Goal: Task Accomplishment & Management: Use online tool/utility

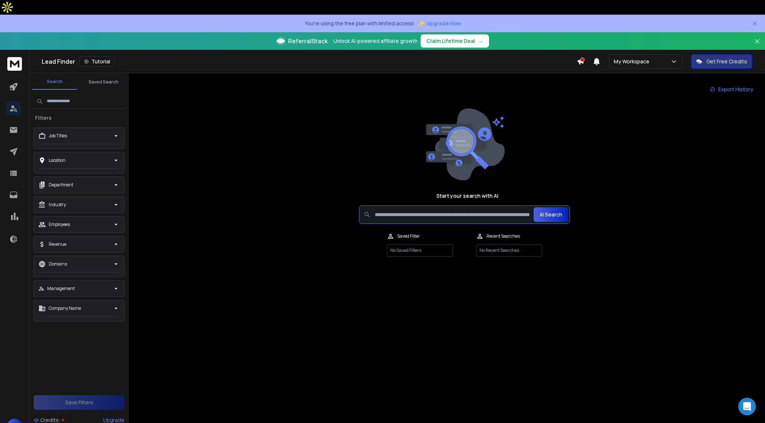
click at [755, 38] on icon "Close banner" at bounding box center [757, 41] width 7 height 7
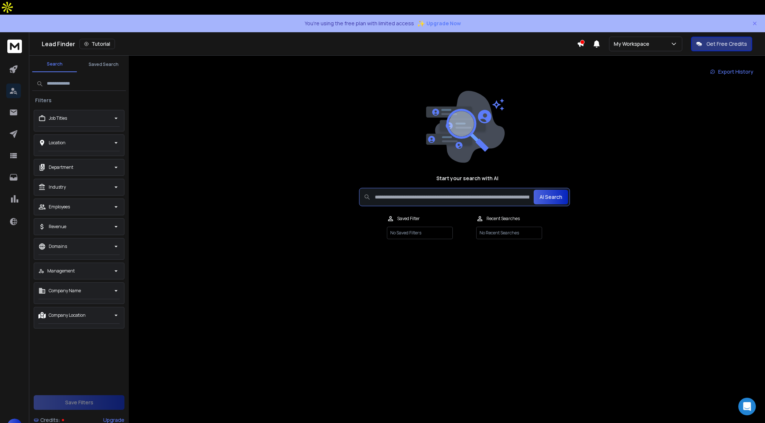
click at [18, 40] on icon at bounding box center [14, 47] width 15 height 14
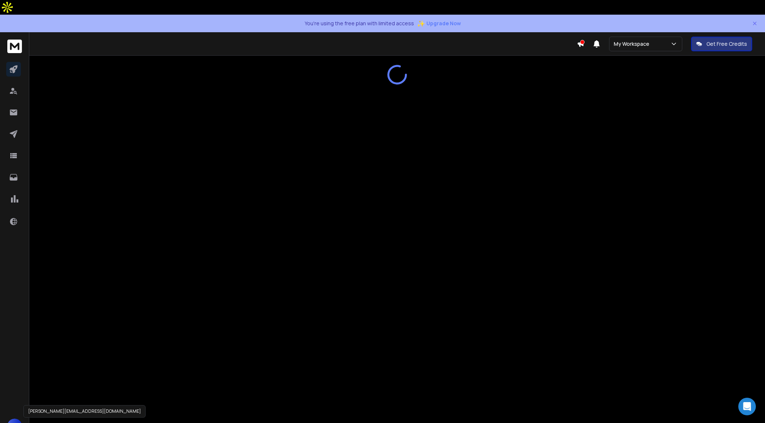
click at [10, 418] on span "M" at bounding box center [14, 425] width 15 height 15
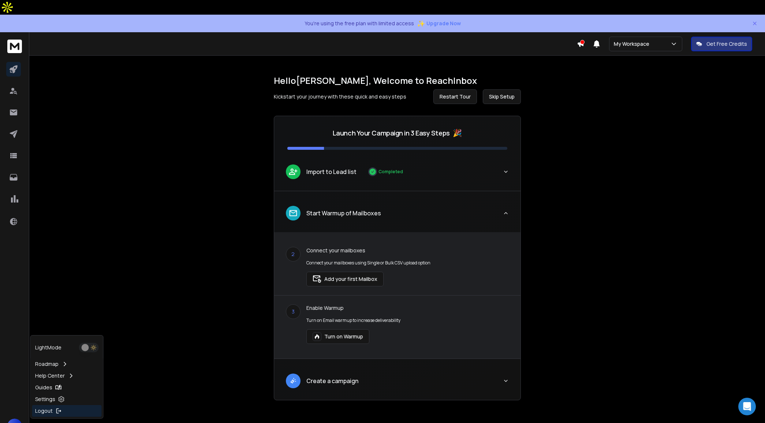
click at [44, 412] on p "Logout" at bounding box center [44, 410] width 18 height 7
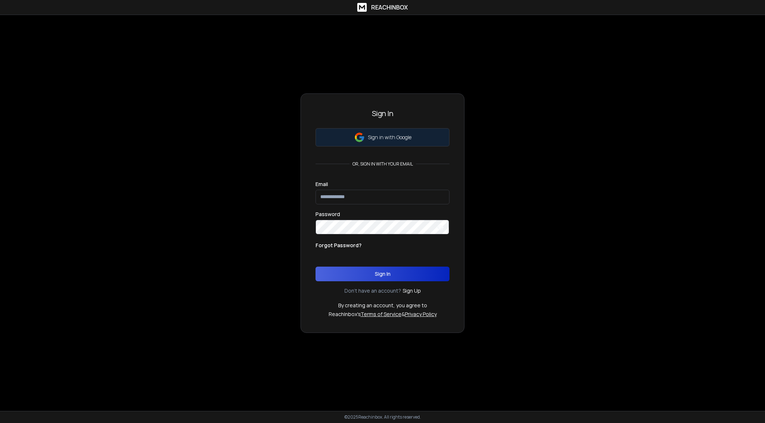
click at [370, 130] on button "Sign in with Google" at bounding box center [382, 137] width 134 height 18
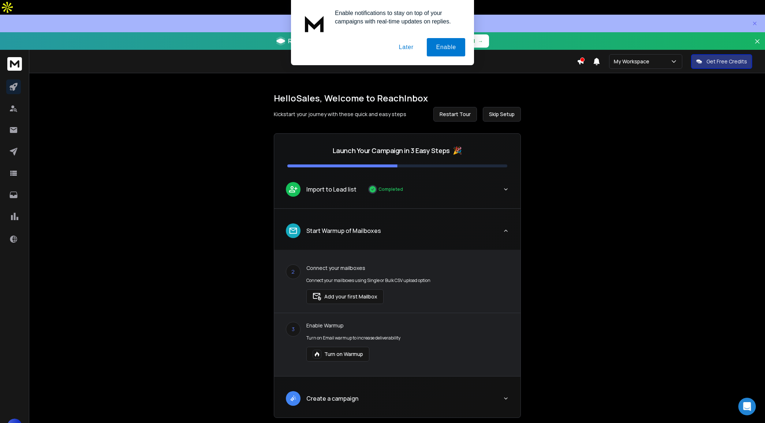
click at [412, 49] on button "Later" at bounding box center [405, 47] width 33 height 18
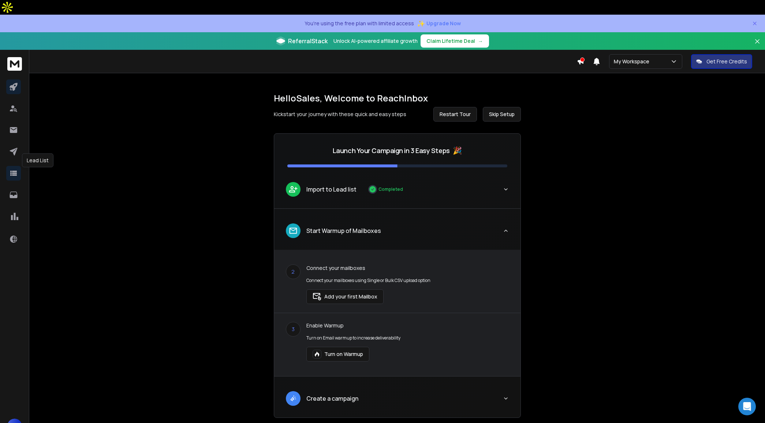
click at [13, 169] on icon at bounding box center [13, 173] width 9 height 9
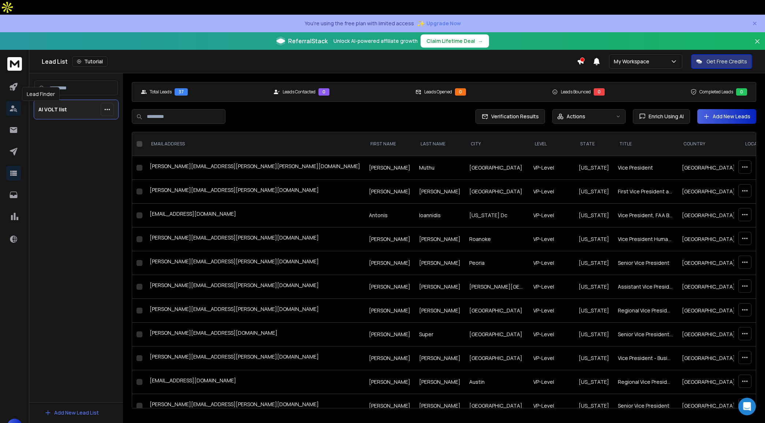
click at [12, 105] on circle at bounding box center [12, 106] width 3 height 3
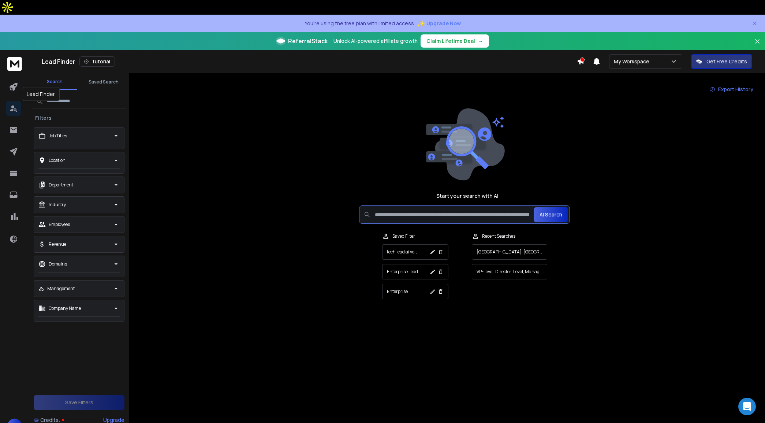
click at [59, 144] on div at bounding box center [78, 144] width 81 height 0
click at [89, 127] on div "Job Titles" at bounding box center [79, 138] width 91 height 22
click at [114, 132] on icon at bounding box center [115, 135] width 7 height 7
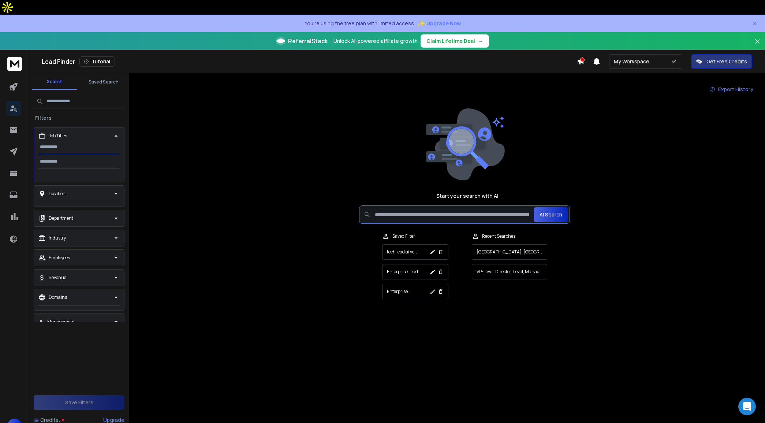
click at [104, 139] on input at bounding box center [78, 146] width 81 height 15
click at [115, 132] on icon at bounding box center [115, 135] width 7 height 7
click at [112, 132] on icon at bounding box center [115, 135] width 7 height 7
paste input "**********"
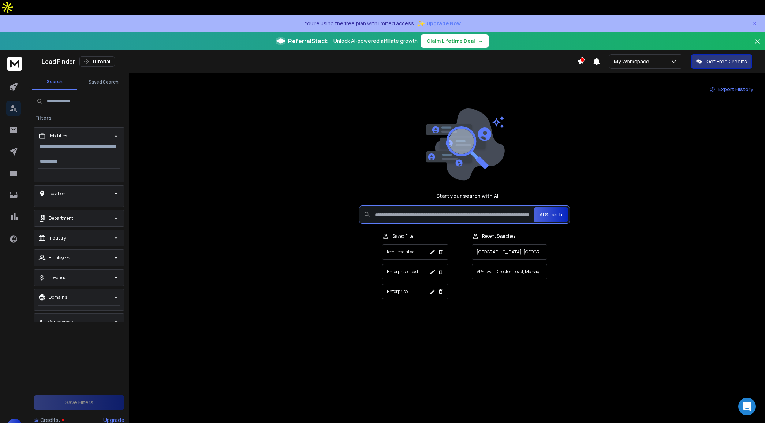
type input "**********"
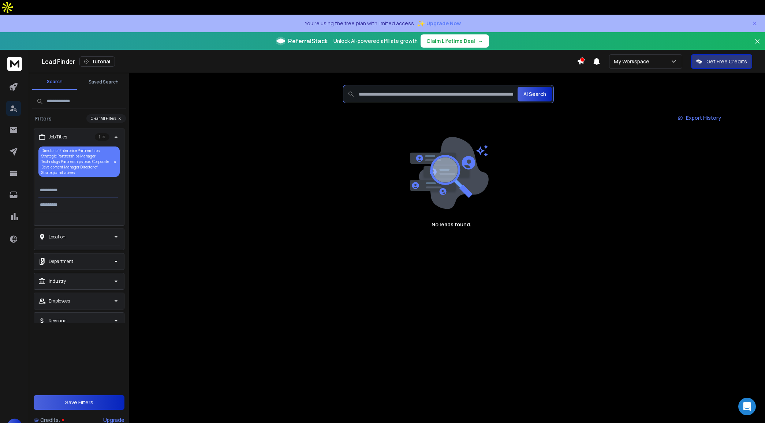
scroll to position [0, 0]
paste input "**********"
type input "**********"
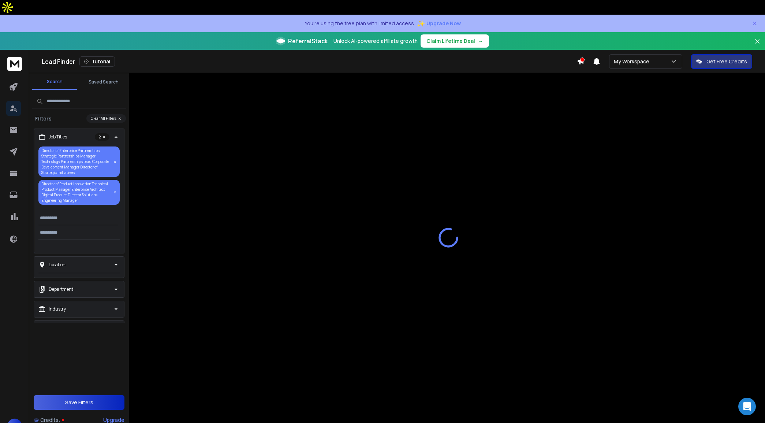
scroll to position [0, 0]
click at [275, 245] on div "You're using the free plan with limited access ✨ Upgrade Now ReferralStack Unlo…" at bounding box center [382, 226] width 765 height 423
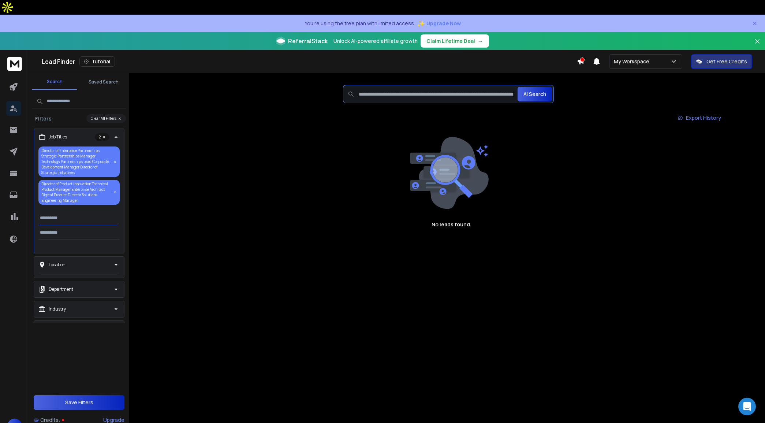
click at [69, 210] on input at bounding box center [77, 217] width 79 height 15
paste input "**********"
type input "**********"
click at [83, 247] on div "Job Titles 2 Director of Enterprise Partnerships Strategic Partnerships Manager…" at bounding box center [79, 225] width 94 height 194
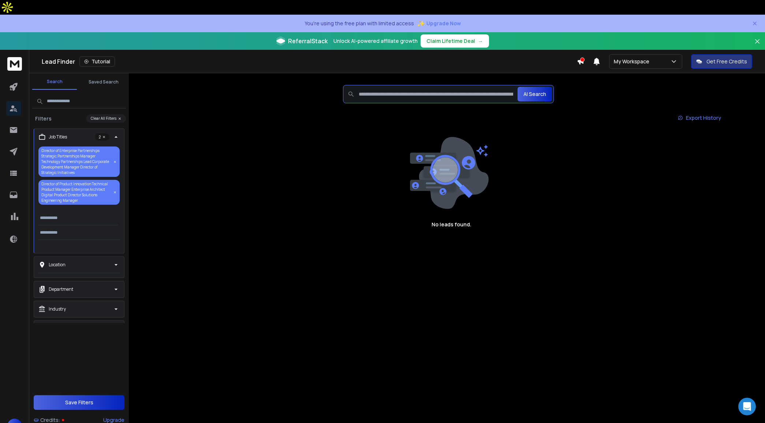
scroll to position [0, 0]
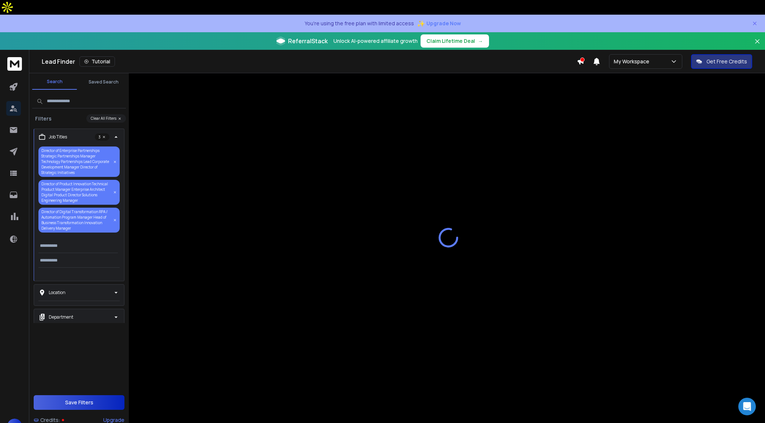
click at [89, 284] on div "Location" at bounding box center [79, 295] width 91 height 22
click at [105, 289] on div "Location" at bounding box center [78, 292] width 81 height 7
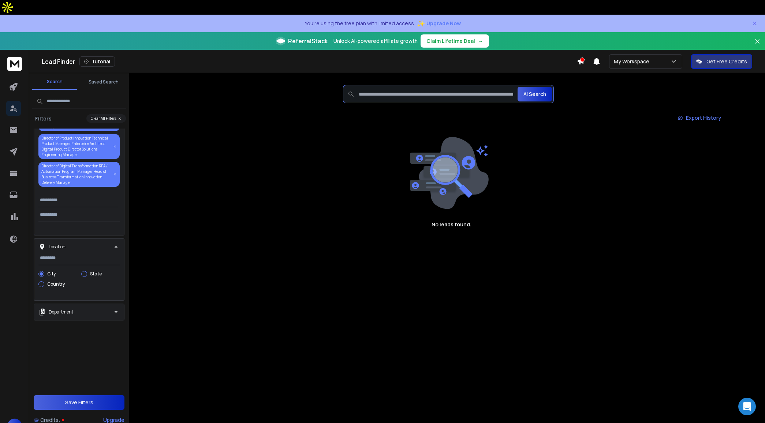
click at [54, 281] on label "Country" at bounding box center [56, 284] width 18 height 6
click at [44, 281] on button "Country" at bounding box center [41, 284] width 6 height 6
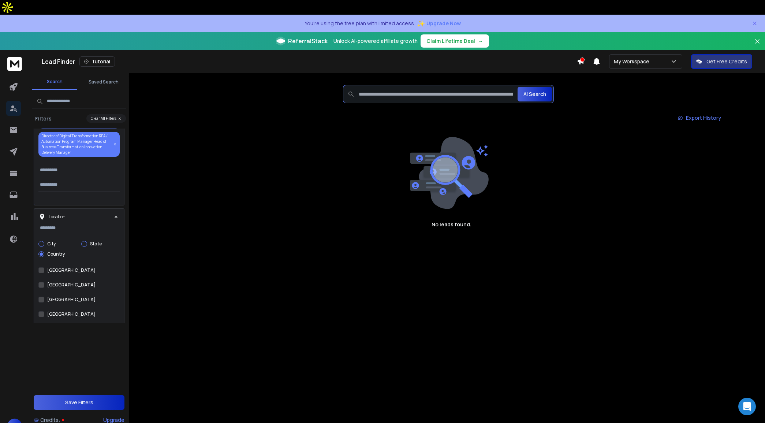
click at [44, 267] on div "[GEOGRAPHIC_DATA]" at bounding box center [78, 270] width 81 height 6
click at [41, 267] on States "[GEOGRAPHIC_DATA]" at bounding box center [41, 270] width 6 height 6
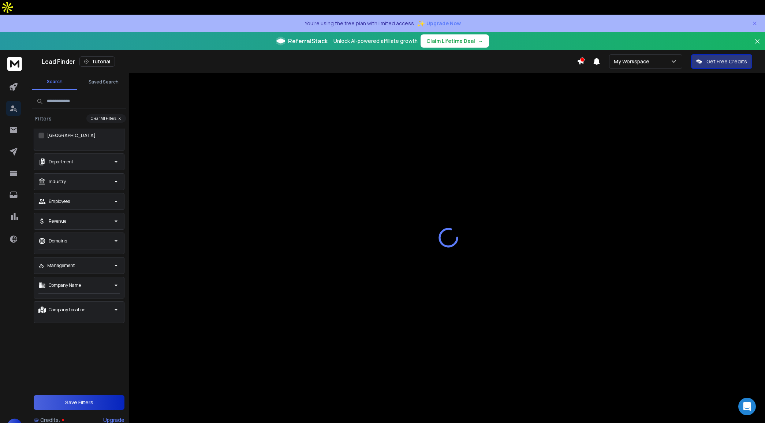
scroll to position [314, 0]
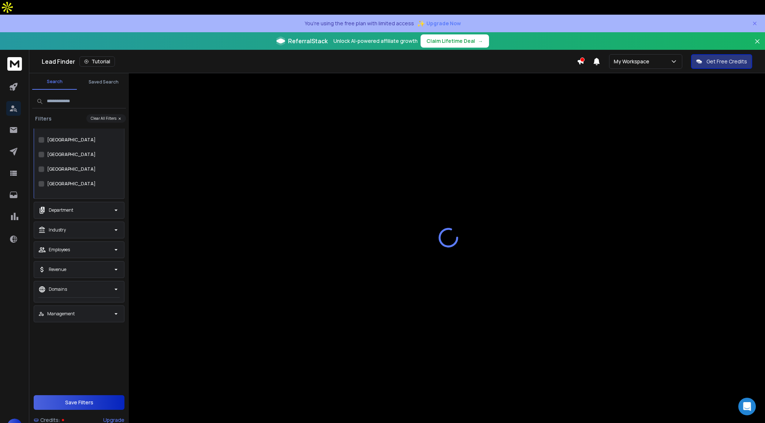
click at [93, 206] on div "Department" at bounding box center [78, 209] width 81 height 7
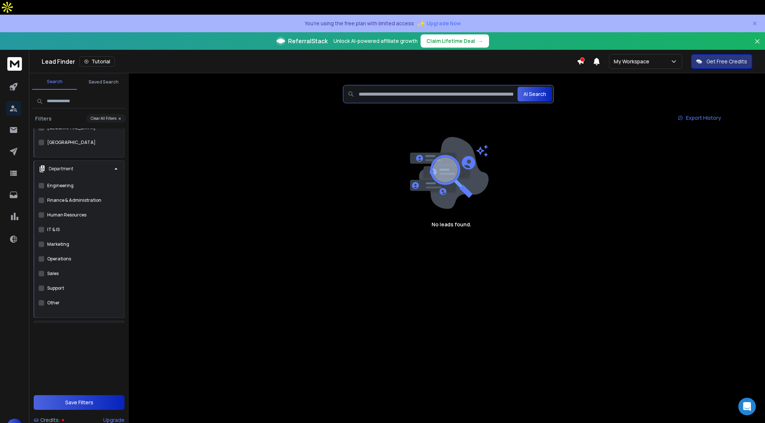
scroll to position [356, 0]
click at [43, 226] on IS "IT & IS" at bounding box center [41, 229] width 6 height 6
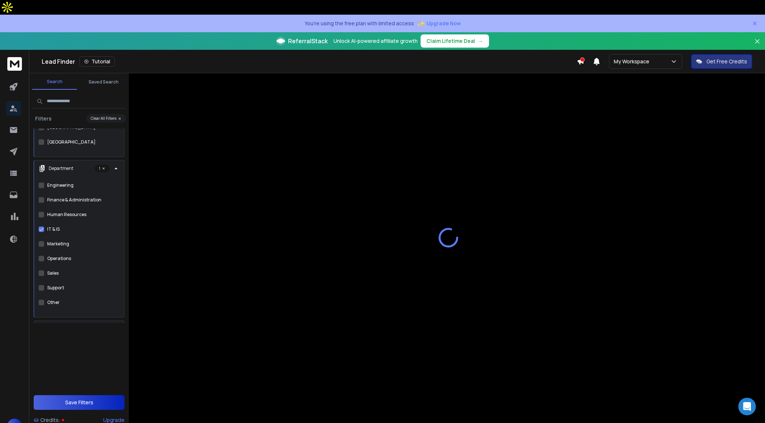
click at [44, 255] on div "Operations" at bounding box center [78, 258] width 81 height 6
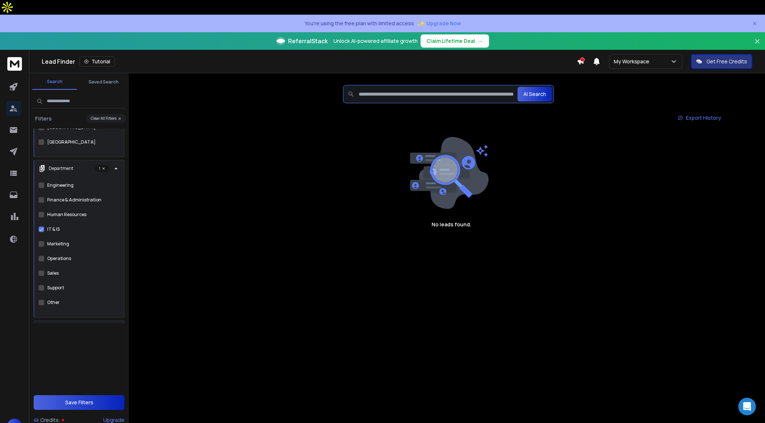
click at [41, 255] on button "Operations" at bounding box center [41, 258] width 6 height 6
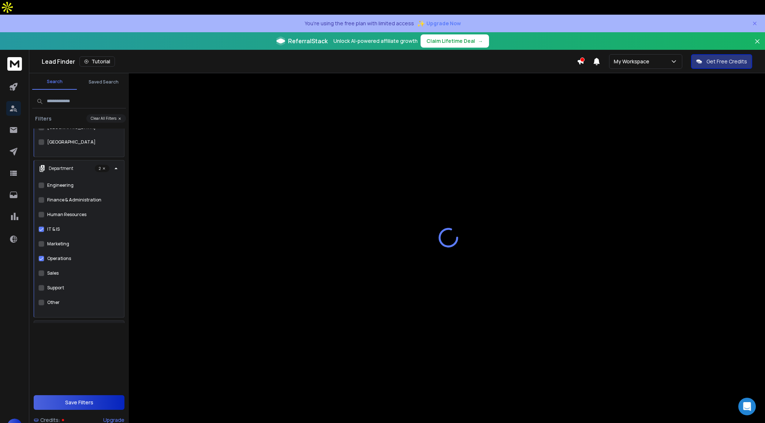
scroll to position [367, 0]
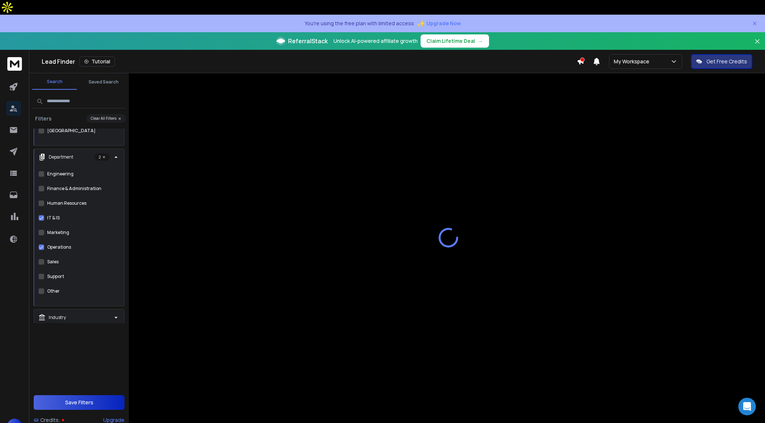
click at [43, 273] on button "Support" at bounding box center [41, 276] width 6 height 6
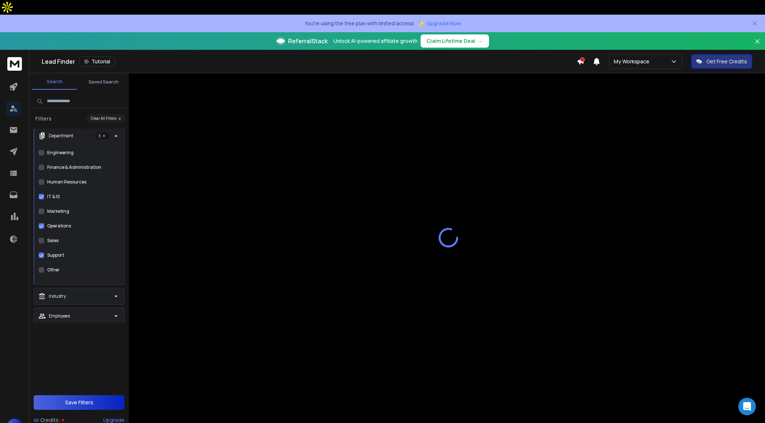
scroll to position [414, 0]
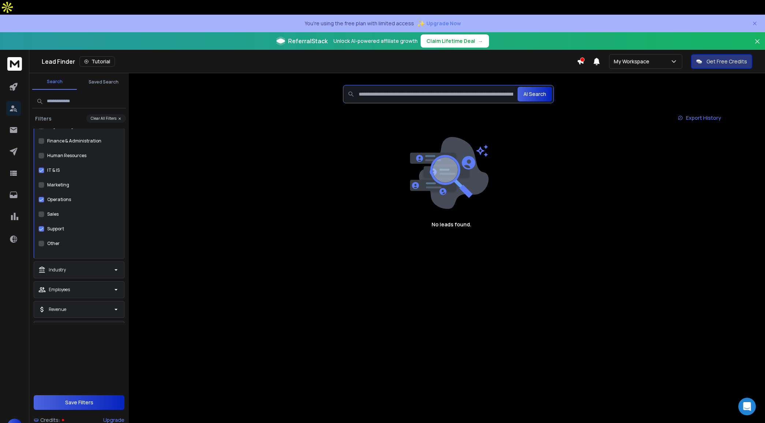
click at [85, 266] on div "Industry" at bounding box center [78, 269] width 81 height 7
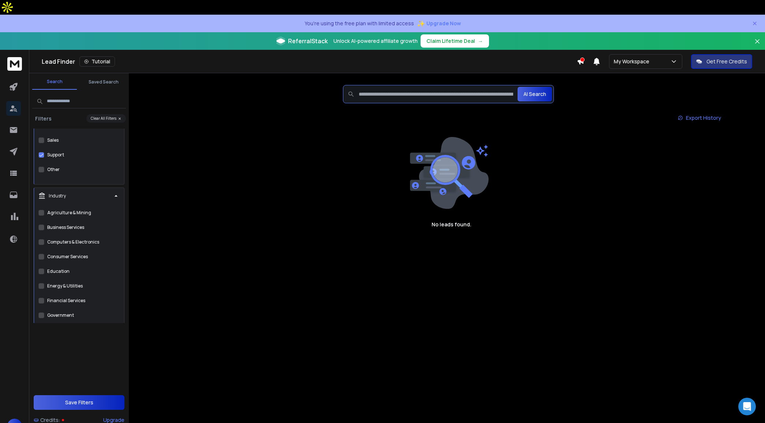
scroll to position [525, 0]
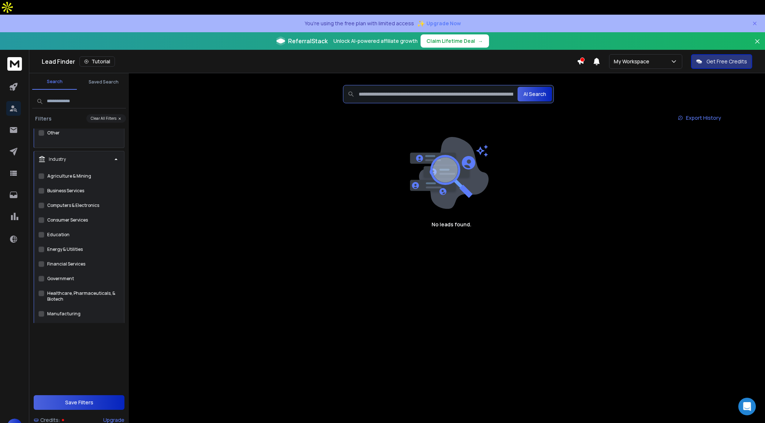
click at [41, 202] on Electronics "Computers & Electronics" at bounding box center [41, 205] width 6 height 6
click at [42, 202] on Electronics "Computers & Electronics" at bounding box center [41, 205] width 6 height 6
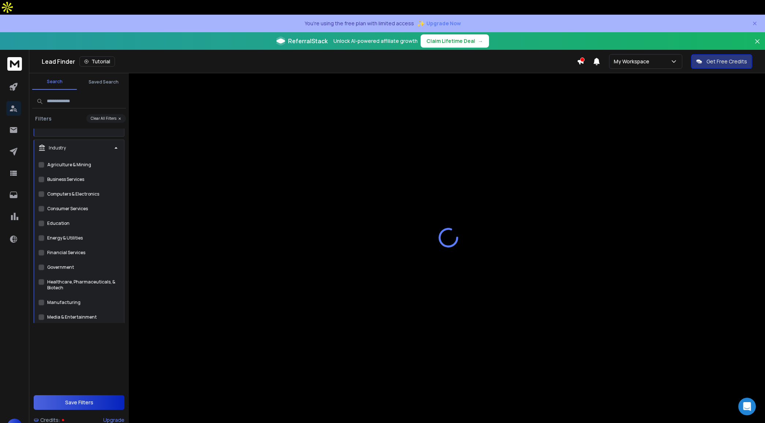
scroll to position [537, 0]
click at [41, 176] on Services "Business Services" at bounding box center [41, 179] width 6 height 6
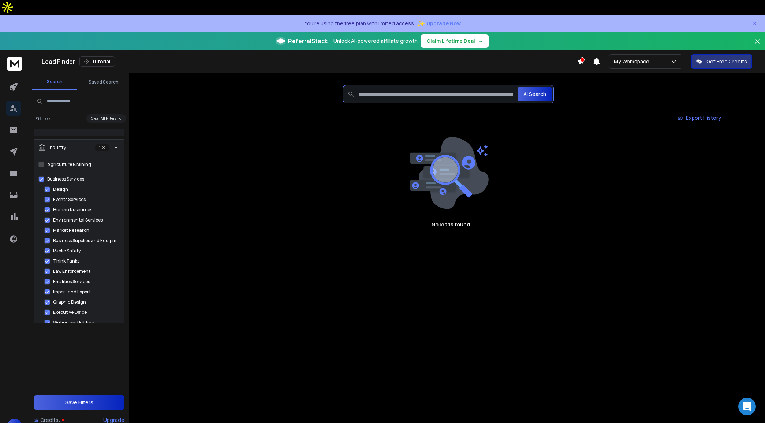
click at [46, 186] on button "Design" at bounding box center [47, 189] width 6 height 6
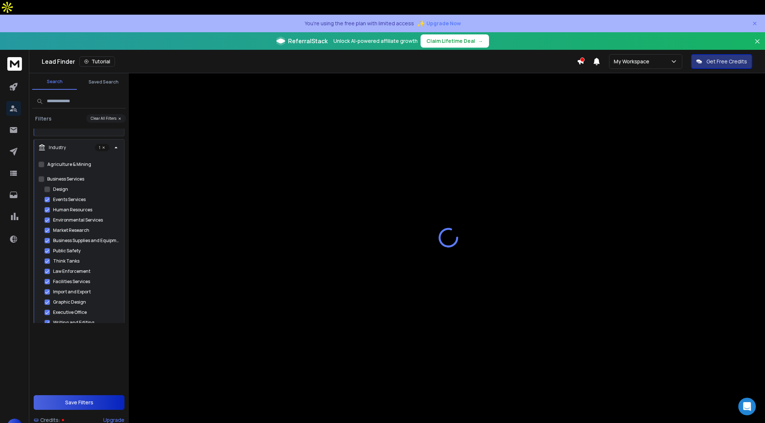
click at [50, 196] on div "Events Services" at bounding box center [81, 199] width 75 height 6
click at [50, 217] on div "Environmental Services" at bounding box center [81, 220] width 75 height 6
click at [48, 196] on Services "Events Services" at bounding box center [47, 199] width 6 height 6
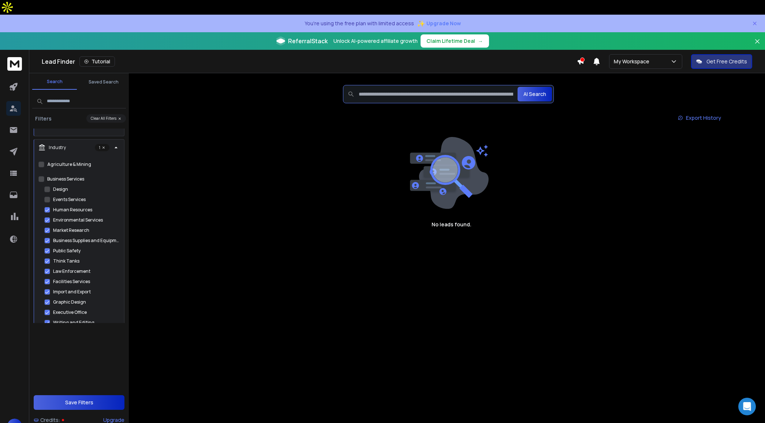
click at [49, 217] on Services "Environmental Services" at bounding box center [47, 220] width 6 height 6
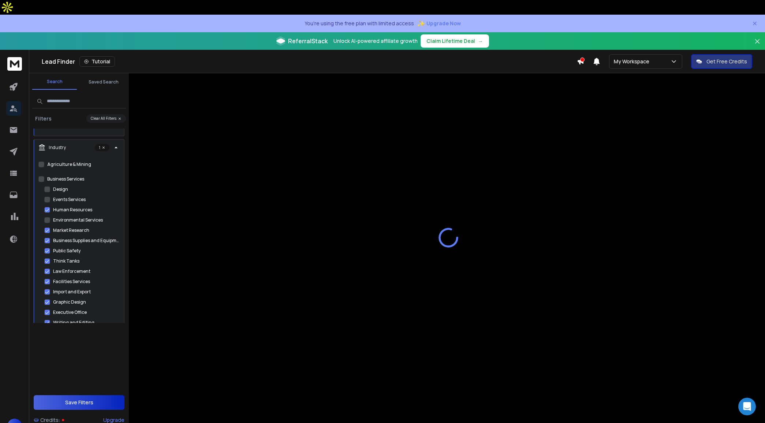
click at [48, 237] on Equipment "Business Supplies and Equipment" at bounding box center [47, 240] width 6 height 6
click at [48, 204] on Research "Market Research" at bounding box center [47, 207] width 6 height 6
click at [49, 216] on div "Design Events Services Human Resources Environmental Services Market Research B…" at bounding box center [81, 299] width 75 height 272
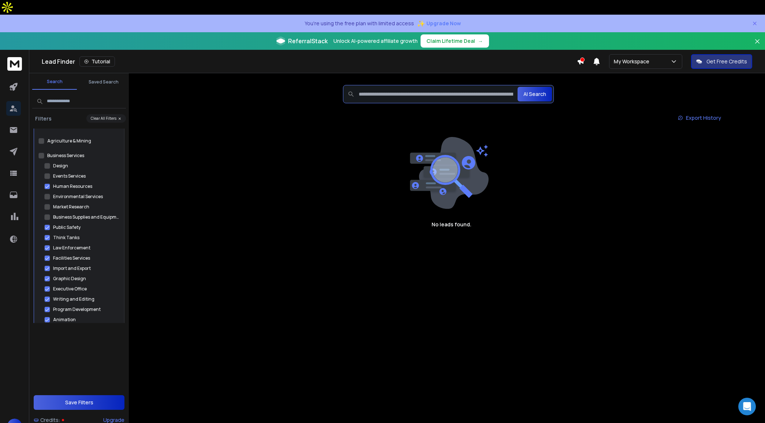
click at [49, 234] on Tanks "Think Tanks" at bounding box center [47, 237] width 6 height 6
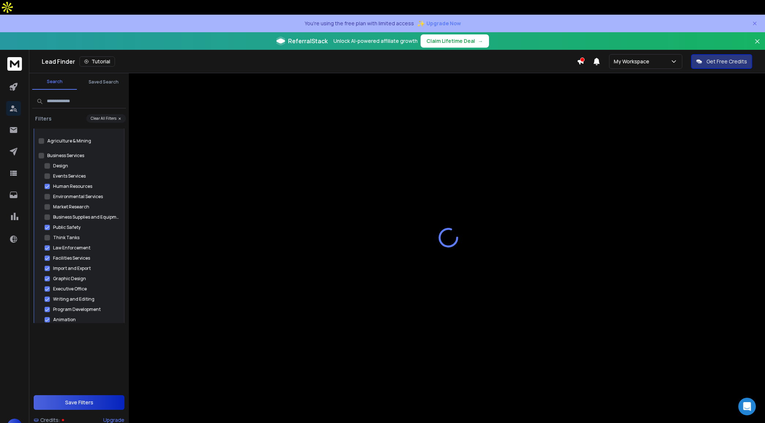
click at [48, 224] on Safety "Public Safety" at bounding box center [47, 227] width 6 height 6
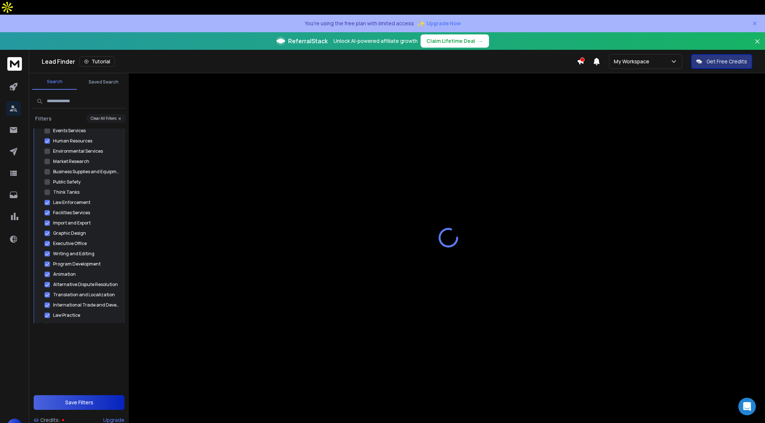
scroll to position [606, 0]
click at [48, 199] on Enforcement "Law Enforcement" at bounding box center [47, 202] width 6 height 6
click at [49, 209] on Services "Facilities Services" at bounding box center [47, 212] width 6 height 6
click at [48, 219] on Export "Import and Export" at bounding box center [47, 222] width 6 height 6
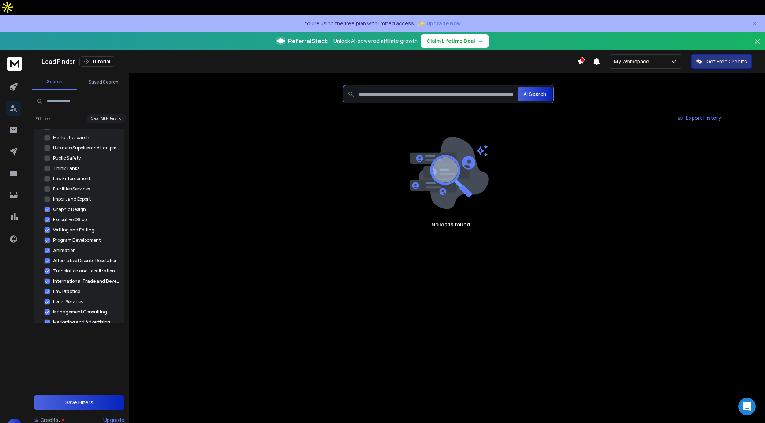
click at [48, 206] on Design "Graphic Design" at bounding box center [47, 209] width 6 height 6
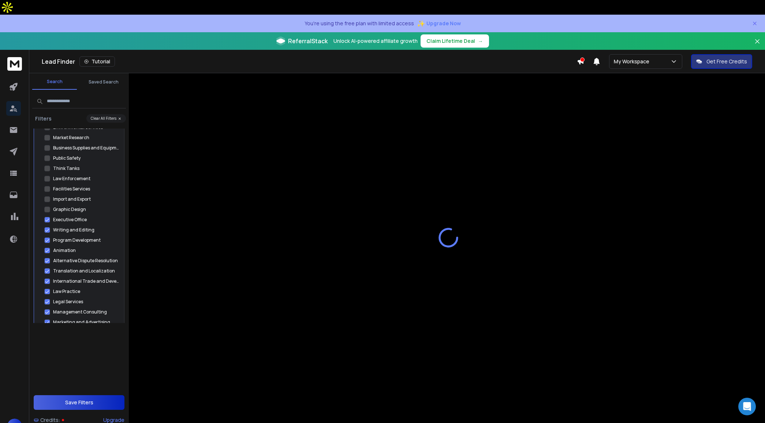
click at [49, 227] on Editing "Writing and Editing" at bounding box center [47, 230] width 6 height 6
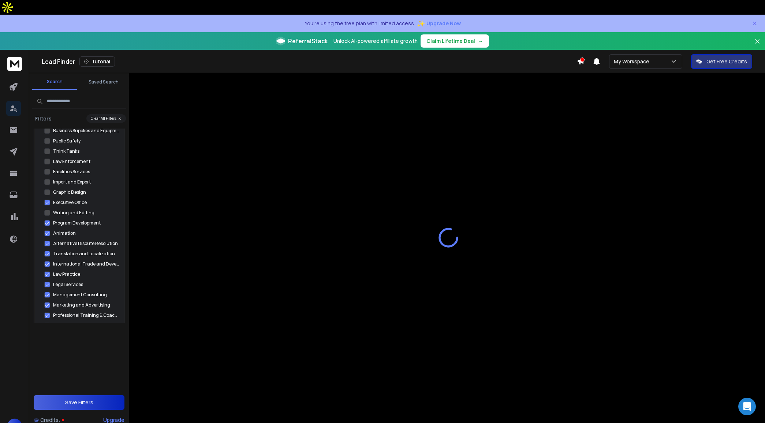
click at [49, 230] on button "Animation" at bounding box center [47, 233] width 6 height 6
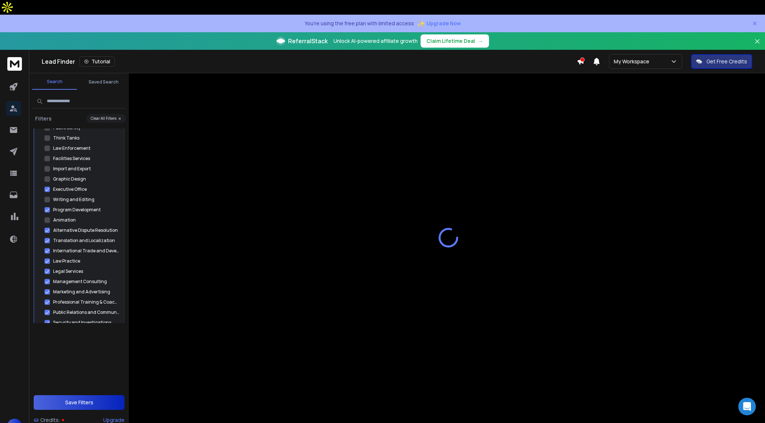
click at [49, 227] on Resolution "Alternative Dispute Resolution" at bounding box center [47, 230] width 6 height 6
click at [50, 229] on div "Design Events Services Human Resources Environmental Services Market Research B…" at bounding box center [81, 199] width 75 height 272
click at [46, 218] on Localization "Translation and Localization" at bounding box center [47, 221] width 6 height 6
click at [46, 229] on Development "International Trade and Development" at bounding box center [47, 232] width 6 height 6
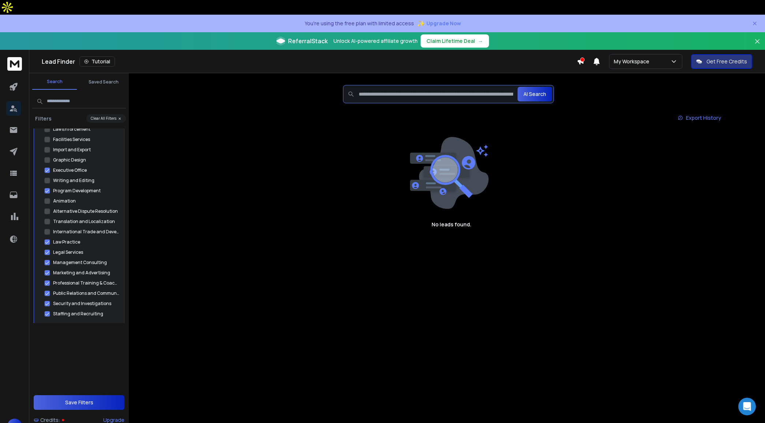
click at [48, 239] on Practice "Law Practice" at bounding box center [47, 242] width 6 height 6
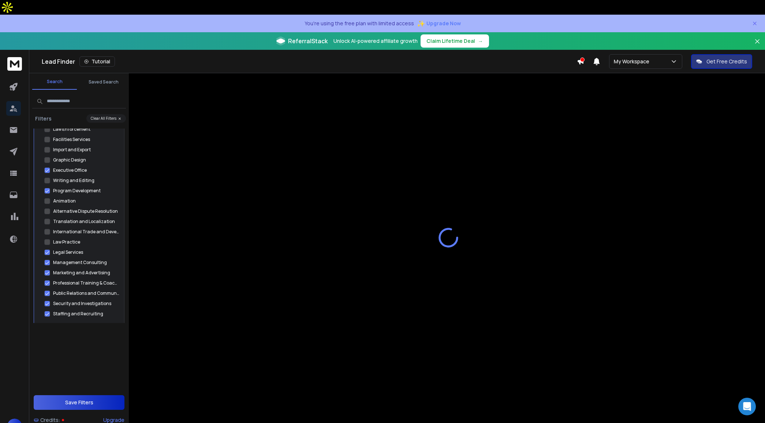
click at [48, 249] on Services "Legal Services" at bounding box center [47, 252] width 6 height 6
click at [48, 259] on Consulting "Management Consulting" at bounding box center [47, 262] width 6 height 6
click at [48, 270] on Advertising "Marketing and Advertising" at bounding box center [47, 273] width 6 height 6
click at [48, 280] on Coaching "Professional Training & Coaching" at bounding box center [47, 283] width 6 height 6
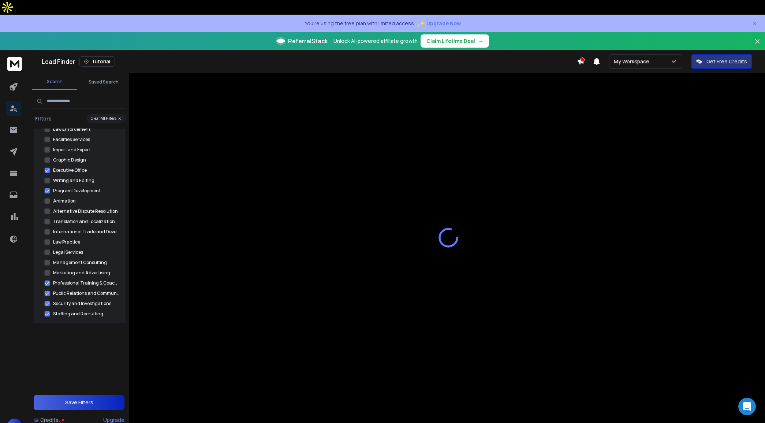
click at [48, 290] on Communications "Public Relations and Communications" at bounding box center [47, 293] width 6 height 6
click at [48, 300] on Investigations "Security and Investigations" at bounding box center [47, 303] width 6 height 6
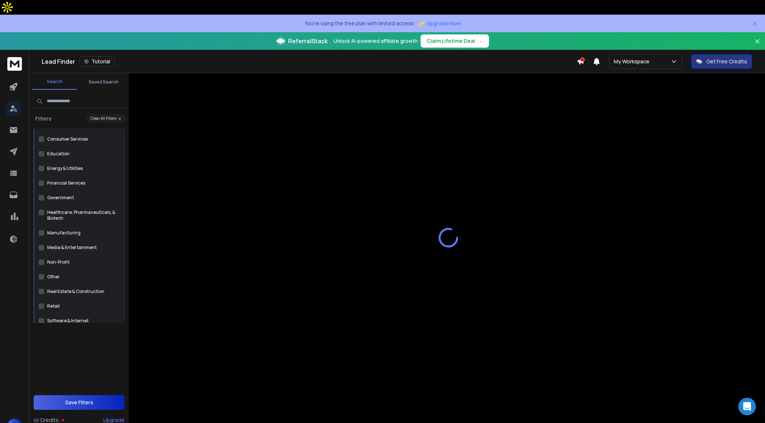
scroll to position [883, 0]
click at [45, 179] on div "Financial Services" at bounding box center [78, 182] width 81 height 6
click at [42, 179] on Services "Financial Services" at bounding box center [41, 182] width 6 height 6
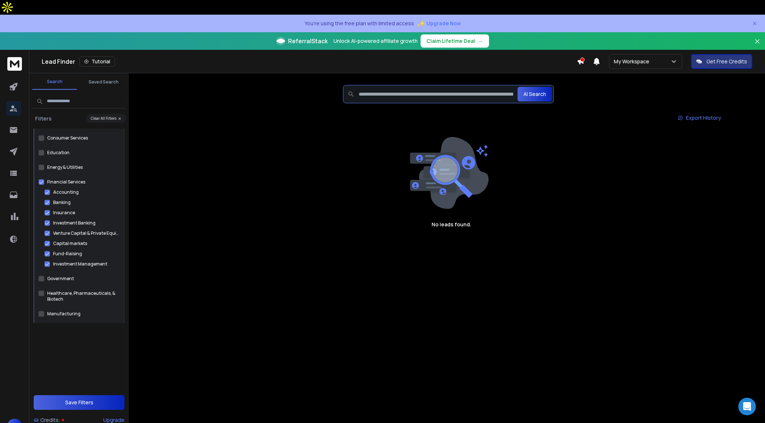
click at [48, 189] on button "Accounting" at bounding box center [47, 192] width 6 height 6
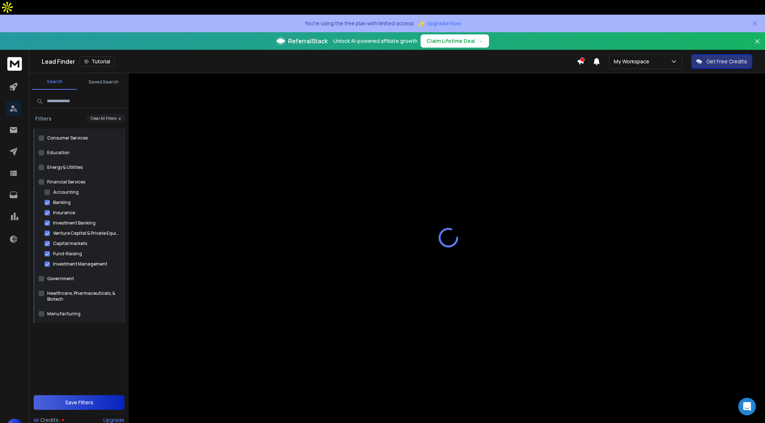
click at [49, 230] on Equity "Venture Capital & Private Equity" at bounding box center [47, 233] width 6 height 6
click at [49, 240] on markets "Capital markets" at bounding box center [47, 243] width 6 height 6
click at [48, 251] on button "Fund-Raising" at bounding box center [47, 254] width 6 height 6
click at [48, 261] on Management "Investment Management" at bounding box center [47, 264] width 6 height 6
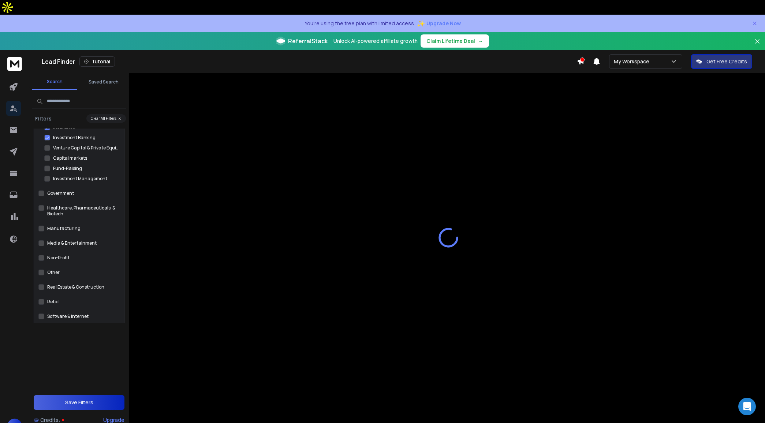
scroll to position [977, 0]
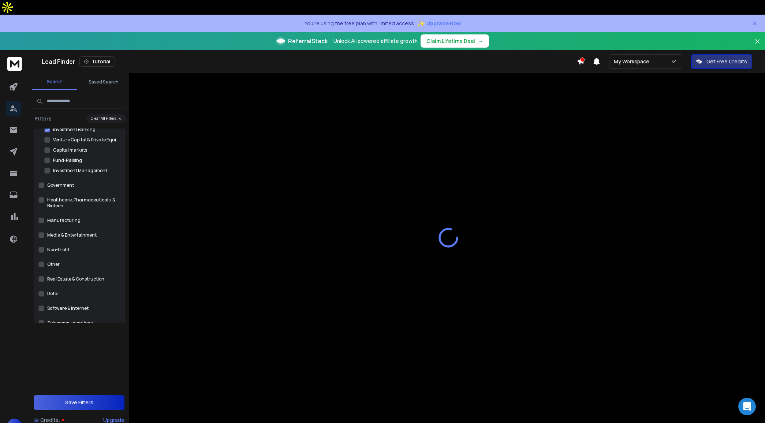
click at [63, 232] on label "Media & Entertainment" at bounding box center [71, 235] width 49 height 6
click at [44, 232] on Entertainment "Media & Entertainment" at bounding box center [41, 235] width 6 height 6
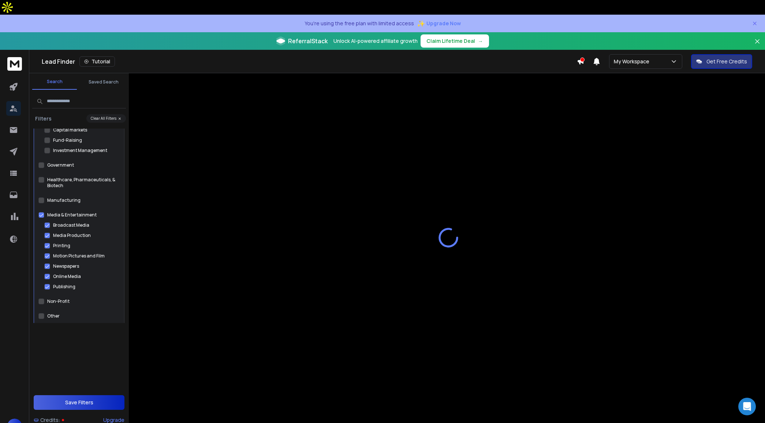
click at [48, 222] on Media "Broadcast Media" at bounding box center [47, 225] width 6 height 6
click at [46, 243] on button "Printing" at bounding box center [47, 246] width 6 height 6
click at [48, 263] on button "Newspapers" at bounding box center [47, 266] width 6 height 6
click at [49, 273] on Media "Online Media" at bounding box center [47, 276] width 6 height 6
click at [49, 253] on Film "Motion Pictures and Film" at bounding box center [47, 256] width 6 height 6
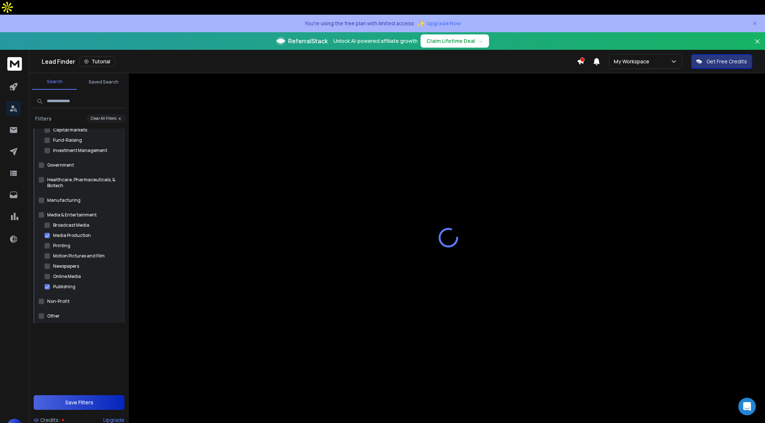
click at [48, 284] on button "Publishing" at bounding box center [47, 287] width 6 height 6
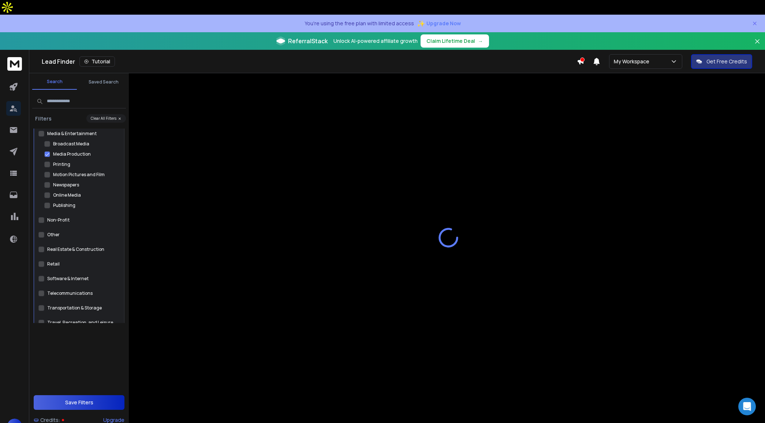
scroll to position [1080, 0]
click at [59, 244] on label "Real Estate & Construction" at bounding box center [75, 247] width 57 height 6
click at [44, 244] on Construction "Real Estate & Construction" at bounding box center [41, 247] width 6 height 6
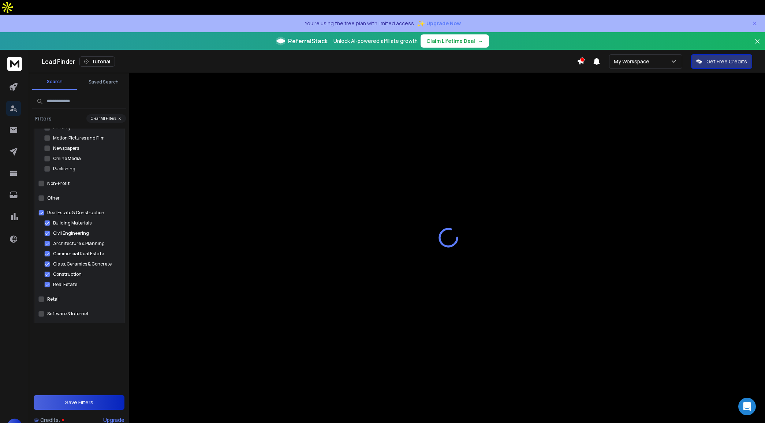
scroll to position [1115, 0]
click at [49, 219] on Materials "Building Materials" at bounding box center [47, 222] width 6 height 6
click at [48, 230] on Engineering "Civil Engineering" at bounding box center [47, 233] width 6 height 6
click at [48, 240] on Planning "Architecture & Planning" at bounding box center [47, 243] width 6 height 6
click at [48, 250] on Estate "Commercial Real Estate" at bounding box center [47, 253] width 6 height 6
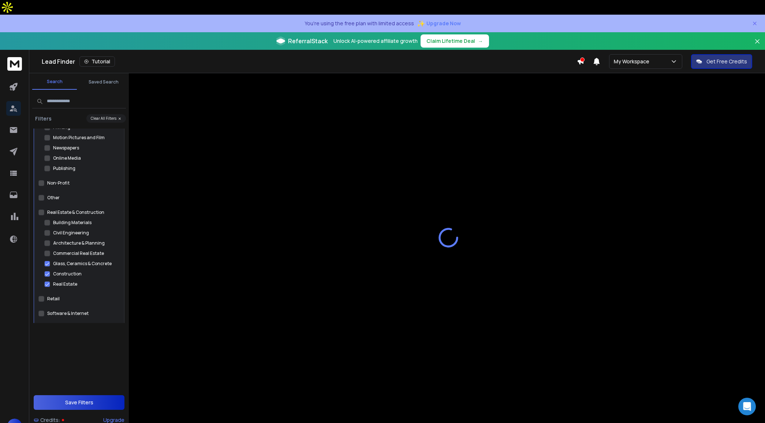
click at [48, 260] on Concrete "Glass, Ceramics & Concrete" at bounding box center [47, 263] width 6 height 6
click at [48, 271] on button "Construction" at bounding box center [47, 274] width 6 height 6
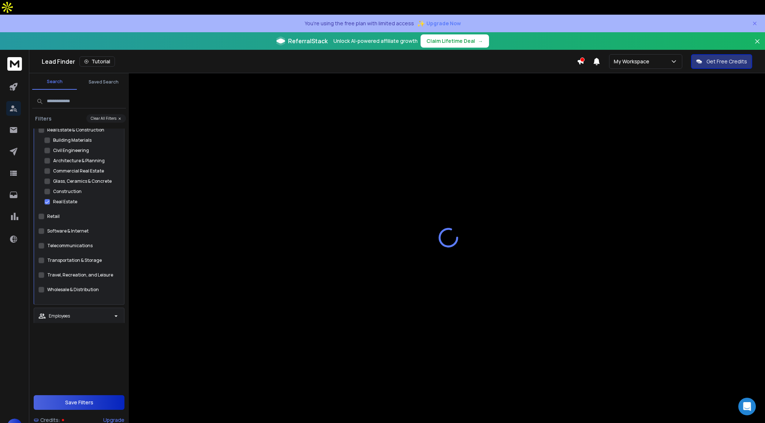
scroll to position [1211, 0]
click at [65, 210] on div "Software & Internet" at bounding box center [78, 217] width 81 height 15
click at [71, 210] on div "Software & Internet" at bounding box center [78, 217] width 81 height 15
click at [56, 210] on div "Software & Internet" at bounding box center [78, 217] width 81 height 15
click at [41, 214] on Internet "Software & Internet" at bounding box center [41, 217] width 6 height 6
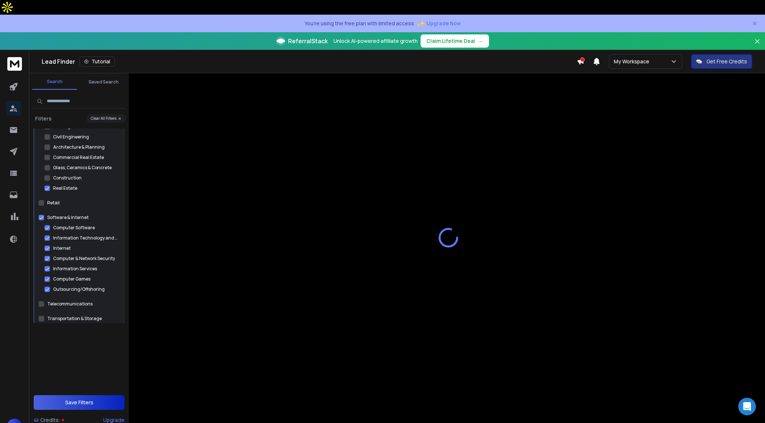
scroll to position [1227, 0]
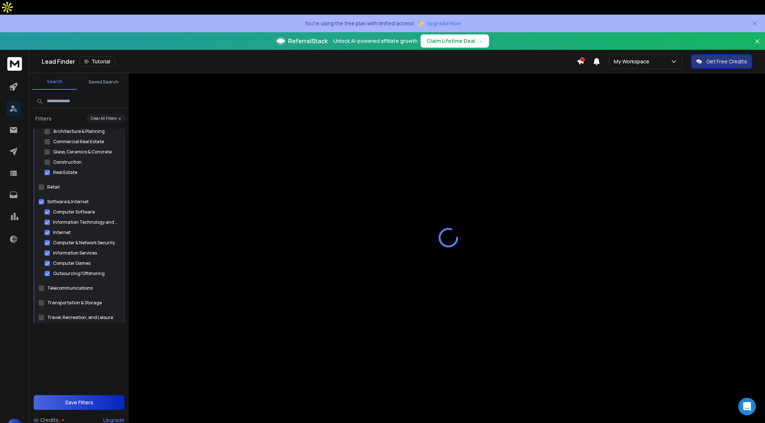
click at [47, 209] on Software "Computer Software" at bounding box center [47, 212] width 6 height 6
click at [48, 260] on Games "Computer Games" at bounding box center [47, 263] width 6 height 6
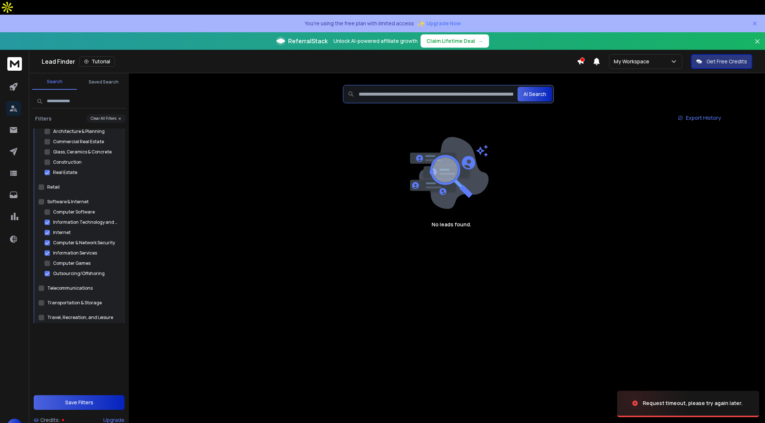
click at [46, 260] on Games "Computer Games" at bounding box center [47, 263] width 6 height 6
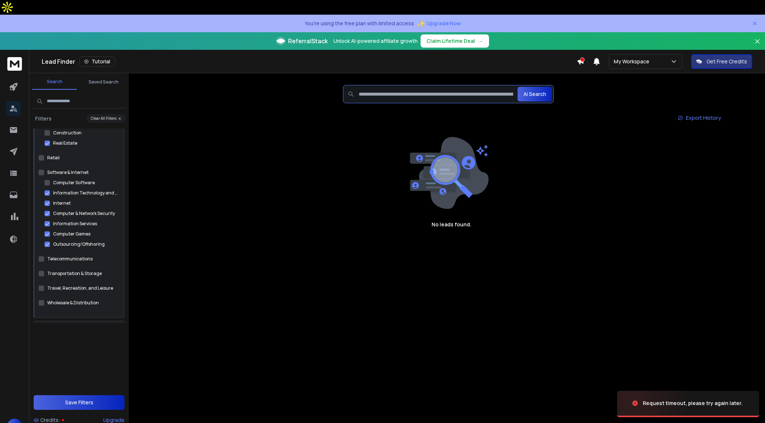
click at [46, 241] on button "Outsourcing/Offshoring" at bounding box center [47, 244] width 6 height 6
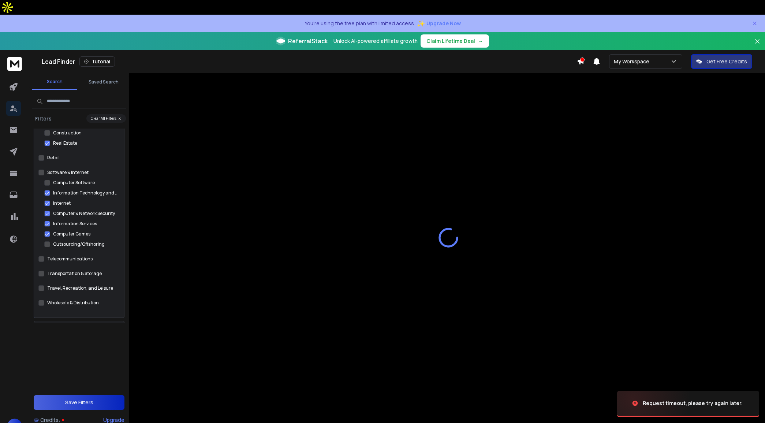
click at [43, 256] on div "Telecommunications" at bounding box center [78, 259] width 81 height 6
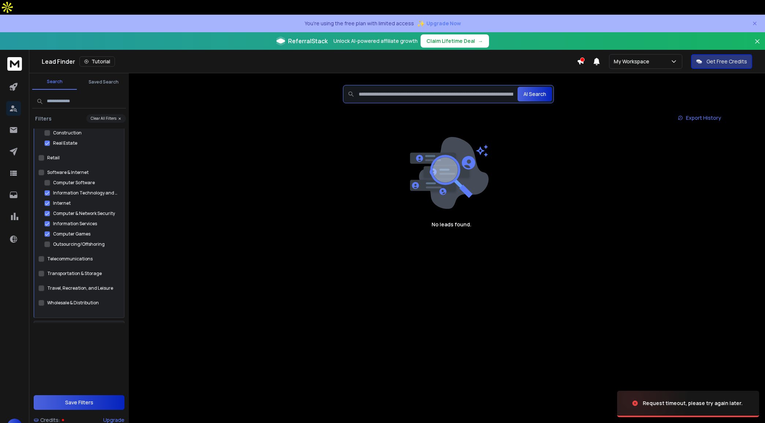
click at [43, 256] on button "Telecommunications" at bounding box center [41, 259] width 6 height 6
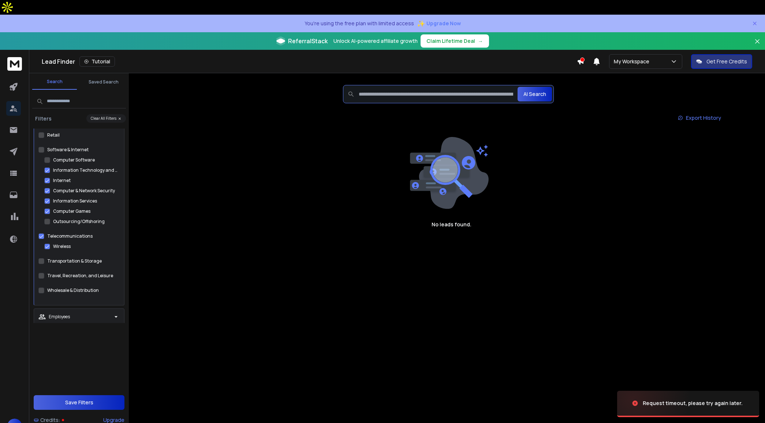
scroll to position [1280, 0]
click at [46, 228] on div "Telecommunications Wireless" at bounding box center [78, 240] width 81 height 25
click at [41, 232] on button "Telecommunications" at bounding box center [41, 235] width 6 height 6
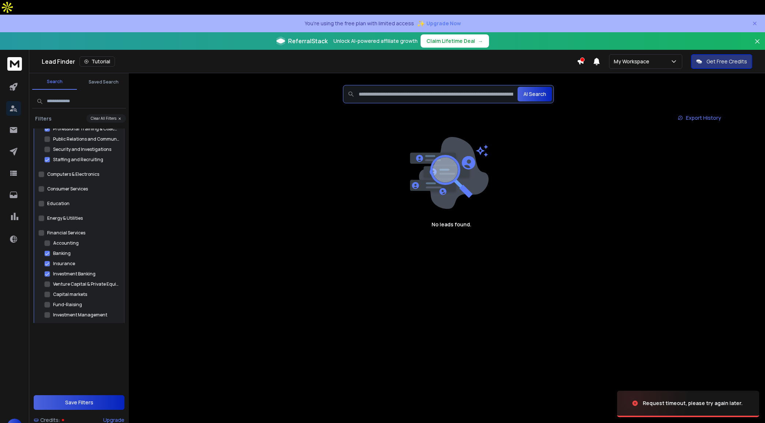
scroll to position [849, 0]
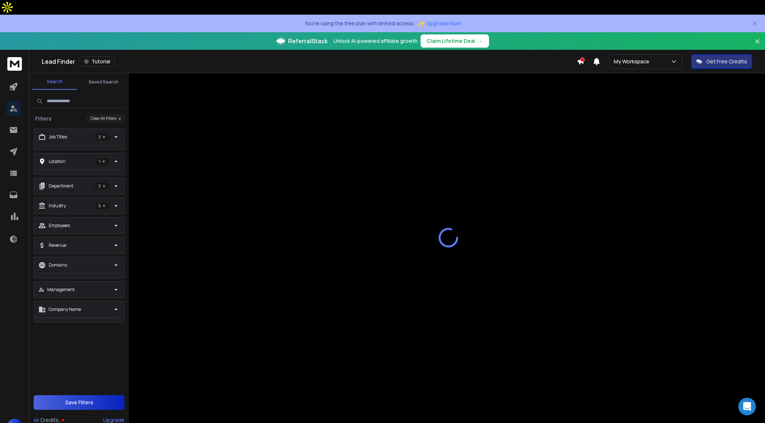
click at [100, 222] on div "Employees" at bounding box center [78, 225] width 81 height 7
click at [41, 255] on 50K "10K - 50K" at bounding box center [41, 258] width 6 height 6
click at [110, 217] on div "Employees 1" at bounding box center [79, 225] width 91 height 17
click at [113, 222] on icon at bounding box center [115, 225] width 7 height 7
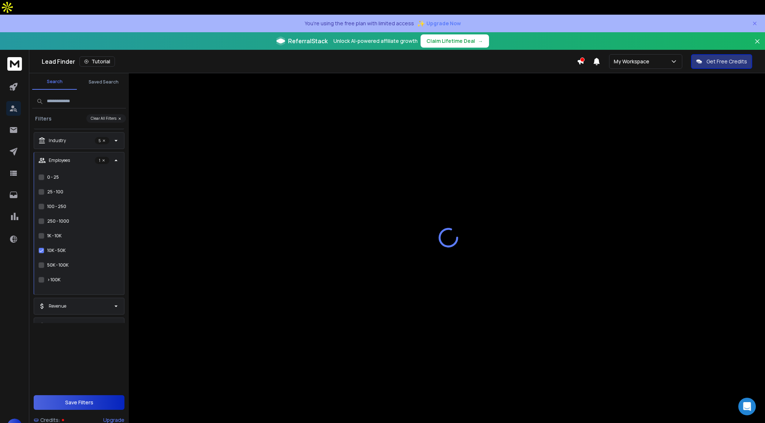
scroll to position [66, 0]
click at [43, 261] on 100K "50K - 100K" at bounding box center [41, 264] width 6 height 6
click at [42, 275] on 100K "> 100K" at bounding box center [41, 278] width 6 height 6
click at [103, 252] on div "Revenue" at bounding box center [78, 255] width 81 height 7
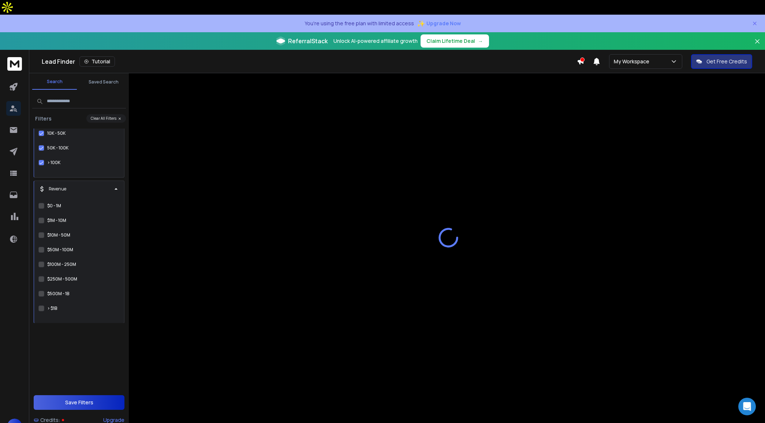
scroll to position [184, 0]
click at [42, 289] on 1B "$500M - 1B" at bounding box center [41, 292] width 6 height 6
click at [43, 274] on 500M "$250M - 500M" at bounding box center [41, 277] width 6 height 6
click at [112, 236] on div "Domains" at bounding box center [79, 247] width 91 height 22
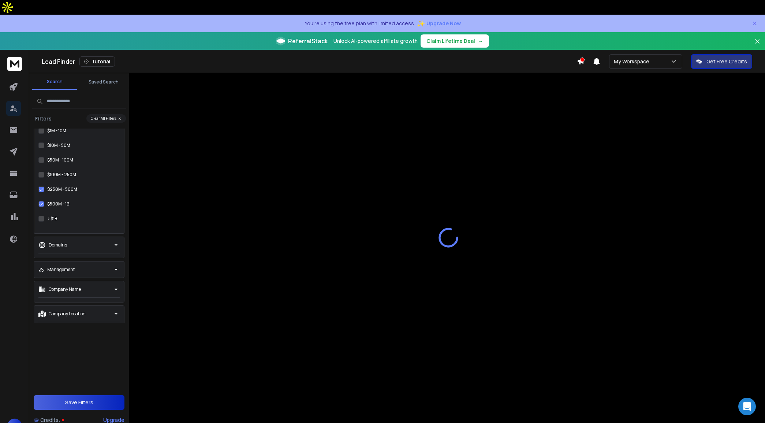
click at [112, 241] on icon at bounding box center [115, 244] width 7 height 7
click at [114, 241] on icon at bounding box center [115, 244] width 7 height 7
click at [113, 266] on icon at bounding box center [115, 269] width 7 height 7
click at [51, 251] on label "Director-Level" at bounding box center [62, 254] width 30 height 6
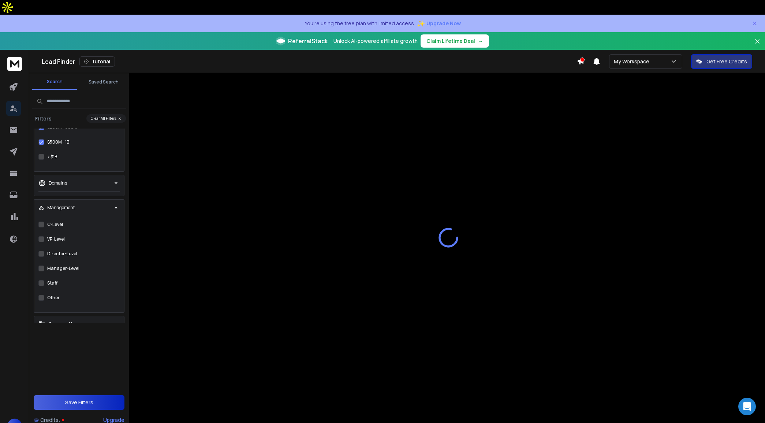
click at [44, 251] on button "Director-Level" at bounding box center [41, 254] width 6 height 6
click at [80, 286] on div "Management 1" at bounding box center [78, 289] width 81 height 7
click at [42, 275] on button "Manager-Level" at bounding box center [41, 278] width 6 height 6
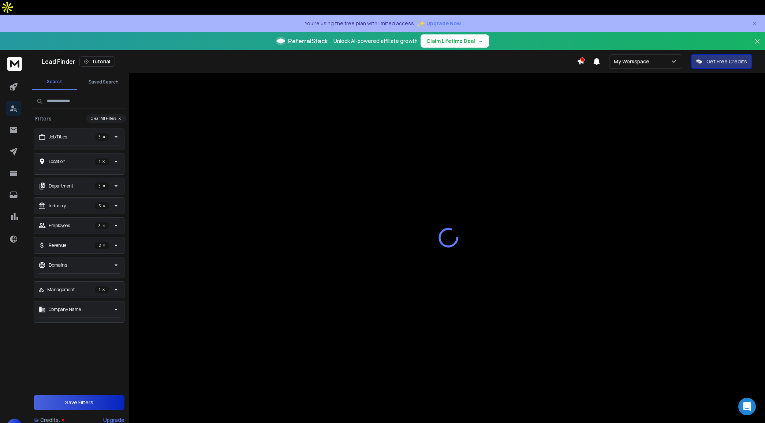
click at [65, 286] on p "Management" at bounding box center [60, 289] width 27 height 6
click at [43, 313] on button "Manager-Level" at bounding box center [41, 316] width 6 height 6
click at [112, 286] on icon at bounding box center [115, 289] width 7 height 7
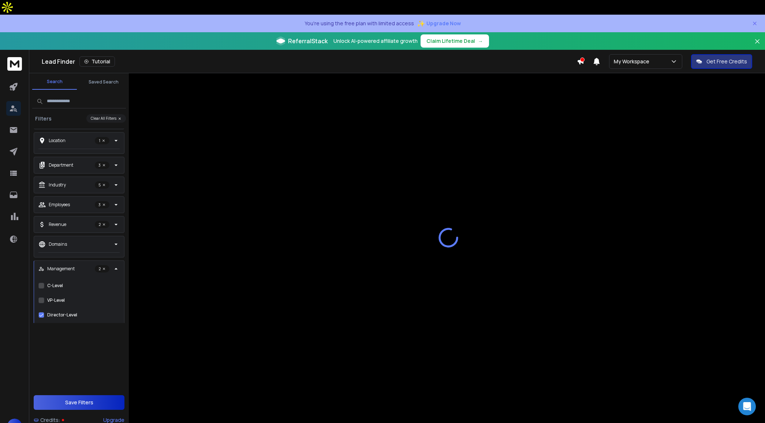
click at [43, 297] on button "VP-Level" at bounding box center [41, 300] width 6 height 6
click at [83, 395] on button "Save Filters" at bounding box center [79, 402] width 91 height 15
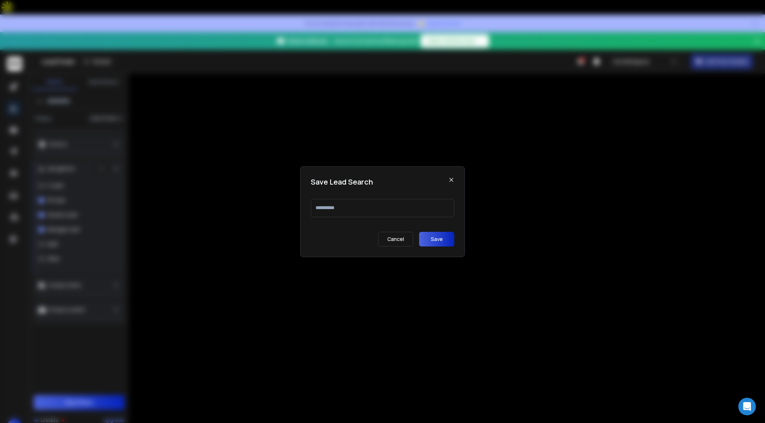
click at [394, 209] on input at bounding box center [382, 208] width 143 height 18
type input "*"
type input "**********"
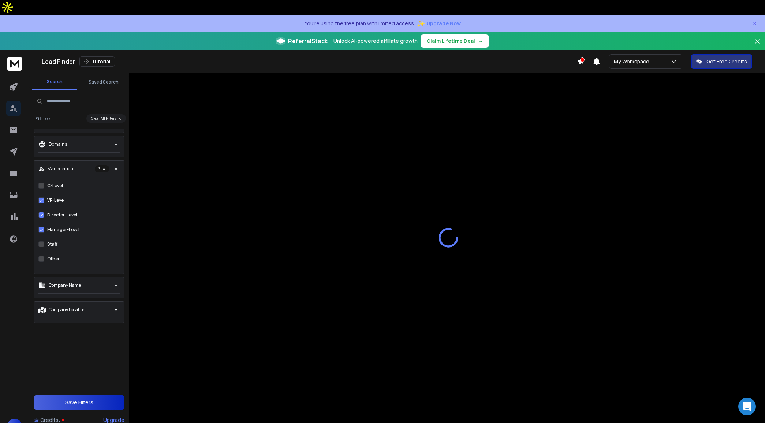
click at [82, 395] on button "Save Filters" at bounding box center [79, 402] width 91 height 15
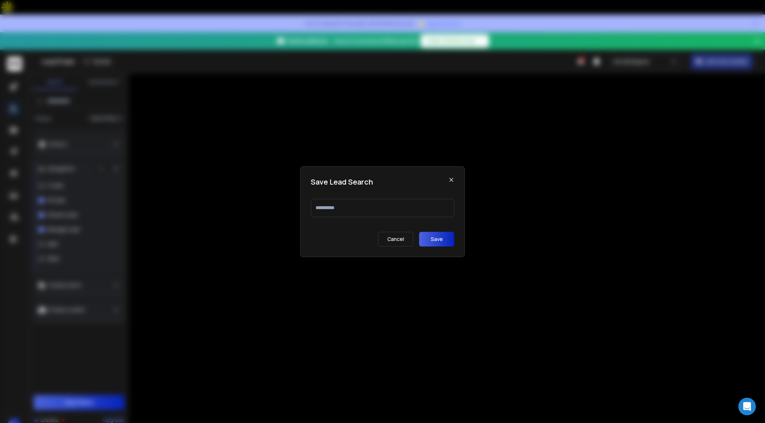
click at [452, 179] on icon at bounding box center [451, 180] width 6 height 6
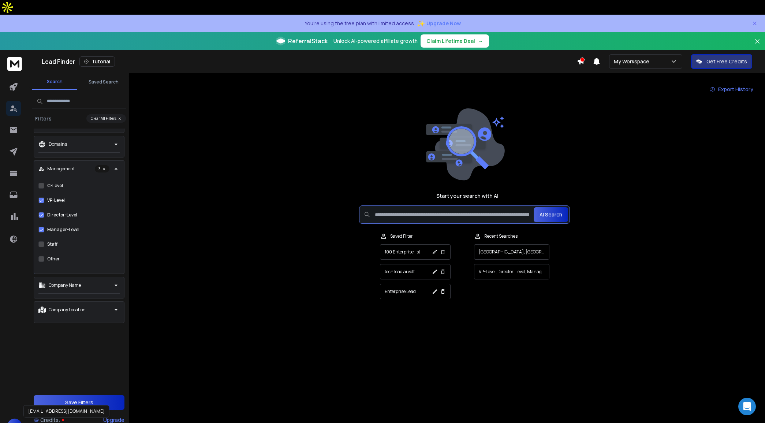
click at [15, 418] on span "S" at bounding box center [14, 425] width 15 height 15
click at [44, 412] on p "Logout" at bounding box center [44, 410] width 18 height 7
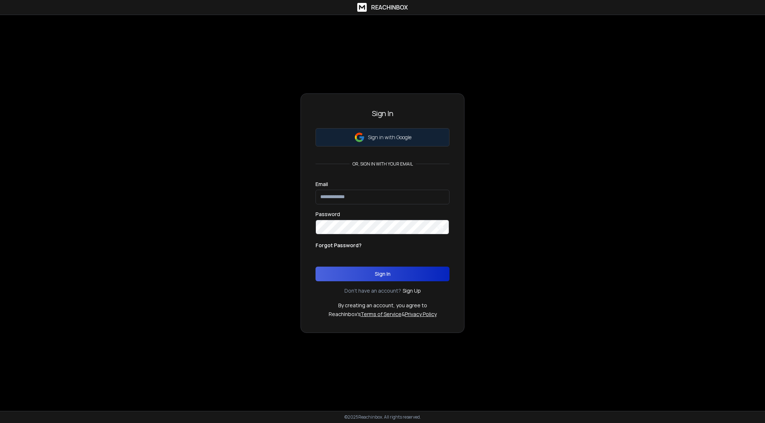
click at [386, 141] on button "Sign in with Google" at bounding box center [382, 137] width 134 height 18
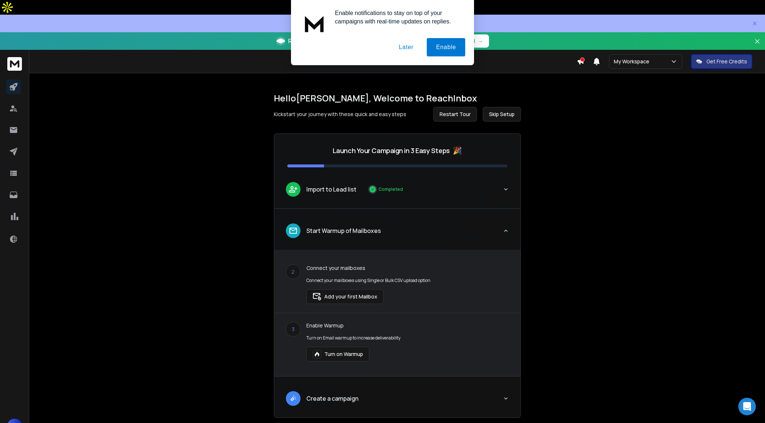
click at [407, 45] on button "Later" at bounding box center [405, 47] width 33 height 18
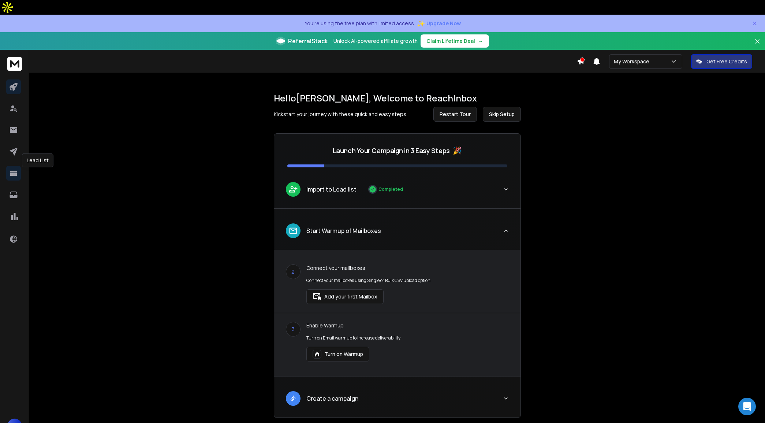
click at [10, 170] on icon at bounding box center [13, 172] width 7 height 5
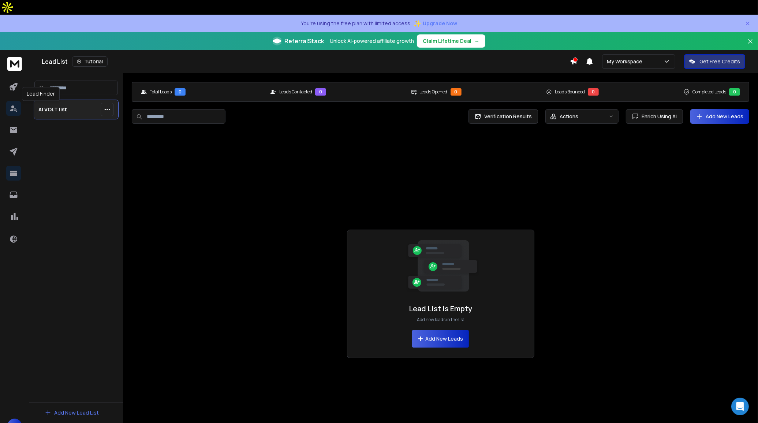
click at [12, 101] on link at bounding box center [13, 108] width 15 height 15
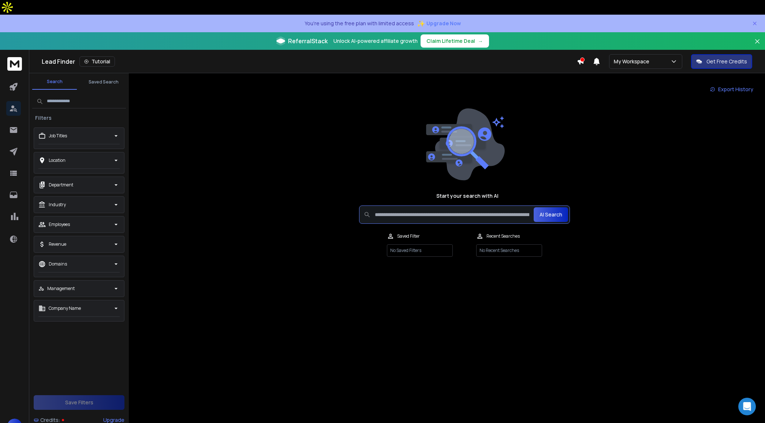
click at [103, 132] on div "Job Titles" at bounding box center [78, 135] width 81 height 7
click at [112, 157] on icon at bounding box center [115, 160] width 7 height 7
click at [57, 195] on label "Country" at bounding box center [56, 198] width 18 height 6
click at [44, 195] on button "Country" at bounding box center [41, 198] width 6 height 6
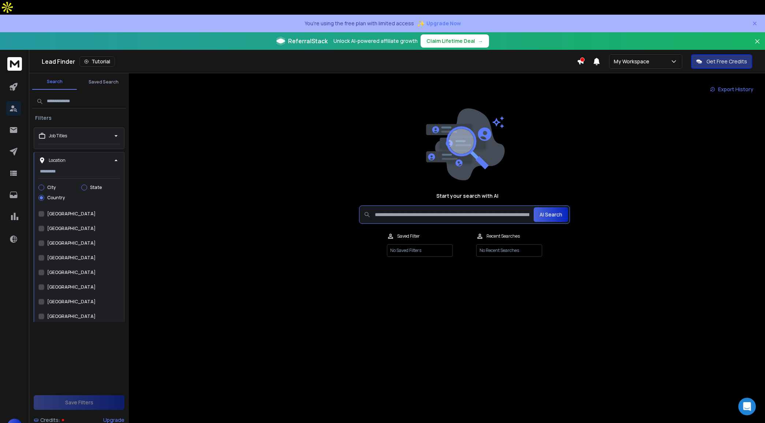
click at [60, 211] on label "[GEOGRAPHIC_DATA]" at bounding box center [71, 214] width 48 height 6
click at [44, 211] on States "[GEOGRAPHIC_DATA]" at bounding box center [41, 214] width 6 height 6
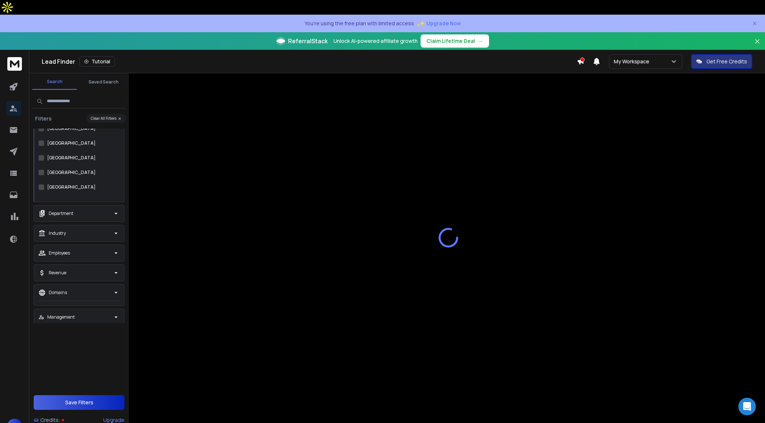
scroll to position [180, 0]
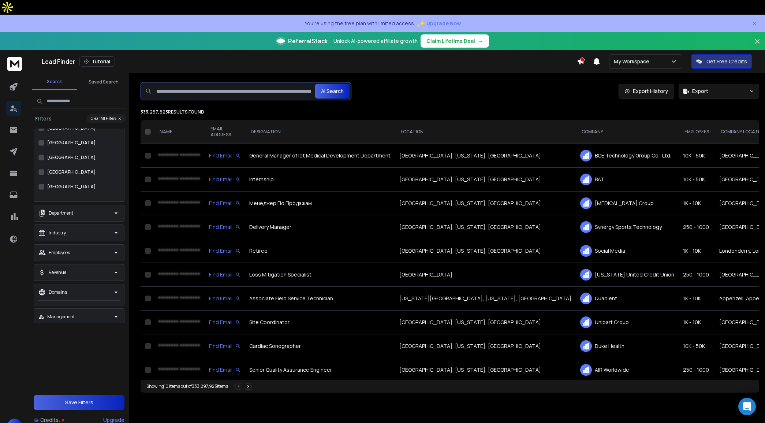
click at [93, 209] on div "Department" at bounding box center [78, 212] width 81 height 7
click at [59, 227] on label "Engineering" at bounding box center [60, 230] width 26 height 6
click at [44, 227] on button "Engineering" at bounding box center [41, 230] width 6 height 6
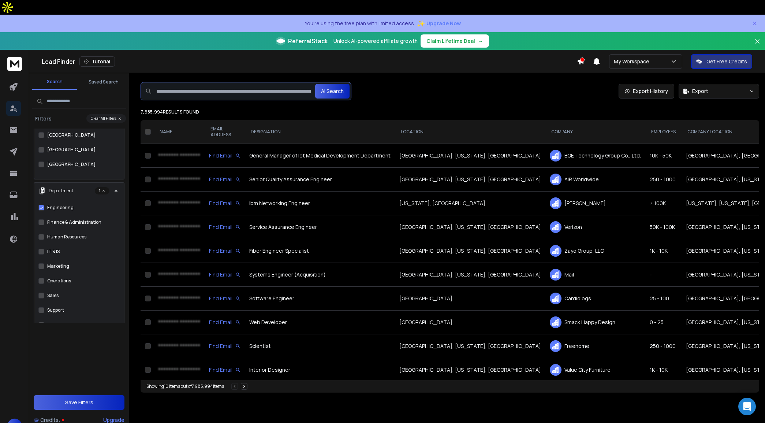
scroll to position [207, 0]
click at [60, 225] on div "Human Resources" at bounding box center [78, 232] width 81 height 15
click at [46, 229] on div "Human Resources" at bounding box center [78, 232] width 81 height 6
click at [41, 229] on Resources "Human Resources" at bounding box center [41, 232] width 6 height 6
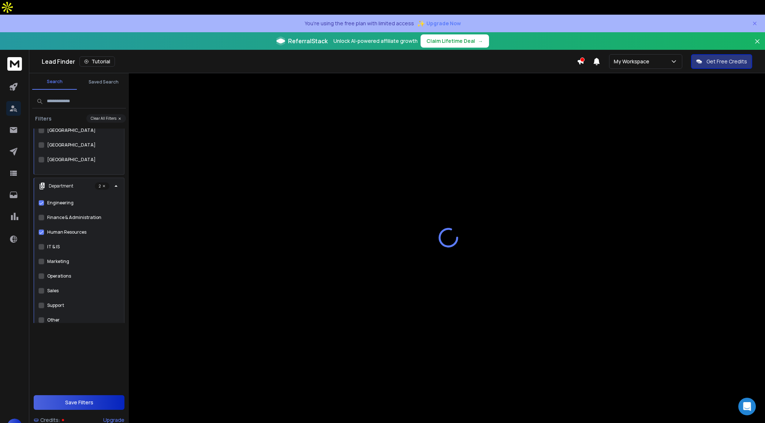
click at [44, 273] on button "Operations" at bounding box center [41, 276] width 6 height 6
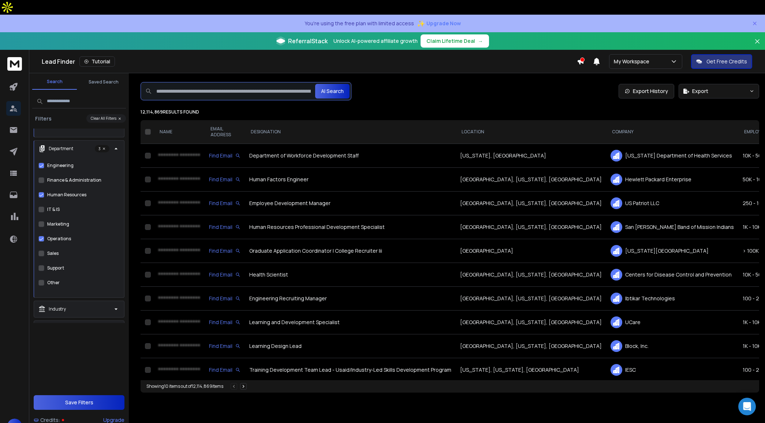
scroll to position [248, 0]
click at [43, 262] on button "Support" at bounding box center [41, 265] width 6 height 6
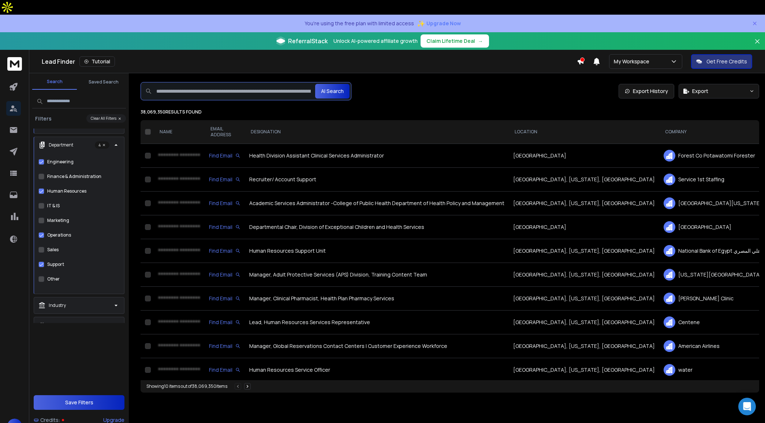
scroll to position [249, 0]
click at [42, 202] on IS "IT & IS" at bounding box center [41, 205] width 6 height 6
click at [86, 239] on div "Industry" at bounding box center [79, 247] width 91 height 17
click at [109, 244] on div "Industry" at bounding box center [78, 247] width 81 height 7
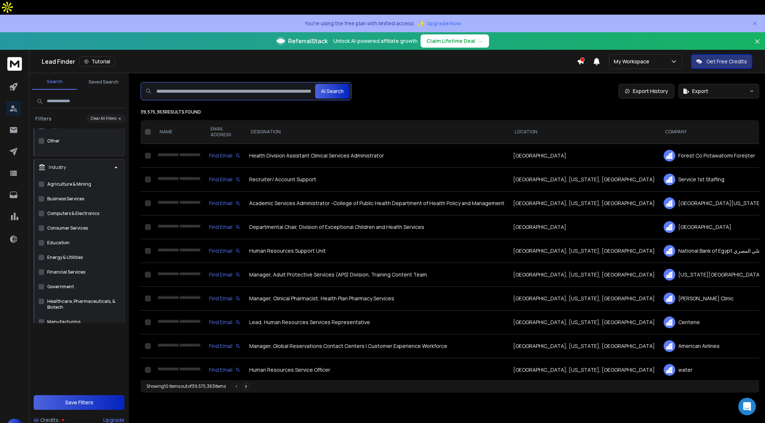
scroll to position [408, 0]
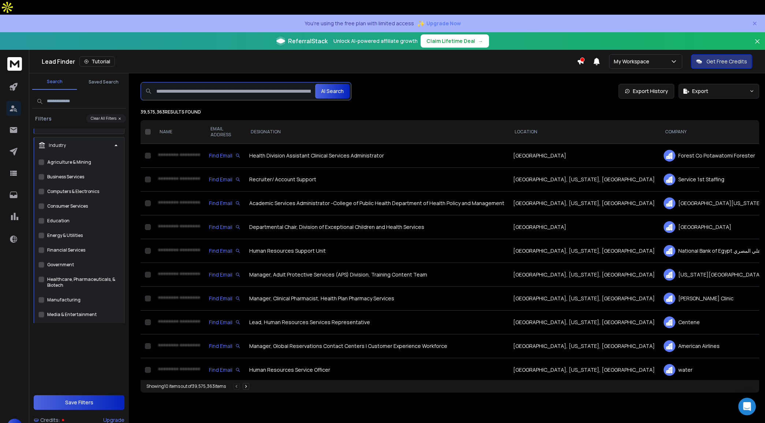
click at [43, 174] on Services "Business Services" at bounding box center [41, 177] width 6 height 6
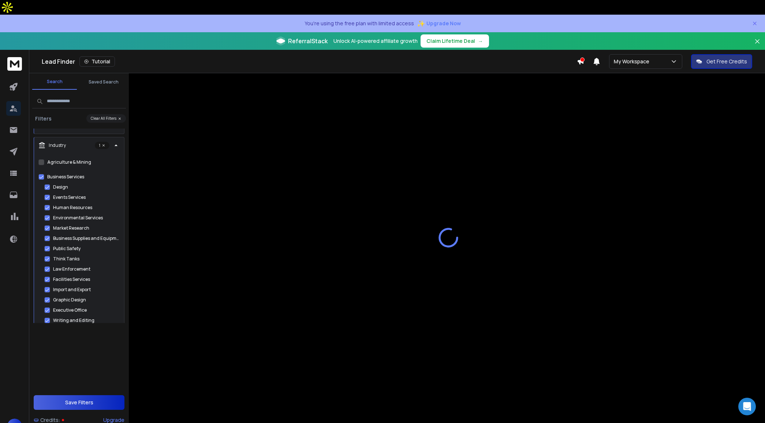
click at [48, 184] on button "Design" at bounding box center [47, 187] width 6 height 6
click at [41, 174] on Services "Business Services" at bounding box center [41, 177] width 6 height 6
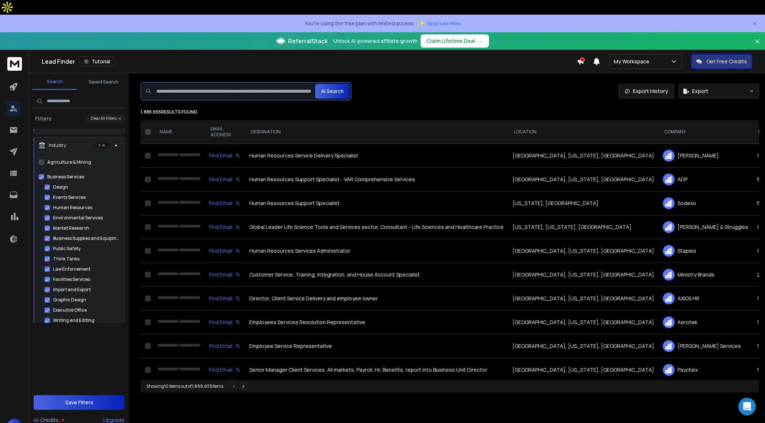
click at [41, 174] on Services "Business Services" at bounding box center [41, 177] width 6 height 6
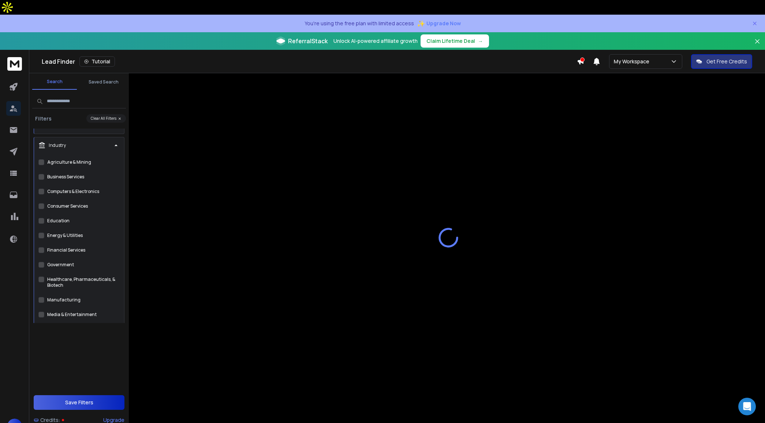
click at [41, 174] on Services "Business Services" at bounding box center [41, 177] width 6 height 6
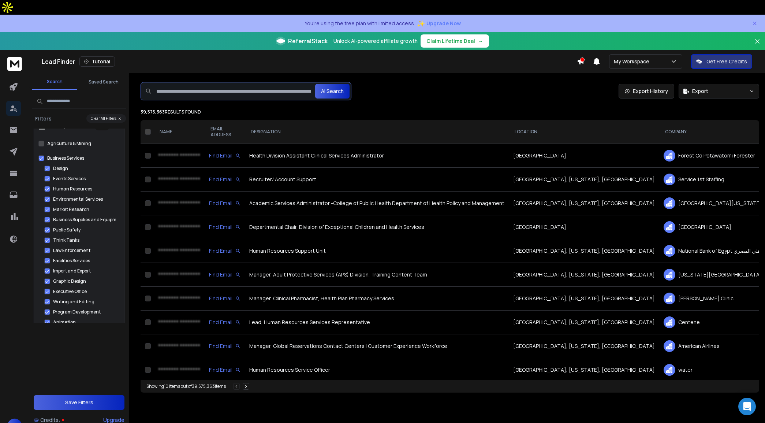
scroll to position [425, 0]
click at [51, 166] on div "Design" at bounding box center [81, 169] width 75 height 6
click at [49, 166] on button "Design" at bounding box center [47, 169] width 6 height 6
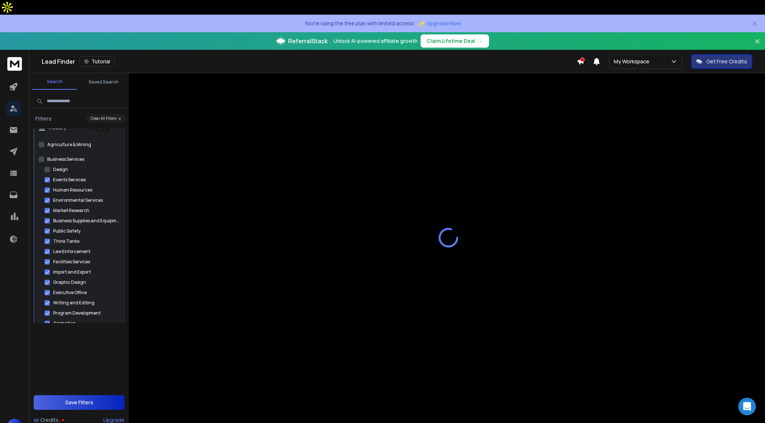
click at [48, 177] on Services "Events Services" at bounding box center [47, 180] width 6 height 6
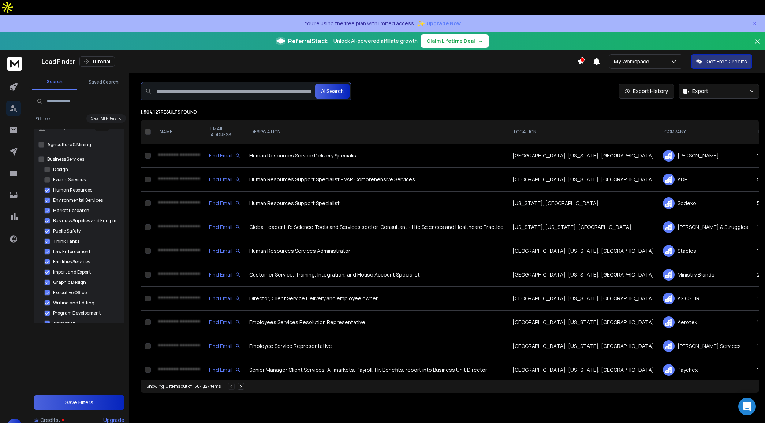
click at [50, 197] on Services "Environmental Services" at bounding box center [47, 200] width 6 height 6
click at [50, 207] on Research "Market Research" at bounding box center [47, 210] width 6 height 6
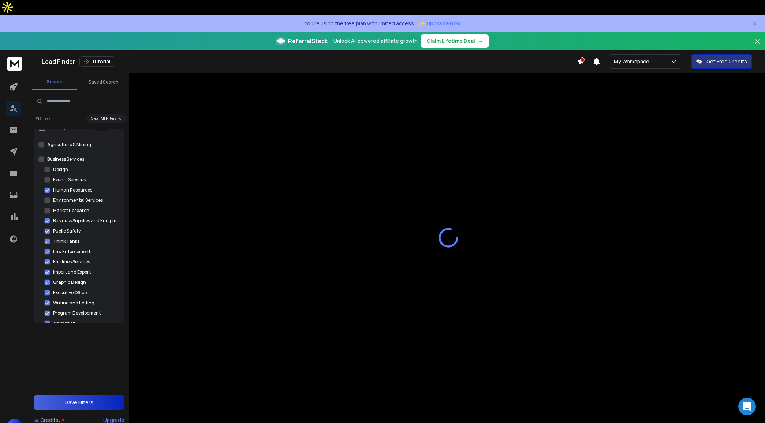
click at [46, 218] on Equipment "Business Supplies and Equipment" at bounding box center [47, 221] width 6 height 6
click at [46, 228] on Safety "Public Safety" at bounding box center [47, 231] width 6 height 6
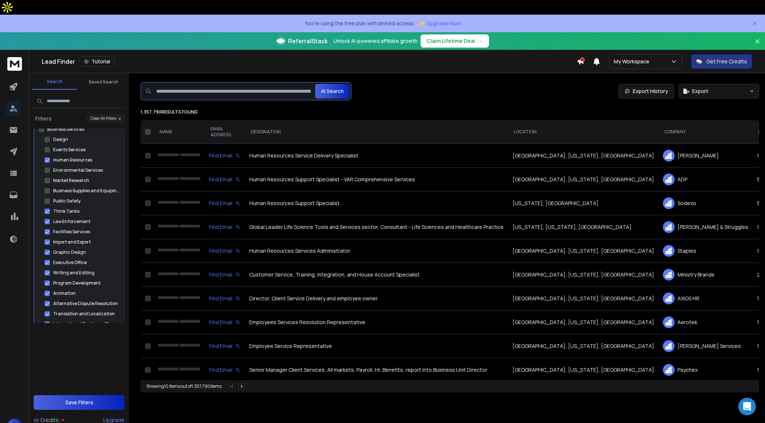
scroll to position [458, 0]
click at [48, 206] on Tanks "Think Tanks" at bounding box center [47, 209] width 6 height 6
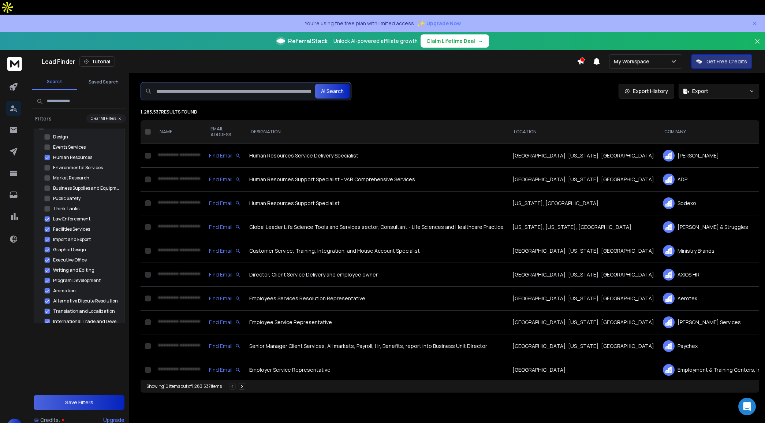
click at [48, 216] on Enforcement "Law Enforcement" at bounding box center [47, 219] width 6 height 6
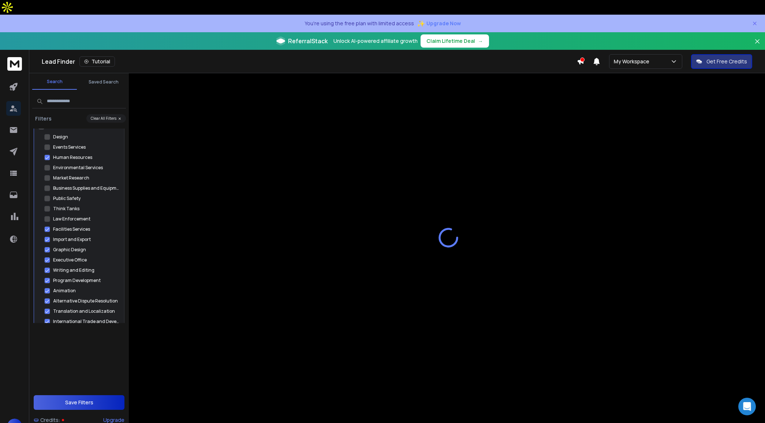
click at [48, 226] on Services "Facilities Services" at bounding box center [47, 229] width 6 height 6
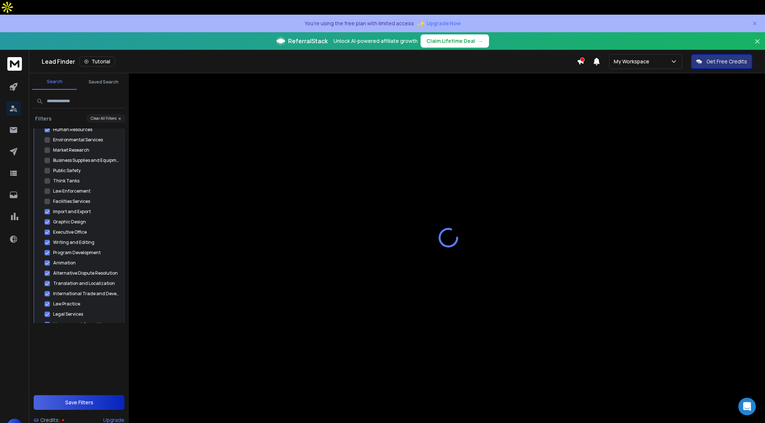
scroll to position [487, 0]
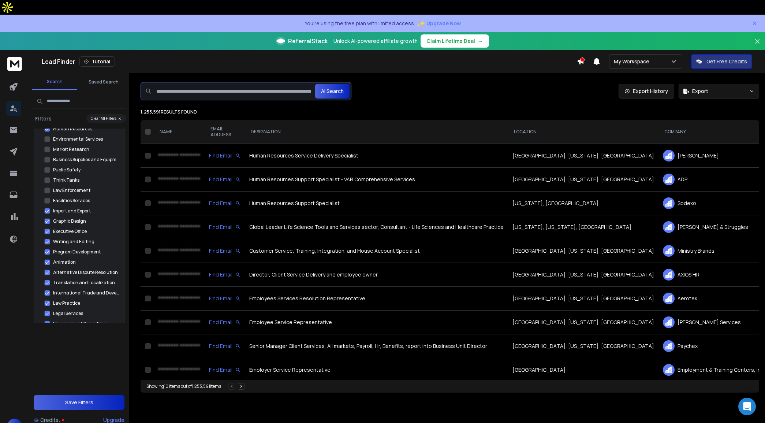
click at [48, 208] on Export "Import and Export" at bounding box center [47, 211] width 6 height 6
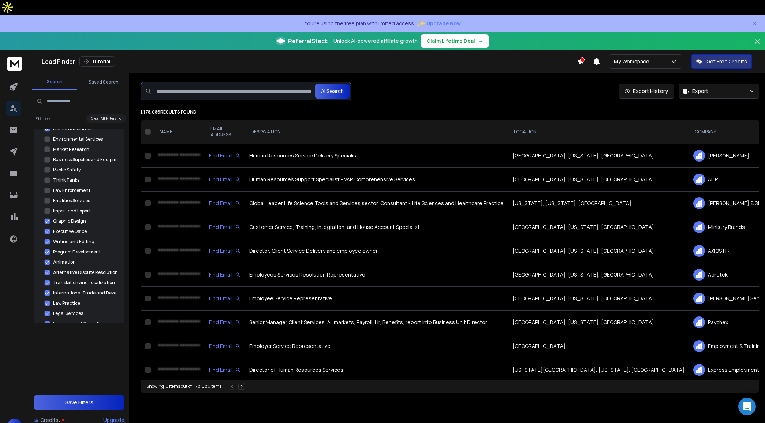
click at [48, 218] on Design "Graphic Design" at bounding box center [47, 221] width 6 height 6
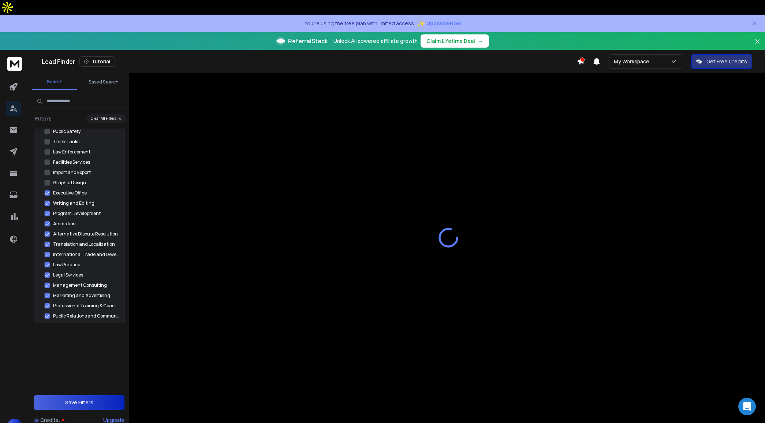
scroll to position [527, 0]
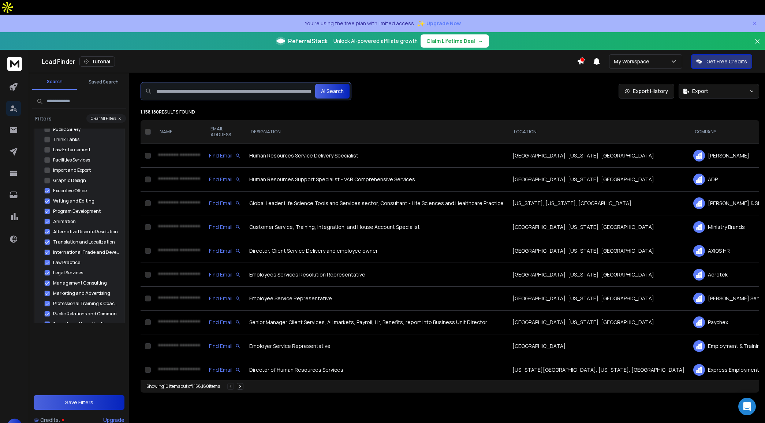
click at [49, 188] on Office "Executive Office" at bounding box center [47, 191] width 6 height 6
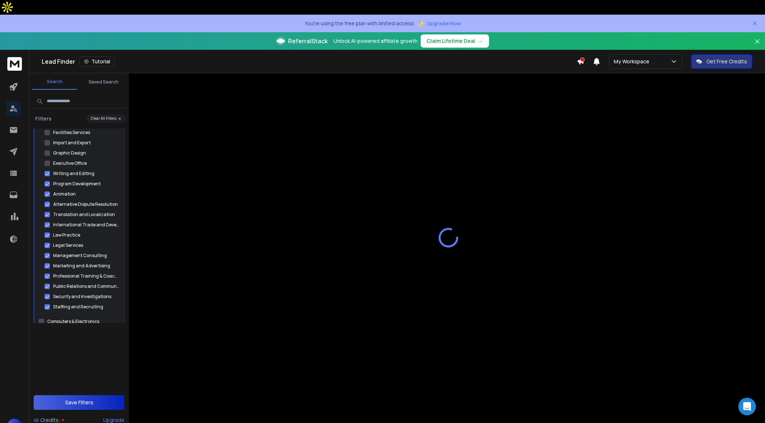
scroll to position [559, 0]
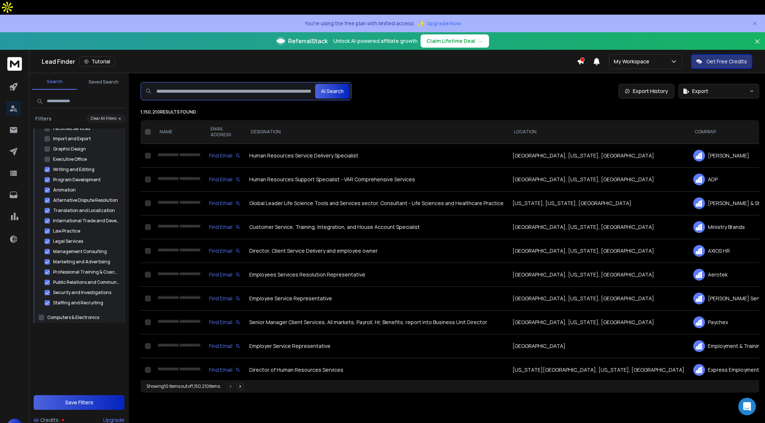
click at [48, 166] on Editing "Writing and Editing" at bounding box center [47, 169] width 6 height 6
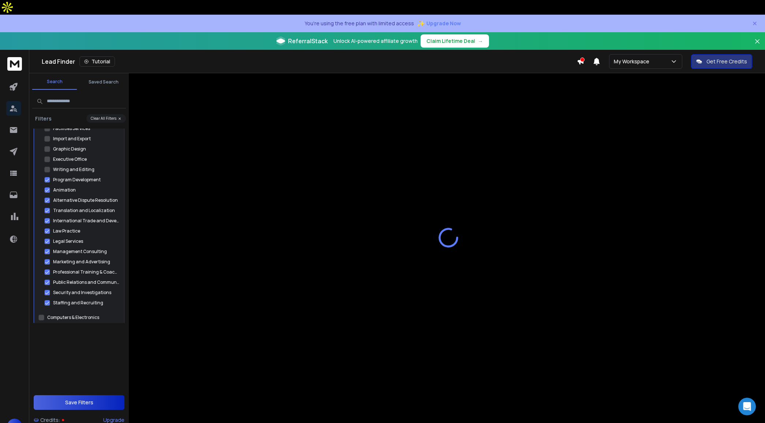
click at [49, 177] on div "Program Development" at bounding box center [81, 180] width 75 height 6
click at [48, 177] on Development "Program Development" at bounding box center [47, 180] width 6 height 6
click at [48, 187] on button "Animation" at bounding box center [47, 190] width 6 height 6
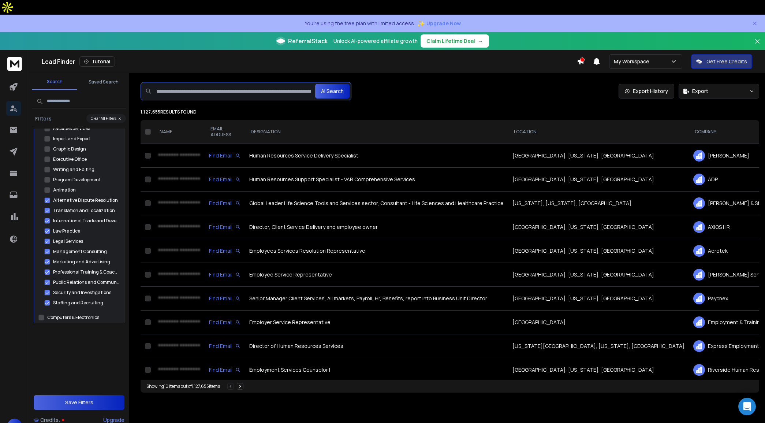
click at [48, 197] on Resolution "Alternative Dispute Resolution" at bounding box center [47, 200] width 6 height 6
click at [48, 207] on Localization "Translation and Localization" at bounding box center [47, 210] width 6 height 6
click at [48, 218] on Development "International Trade and Development" at bounding box center [47, 221] width 6 height 6
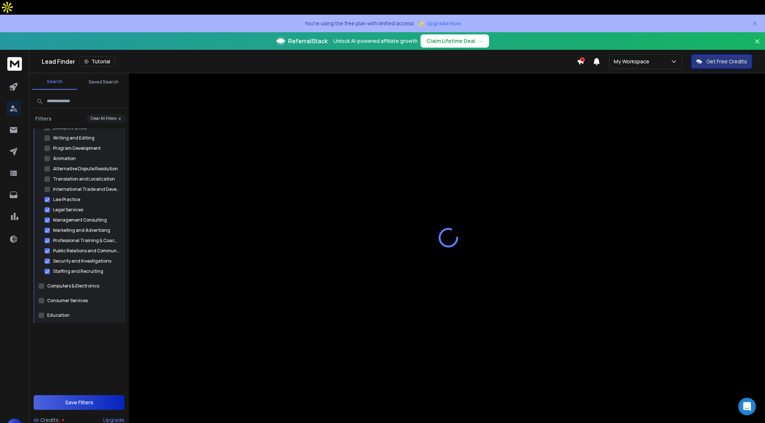
scroll to position [591, 0]
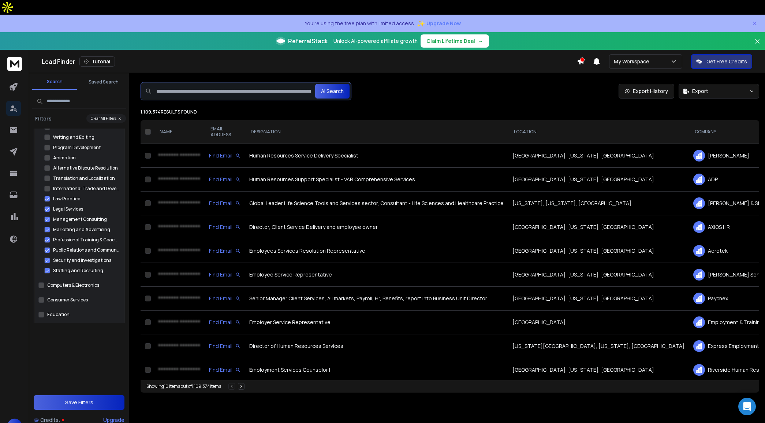
click at [48, 196] on Practice "Law Practice" at bounding box center [47, 199] width 6 height 6
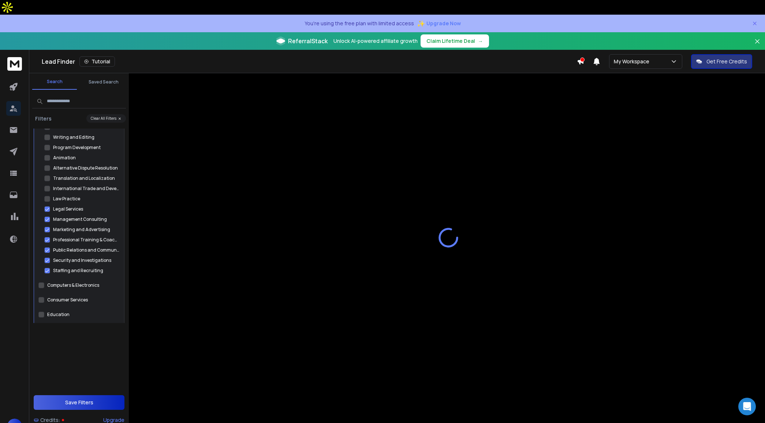
click at [48, 206] on Services "Legal Services" at bounding box center [47, 209] width 6 height 6
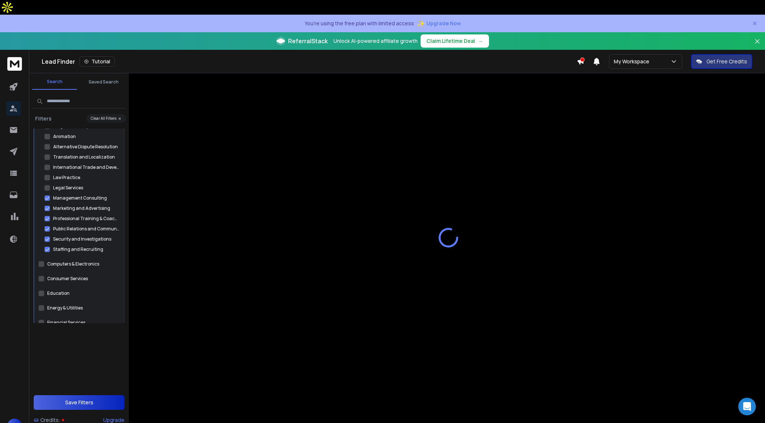
scroll to position [613, 0]
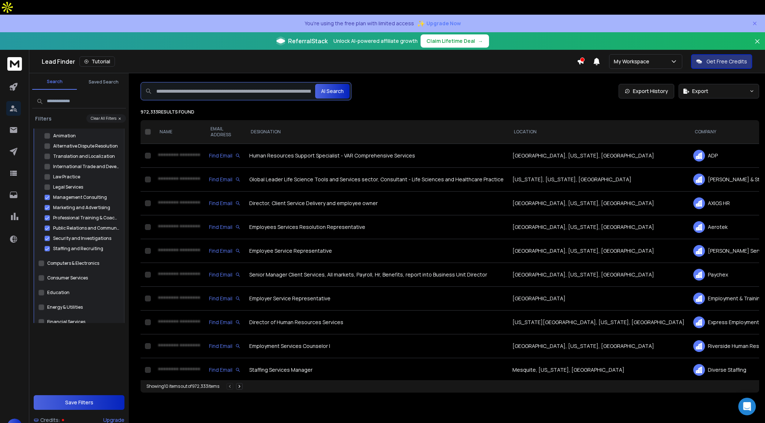
click at [48, 194] on Consulting "Management Consulting" at bounding box center [47, 197] width 6 height 6
click at [49, 204] on Advertising "Marketing and Advertising" at bounding box center [47, 207] width 6 height 6
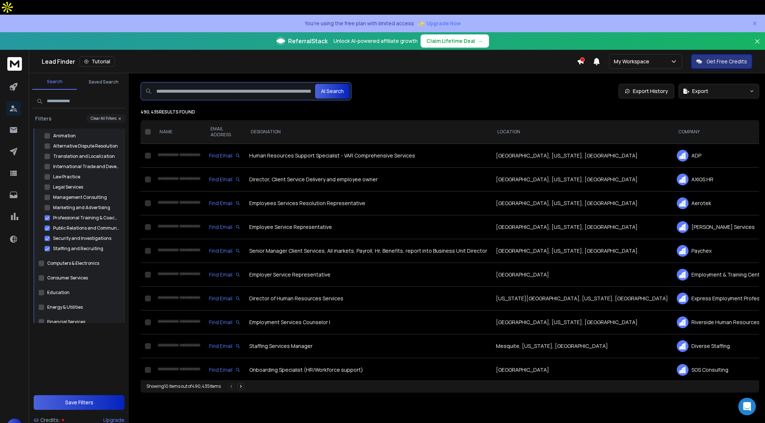
click at [49, 215] on Coaching "Professional Training & Coaching" at bounding box center [47, 218] width 6 height 6
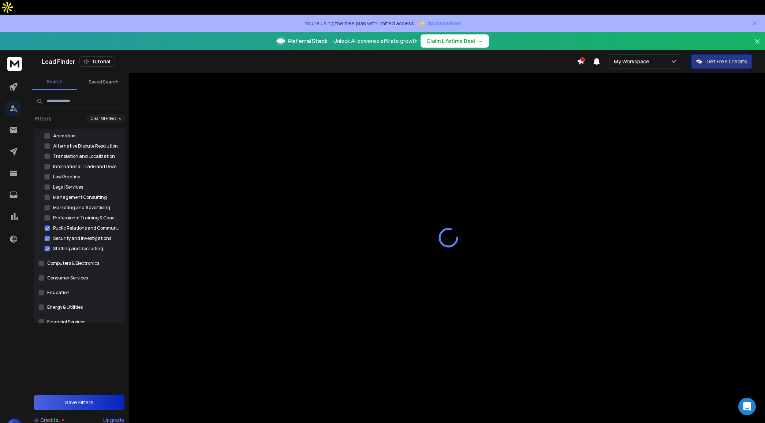
click at [48, 225] on Communications "Public Relations and Communications" at bounding box center [47, 228] width 6 height 6
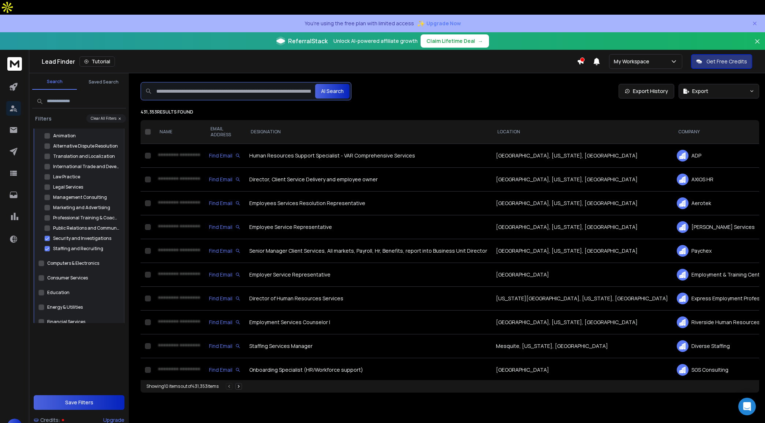
click at [48, 235] on Investigations "Security and Investigations" at bounding box center [47, 238] width 6 height 6
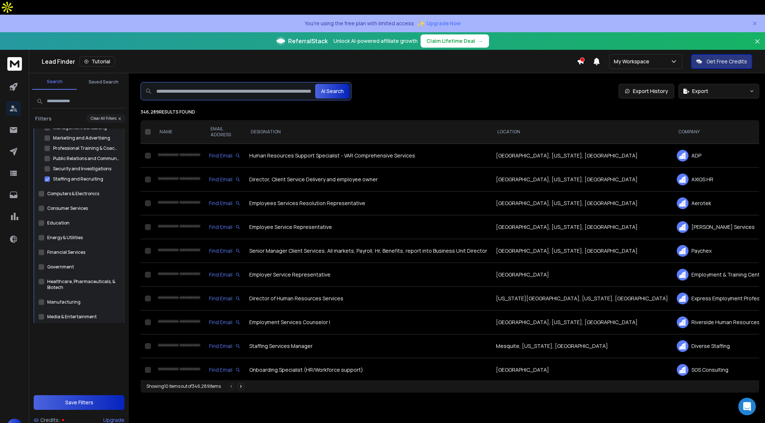
scroll to position [683, 0]
click at [42, 205] on Services "Consumer Services" at bounding box center [41, 208] width 6 height 6
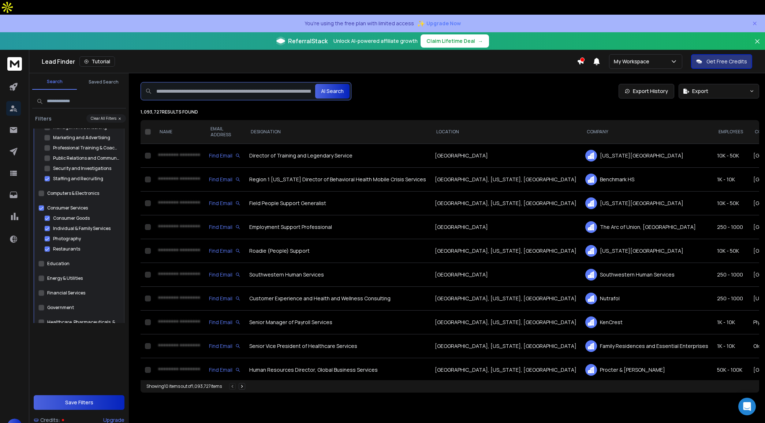
click at [48, 215] on Goods "Consumer Goods" at bounding box center [47, 218] width 6 height 6
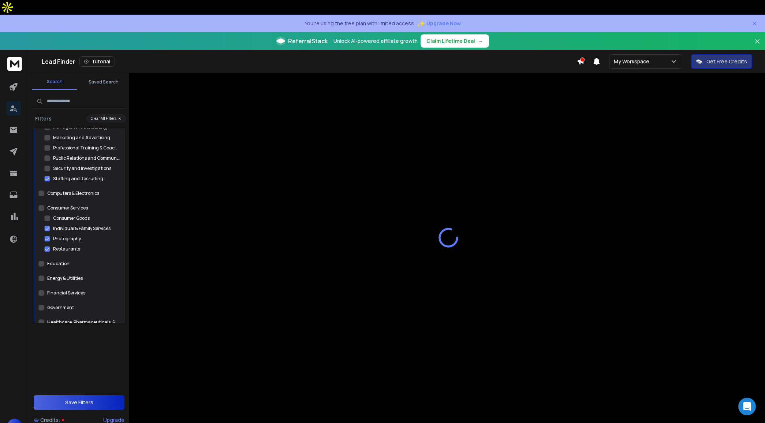
click at [48, 215] on div "Consumer Goods Individual & Family Services Photography Restaurants" at bounding box center [81, 233] width 75 height 37
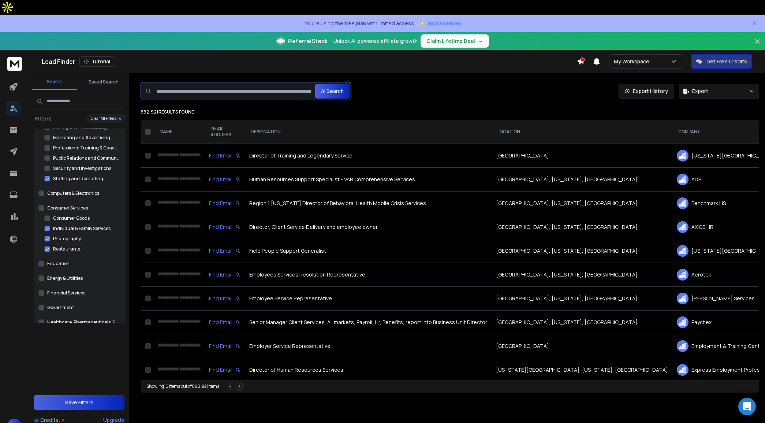
click at [48, 225] on Services "Individual & Family Services" at bounding box center [47, 228] width 6 height 6
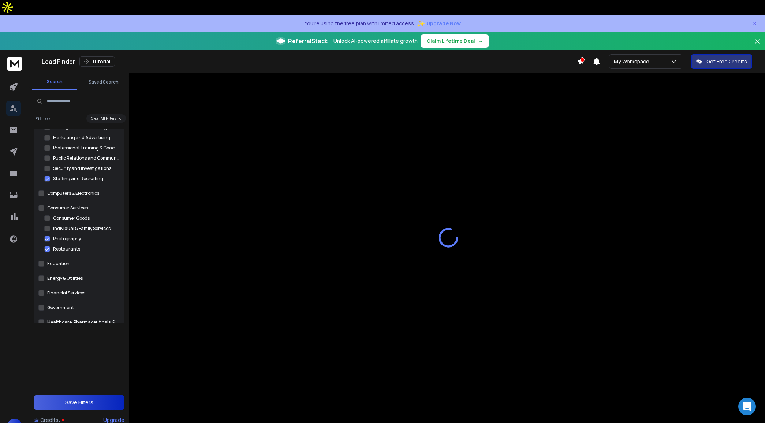
click at [41, 205] on Services "Consumer Services" at bounding box center [41, 208] width 6 height 6
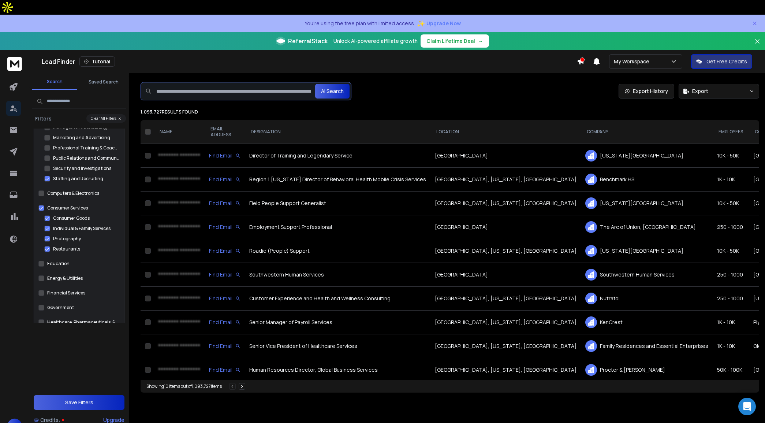
click at [41, 205] on Services "Consumer Services" at bounding box center [41, 208] width 6 height 6
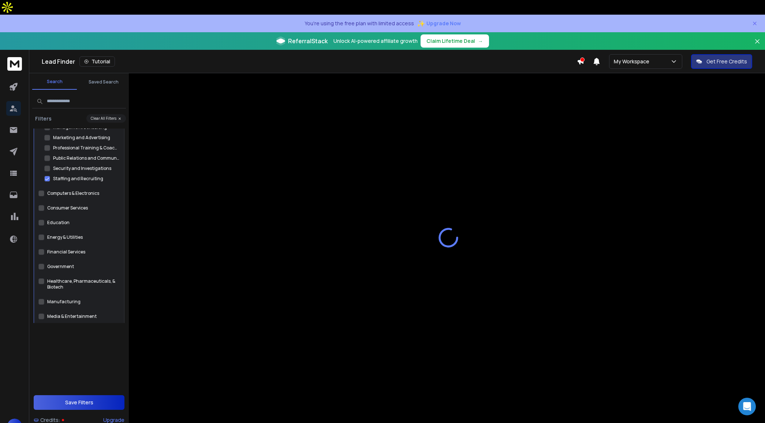
click at [41, 205] on Services "Consumer Services" at bounding box center [41, 208] width 6 height 6
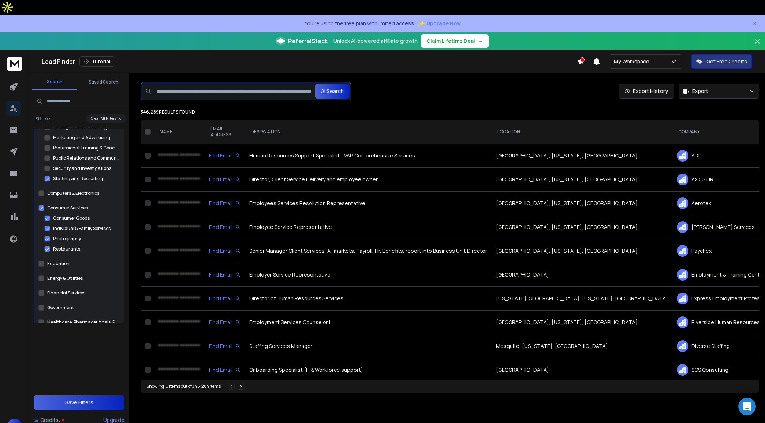
click at [41, 205] on Services "Consumer Services" at bounding box center [41, 208] width 6 height 6
click at [44, 219] on button "Education" at bounding box center [41, 222] width 6 height 6
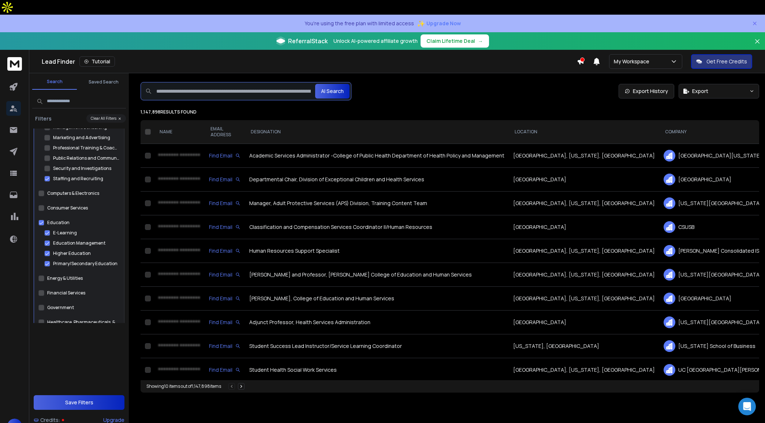
click at [44, 219] on button "Education" at bounding box center [41, 222] width 6 height 6
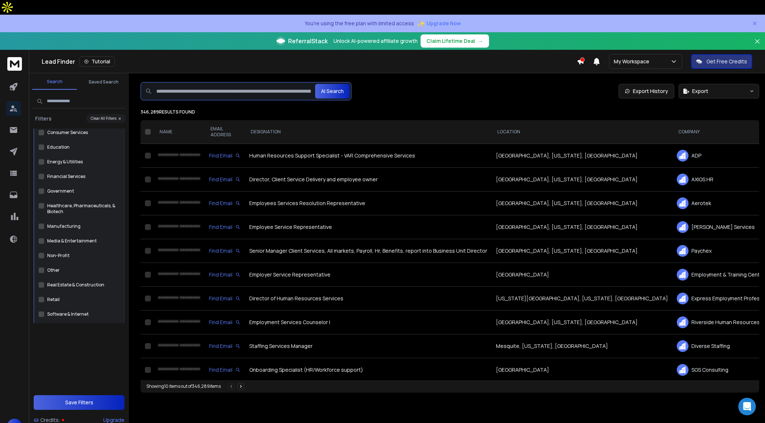
scroll to position [761, 0]
click at [44, 185] on div "Government" at bounding box center [78, 188] width 81 height 6
click at [42, 185] on button "Government" at bounding box center [41, 188] width 6 height 6
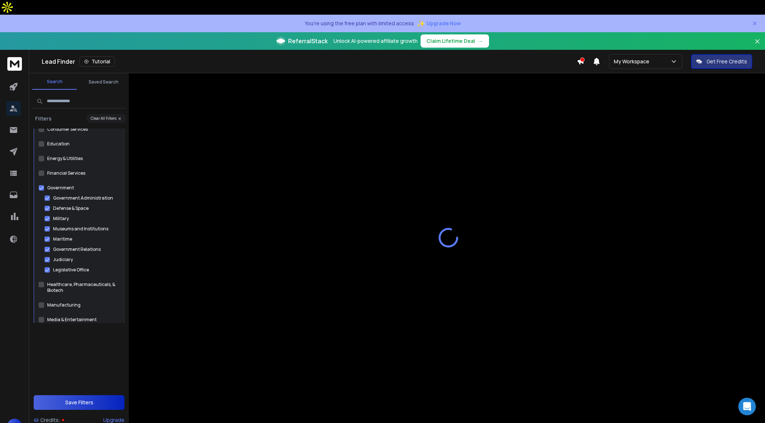
click at [42, 185] on button "Government" at bounding box center [41, 188] width 6 height 6
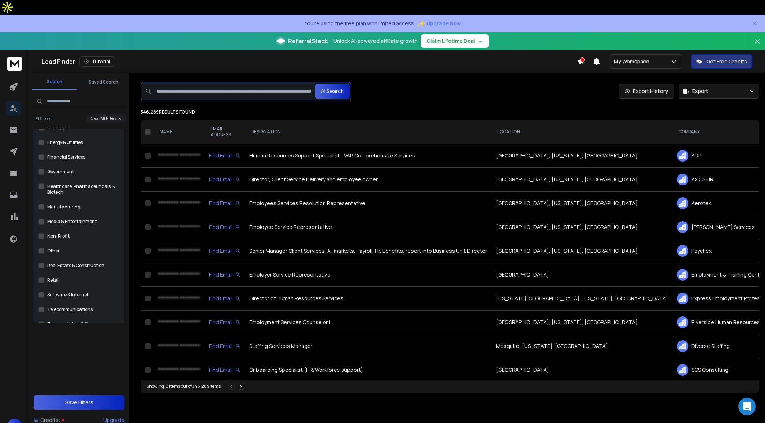
scroll to position [778, 0]
click at [46, 203] on div "Manufacturing" at bounding box center [78, 206] width 81 height 6
click at [44, 203] on button "Manufacturing" at bounding box center [41, 206] width 6 height 6
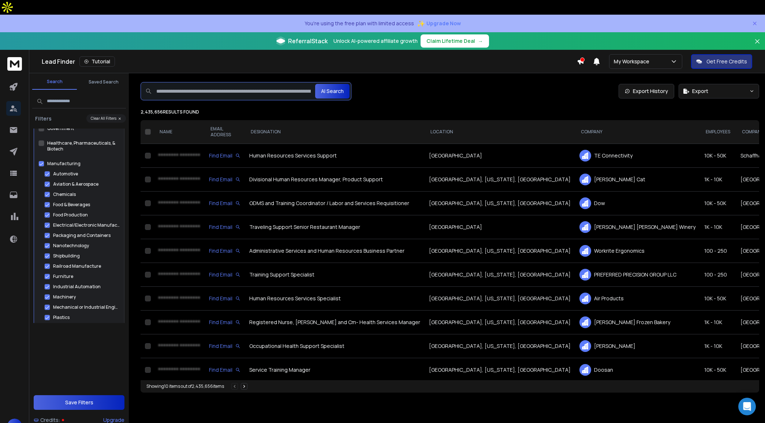
scroll to position [820, 0]
click at [41, 161] on button "Manufacturing" at bounding box center [41, 164] width 6 height 6
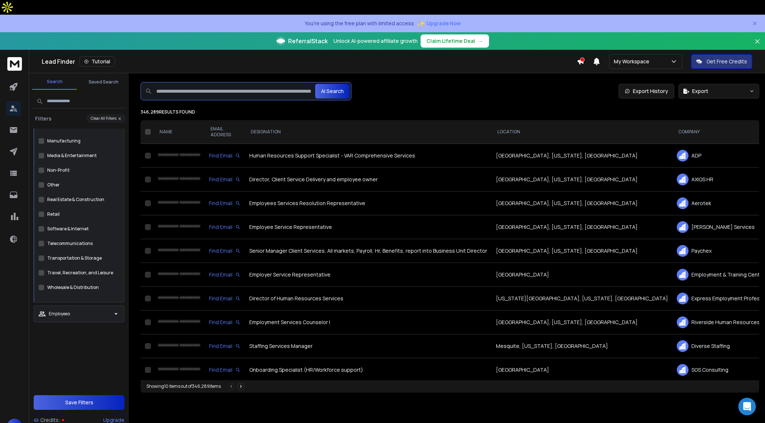
scroll to position [844, 0]
click at [52, 196] on label "Real Estate & Construction" at bounding box center [75, 199] width 57 height 6
click at [44, 196] on Construction "Real Estate & Construction" at bounding box center [41, 199] width 6 height 6
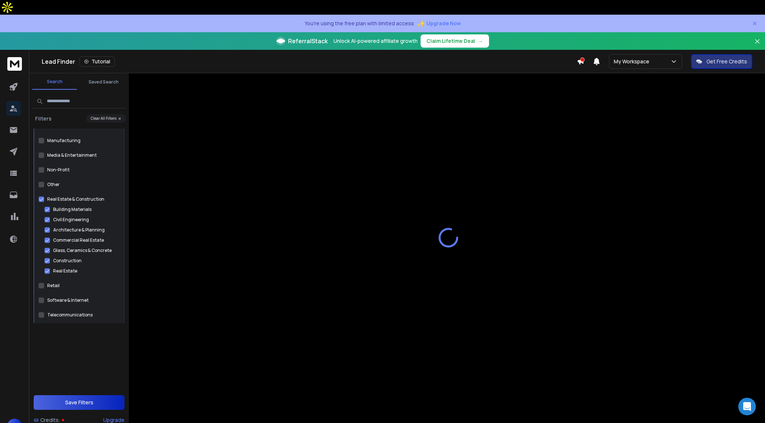
click at [48, 206] on Materials "Building Materials" at bounding box center [47, 209] width 6 height 6
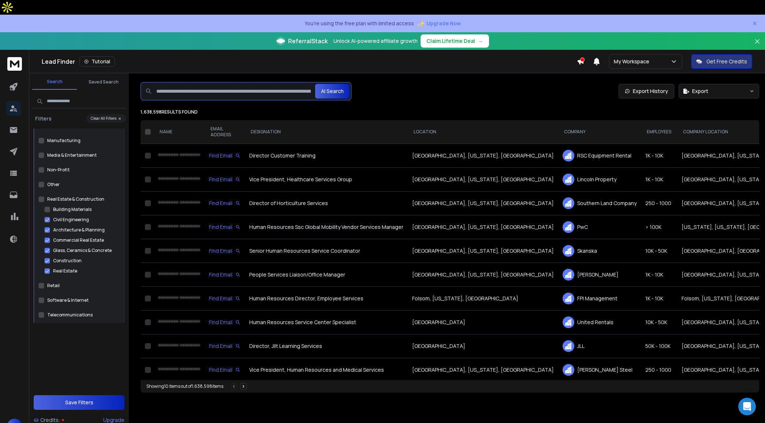
click at [48, 217] on Engineering "Civil Engineering" at bounding box center [47, 220] width 6 height 6
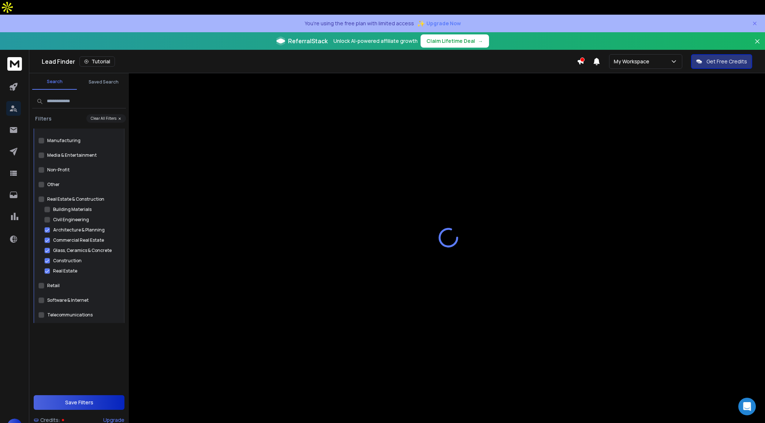
click at [48, 227] on Planning "Architecture & Planning" at bounding box center [47, 230] width 6 height 6
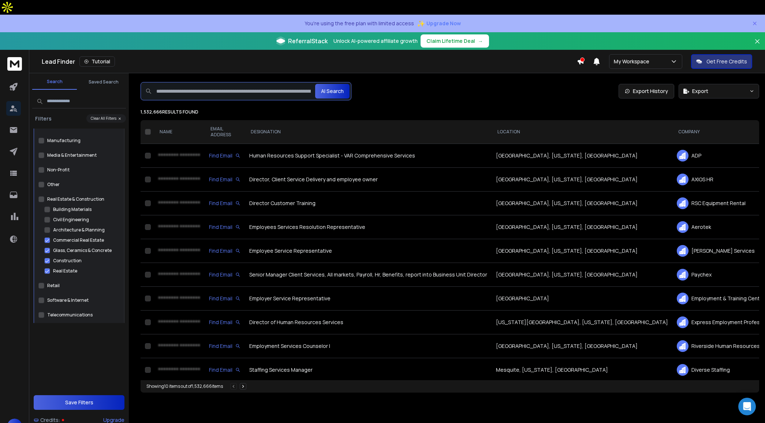
click at [49, 237] on Estate "Commercial Real Estate" at bounding box center [47, 240] width 6 height 6
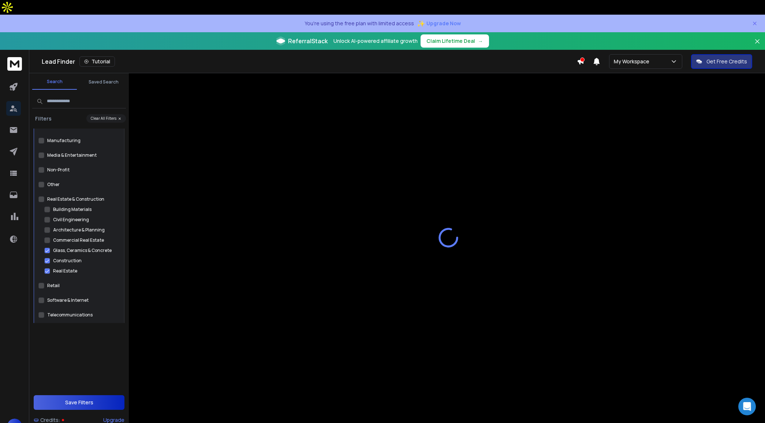
click at [49, 247] on Concrete "Glass, Ceramics & Concrete" at bounding box center [47, 250] width 6 height 6
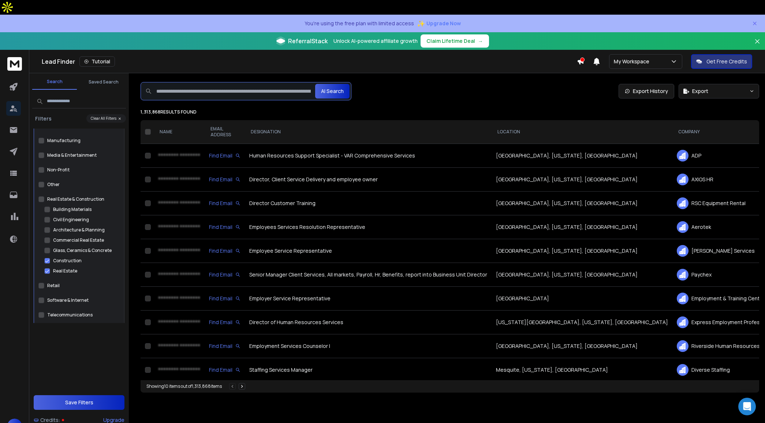
click at [49, 258] on button "Construction" at bounding box center [47, 261] width 6 height 6
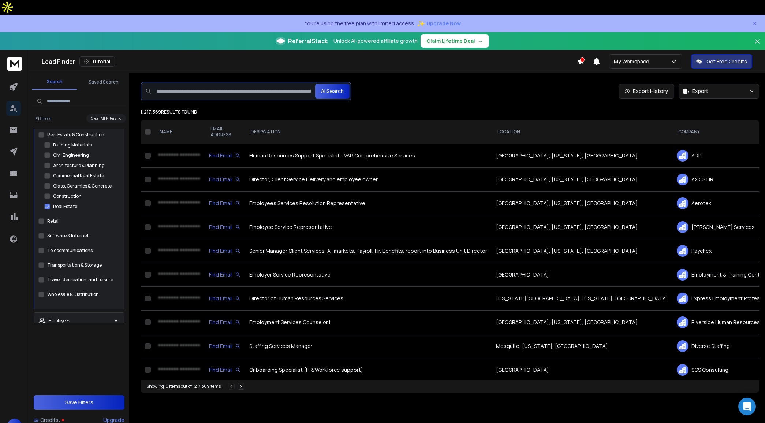
scroll to position [910, 0]
click at [44, 216] on button "Retail" at bounding box center [41, 219] width 6 height 6
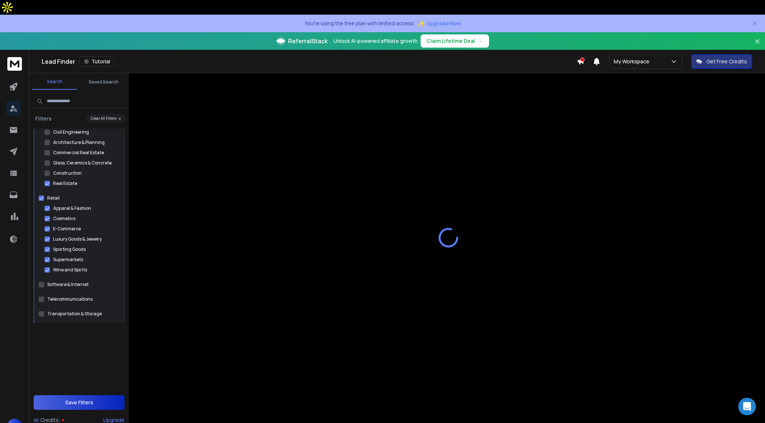
scroll to position [931, 0]
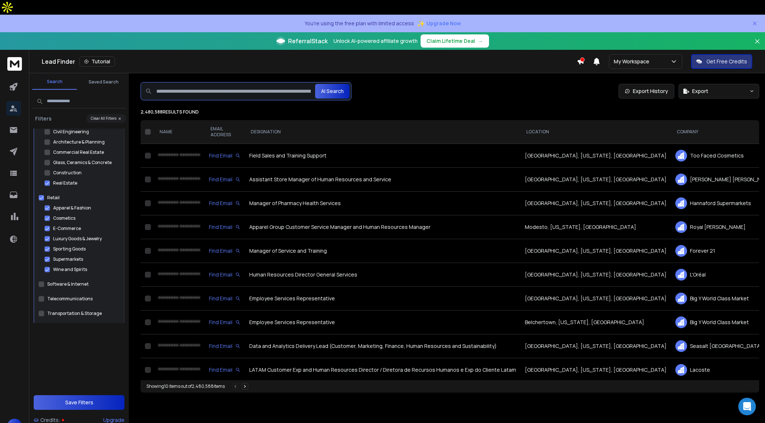
click at [47, 205] on Fashion "Apparel & Fashion" at bounding box center [47, 208] width 6 height 6
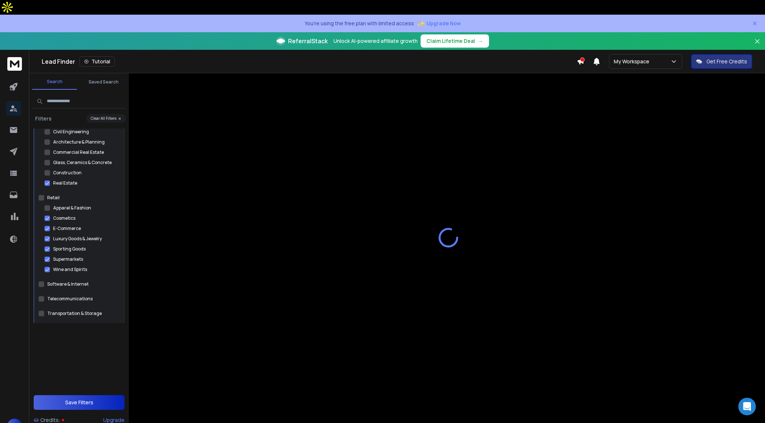
click at [47, 215] on button "Cosmetics" at bounding box center [47, 218] width 6 height 6
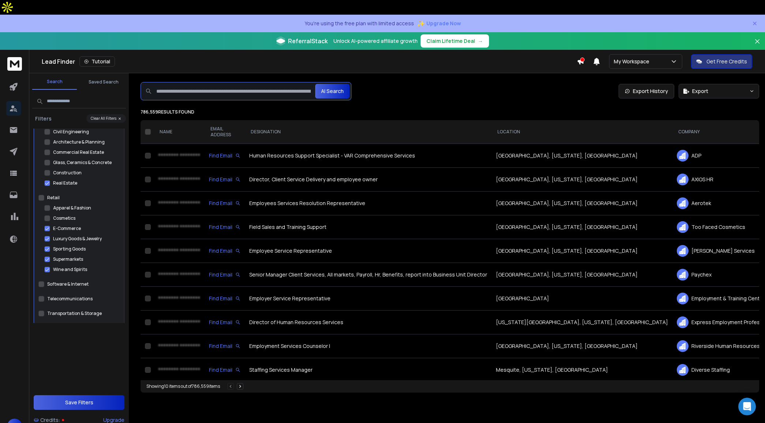
click at [48, 225] on button "E-Commerce" at bounding box center [47, 228] width 6 height 6
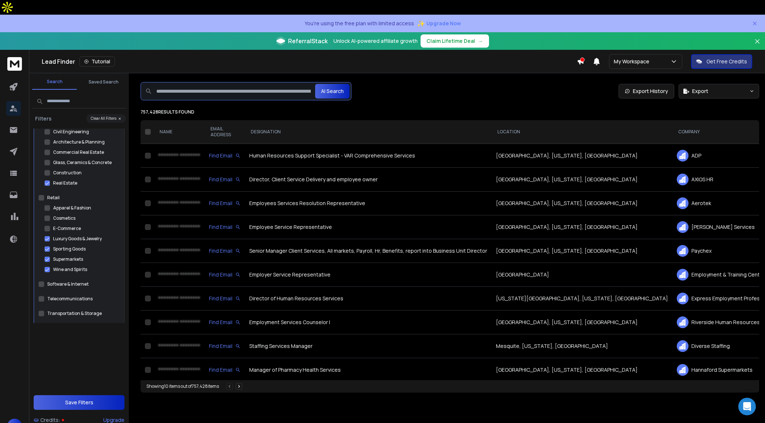
click at [49, 236] on Jewelry "Luxury Goods & Jewelry" at bounding box center [47, 239] width 6 height 6
click at [41, 195] on button "Retail" at bounding box center [41, 198] width 6 height 6
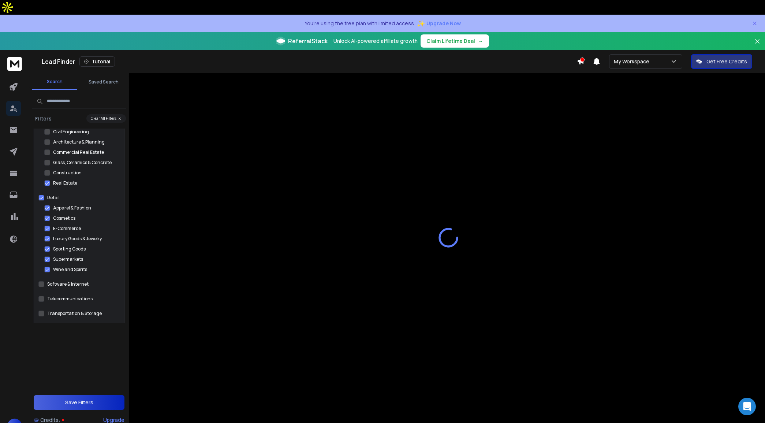
click at [41, 195] on button "Retail" at bounding box center [41, 198] width 6 height 6
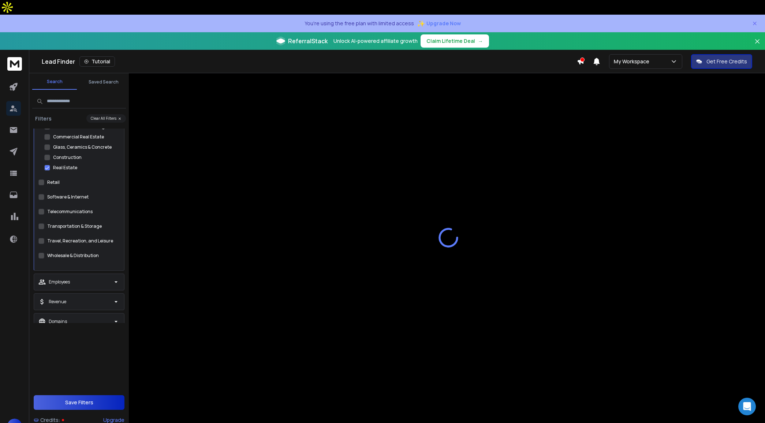
scroll to position [947, 0]
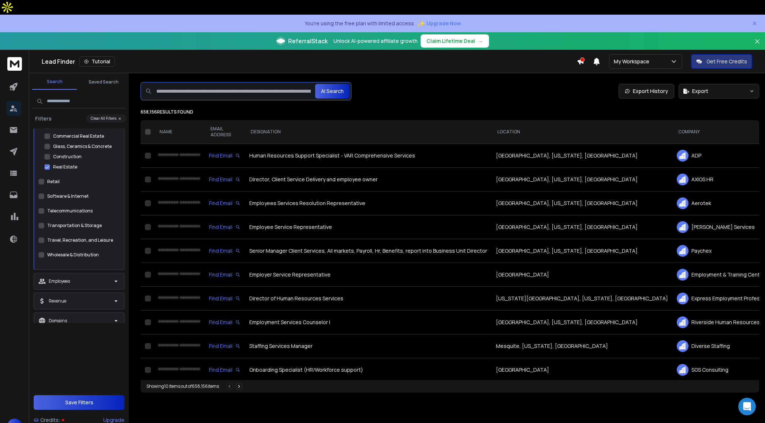
click at [43, 193] on Internet "Software & Internet" at bounding box center [41, 196] width 6 height 6
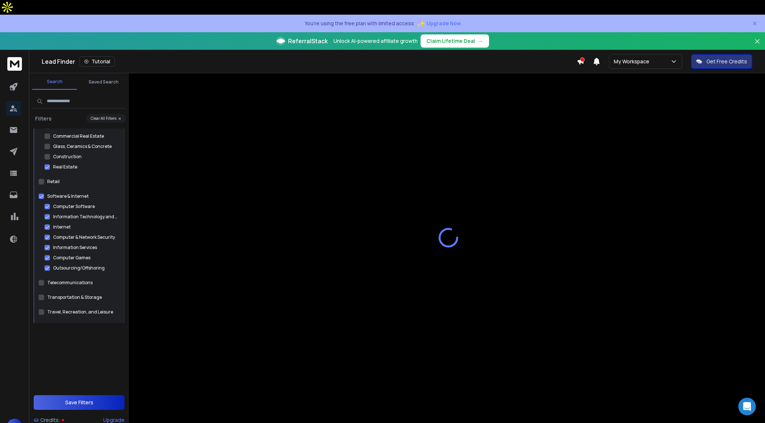
click at [49, 203] on Software "Computer Software" at bounding box center [47, 206] width 6 height 6
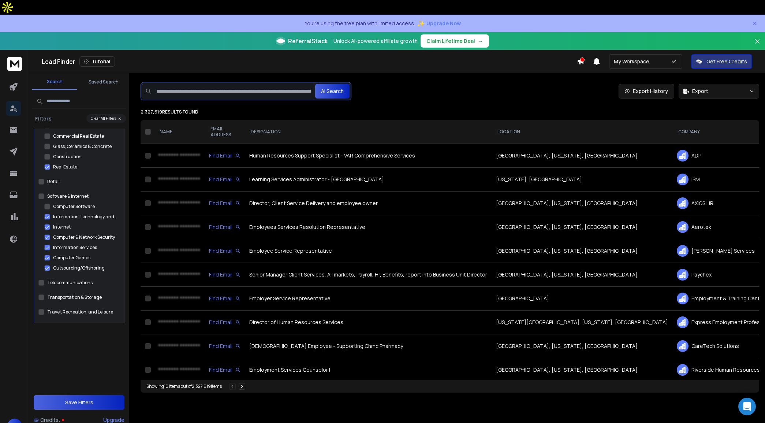
click at [50, 255] on Games "Computer Games" at bounding box center [47, 258] width 6 height 6
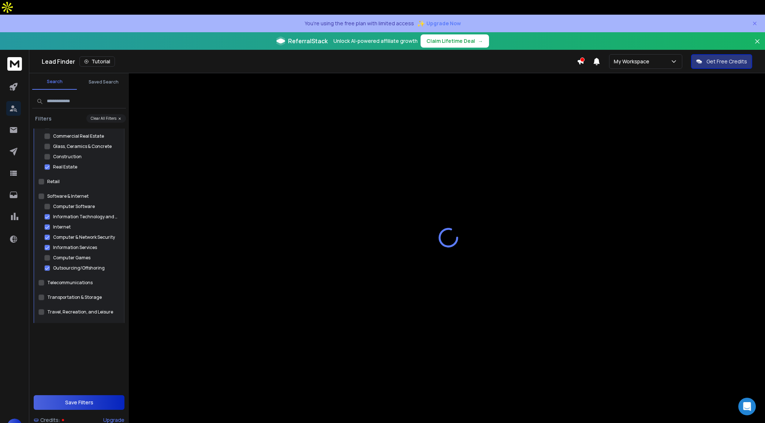
click at [50, 265] on button "Outsourcing/Offshoring" at bounding box center [47, 268] width 6 height 6
click at [44, 279] on button "Telecommunications" at bounding box center [41, 282] width 6 height 6
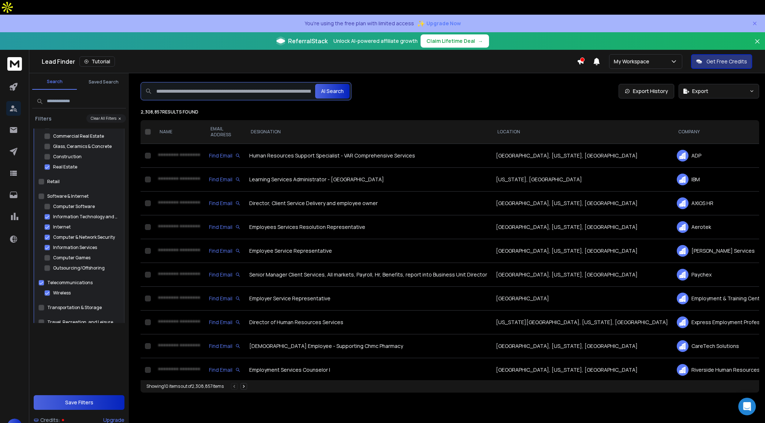
click at [43, 279] on button "Telecommunications" at bounding box center [41, 282] width 6 height 6
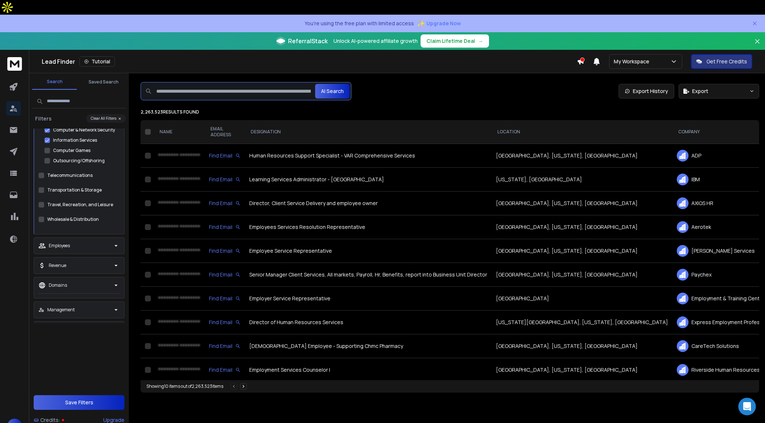
scroll to position [1056, 0]
click at [82, 240] on div "Employees" at bounding box center [78, 243] width 81 height 7
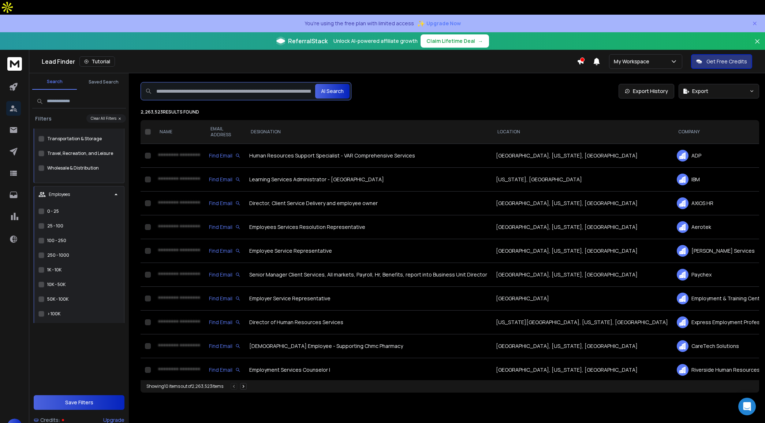
scroll to position [1107, 0]
click at [41, 280] on 50K "10K - 50K" at bounding box center [41, 283] width 6 height 6
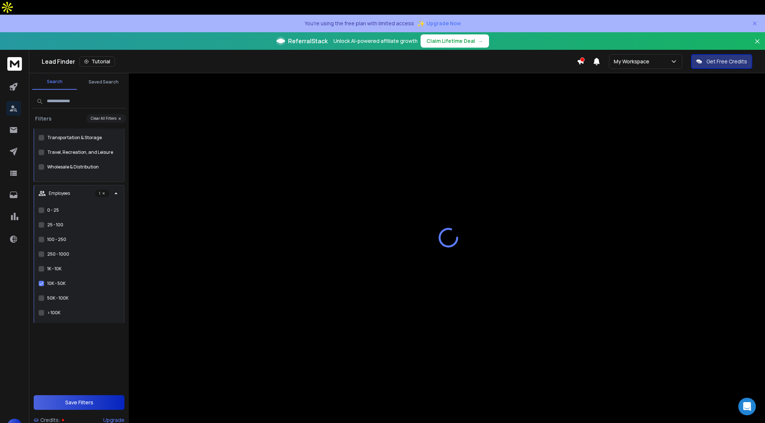
click at [41, 295] on 100K "50K - 100K" at bounding box center [41, 298] width 6 height 6
click at [41, 309] on 100K "> 100K" at bounding box center [41, 312] width 6 height 6
click at [115, 192] on icon at bounding box center [116, 192] width 3 height 1
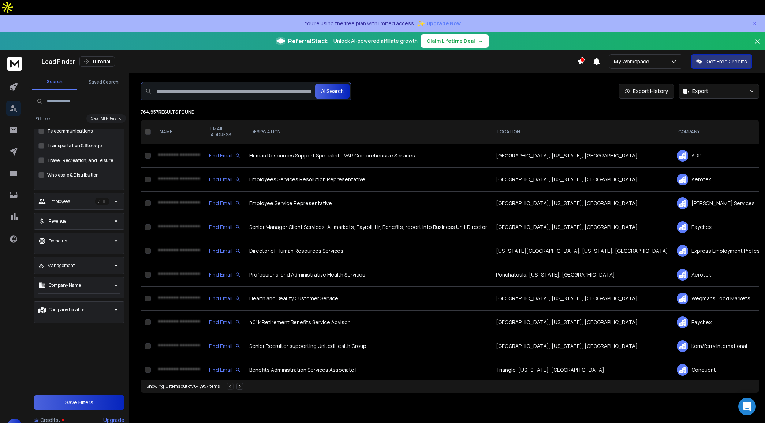
scroll to position [1100, 0]
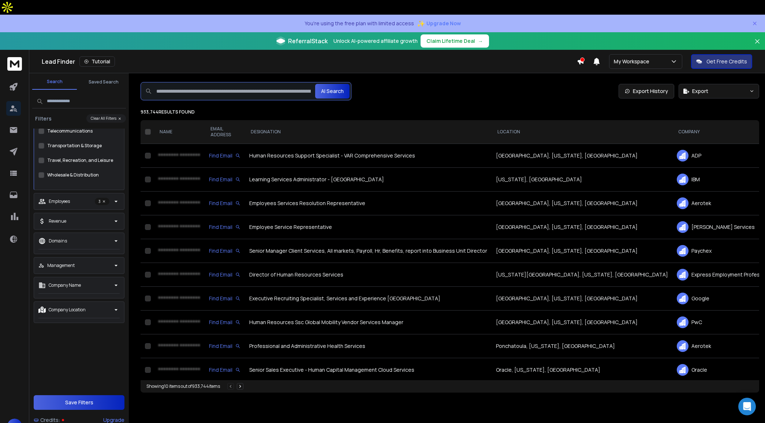
click at [116, 217] on icon at bounding box center [115, 220] width 7 height 7
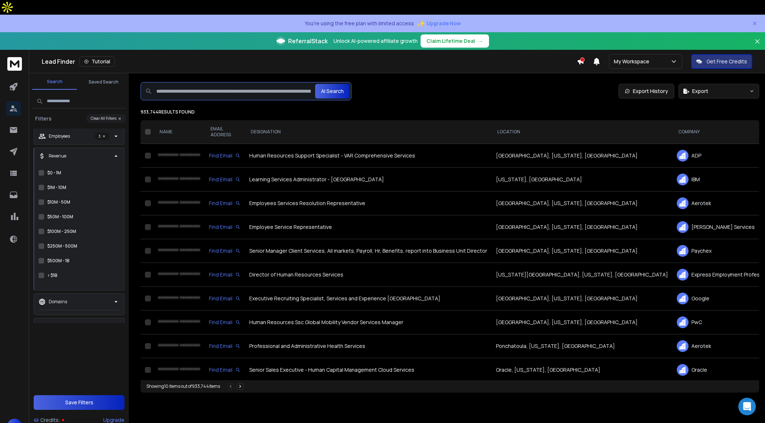
scroll to position [1165, 0]
click at [42, 242] on 500M "$250M - 500M" at bounding box center [41, 245] width 6 height 6
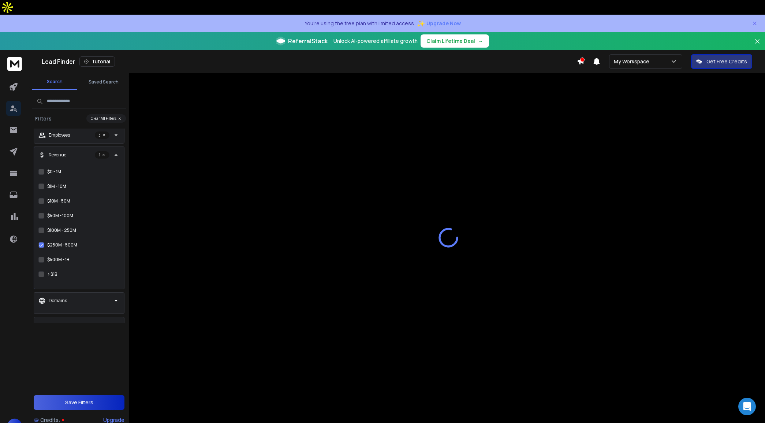
click at [41, 256] on 1B "$500M - 1B" at bounding box center [41, 259] width 6 height 6
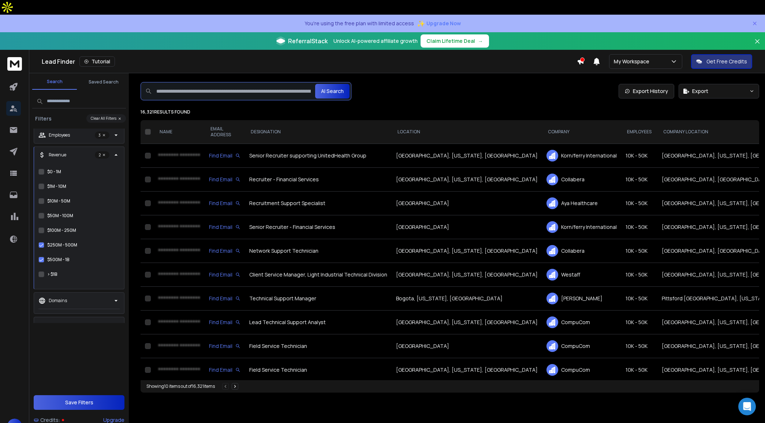
click at [112, 151] on icon at bounding box center [115, 154] width 7 height 7
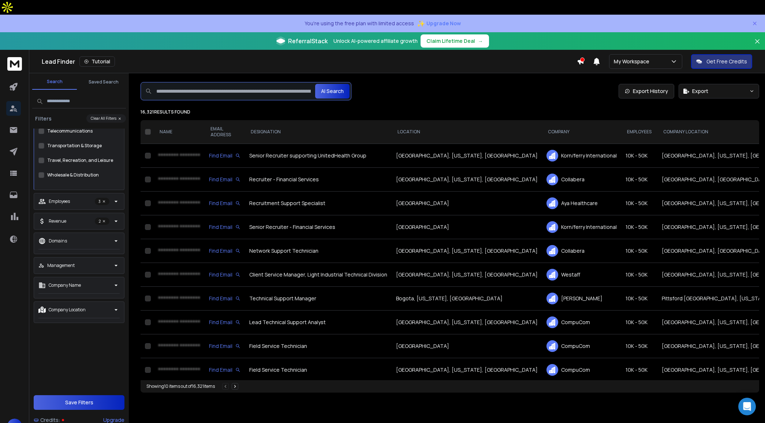
scroll to position [1100, 0]
click at [96, 262] on div "Management" at bounding box center [78, 265] width 81 height 7
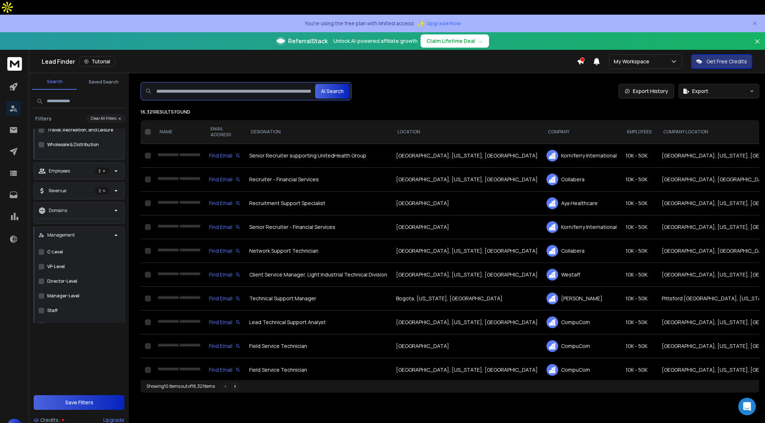
click at [42, 263] on button "VP-Level" at bounding box center [41, 266] width 6 height 6
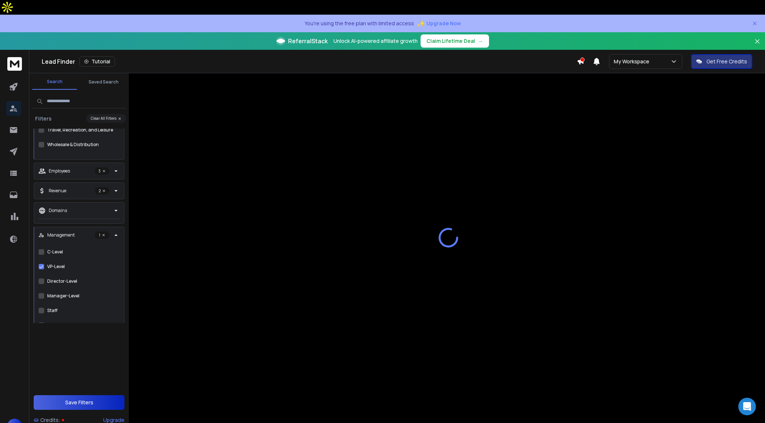
click at [42, 278] on button "Director-Level" at bounding box center [41, 281] width 6 height 6
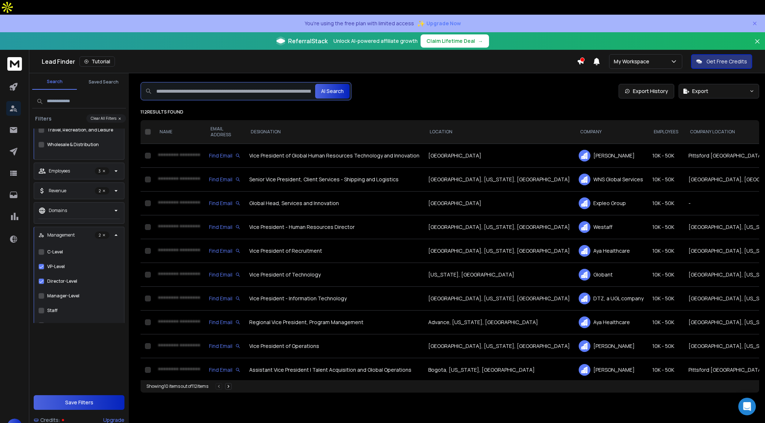
scroll to position [1178, 0]
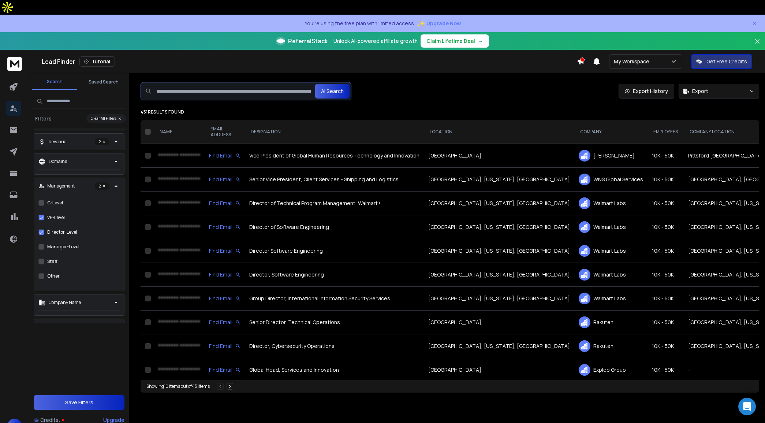
click at [40, 244] on button "Manager-Level" at bounding box center [41, 247] width 6 height 6
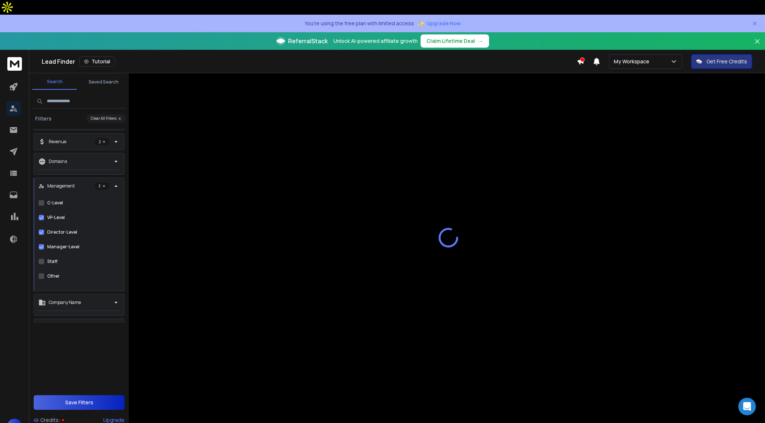
scroll to position [1196, 0]
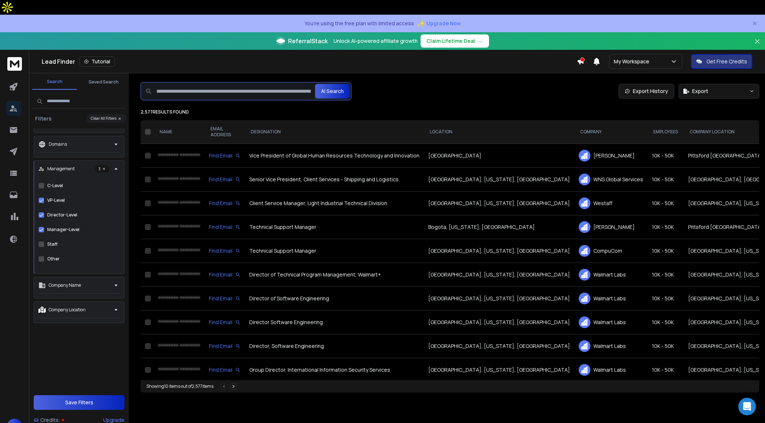
click at [84, 395] on button "Save Filters" at bounding box center [79, 402] width 91 height 15
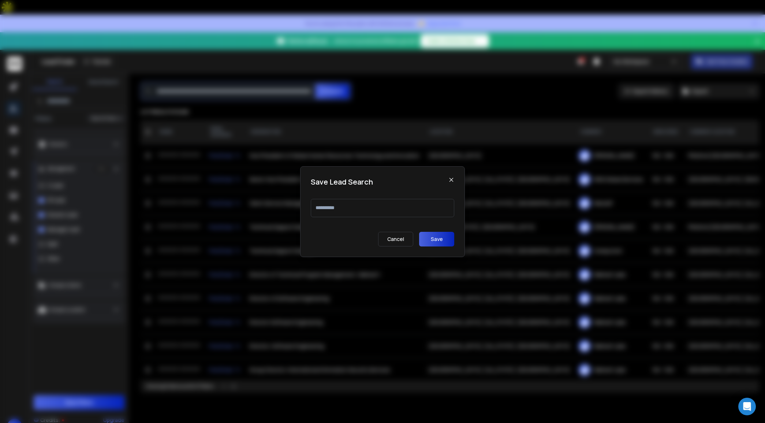
click at [341, 209] on input at bounding box center [382, 208] width 143 height 18
type input "**********"
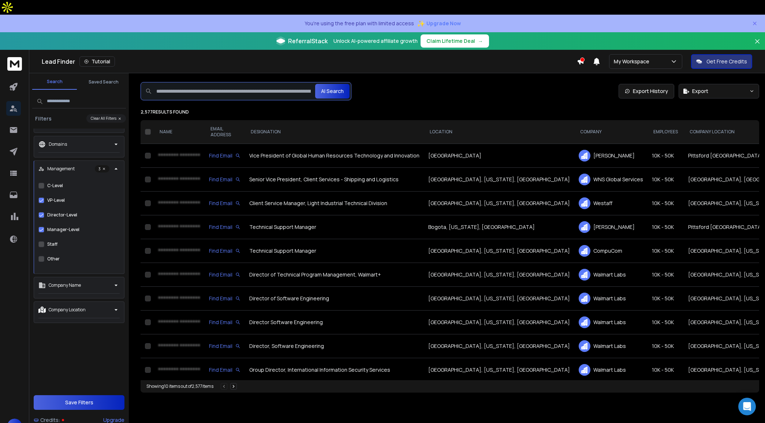
click at [96, 306] on div "Company Location" at bounding box center [78, 309] width 81 height 7
type input "*"
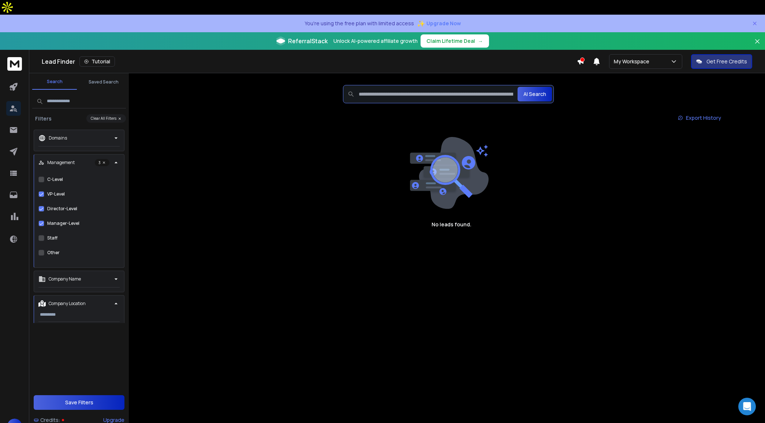
type input "*"
type input "******"
click at [114, 300] on icon at bounding box center [115, 303] width 7 height 7
click at [114, 306] on icon at bounding box center [115, 309] width 7 height 7
click at [86, 307] on input "******" at bounding box center [78, 314] width 81 height 15
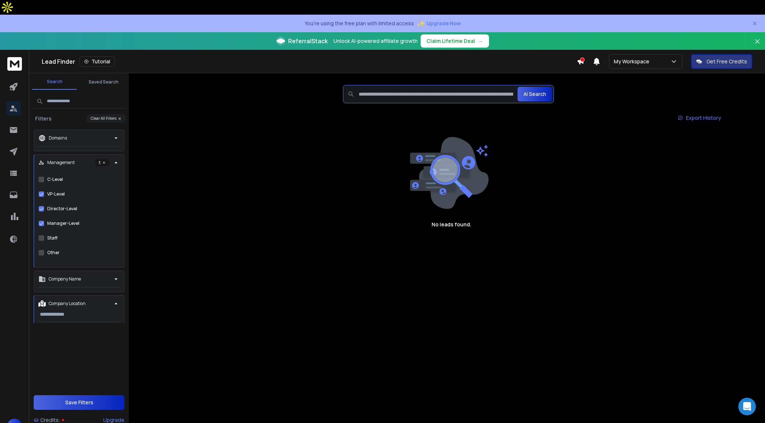
type input "**********"
click at [114, 300] on icon at bounding box center [115, 303] width 7 height 7
click at [99, 301] on div "Company Location" at bounding box center [79, 312] width 91 height 22
click at [85, 301] on div "Company Location" at bounding box center [79, 312] width 91 height 22
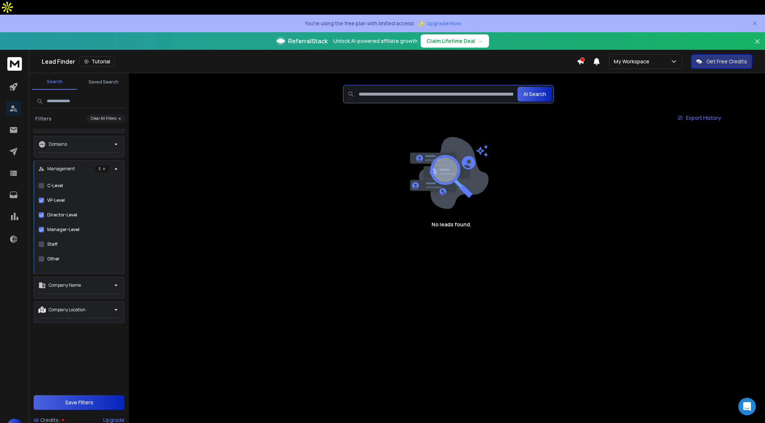
click at [114, 306] on icon at bounding box center [115, 309] width 7 height 7
drag, startPoint x: 97, startPoint y: 299, endPoint x: 17, endPoint y: 300, distance: 79.8
click at [85, 307] on input "**********" at bounding box center [78, 314] width 81 height 15
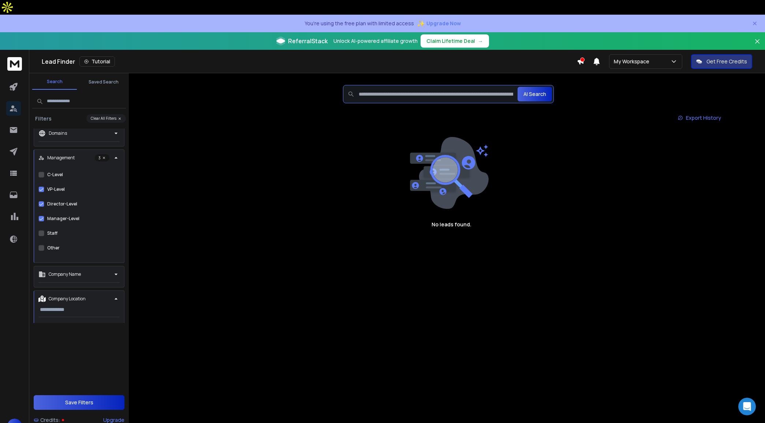
drag, startPoint x: 74, startPoint y: 300, endPoint x: 10, endPoint y: 297, distance: 63.8
click at [10, 237] on div "M Lead Finder Tutorial My Workspace Get Free Credits Search Saved Search Filter…" at bounding box center [382, 143] width 765 height 187
click at [67, 282] on div at bounding box center [78, 282] width 81 height 0
click at [115, 270] on icon at bounding box center [115, 273] width 7 height 7
click at [115, 273] on icon at bounding box center [116, 273] width 3 height 1
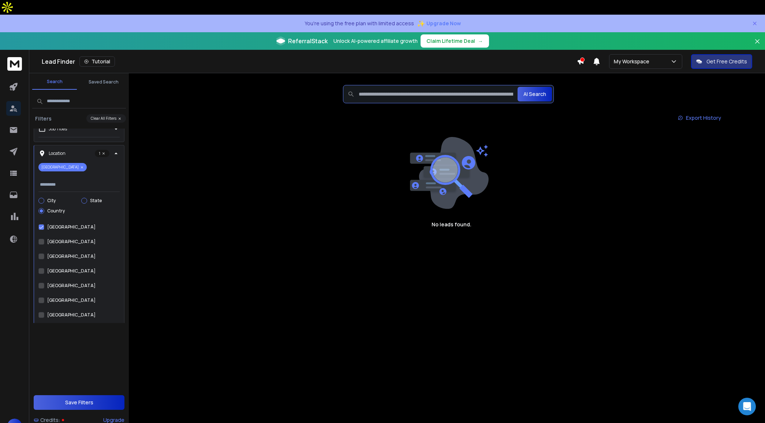
scroll to position [8, 0]
click at [43, 198] on div "City" at bounding box center [57, 201] width 38 height 6
click at [42, 198] on button "City" at bounding box center [41, 201] width 6 height 6
click at [42, 208] on button "Country" at bounding box center [41, 211] width 6 height 6
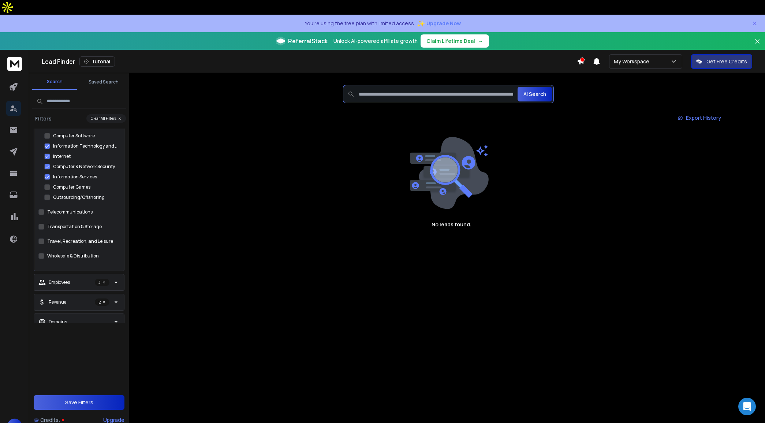
scroll to position [1075, 0]
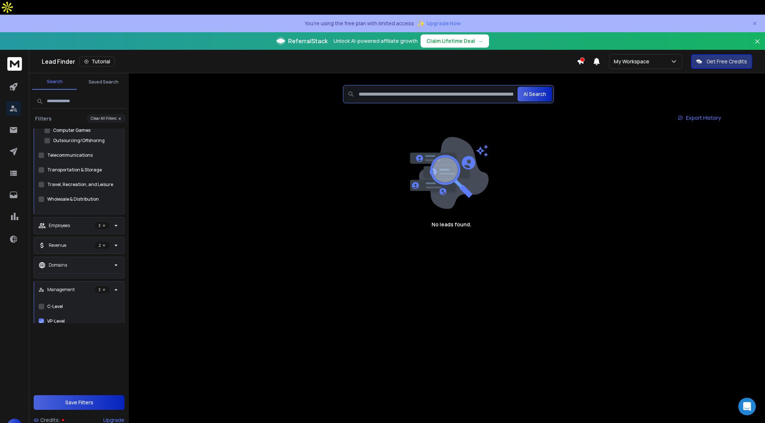
click at [112, 241] on icon at bounding box center [115, 244] width 7 height 7
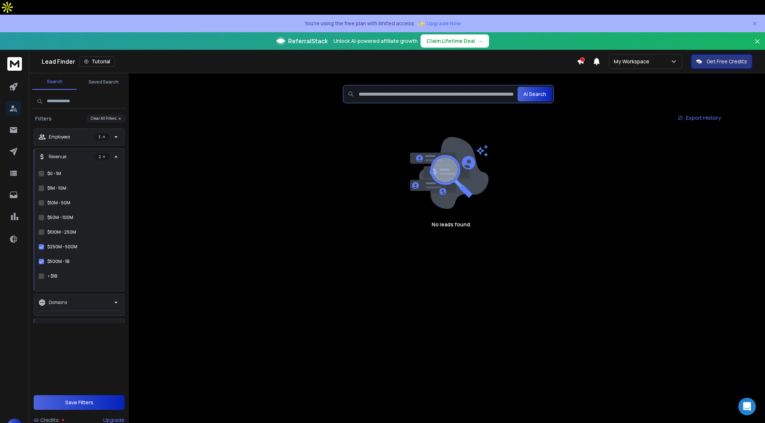
scroll to position [1165, 0]
click at [41, 242] on 500M "$250M - 500M" at bounding box center [41, 245] width 6 height 6
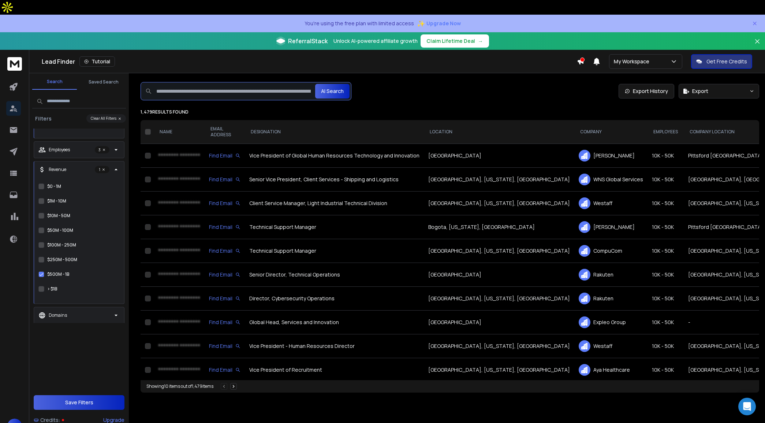
scroll to position [1146, 0]
click at [45, 261] on div "$250M - 500M" at bounding box center [78, 264] width 81 height 6
click at [43, 261] on 500M "$250M - 500M" at bounding box center [41, 264] width 6 height 6
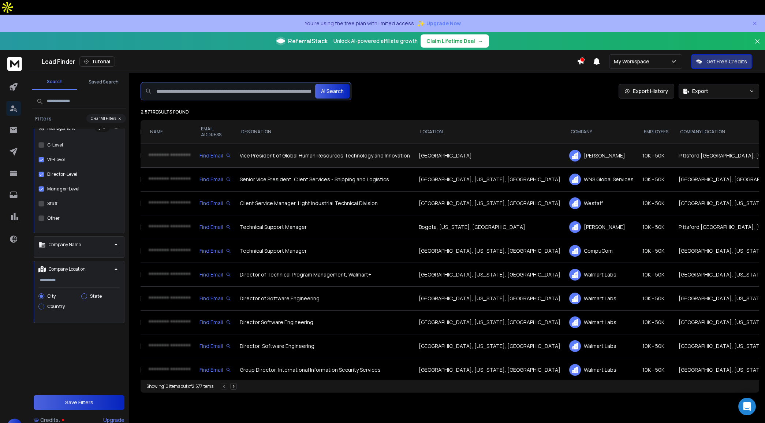
scroll to position [0, 0]
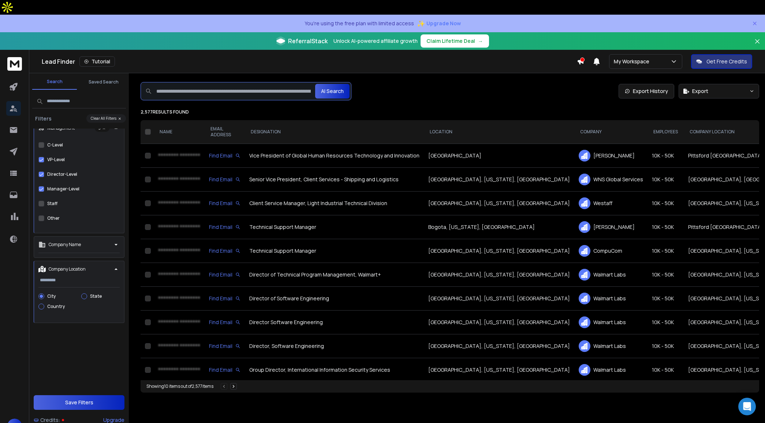
click at [42, 303] on button "Country" at bounding box center [41, 306] width 6 height 6
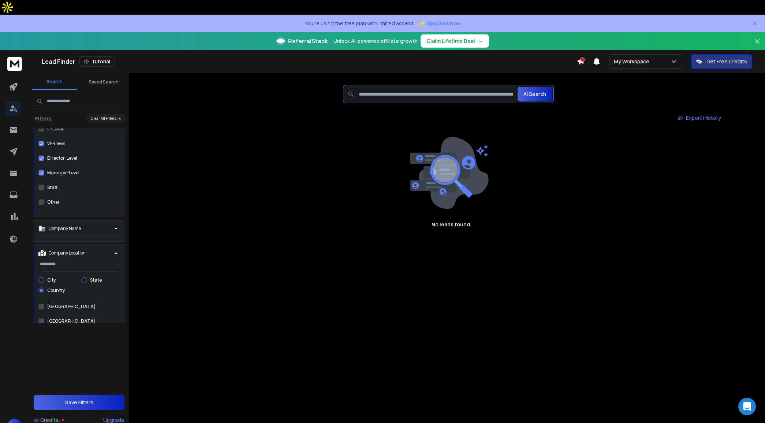
scroll to position [1378, 0]
click at [42, 303] on States "[GEOGRAPHIC_DATA]" at bounding box center [41, 306] width 6 height 6
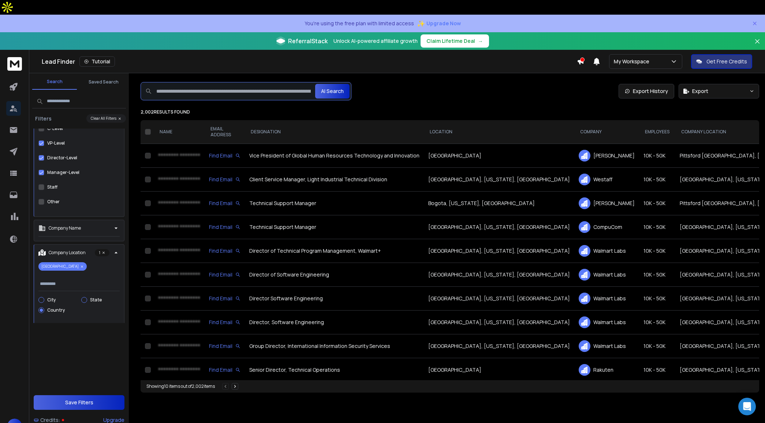
click at [83, 395] on button "Save Filters" at bounding box center [79, 402] width 91 height 15
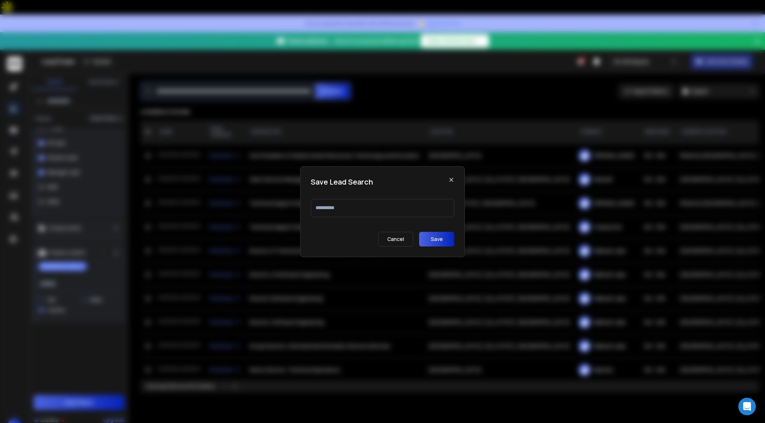
click at [349, 210] on input at bounding box center [382, 208] width 143 height 18
type input "**********"
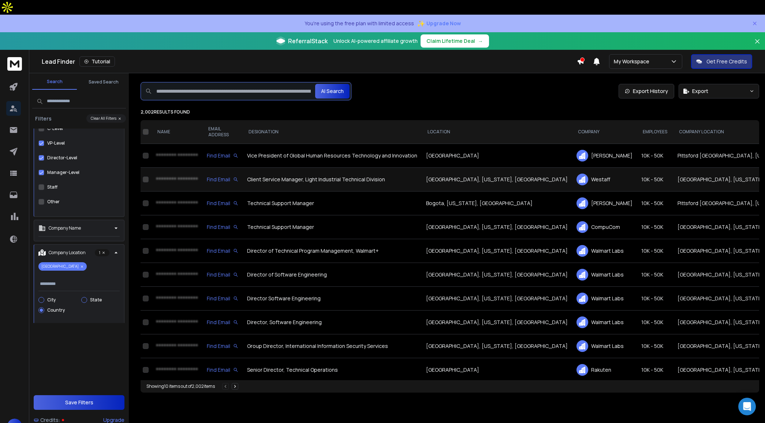
scroll to position [0, 0]
click at [148, 176] on button "button" at bounding box center [148, 179] width 6 height 6
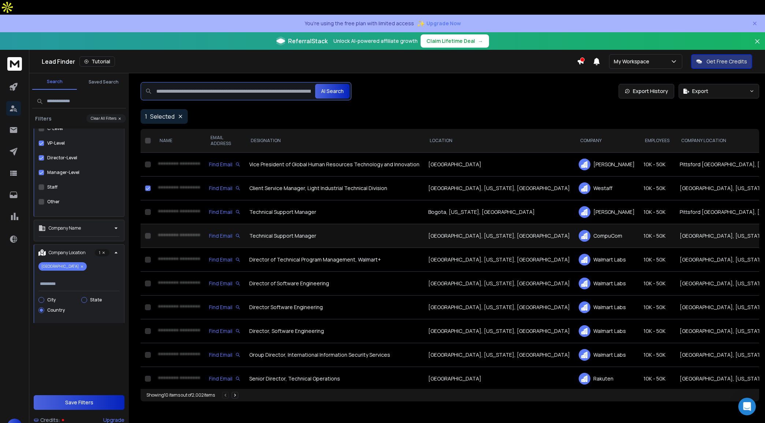
click at [149, 233] on button "button" at bounding box center [148, 236] width 6 height 6
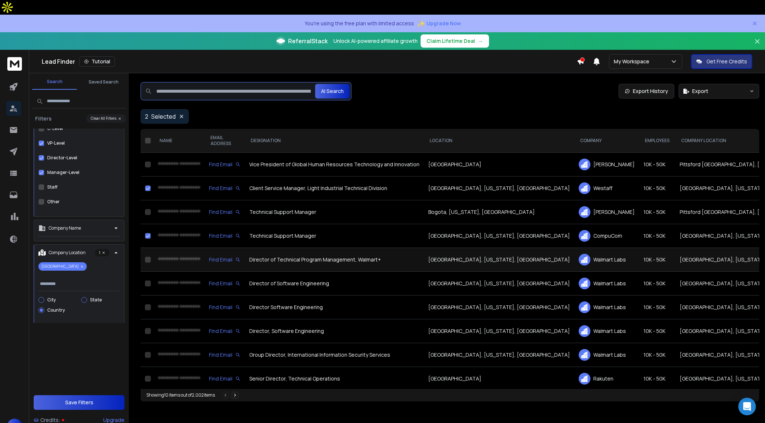
click at [145, 256] on button "button" at bounding box center [148, 259] width 6 height 6
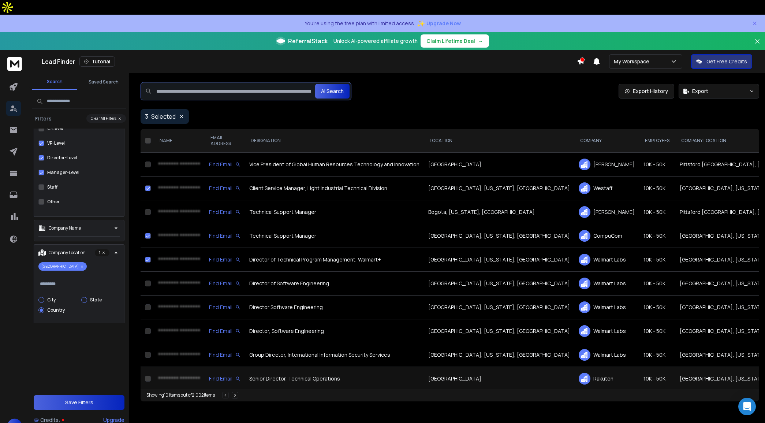
click at [148, 375] on button "button" at bounding box center [148, 378] width 6 height 6
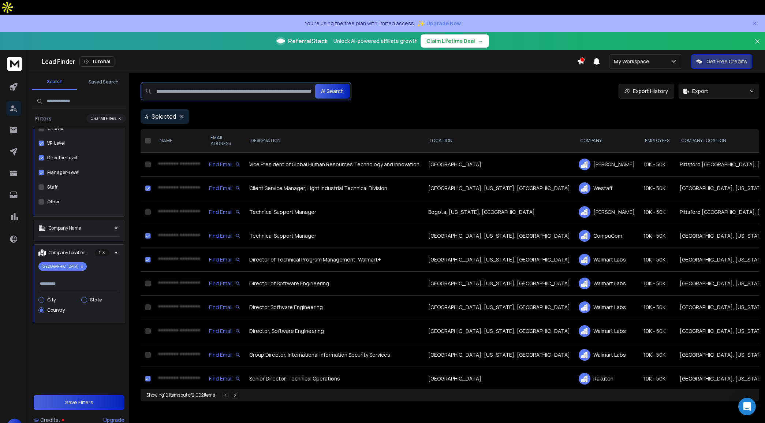
click at [238, 392] on icon at bounding box center [235, 395] width 6 height 6
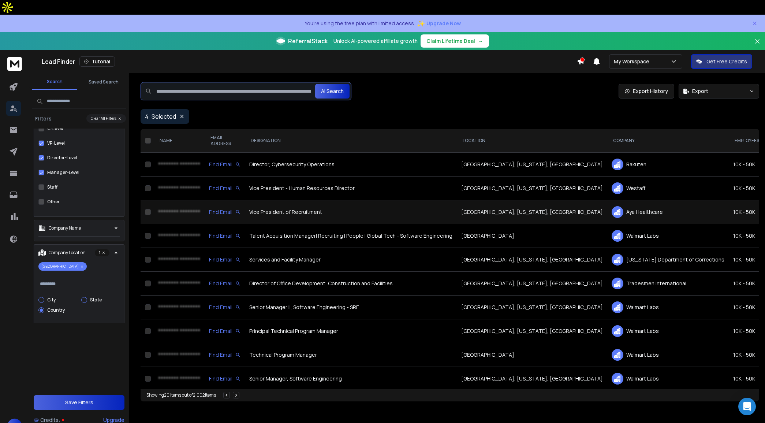
click at [149, 209] on button "button" at bounding box center [148, 212] width 6 height 6
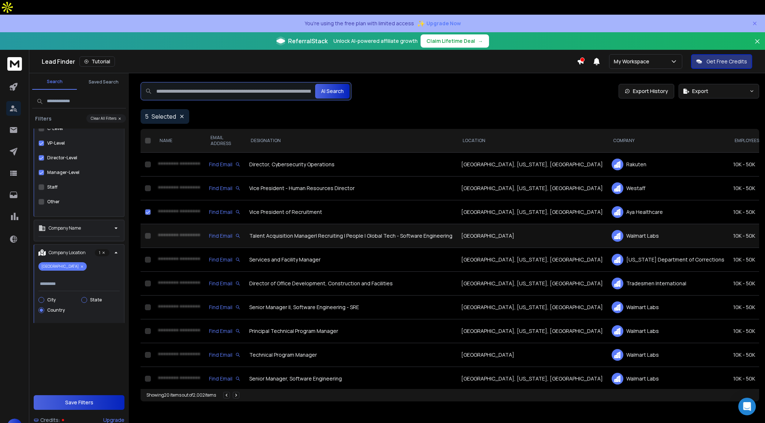
click at [146, 224] on td at bounding box center [146, 236] width 13 height 24
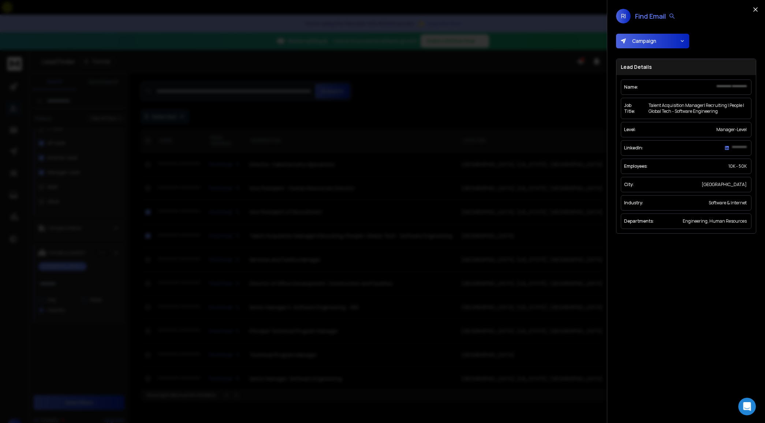
click at [755, 9] on icon "button" at bounding box center [755, 10] width 4 height 4
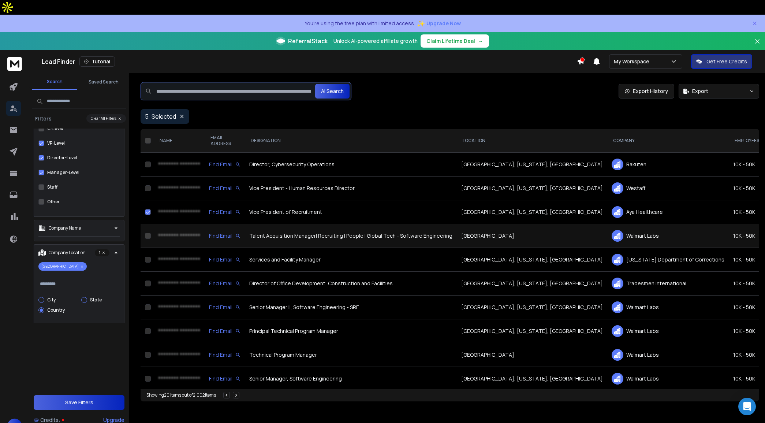
click at [149, 233] on button "button" at bounding box center [148, 236] width 6 height 6
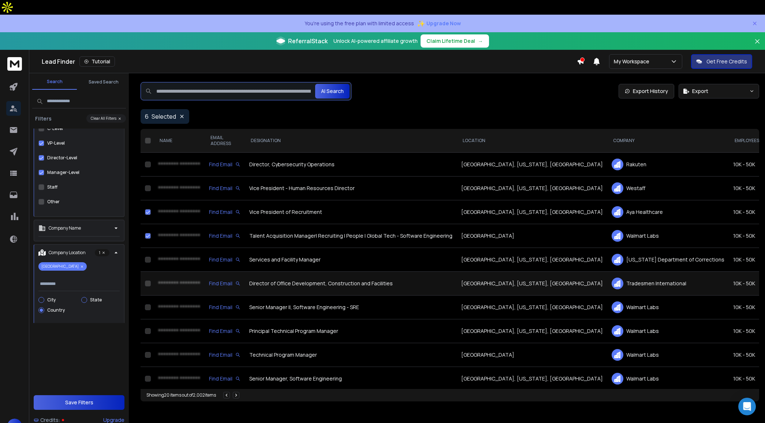
click at [147, 280] on button "button" at bounding box center [148, 283] width 6 height 6
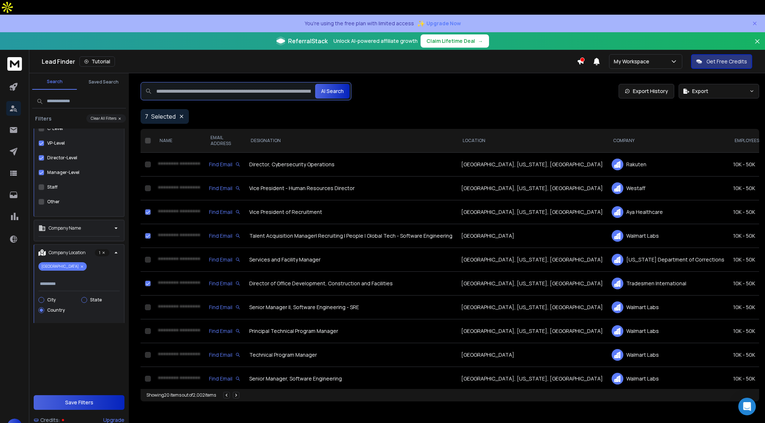
click at [238, 392] on icon at bounding box center [236, 395] width 6 height 6
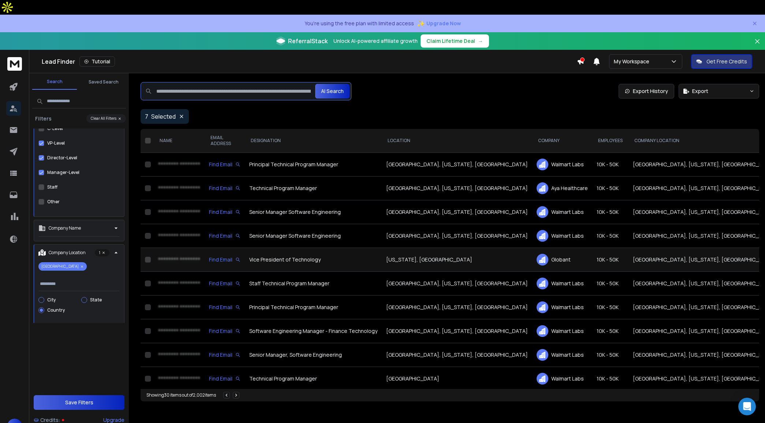
click at [147, 256] on button "button" at bounding box center [148, 259] width 6 height 6
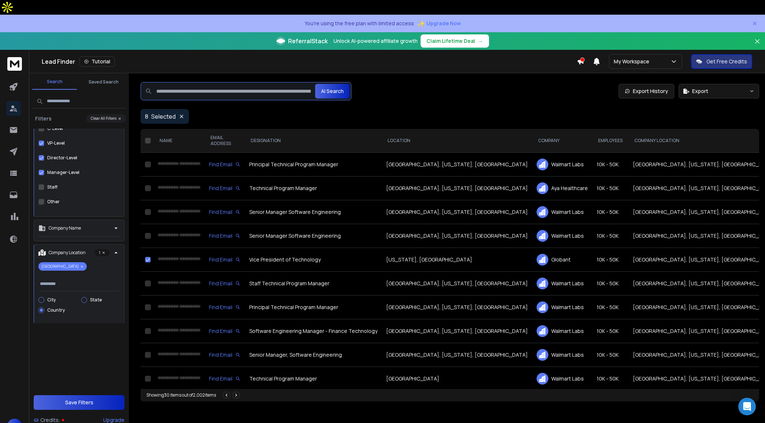
click at [239, 392] on icon at bounding box center [236, 395] width 6 height 6
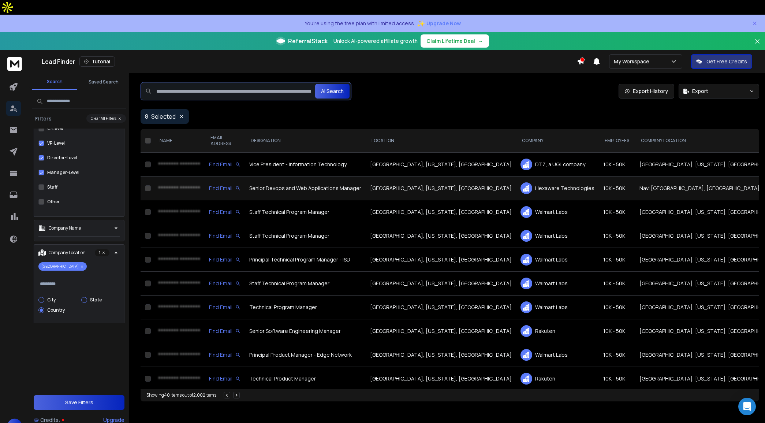
click at [146, 185] on button "button" at bounding box center [148, 188] width 6 height 6
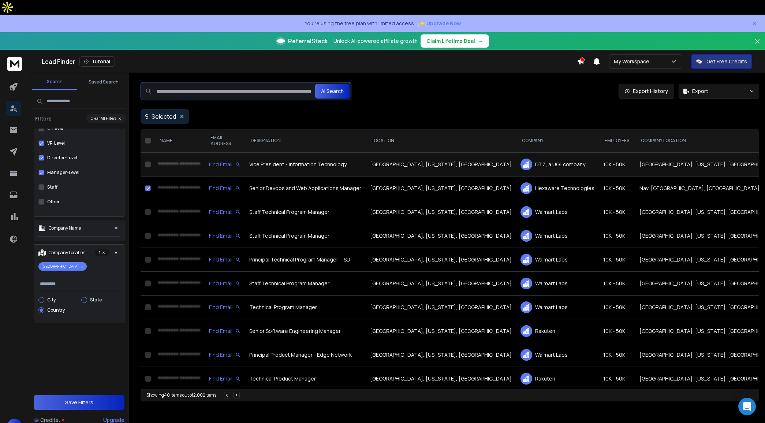
click at [148, 161] on button "button" at bounding box center [148, 164] width 6 height 6
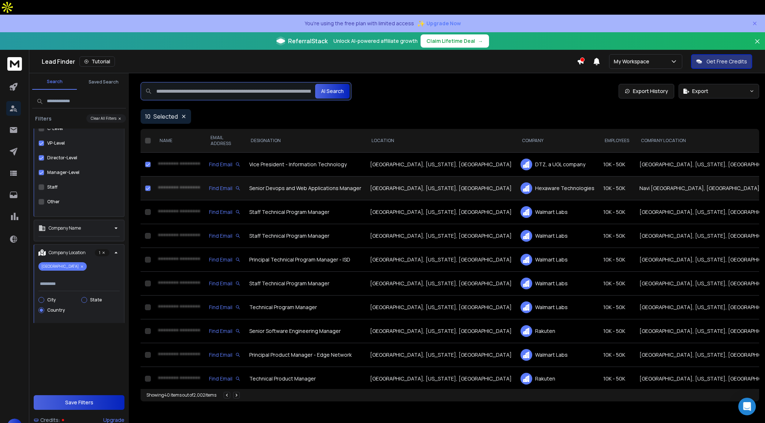
click at [147, 185] on button "button" at bounding box center [148, 188] width 6 height 6
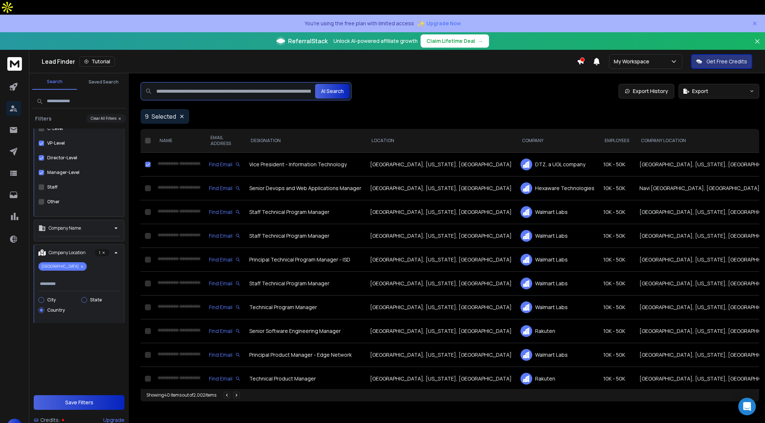
click at [239, 392] on icon at bounding box center [236, 395] width 6 height 6
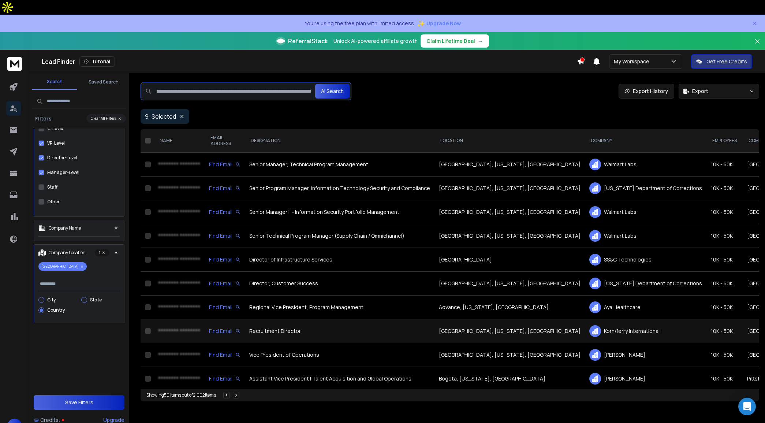
click at [149, 328] on button "button" at bounding box center [148, 331] width 6 height 6
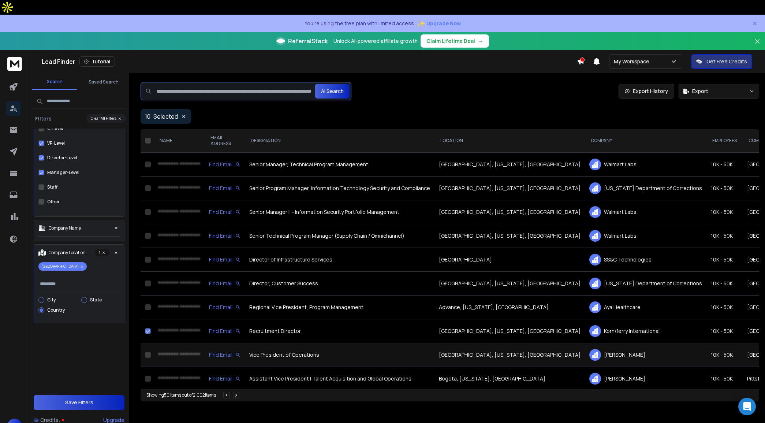
click at [149, 352] on button "button" at bounding box center [148, 355] width 6 height 6
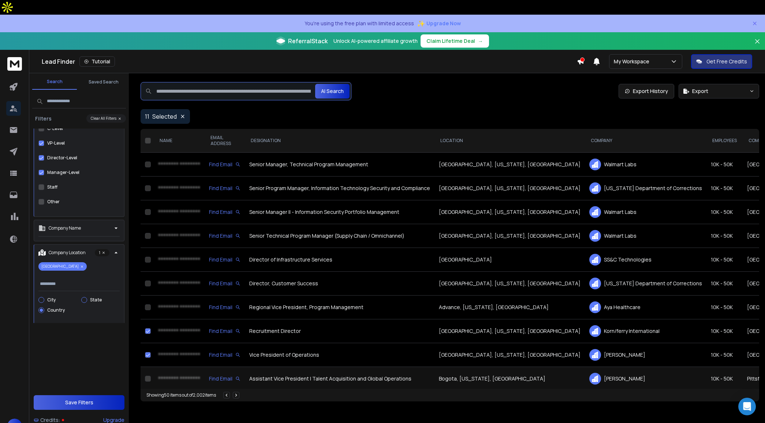
click at [150, 375] on button "button" at bounding box center [148, 378] width 6 height 6
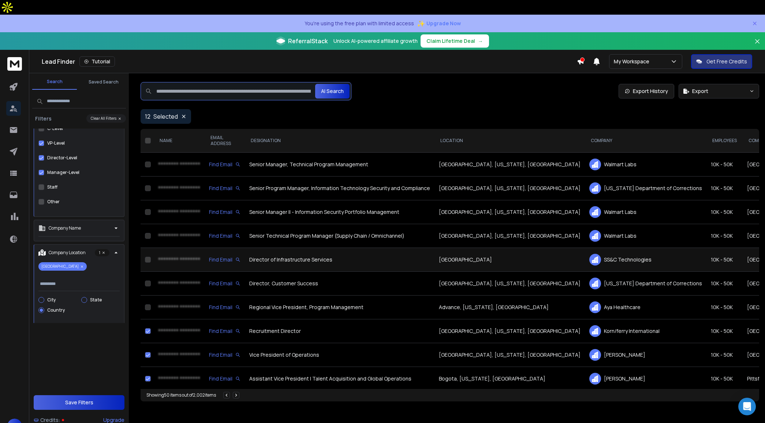
click at [149, 256] on button "button" at bounding box center [148, 259] width 6 height 6
click at [145, 256] on button "button" at bounding box center [148, 259] width 6 height 6
click at [147, 256] on button "button" at bounding box center [148, 259] width 6 height 6
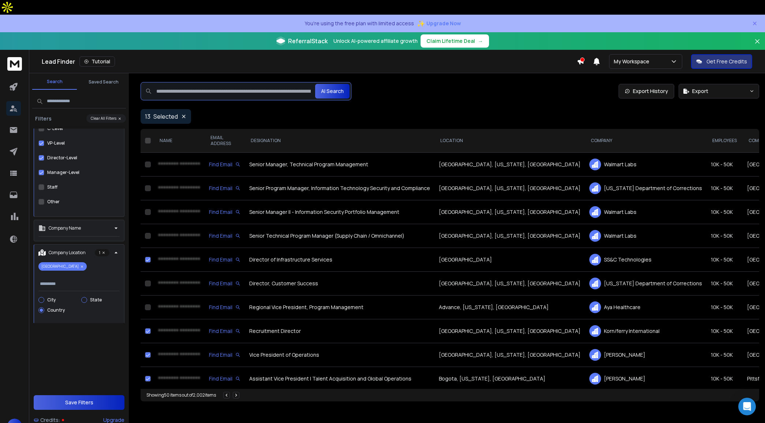
click at [239, 392] on icon at bounding box center [236, 395] width 6 height 6
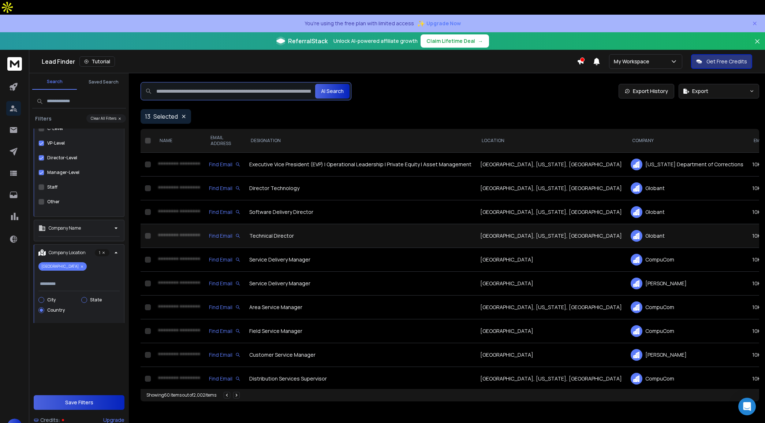
click at [146, 233] on button "button" at bounding box center [148, 236] width 6 height 6
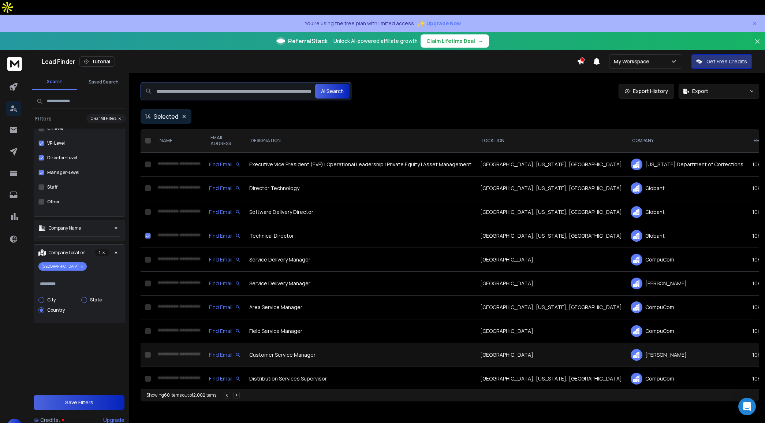
click at [147, 352] on button "button" at bounding box center [148, 355] width 6 height 6
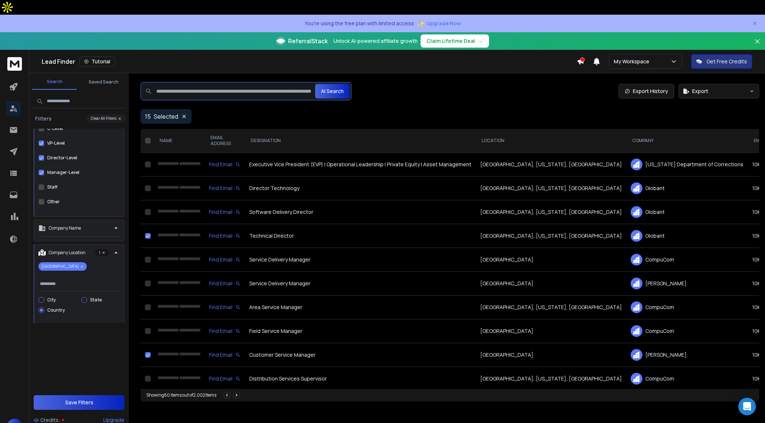
click at [238, 392] on icon at bounding box center [236, 395] width 6 height 6
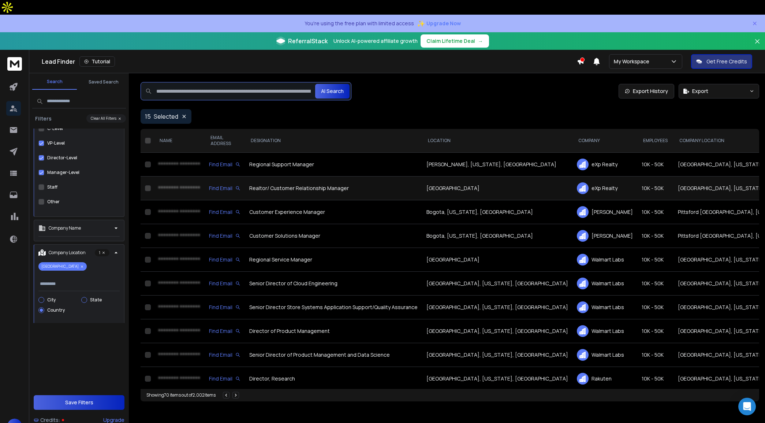
click at [149, 185] on button "button" at bounding box center [148, 188] width 6 height 6
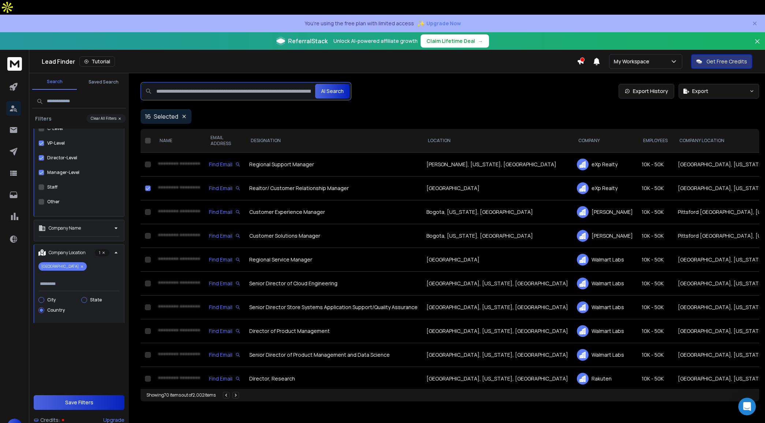
click at [239, 392] on icon at bounding box center [236, 395] width 6 height 6
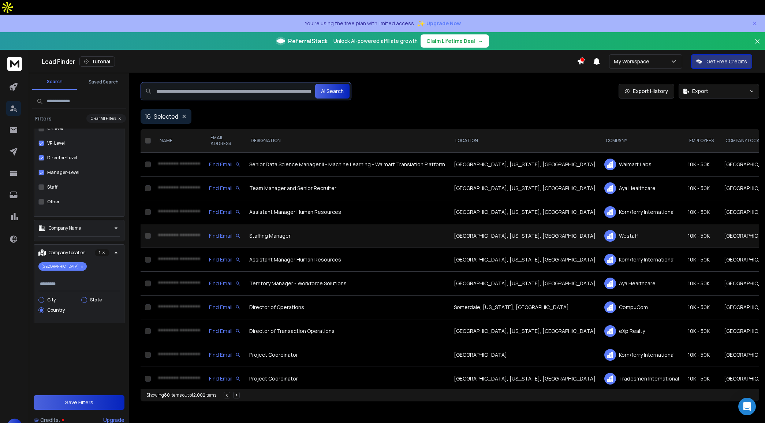
click at [145, 233] on button "button" at bounding box center [148, 236] width 6 height 6
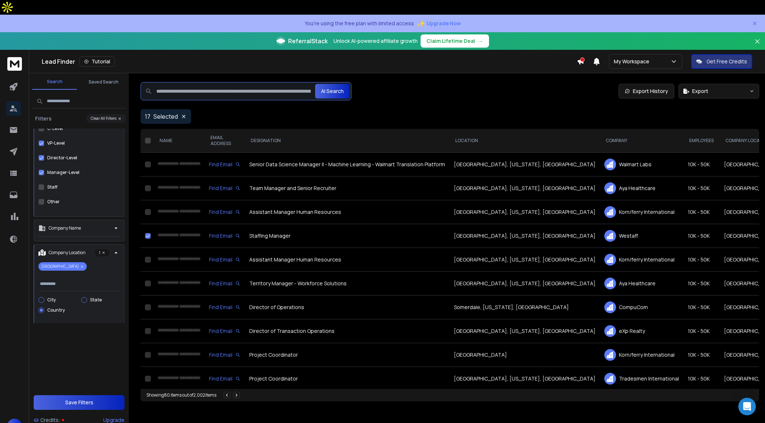
click at [238, 392] on icon at bounding box center [236, 395] width 6 height 6
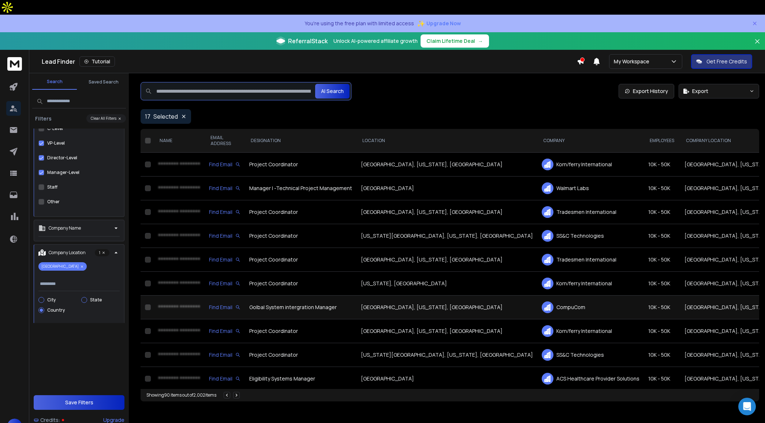
click at [149, 304] on button "button" at bounding box center [148, 307] width 6 height 6
click at [145, 304] on button "button" at bounding box center [148, 307] width 6 height 6
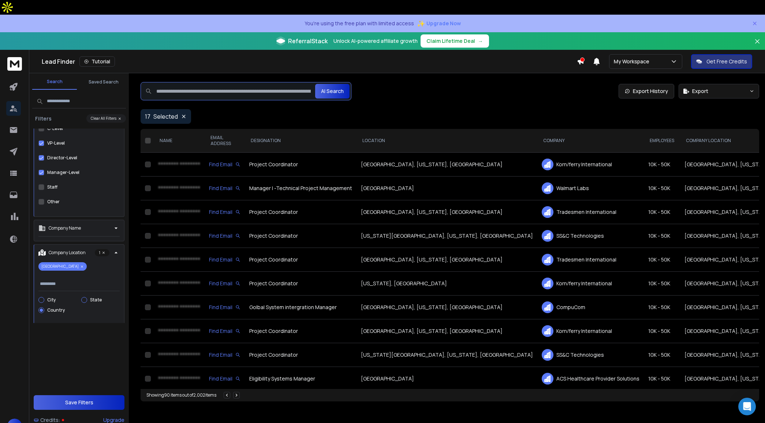
click at [239, 392] on icon at bounding box center [236, 395] width 6 height 6
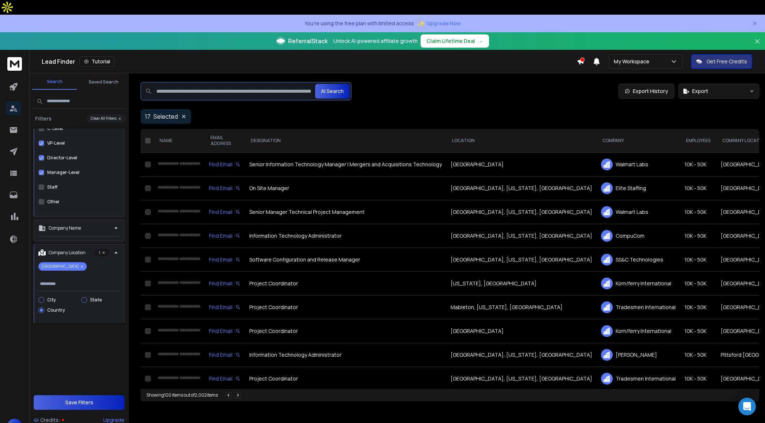
click at [241, 392] on icon at bounding box center [238, 395] width 6 height 6
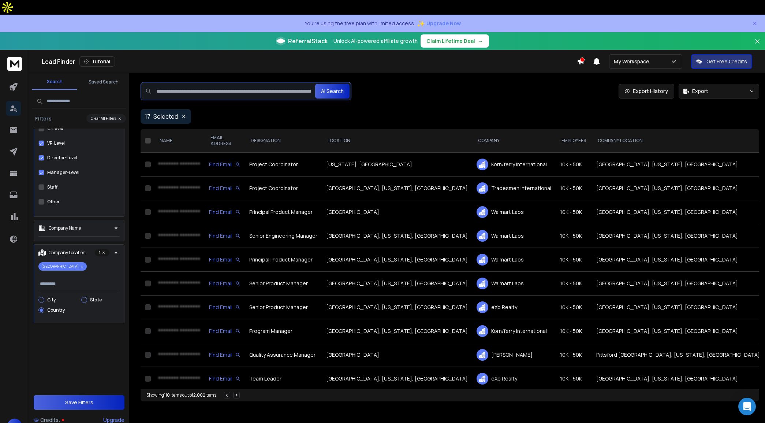
click at [239, 392] on icon at bounding box center [236, 395] width 6 height 6
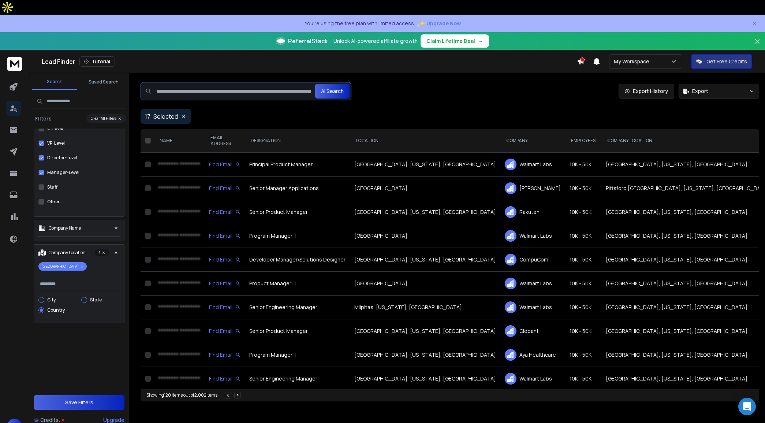
click at [240, 392] on icon at bounding box center [237, 395] width 6 height 6
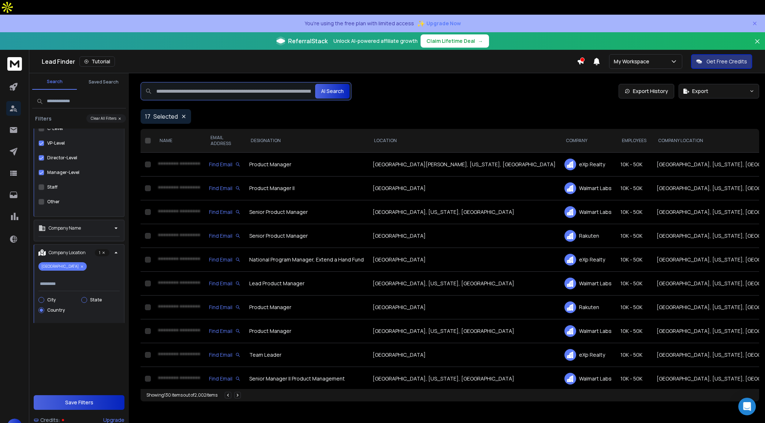
click at [240, 392] on icon at bounding box center [237, 395] width 6 height 6
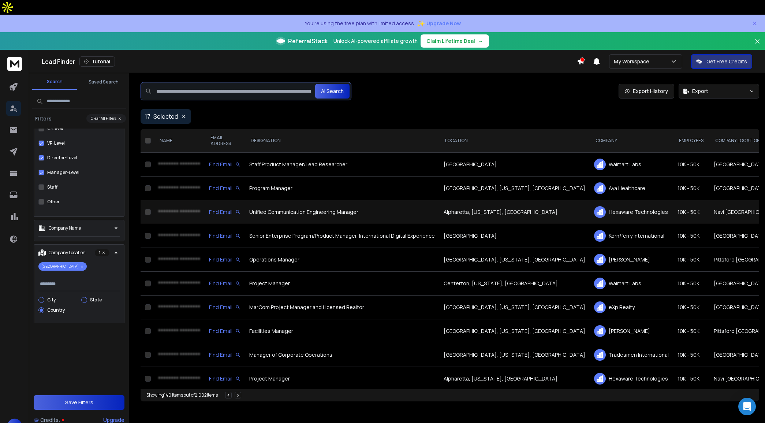
click at [147, 209] on button "button" at bounding box center [148, 212] width 6 height 6
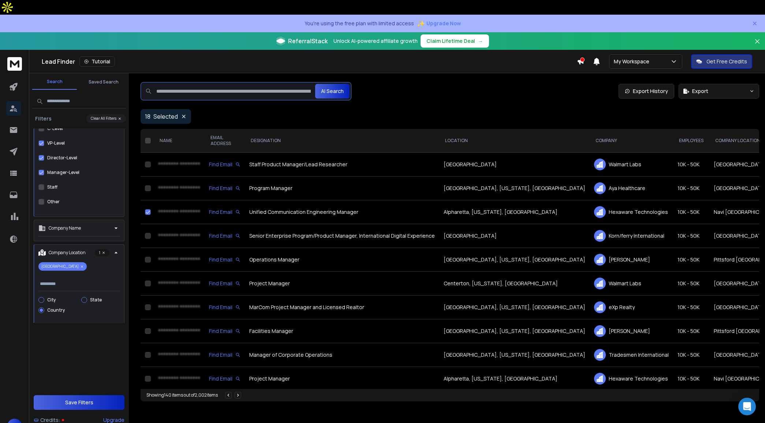
click at [241, 392] on icon at bounding box center [238, 395] width 6 height 6
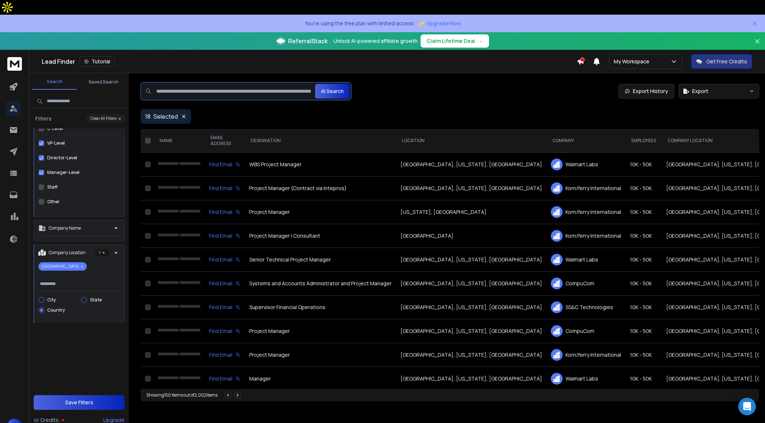
click at [240, 392] on icon at bounding box center [237, 395] width 6 height 6
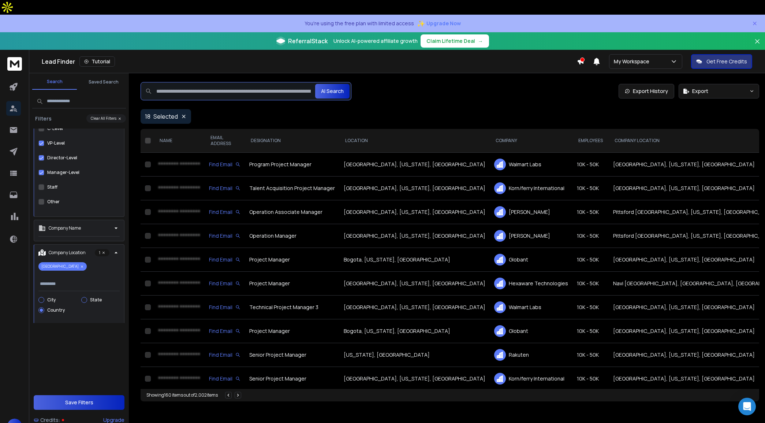
click at [241, 392] on icon at bounding box center [238, 395] width 6 height 6
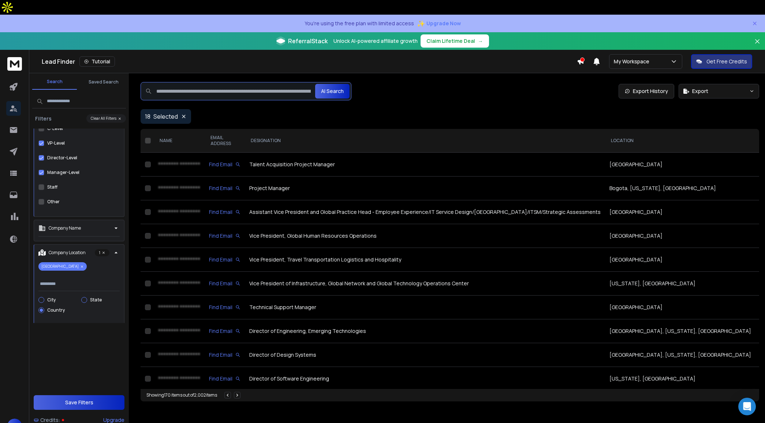
click at [240, 392] on icon at bounding box center [237, 395] width 6 height 6
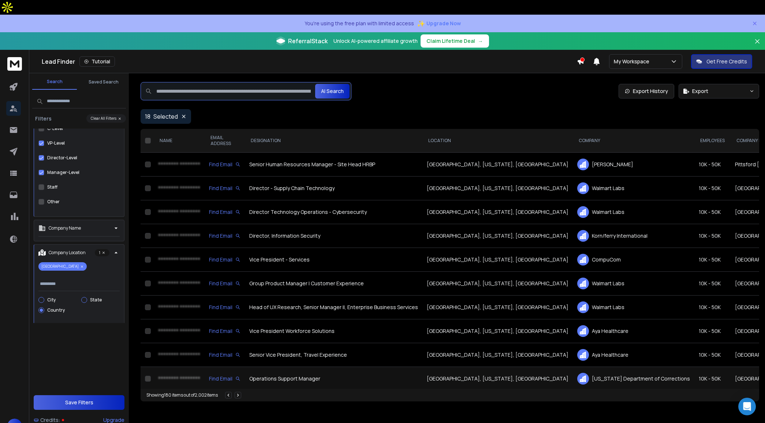
click at [147, 375] on button "button" at bounding box center [148, 378] width 6 height 6
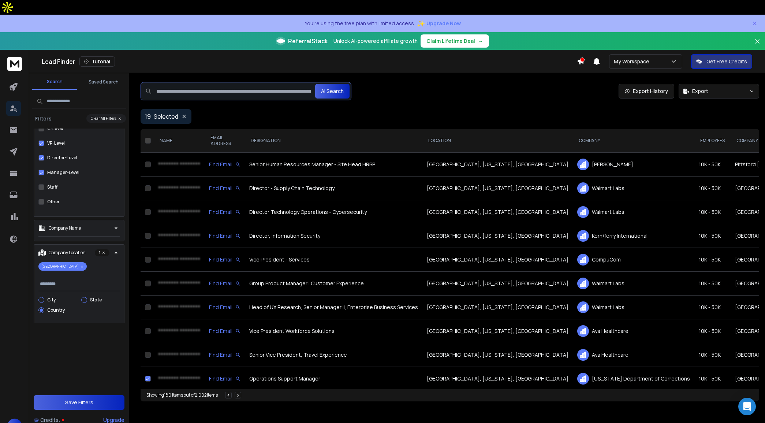
click at [241, 392] on icon at bounding box center [238, 395] width 6 height 6
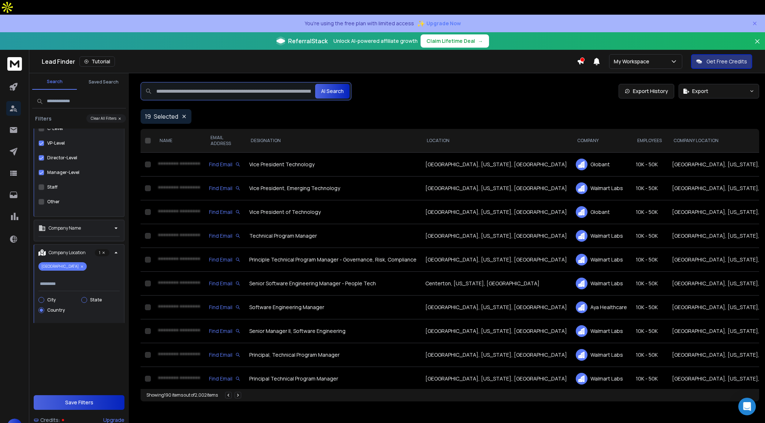
click at [241, 392] on icon at bounding box center [238, 395] width 6 height 6
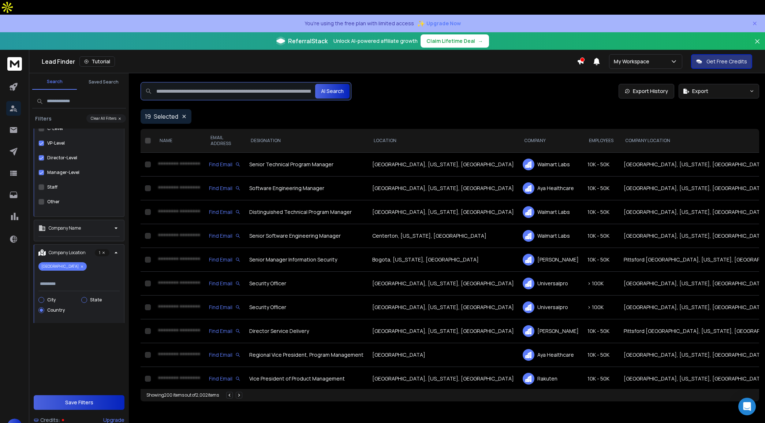
click at [242, 392] on icon at bounding box center [239, 395] width 6 height 6
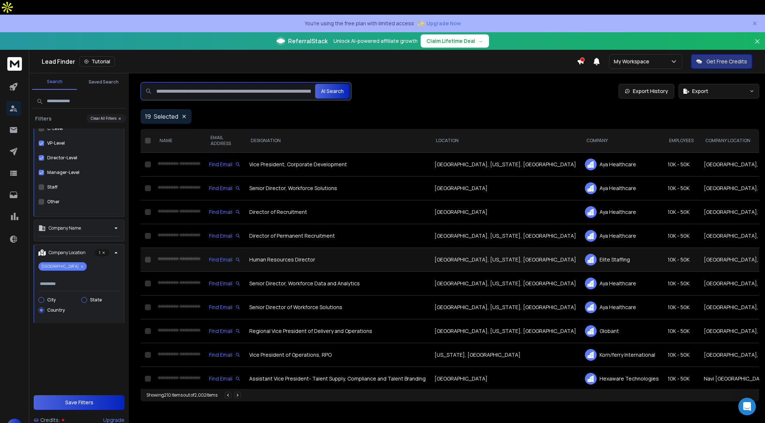
click at [149, 256] on button "button" at bounding box center [148, 259] width 6 height 6
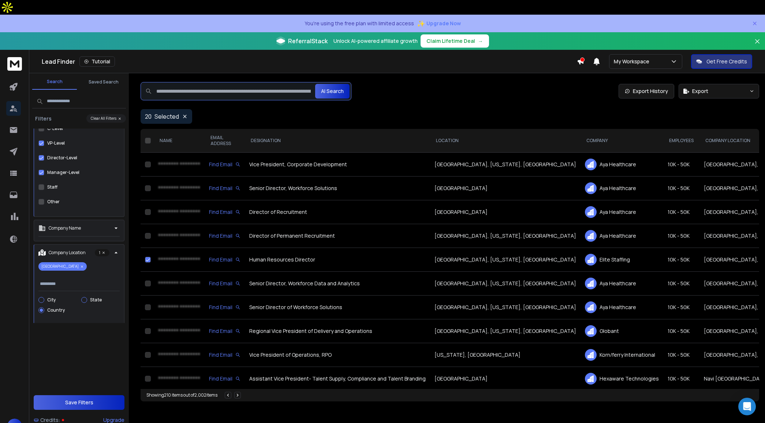
click at [240, 392] on icon at bounding box center [237, 395] width 6 height 6
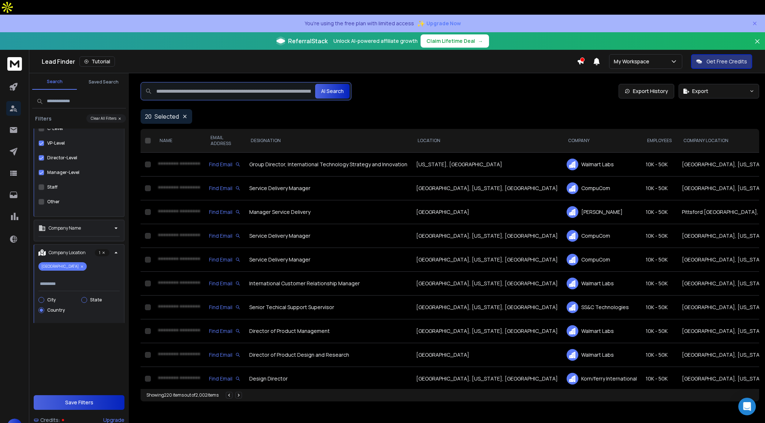
click at [241, 392] on icon at bounding box center [239, 395] width 6 height 6
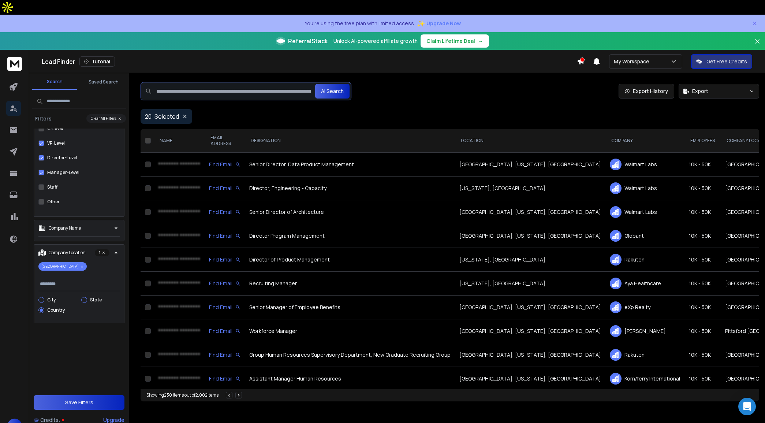
click at [241, 392] on icon at bounding box center [239, 395] width 6 height 6
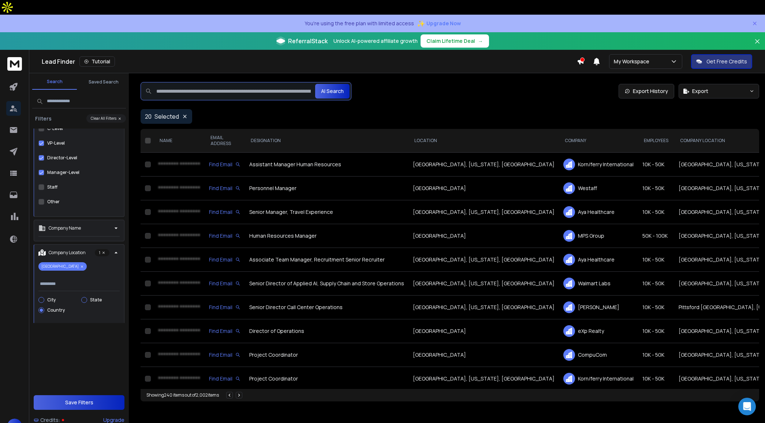
click at [240, 392] on icon at bounding box center [239, 395] width 6 height 6
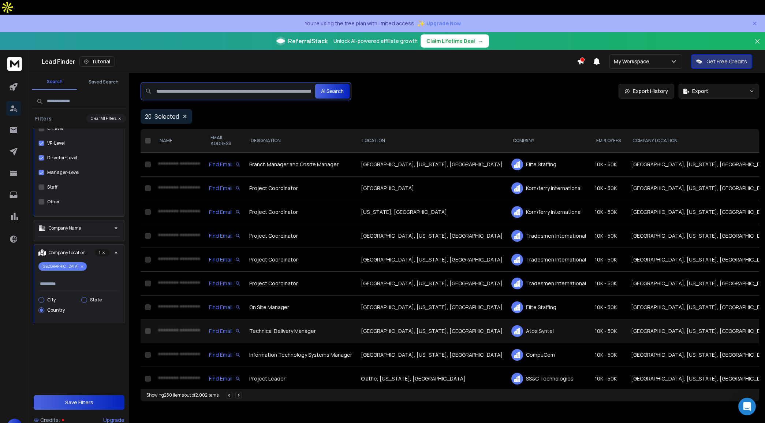
click at [154, 319] on td "******** ********" at bounding box center [179, 331] width 51 height 24
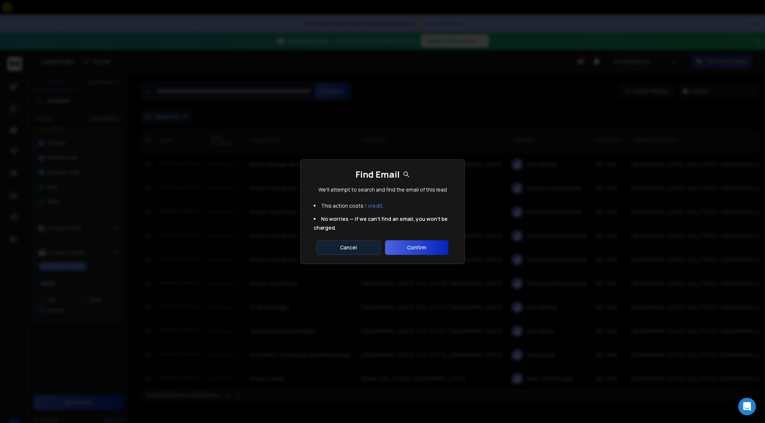
click at [347, 245] on button "Cancel" at bounding box center [348, 247] width 64 height 15
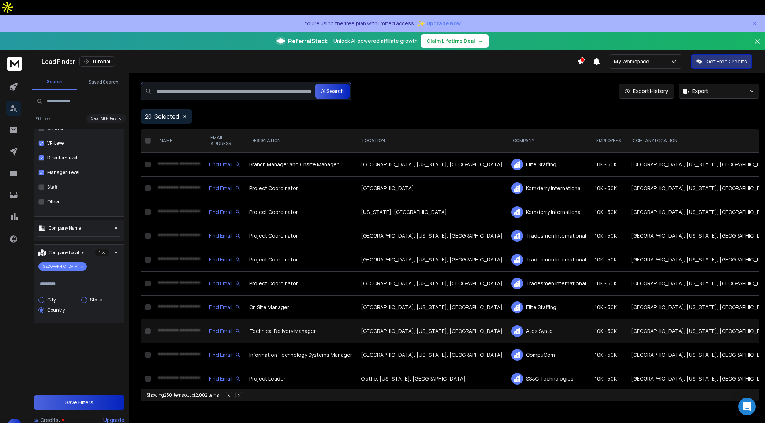
click at [147, 328] on button "button" at bounding box center [148, 331] width 6 height 6
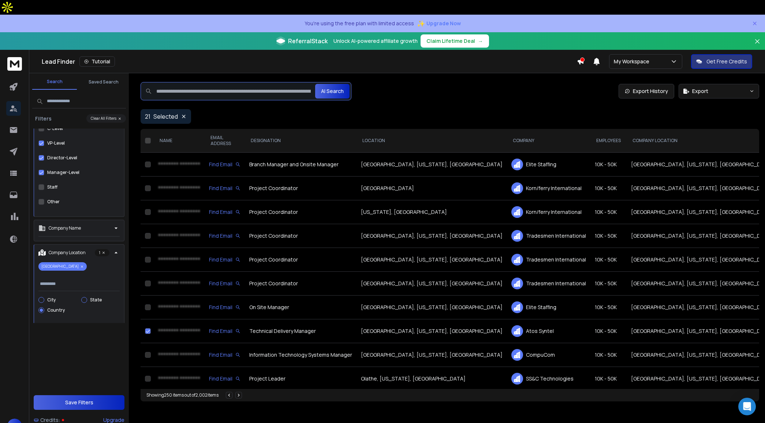
click at [241, 392] on icon at bounding box center [239, 395] width 6 height 6
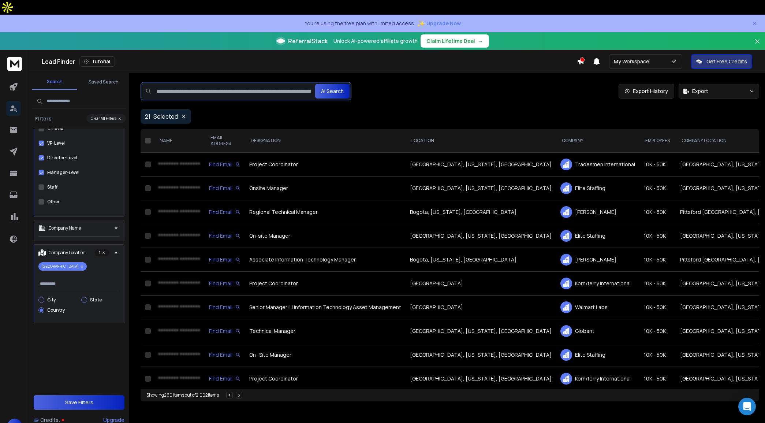
click at [240, 393] on icon at bounding box center [239, 394] width 2 height 3
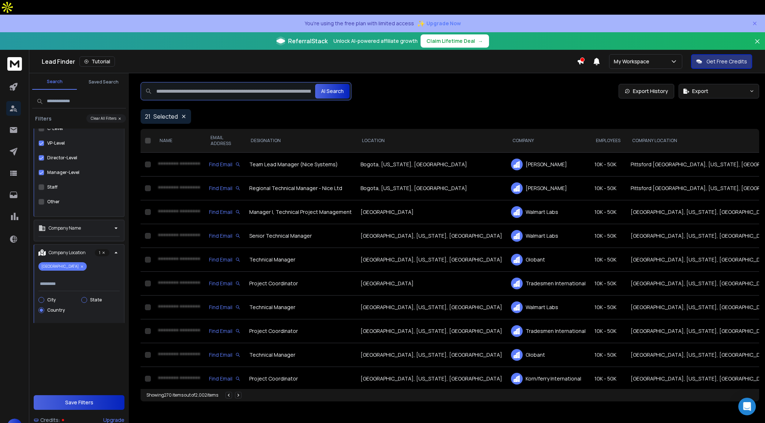
click at [241, 392] on icon at bounding box center [238, 395] width 6 height 6
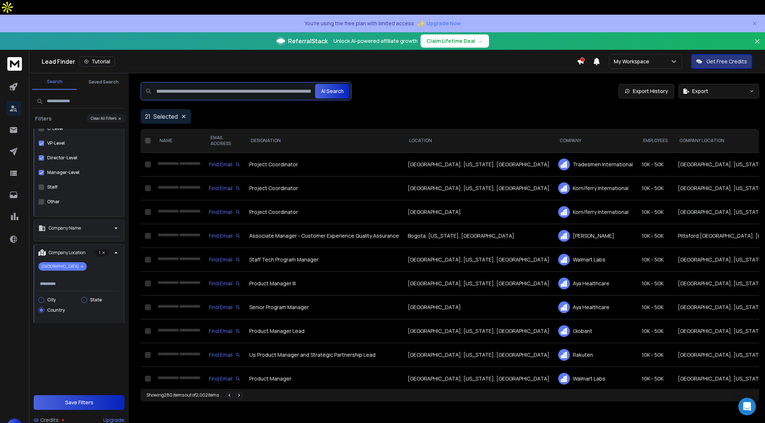
click at [240, 393] on icon at bounding box center [239, 394] width 2 height 3
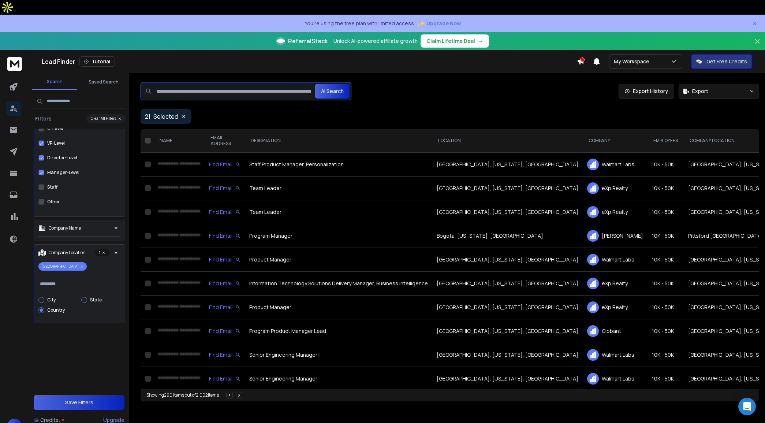
click at [240, 393] on icon at bounding box center [239, 394] width 2 height 3
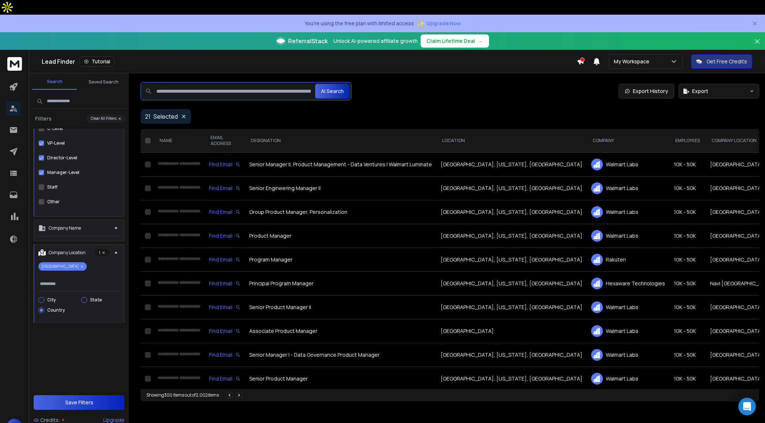
click at [240, 393] on icon at bounding box center [239, 394] width 2 height 3
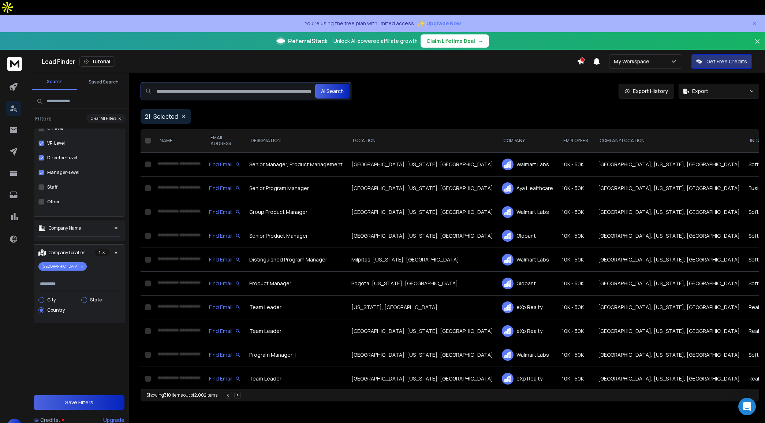
click at [240, 392] on icon at bounding box center [237, 395] width 6 height 6
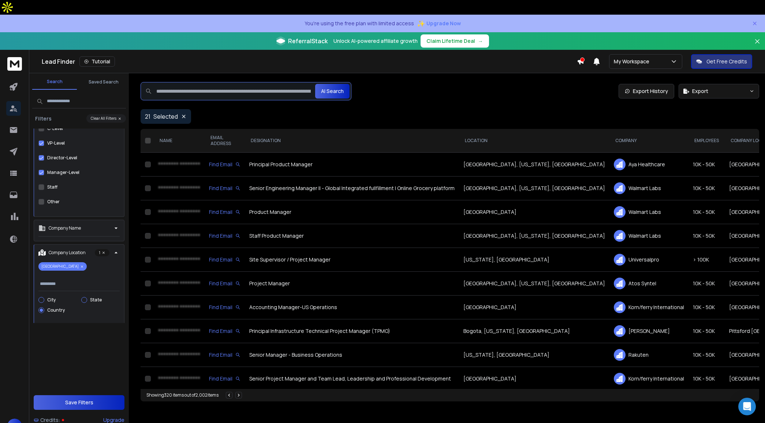
click at [241, 392] on icon at bounding box center [239, 395] width 6 height 6
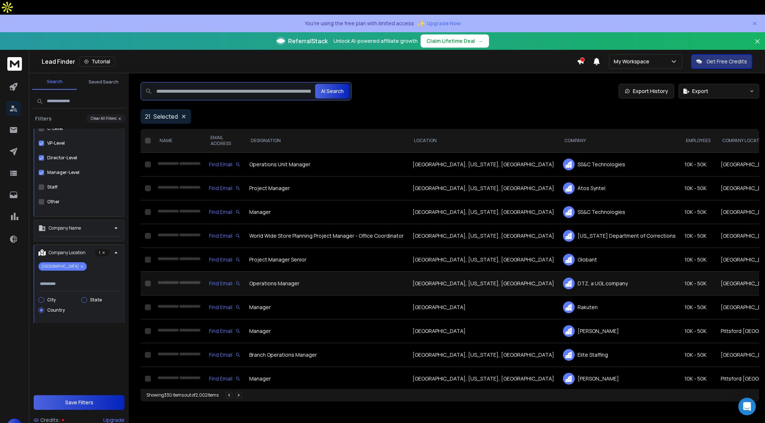
click at [148, 280] on button "button" at bounding box center [148, 283] width 6 height 6
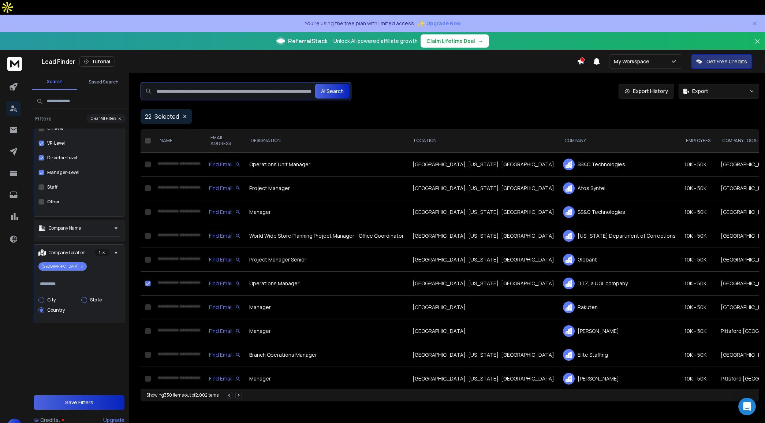
click at [241, 392] on icon at bounding box center [239, 395] width 6 height 6
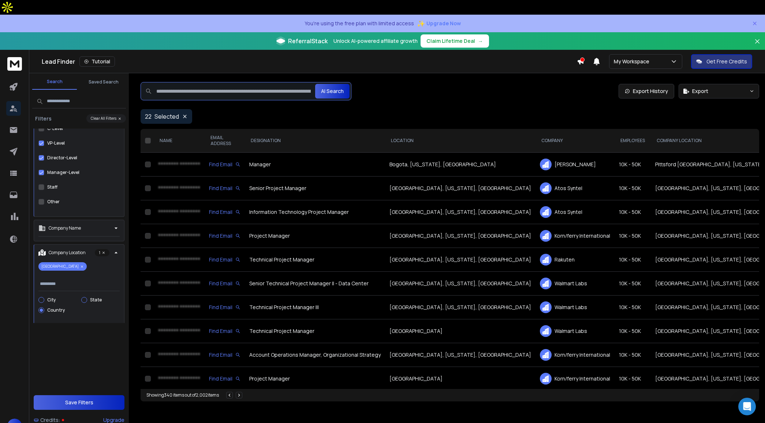
click at [242, 392] on icon at bounding box center [239, 395] width 6 height 6
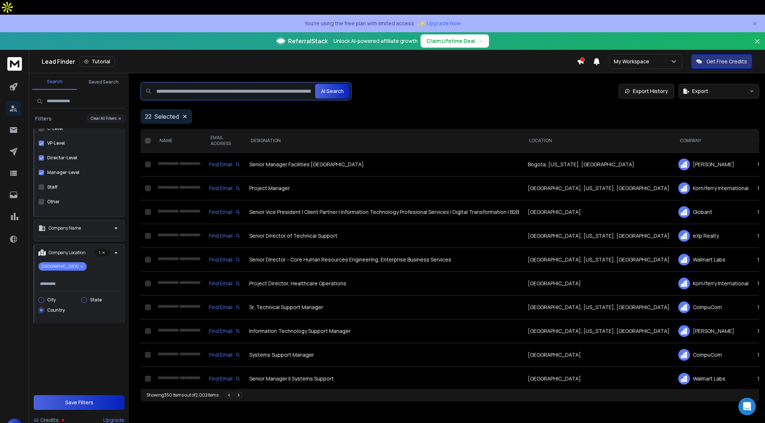
click at [241, 392] on icon at bounding box center [239, 395] width 6 height 6
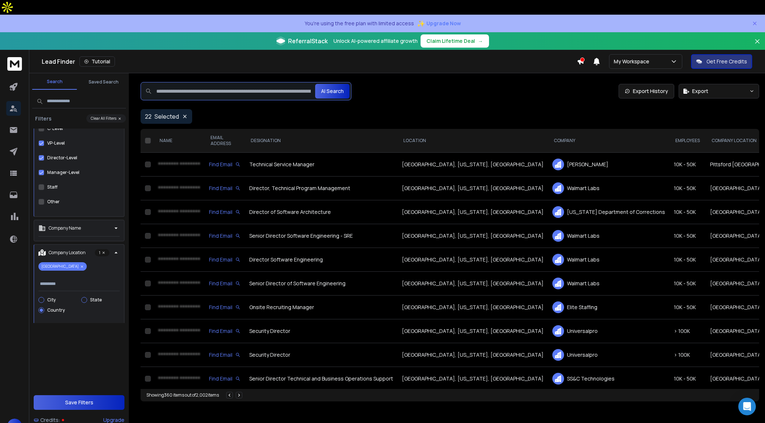
click at [240, 392] on icon at bounding box center [239, 395] width 6 height 6
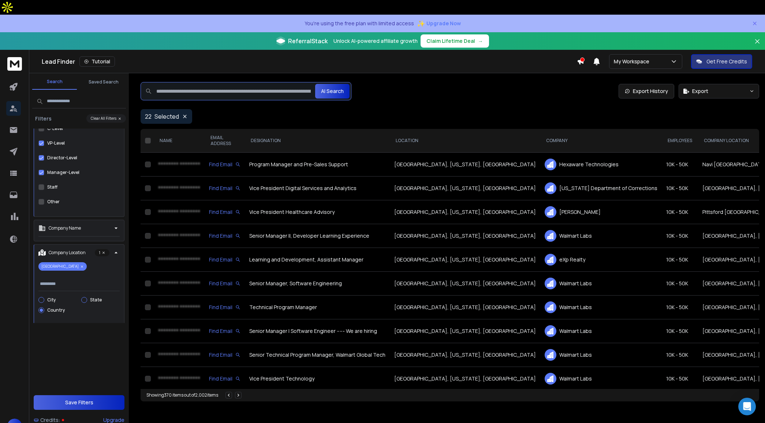
click at [240, 392] on icon at bounding box center [238, 395] width 6 height 6
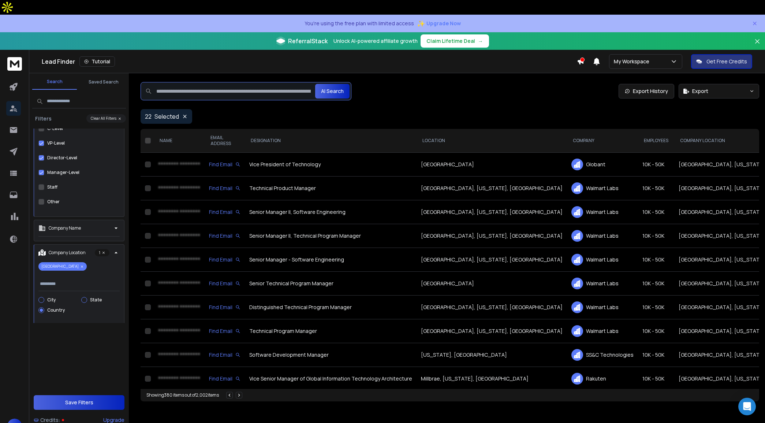
click at [240, 392] on icon at bounding box center [239, 395] width 6 height 6
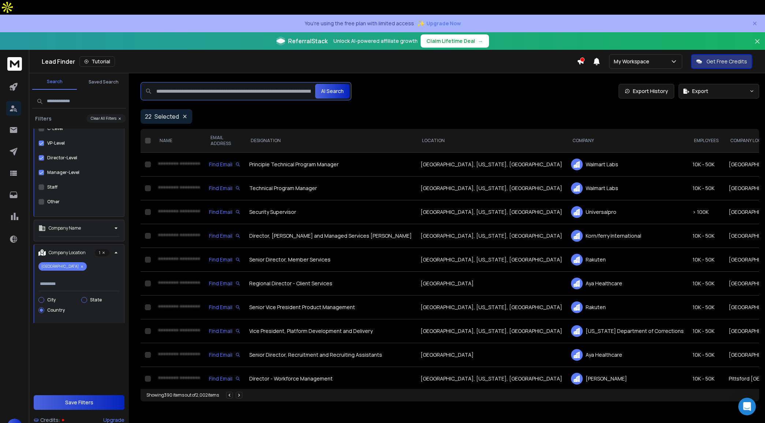
click at [240, 392] on icon at bounding box center [239, 395] width 6 height 6
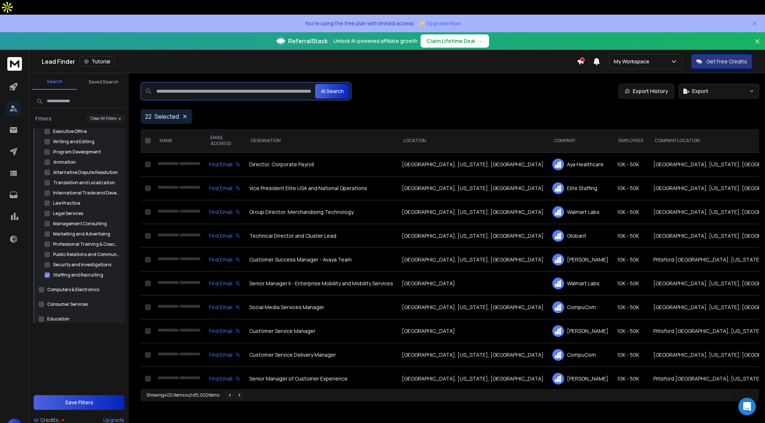
scroll to position [589, 0]
click at [243, 391] on button at bounding box center [239, 394] width 7 height 7
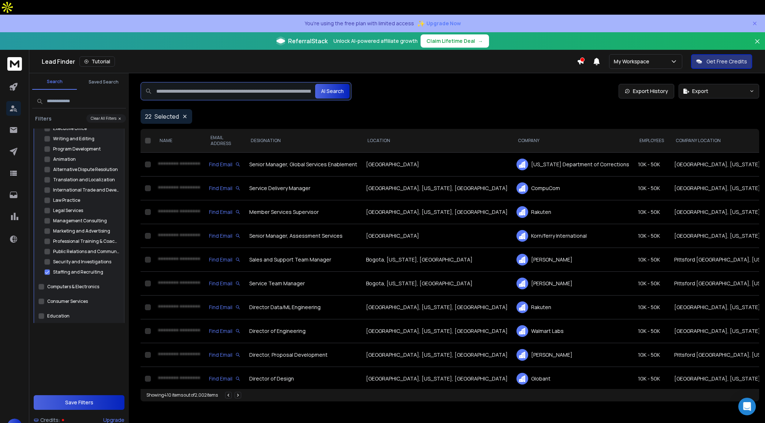
click at [241, 392] on icon at bounding box center [238, 395] width 6 height 6
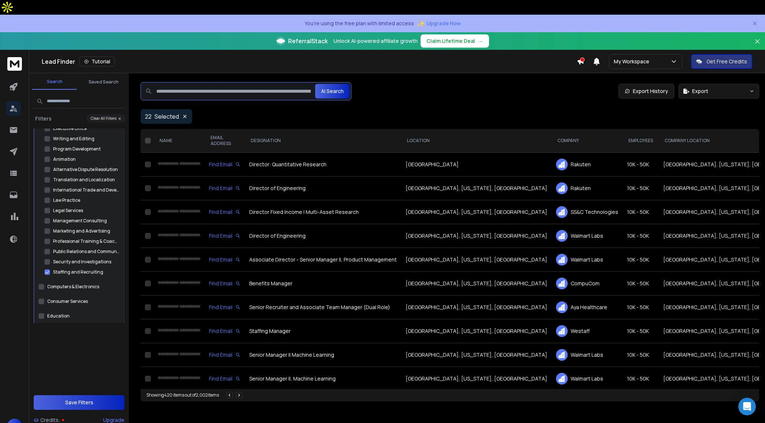
click at [240, 393] on icon at bounding box center [239, 394] width 2 height 3
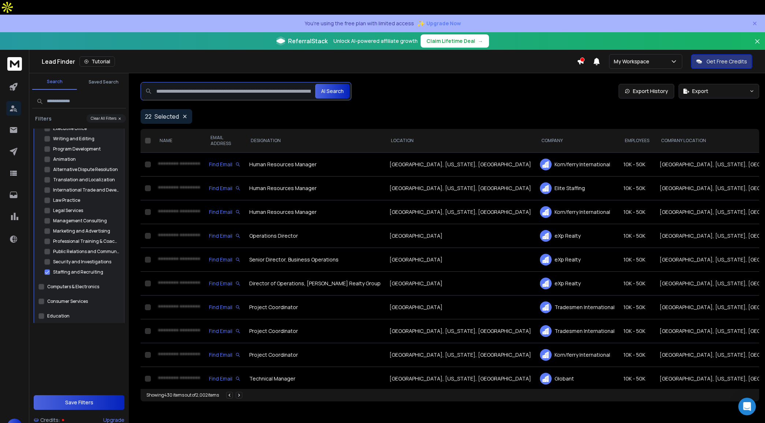
click at [242, 392] on icon at bounding box center [239, 395] width 6 height 6
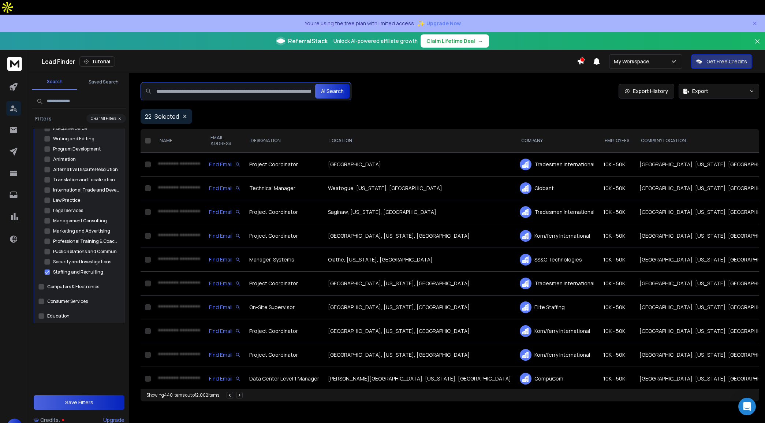
click at [240, 392] on icon at bounding box center [239, 395] width 6 height 6
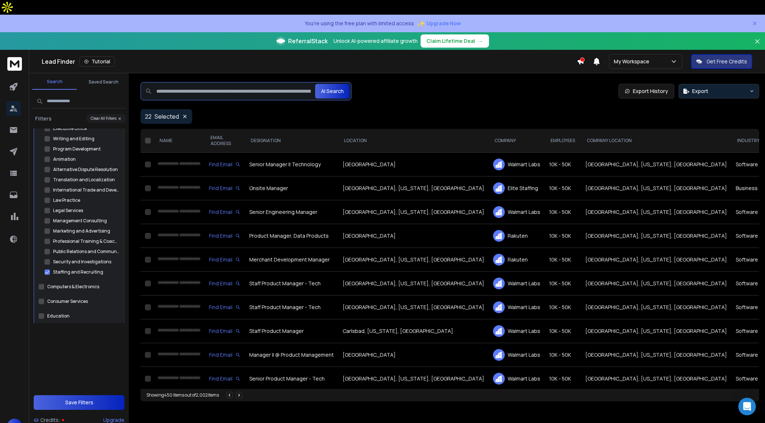
click at [699, 87] on span "Export" at bounding box center [700, 90] width 16 height 7
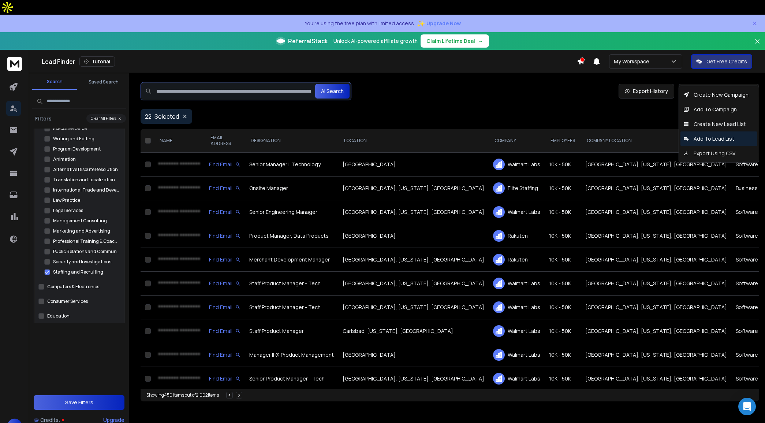
click at [699, 134] on p "Add To Lead List" at bounding box center [714, 139] width 44 height 10
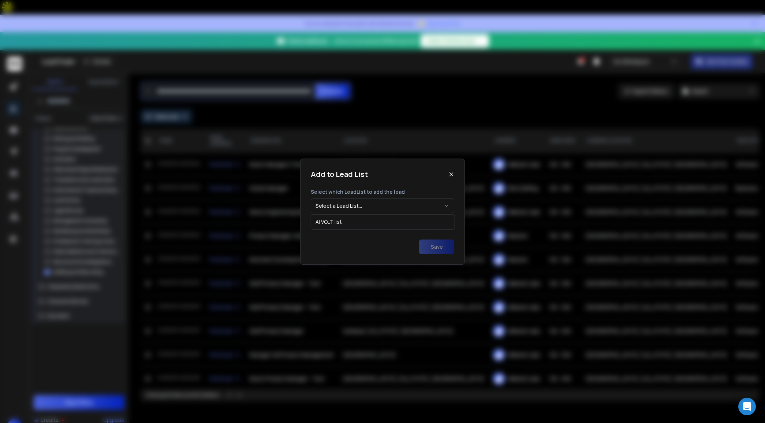
click at [424, 208] on button "Select a Lead List..." at bounding box center [382, 205] width 143 height 15
click at [374, 203] on button "AI VOLT list" at bounding box center [382, 205] width 143 height 15
click at [432, 244] on button "Save" at bounding box center [436, 246] width 35 height 15
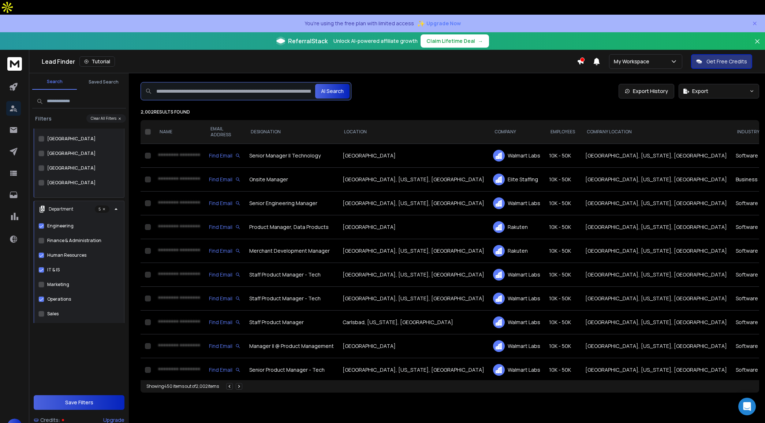
scroll to position [185, 0]
click at [43, 236] on Administration "Finance & Administration" at bounding box center [41, 239] width 6 height 6
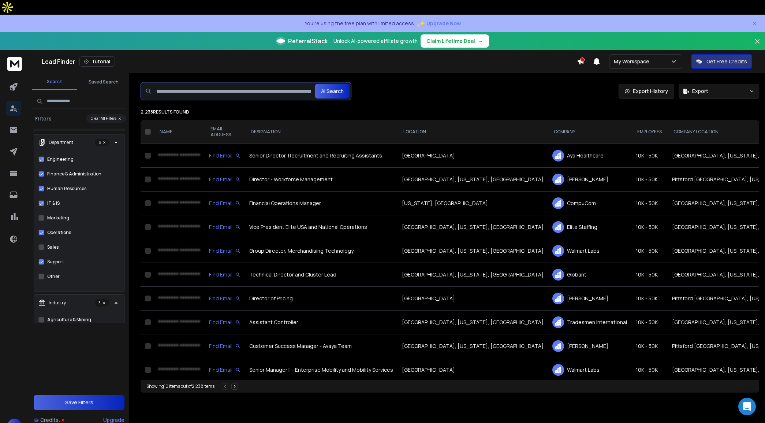
scroll to position [251, 0]
click at [45, 273] on div "Other" at bounding box center [78, 276] width 81 height 6
click at [44, 273] on button "Other" at bounding box center [41, 276] width 6 height 6
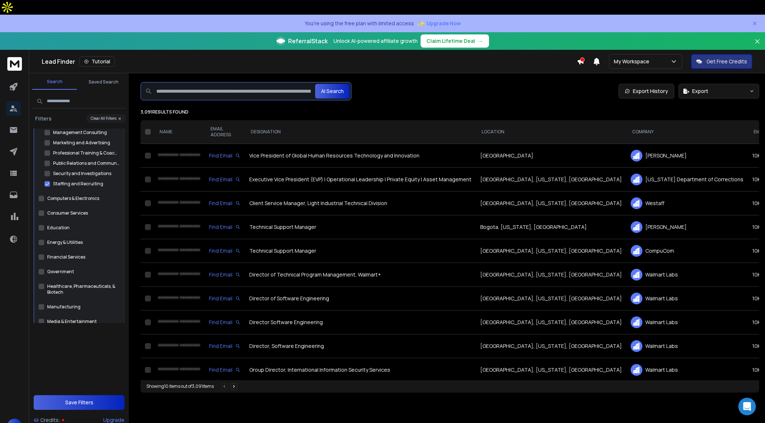
scroll to position [679, 0]
click at [60, 194] on label "Computers & Electronics" at bounding box center [73, 197] width 52 height 6
click at [44, 194] on Electronics "Computers & Electronics" at bounding box center [41, 197] width 6 height 6
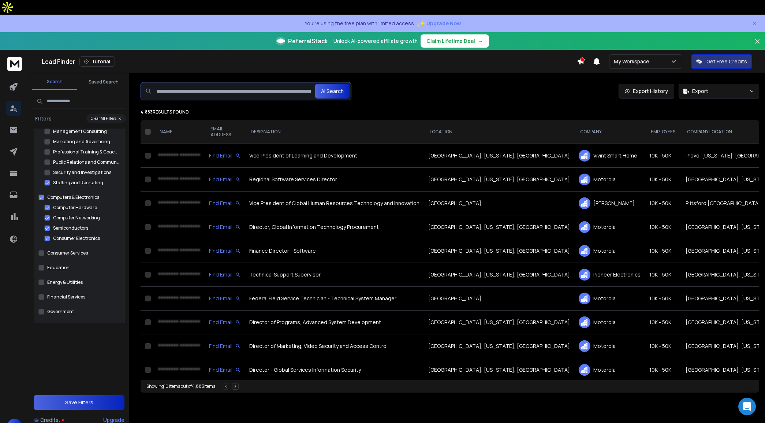
click at [42, 194] on Electronics "Computers & Electronics" at bounding box center [41, 197] width 6 height 6
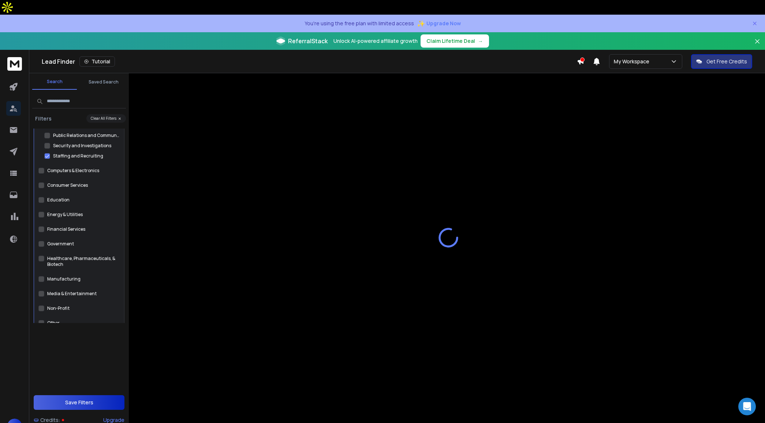
scroll to position [706, 0]
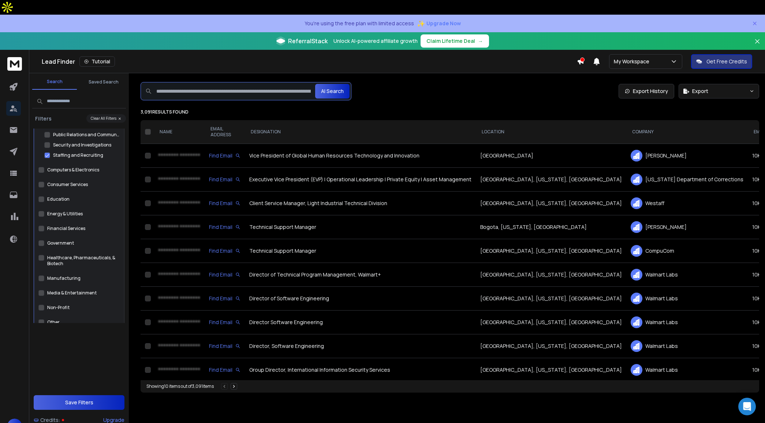
click at [53, 225] on label "Financial Services" at bounding box center [66, 228] width 38 height 6
click at [44, 225] on Services "Financial Services" at bounding box center [41, 228] width 6 height 6
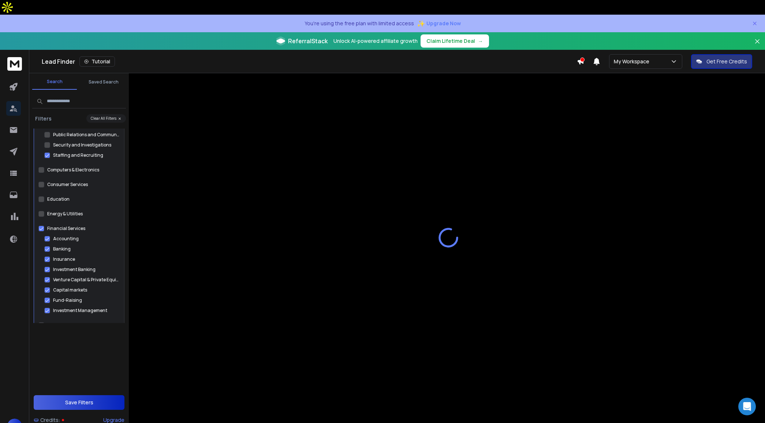
drag, startPoint x: 50, startPoint y: 227, endPoint x: 49, endPoint y: 224, distance: 3.8
click at [49, 236] on div "Accounting" at bounding box center [81, 239] width 75 height 6
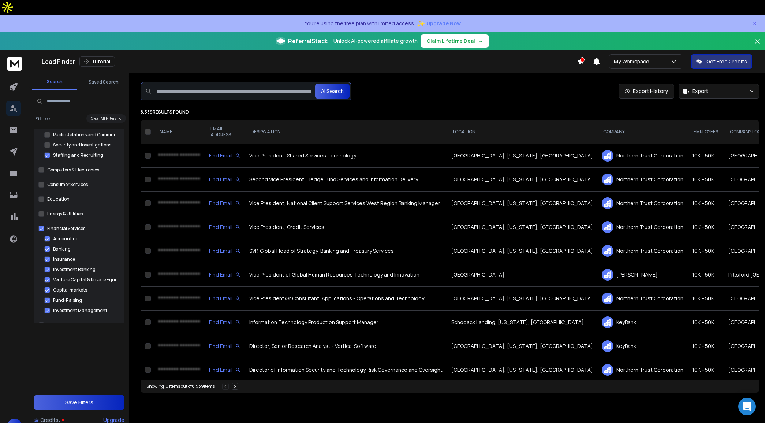
click at [49, 236] on button "Accounting" at bounding box center [47, 239] width 6 height 6
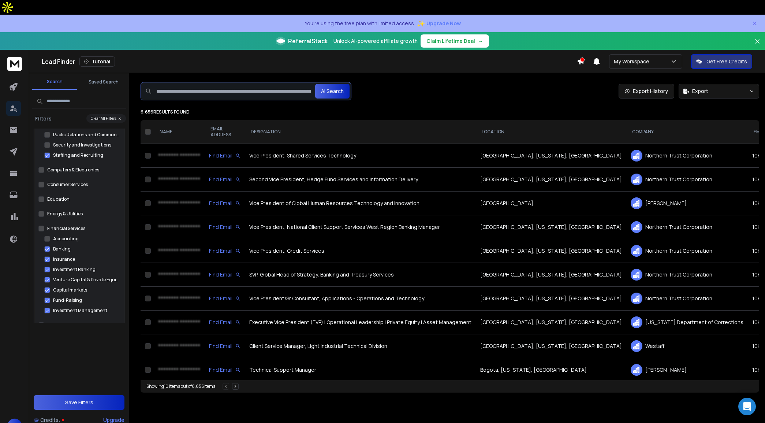
click at [49, 266] on Banking "Investment Banking" at bounding box center [47, 269] width 6 height 6
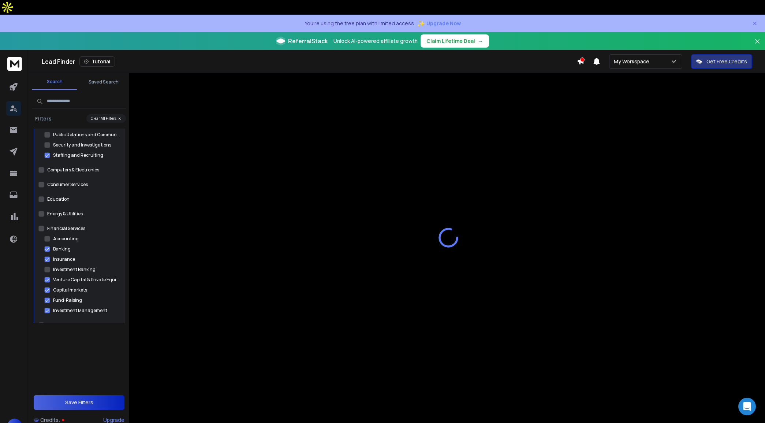
scroll to position [723, 0]
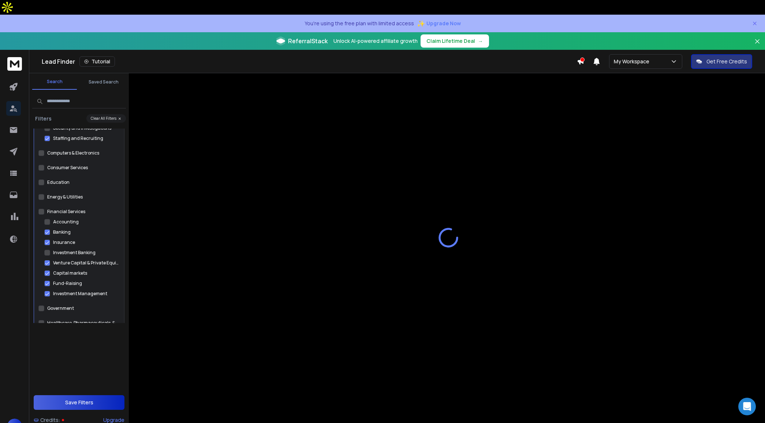
click at [48, 290] on Management "Investment Management" at bounding box center [47, 293] width 6 height 6
click at [48, 280] on button "Fund-Raising" at bounding box center [47, 283] width 6 height 6
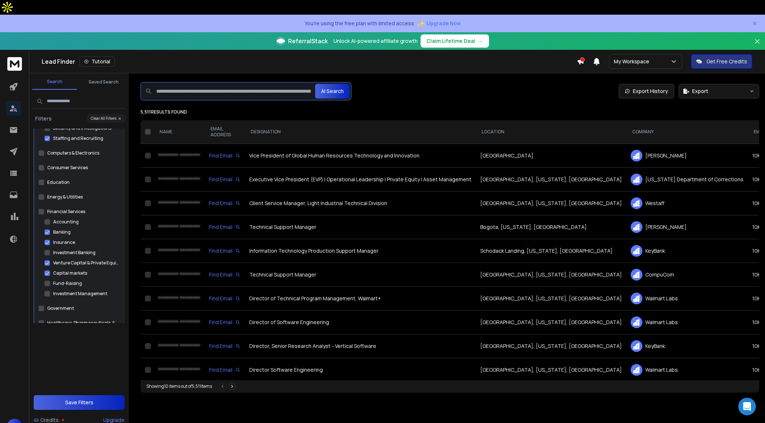
click at [48, 270] on markets "Capital markets" at bounding box center [47, 273] width 6 height 6
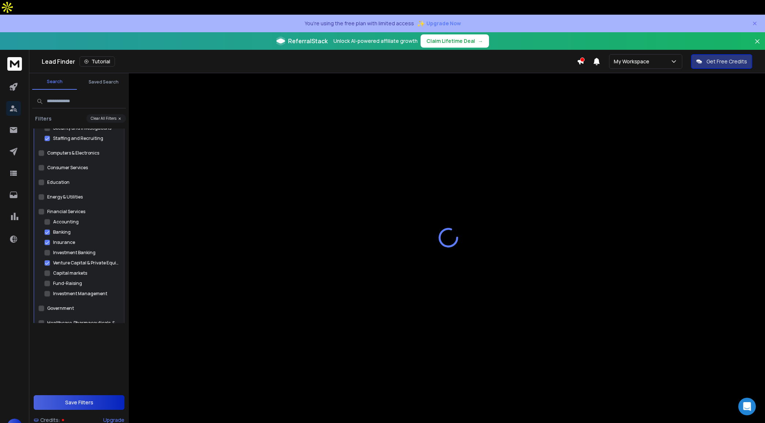
click at [48, 260] on Equity "Venture Capital & Private Equity" at bounding box center [47, 263] width 6 height 6
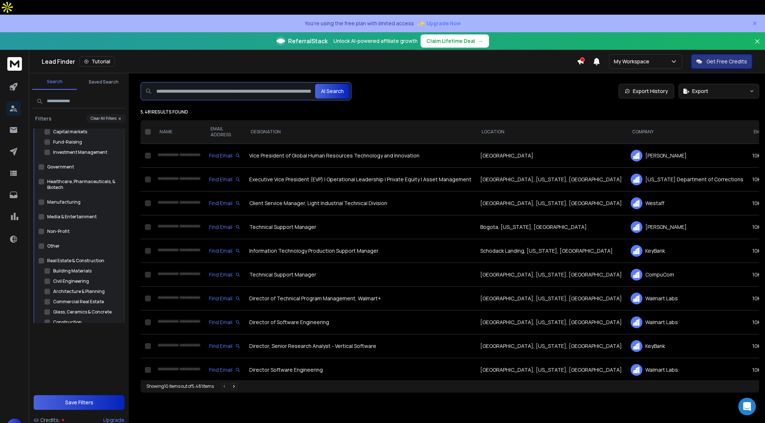
scroll to position [864, 0]
click at [61, 228] on label "Non-Profit" at bounding box center [58, 231] width 22 height 6
click at [44, 228] on button "Non-Profit" at bounding box center [41, 231] width 6 height 6
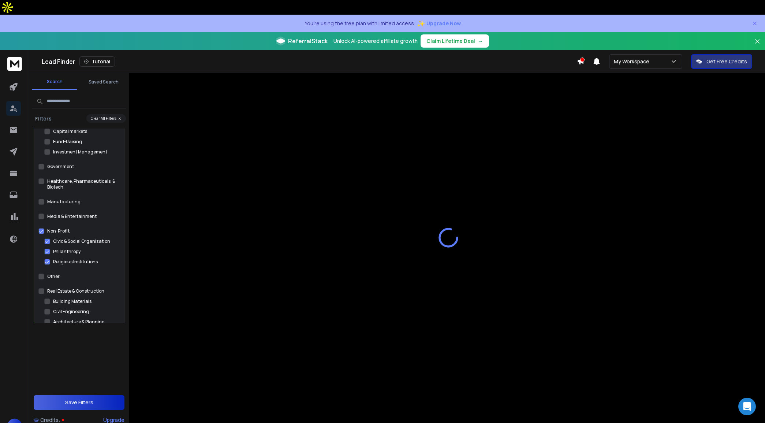
click at [61, 228] on label "Non-Profit" at bounding box center [58, 231] width 22 height 6
click at [44, 228] on button "Non-Profit" at bounding box center [41, 231] width 6 height 6
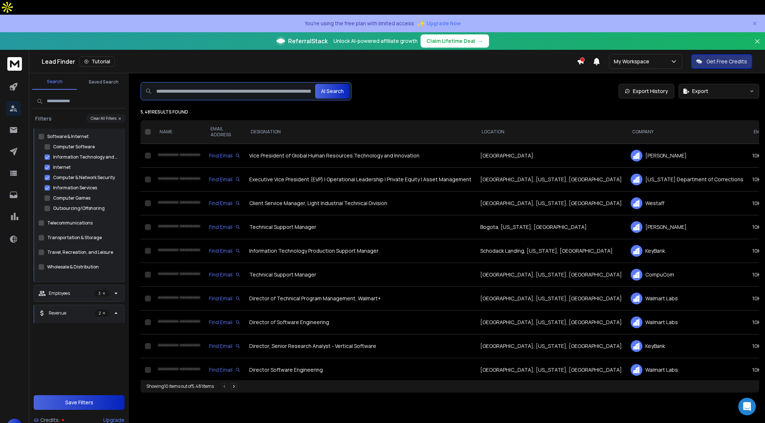
scroll to position [1092, 0]
click at [45, 217] on div "Telecommunications" at bounding box center [78, 220] width 81 height 6
click at [42, 217] on button "Telecommunications" at bounding box center [41, 220] width 6 height 6
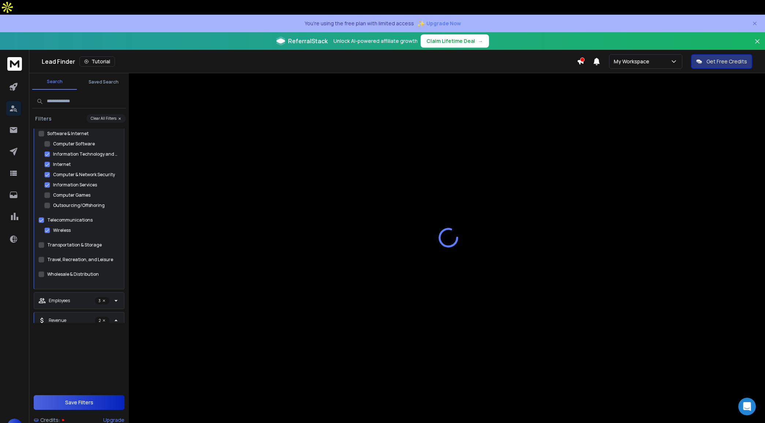
click at [41, 217] on button "Telecommunications" at bounding box center [41, 220] width 6 height 6
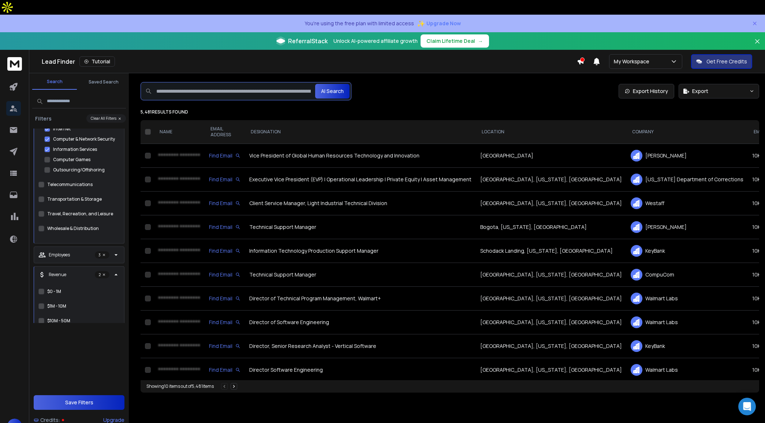
scroll to position [1151, 0]
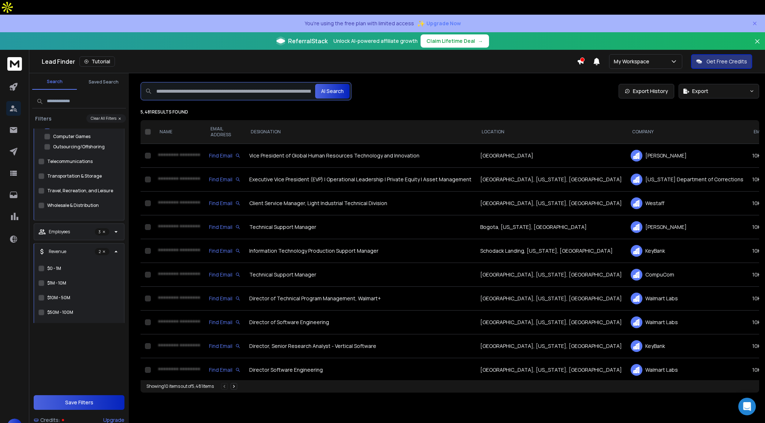
click at [108, 228] on div "3" at bounding box center [107, 231] width 25 height 7
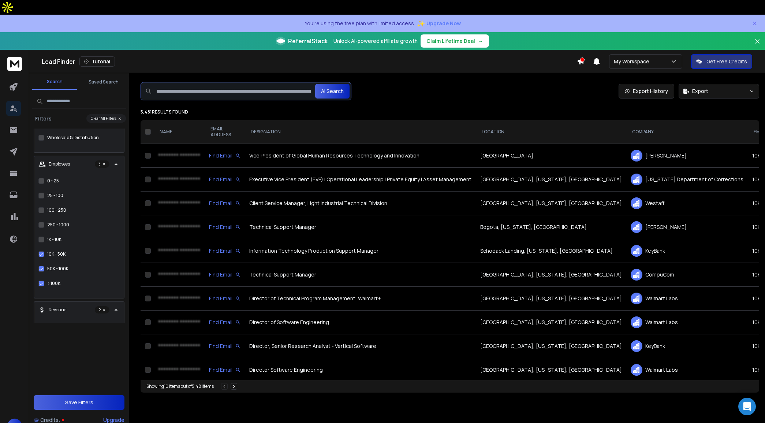
scroll to position [1220, 0]
click at [44, 278] on 100K "> 100K" at bounding box center [41, 281] width 6 height 6
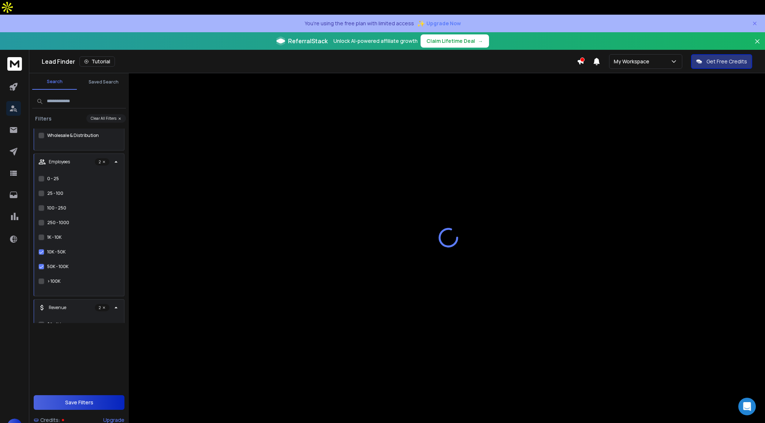
click at [112, 158] on icon at bounding box center [115, 161] width 7 height 7
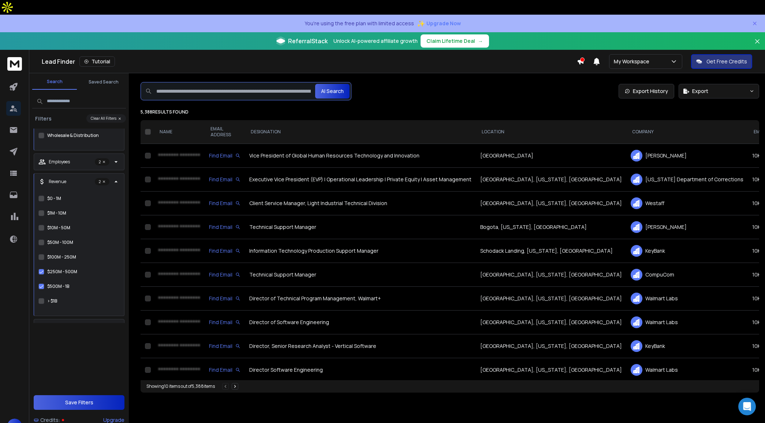
click at [109, 158] on div "2" at bounding box center [107, 161] width 25 height 7
click at [48, 283] on label "$500M - 1B" at bounding box center [58, 286] width 22 height 6
click at [44, 283] on 1B "$500M - 1B" at bounding box center [41, 286] width 6 height 6
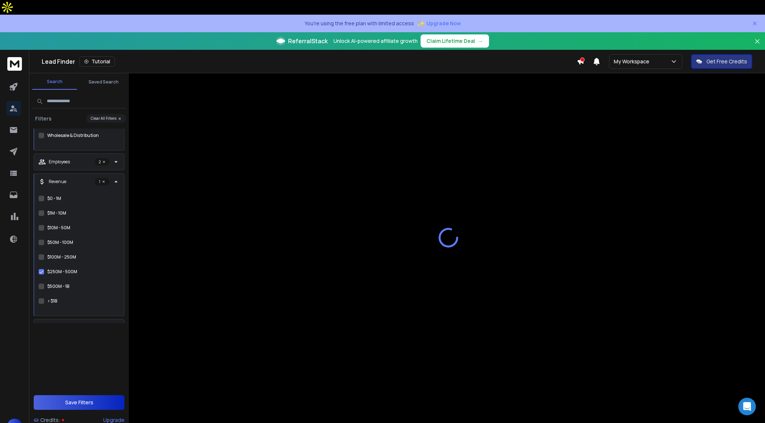
click at [46, 283] on div "$500M - 1B" at bounding box center [78, 286] width 81 height 6
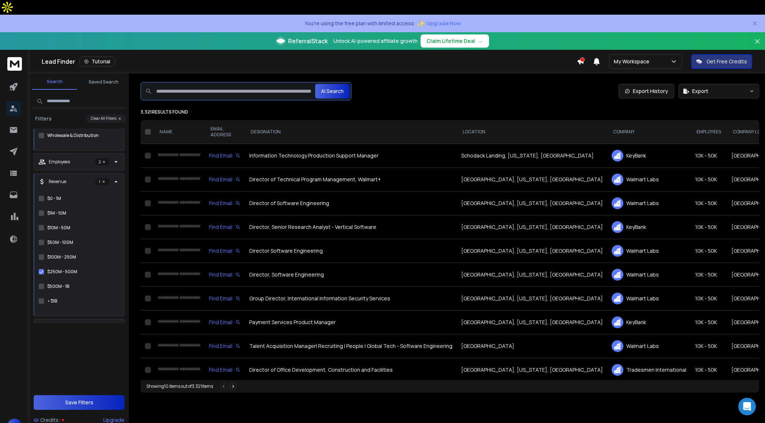
click at [46, 283] on div "$500M - 1B" at bounding box center [78, 286] width 81 height 6
click at [43, 261] on 1B "$500M - 1B" at bounding box center [41, 264] width 6 height 6
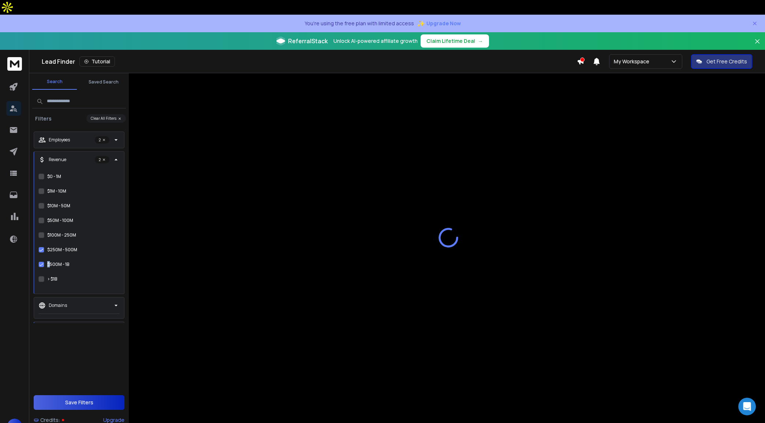
click at [43, 276] on \$1B "> $1B" at bounding box center [41, 279] width 6 height 6
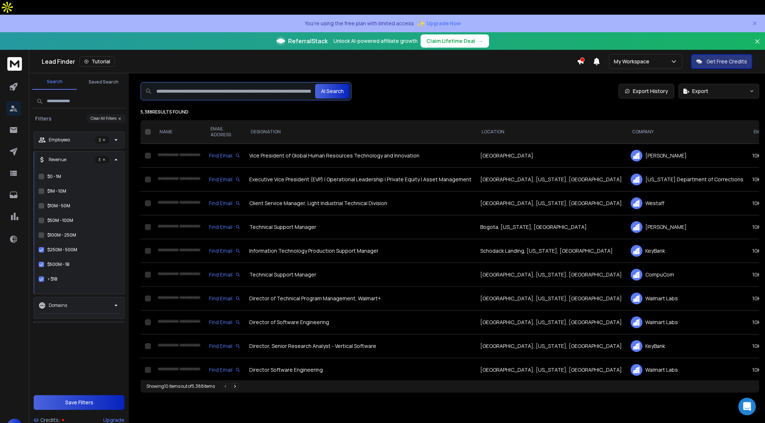
click at [45, 232] on div "$100M - 250M" at bounding box center [78, 235] width 81 height 6
click at [43, 232] on 250M "$100M - 250M" at bounding box center [41, 235] width 6 height 6
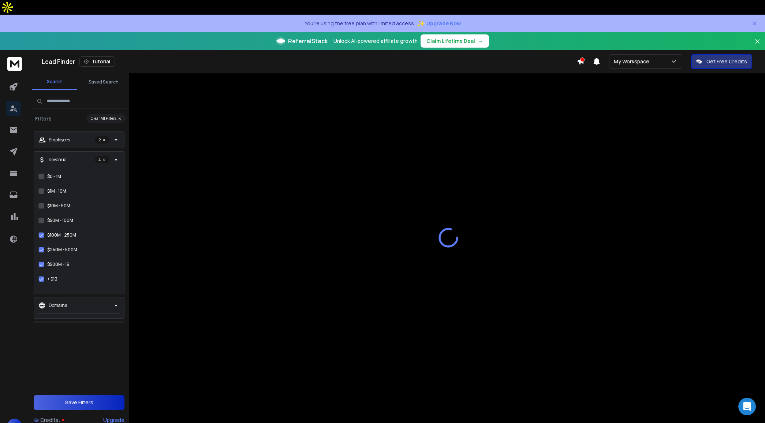
click at [86, 395] on button "Save Filters" at bounding box center [79, 402] width 91 height 15
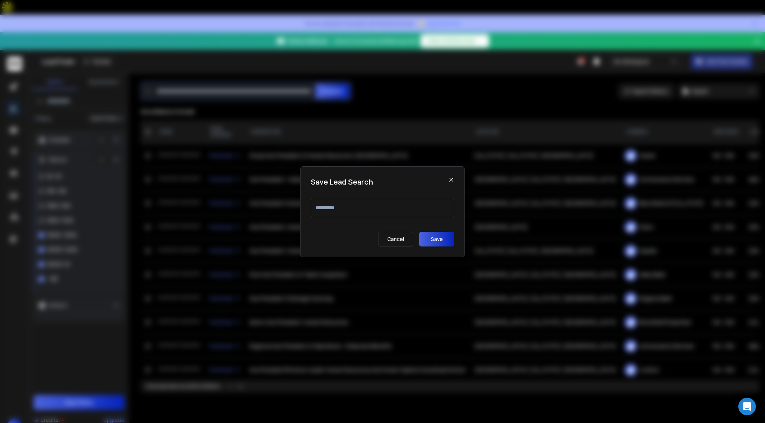
click at [346, 213] on input at bounding box center [382, 208] width 143 height 18
type input "**********"
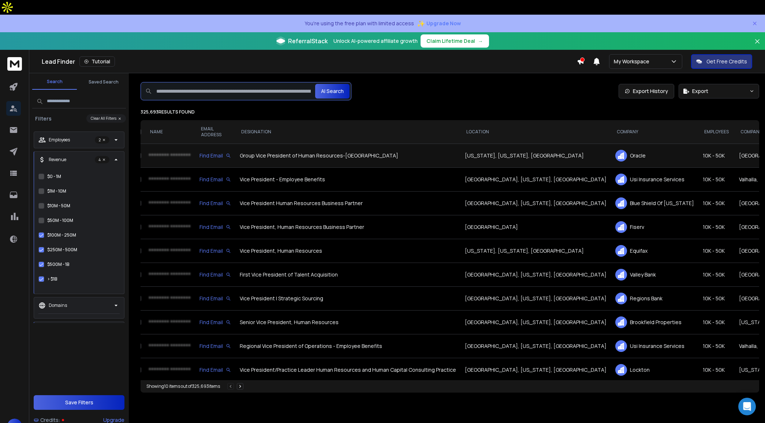
scroll to position [0, 0]
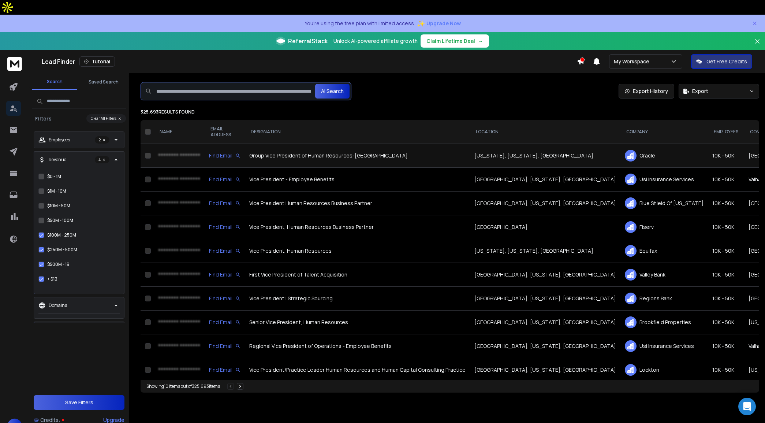
click at [149, 153] on button "button" at bounding box center [148, 156] width 6 height 6
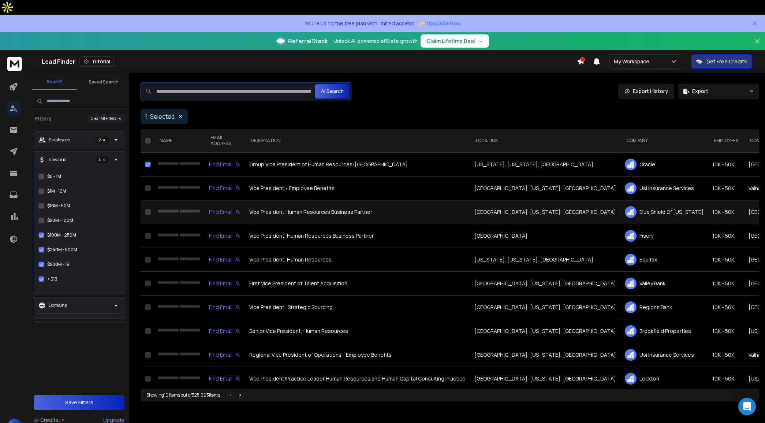
click at [145, 209] on button "button" at bounding box center [148, 212] width 6 height 6
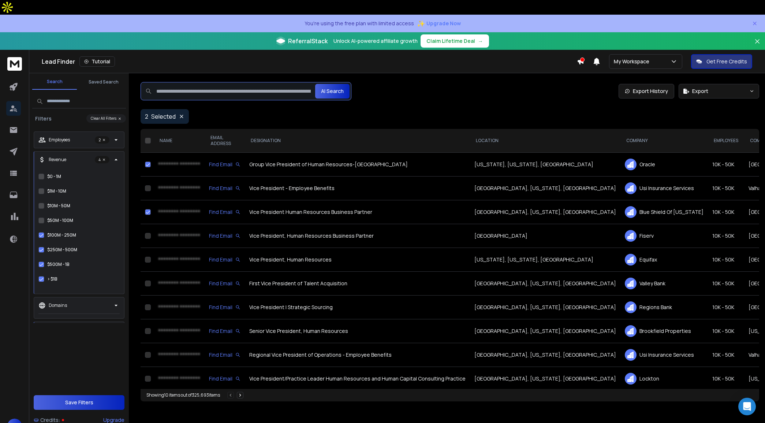
click at [243, 392] on icon at bounding box center [240, 395] width 6 height 6
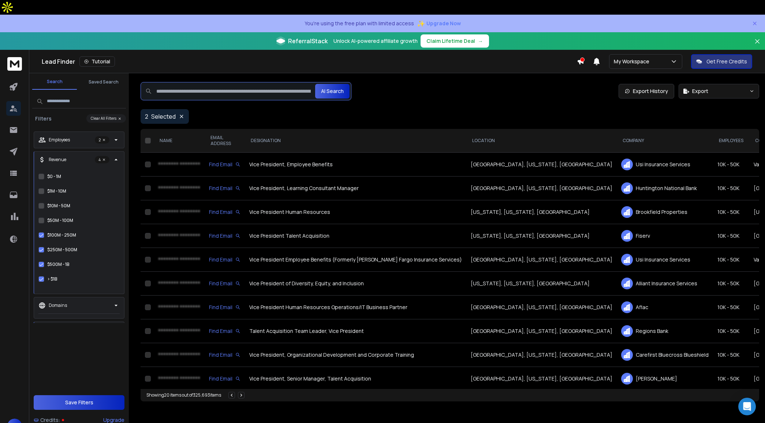
click at [244, 392] on icon at bounding box center [241, 395] width 6 height 6
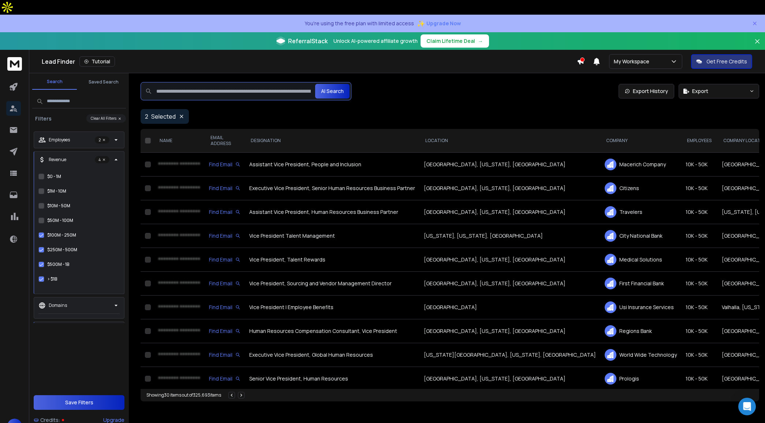
click at [244, 392] on icon at bounding box center [241, 395] width 6 height 6
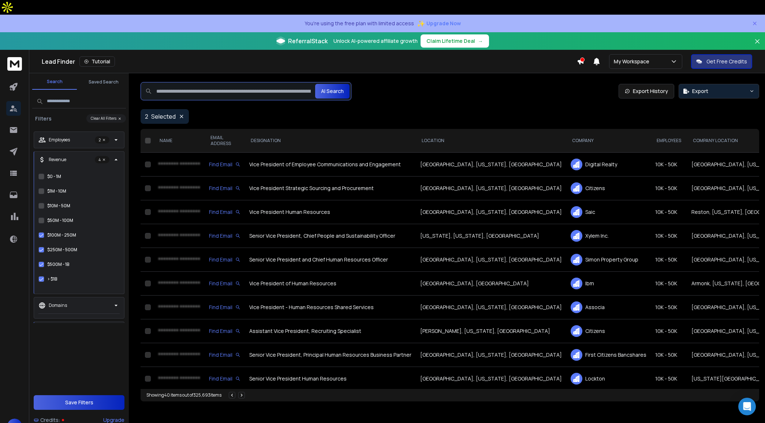
click at [722, 87] on div "Export" at bounding box center [714, 90] width 63 height 7
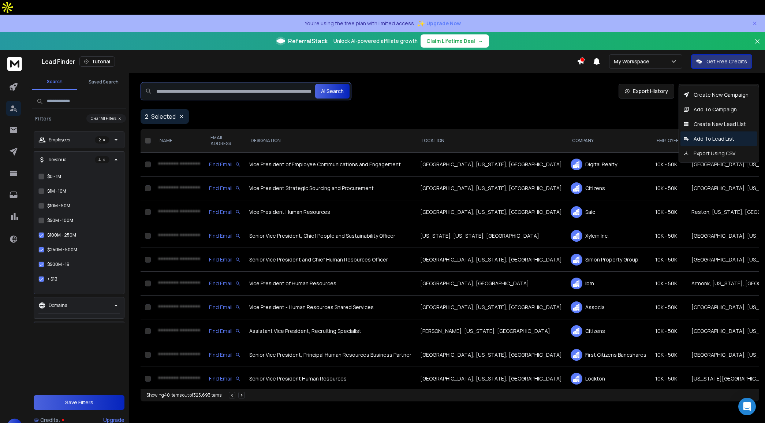
click at [705, 134] on p "Add To Lead List" at bounding box center [714, 139] width 44 height 10
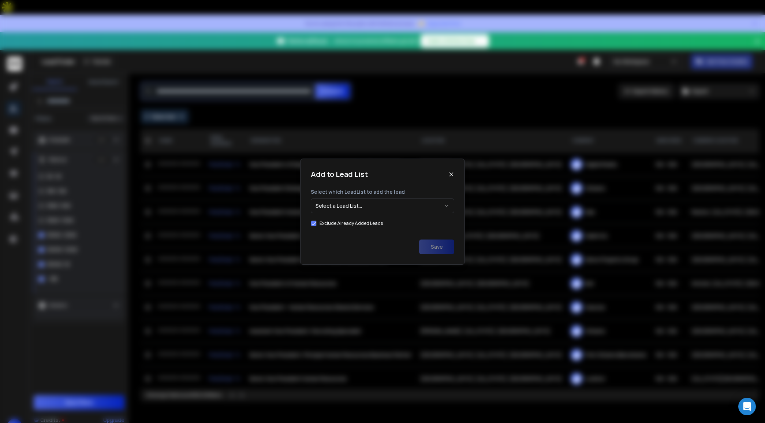
click at [396, 203] on button "Select a Lead List..." at bounding box center [382, 205] width 143 height 15
click at [419, 243] on button "Save" at bounding box center [436, 246] width 35 height 15
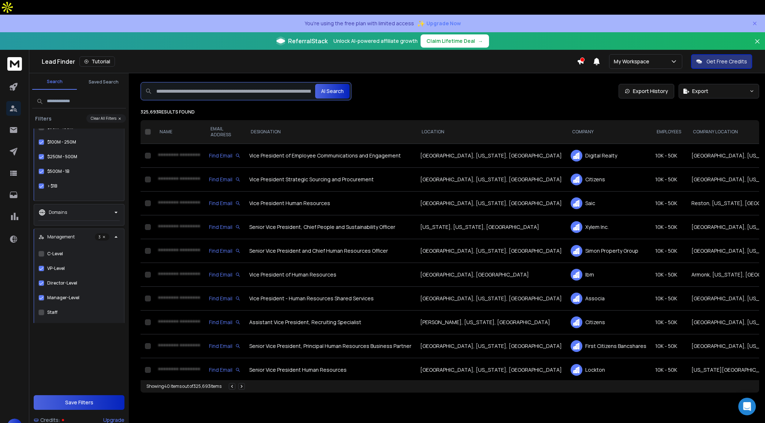
scroll to position [1336, 0]
click at [49, 265] on label "VP-Level" at bounding box center [56, 268] width 18 height 6
click at [44, 265] on button "VP-Level" at bounding box center [41, 268] width 6 height 6
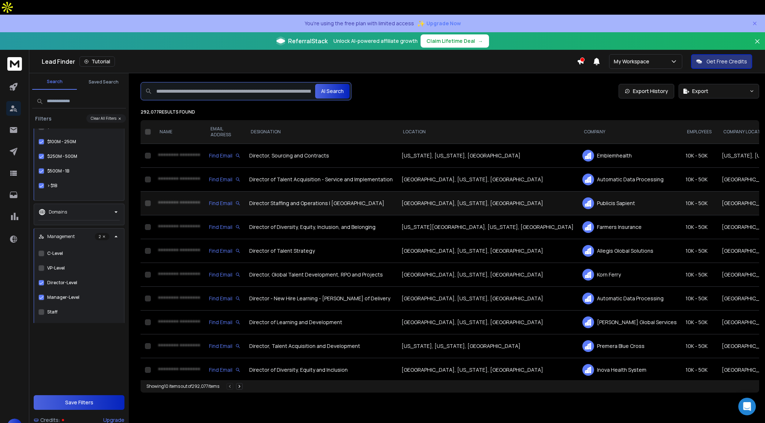
click at [149, 200] on button "button" at bounding box center [148, 203] width 6 height 6
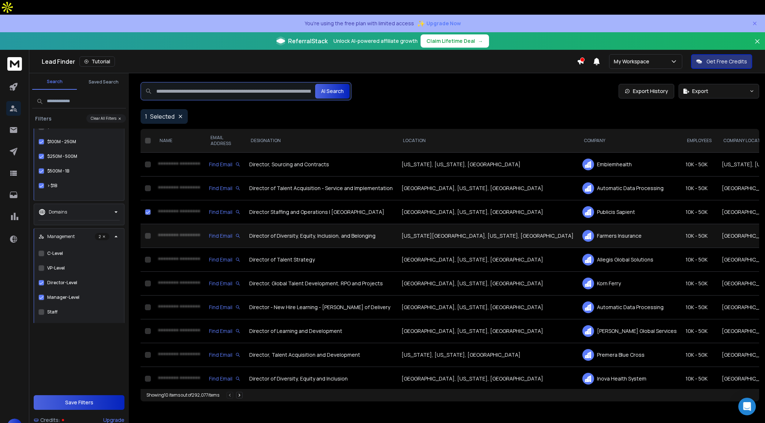
click at [147, 233] on button "button" at bounding box center [148, 236] width 6 height 6
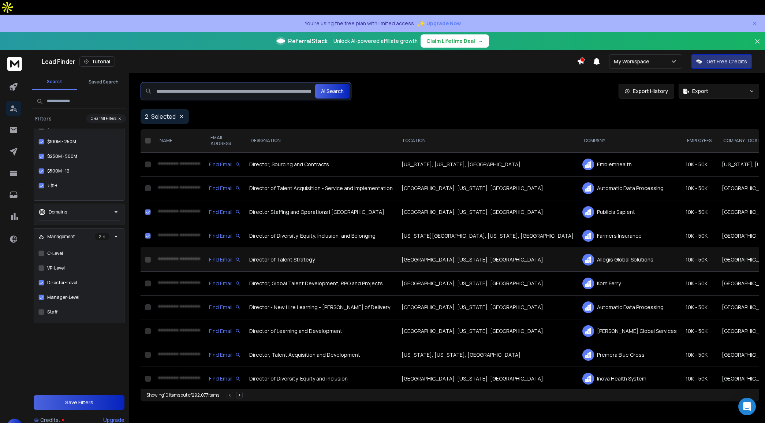
click at [151, 256] on div at bounding box center [149, 259] width 9 height 6
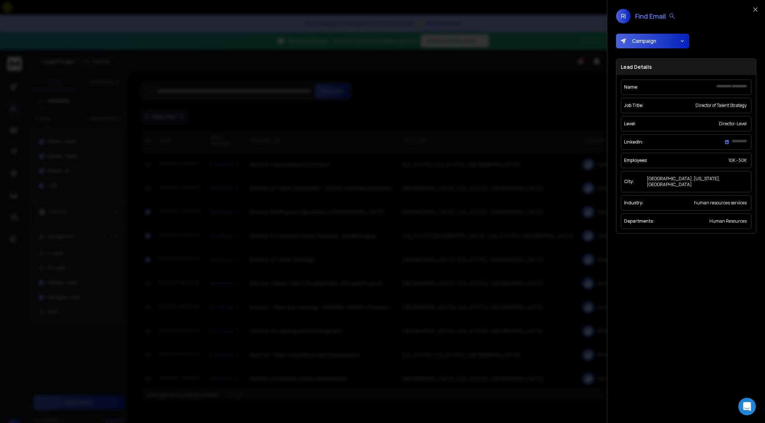
click at [262, 229] on div at bounding box center [382, 211] width 765 height 423
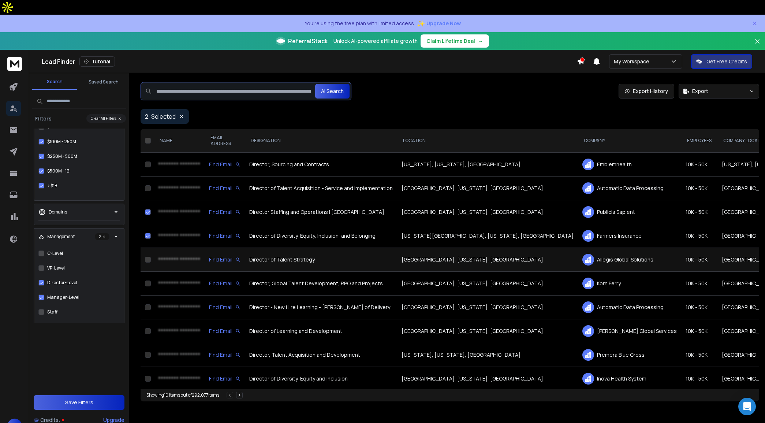
click at [145, 256] on div at bounding box center [149, 259] width 9 height 6
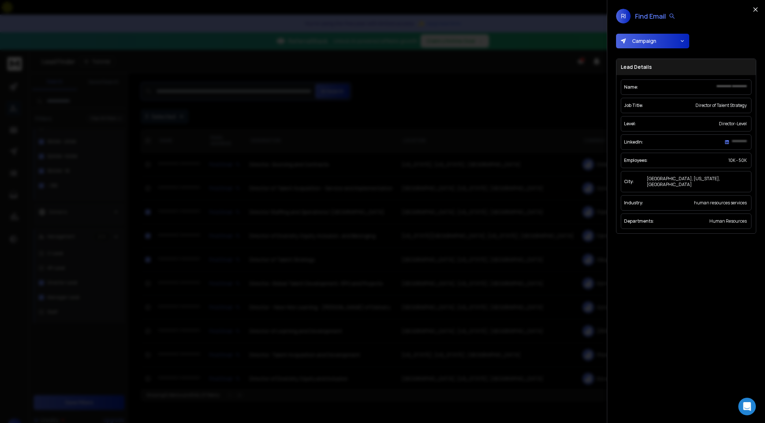
click at [754, 12] on icon "button" at bounding box center [754, 9] width 7 height 7
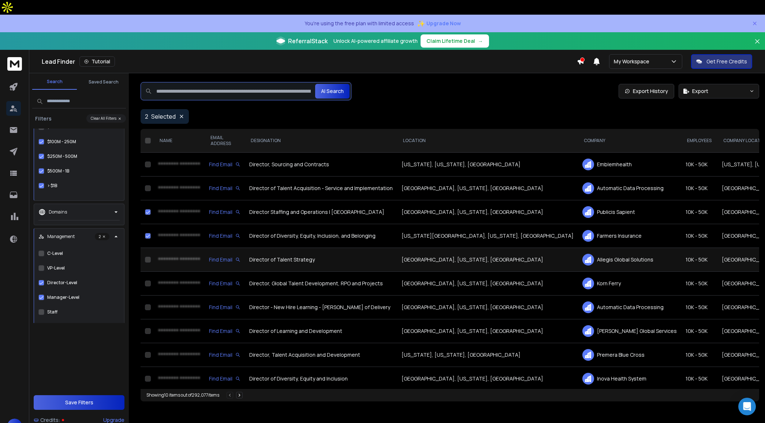
click at [150, 256] on button "button" at bounding box center [148, 259] width 6 height 6
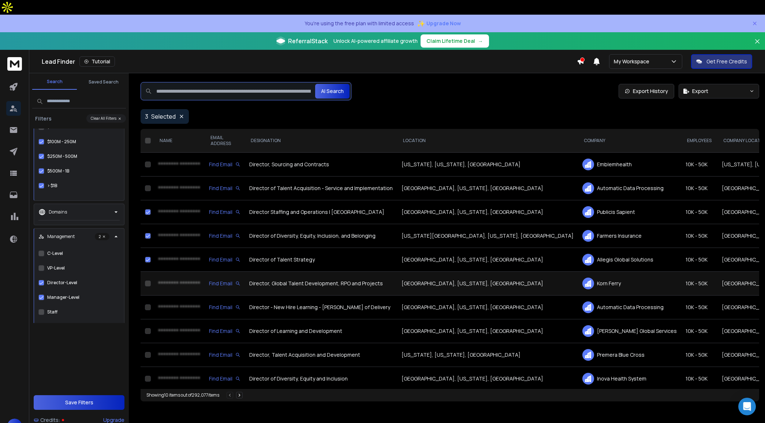
click at [145, 280] on button "button" at bounding box center [148, 283] width 6 height 6
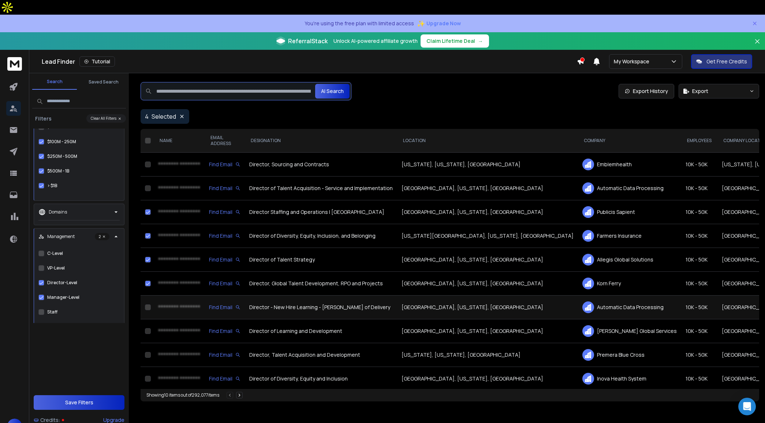
click at [145, 304] on button "button" at bounding box center [148, 307] width 6 height 6
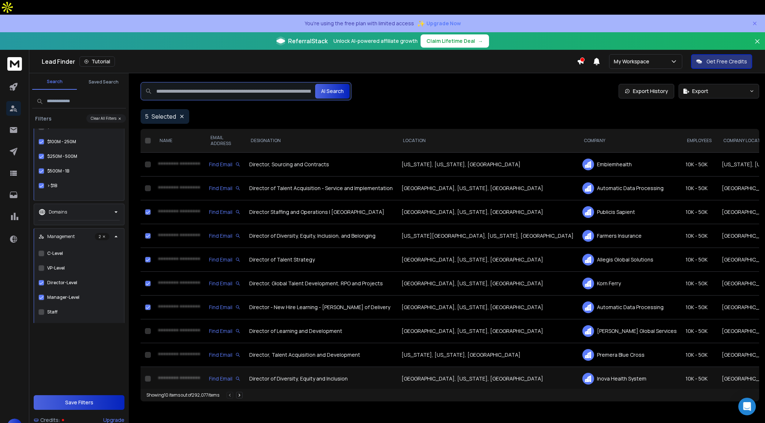
click at [149, 375] on button "button" at bounding box center [148, 378] width 6 height 6
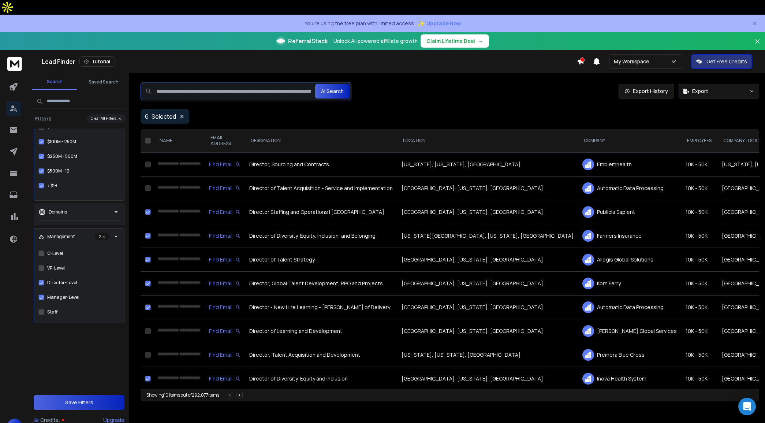
click at [242, 392] on icon at bounding box center [239, 395] width 6 height 6
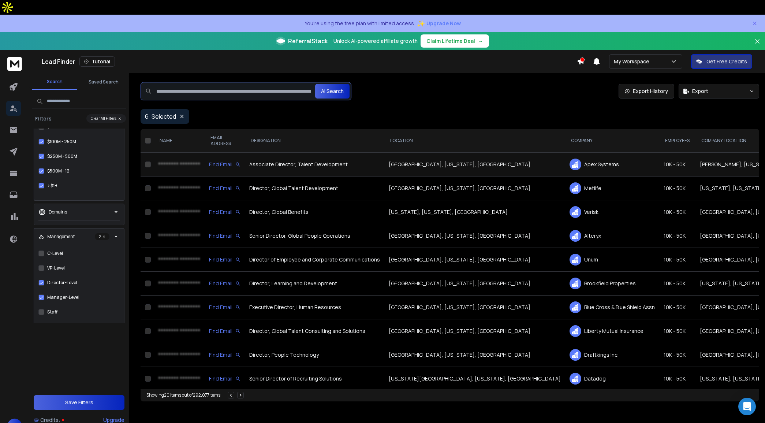
click at [149, 161] on button "button" at bounding box center [148, 164] width 6 height 6
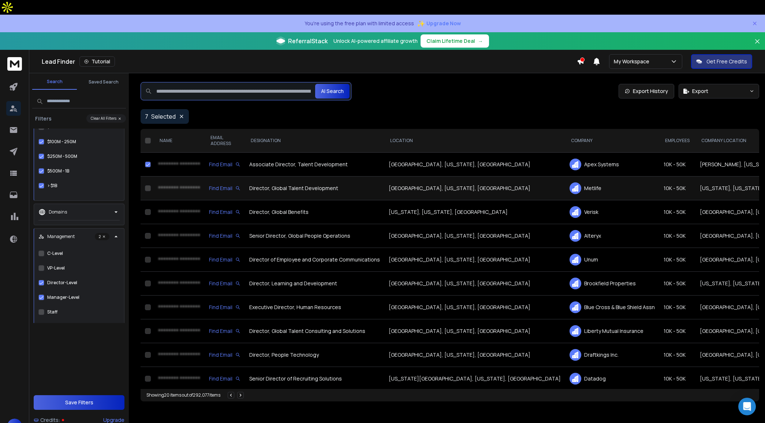
click at [149, 185] on button "button" at bounding box center [148, 188] width 6 height 6
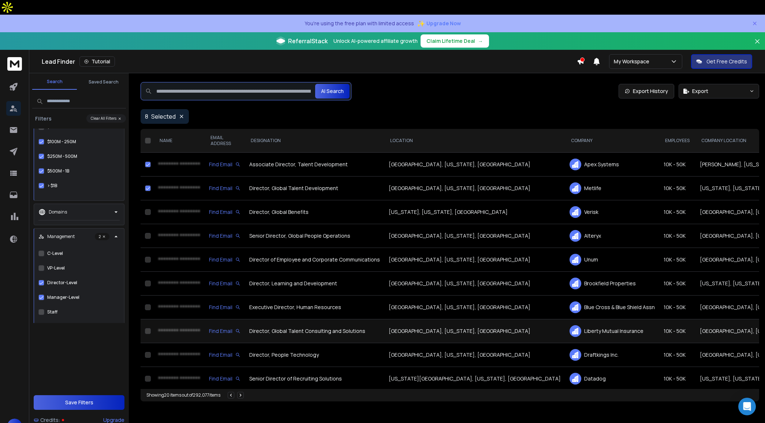
click at [149, 328] on button "button" at bounding box center [148, 331] width 6 height 6
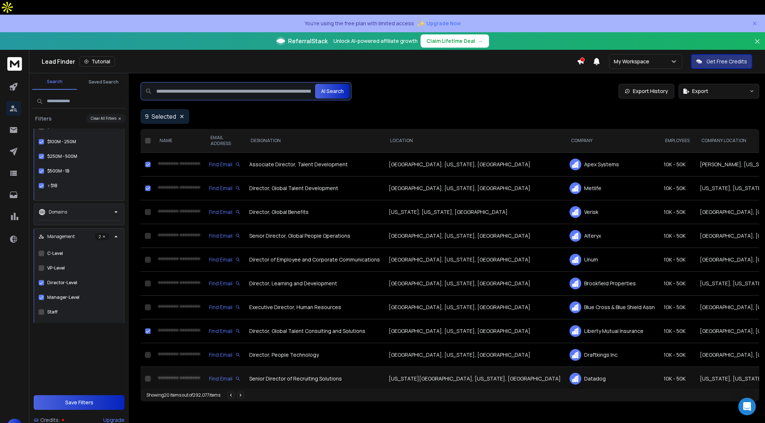
click at [149, 375] on button "button" at bounding box center [148, 378] width 6 height 6
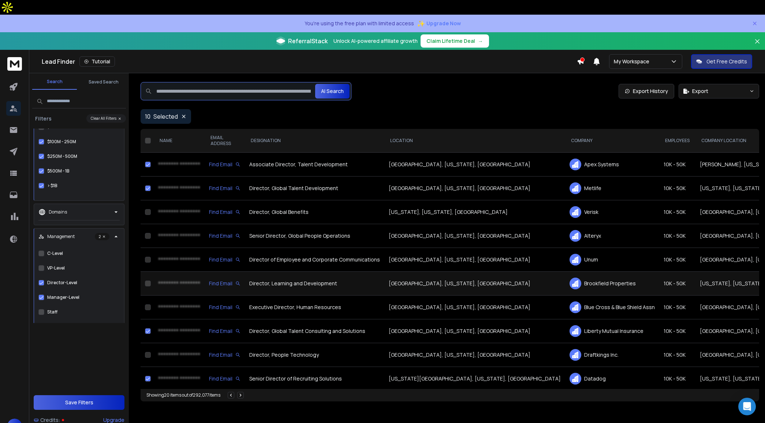
click at [147, 280] on button "button" at bounding box center [148, 283] width 6 height 6
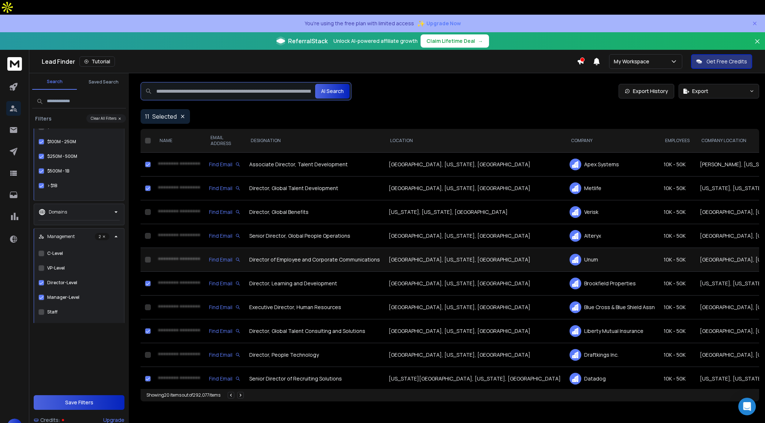
click at [150, 256] on button "button" at bounding box center [148, 259] width 6 height 6
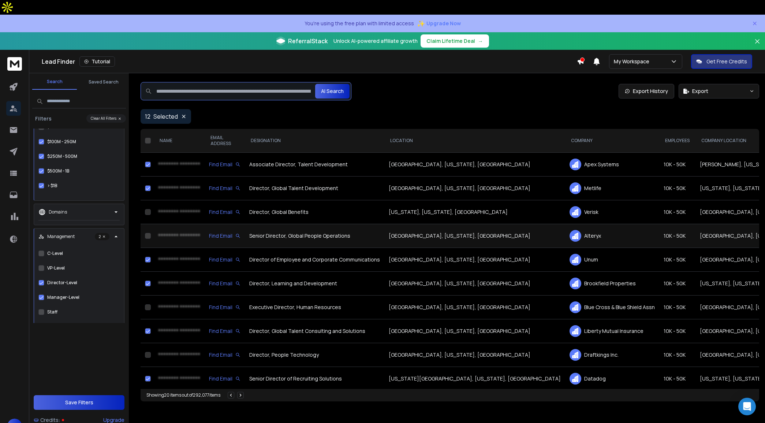
click at [149, 233] on button "button" at bounding box center [148, 236] width 6 height 6
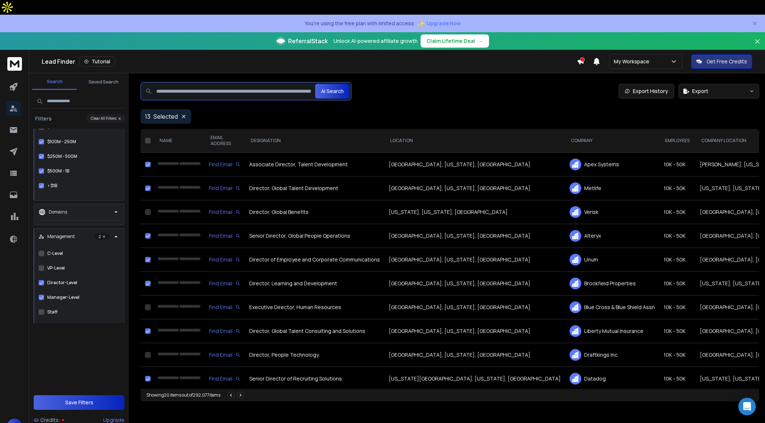
click at [243, 392] on icon at bounding box center [240, 395] width 6 height 6
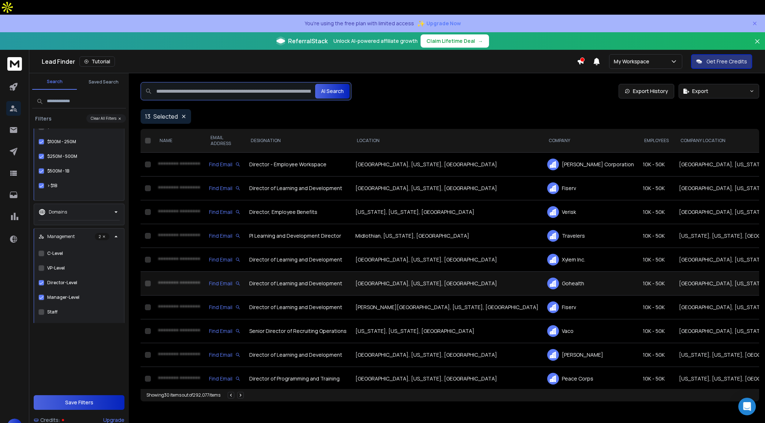
click at [149, 280] on button "button" at bounding box center [148, 283] width 6 height 6
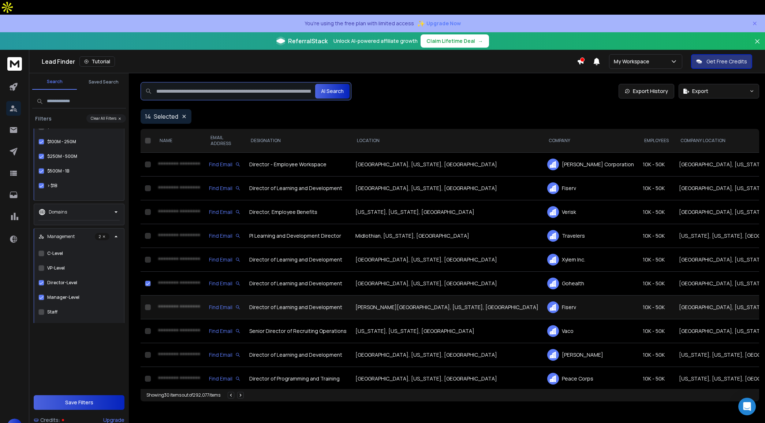
click at [148, 304] on button "button" at bounding box center [148, 307] width 6 height 6
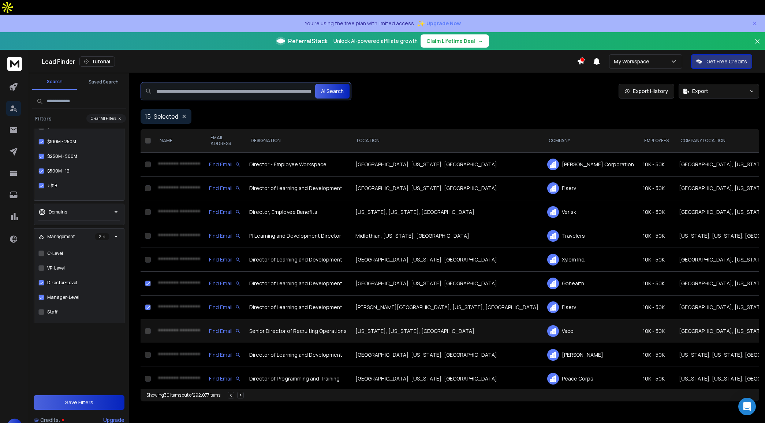
click at [149, 328] on button "button" at bounding box center [148, 331] width 6 height 6
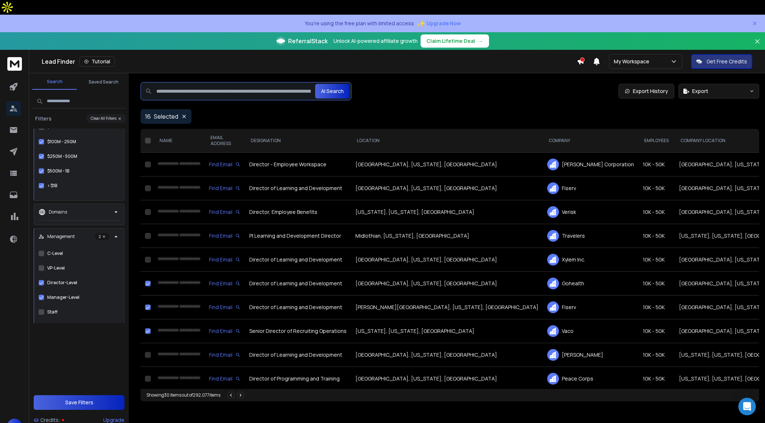
click at [241, 393] on icon at bounding box center [241, 394] width 2 height 3
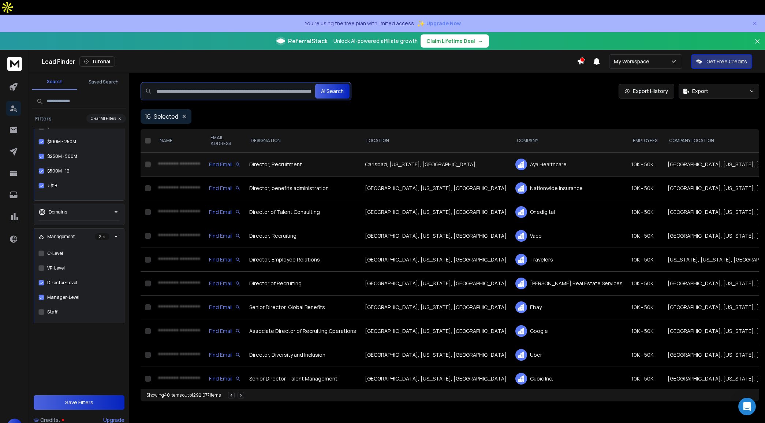
click at [148, 161] on button "button" at bounding box center [148, 164] width 6 height 6
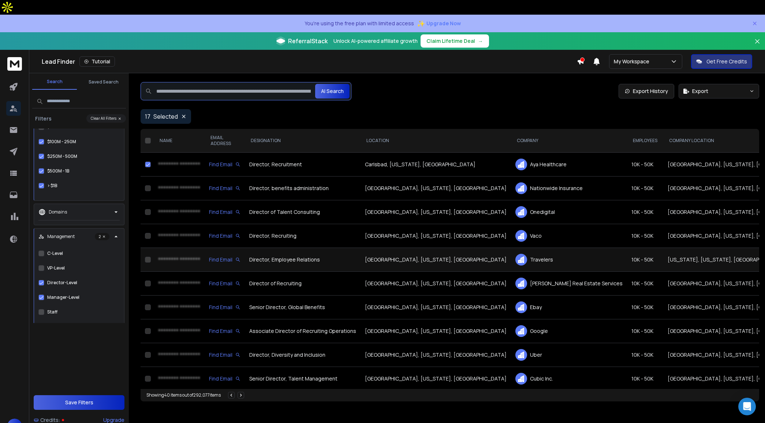
click at [147, 256] on button "button" at bounding box center [148, 259] width 6 height 6
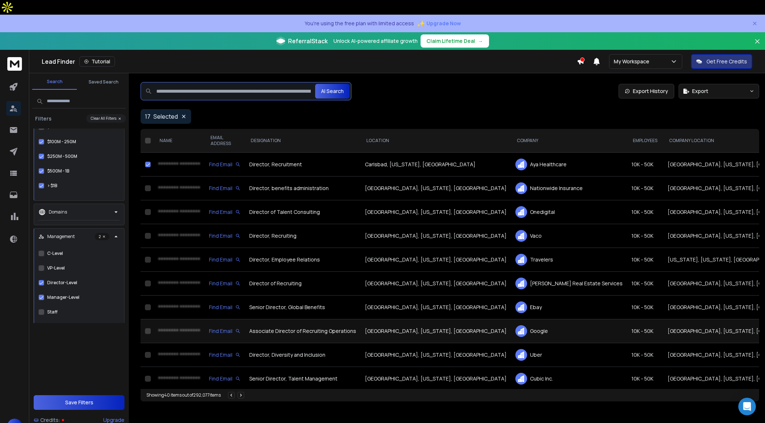
click at [149, 328] on button "button" at bounding box center [148, 331] width 6 height 6
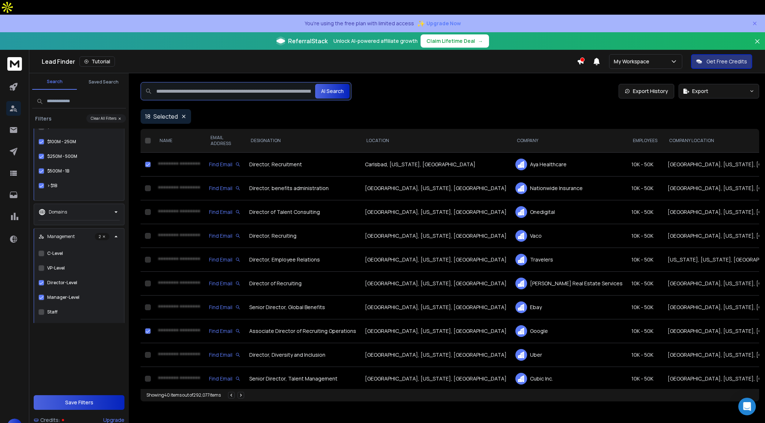
click at [244, 392] on icon at bounding box center [241, 395] width 6 height 6
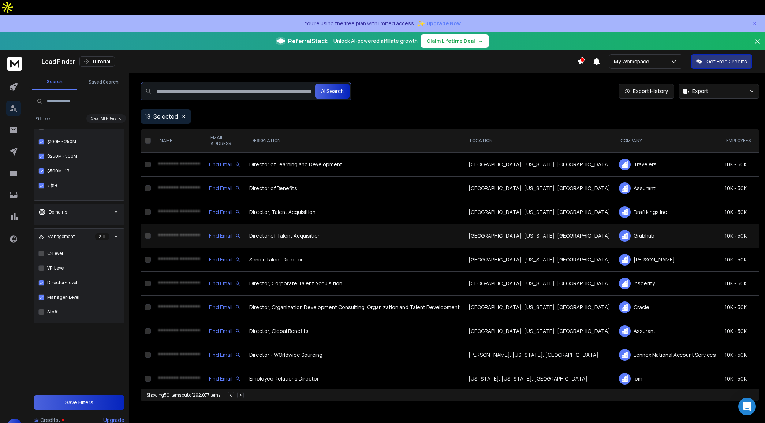
click at [146, 233] on button "button" at bounding box center [148, 236] width 6 height 6
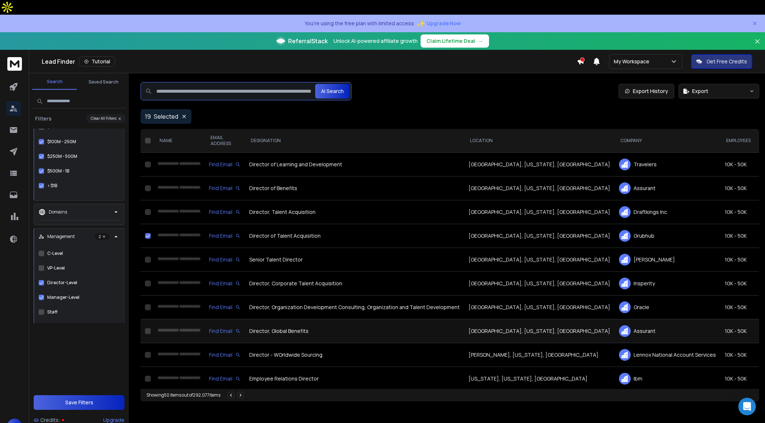
click at [148, 328] on button "button" at bounding box center [148, 331] width 6 height 6
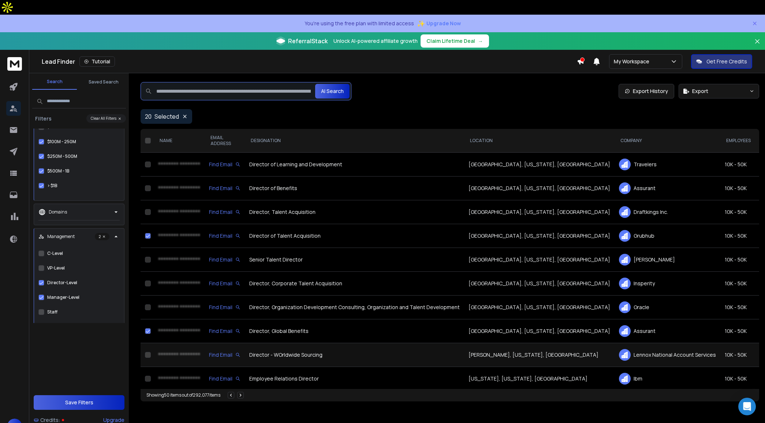
click at [147, 352] on button "button" at bounding box center [148, 355] width 6 height 6
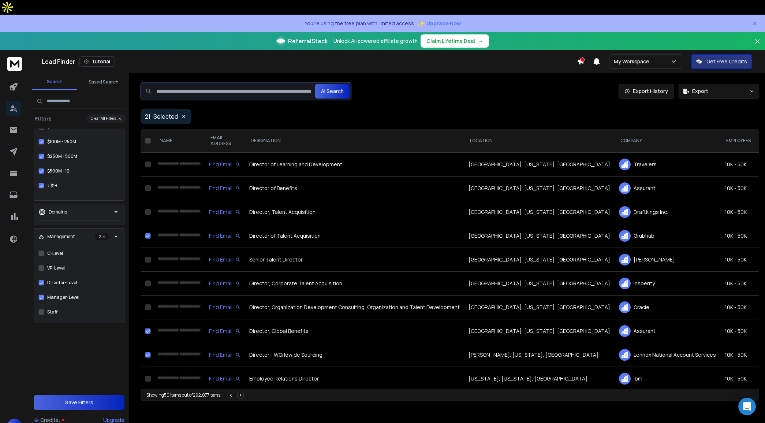
click at [243, 392] on icon at bounding box center [240, 395] width 6 height 6
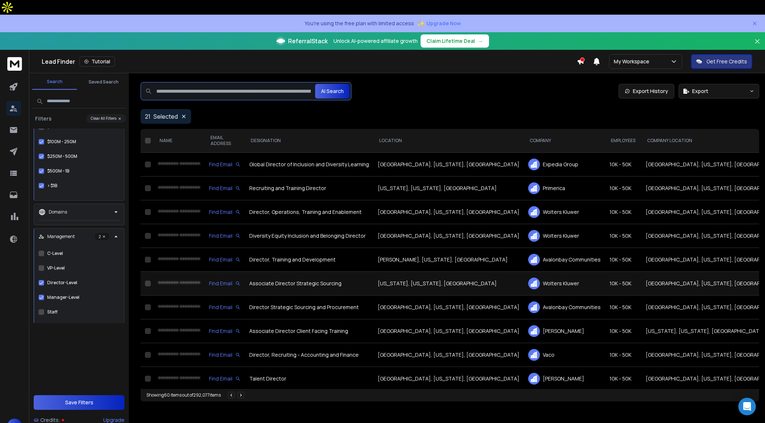
click at [145, 280] on button "button" at bounding box center [148, 283] width 6 height 6
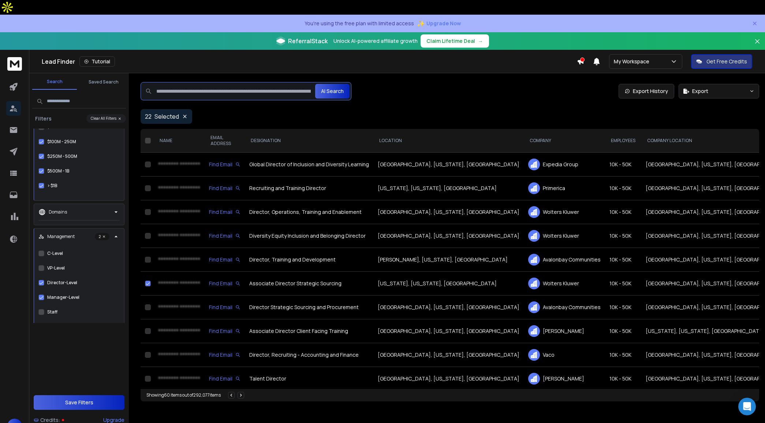
click at [244, 392] on icon at bounding box center [241, 395] width 6 height 6
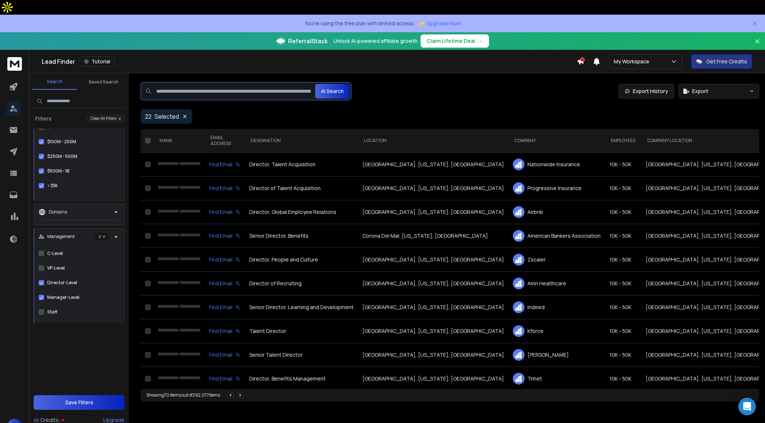
click at [241, 393] on icon at bounding box center [240, 394] width 2 height 3
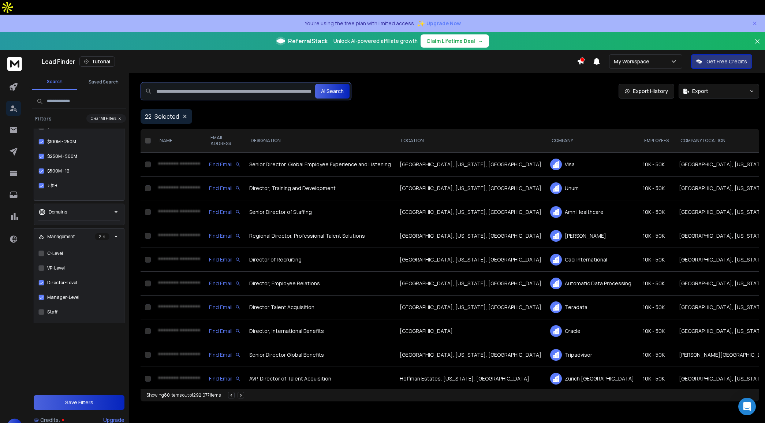
click at [234, 392] on icon at bounding box center [231, 395] width 6 height 6
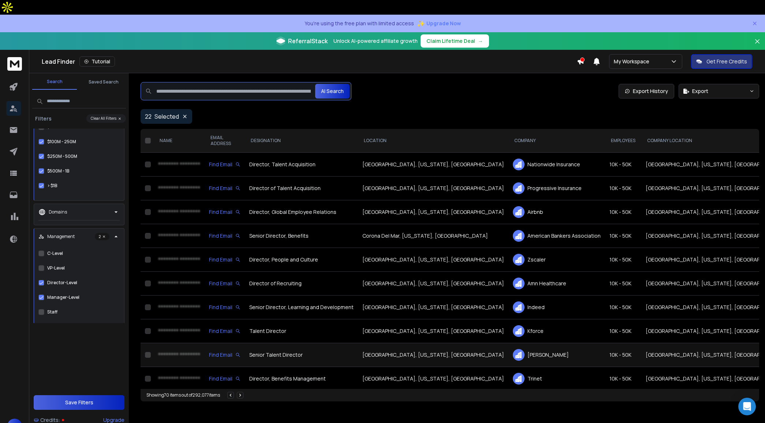
click at [146, 352] on button "button" at bounding box center [148, 355] width 6 height 6
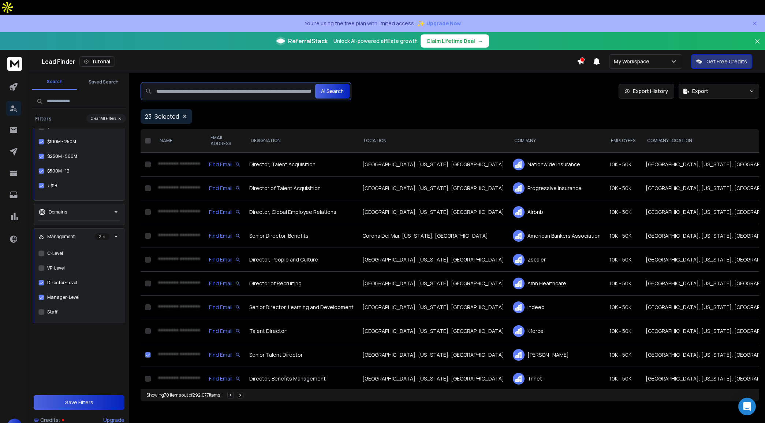
click at [241, 393] on icon at bounding box center [240, 394] width 2 height 3
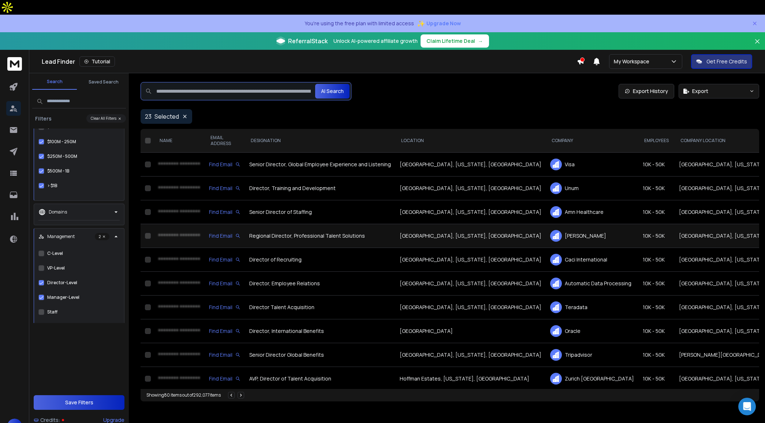
click at [147, 233] on button "button" at bounding box center [148, 236] width 6 height 6
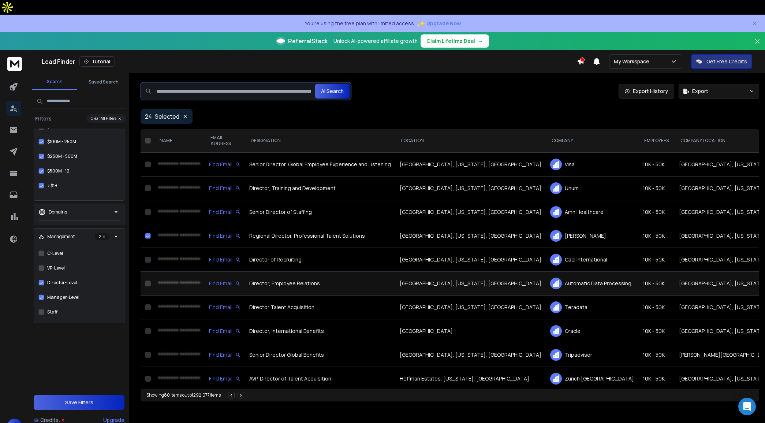
click at [147, 280] on button "button" at bounding box center [148, 283] width 6 height 6
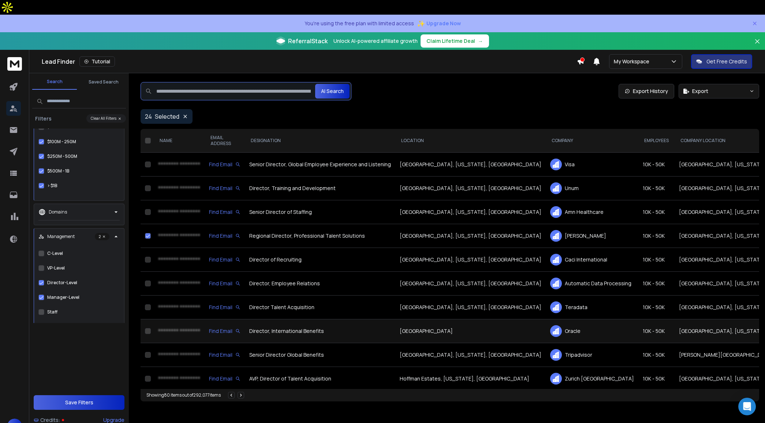
click at [147, 328] on button "button" at bounding box center [148, 331] width 6 height 6
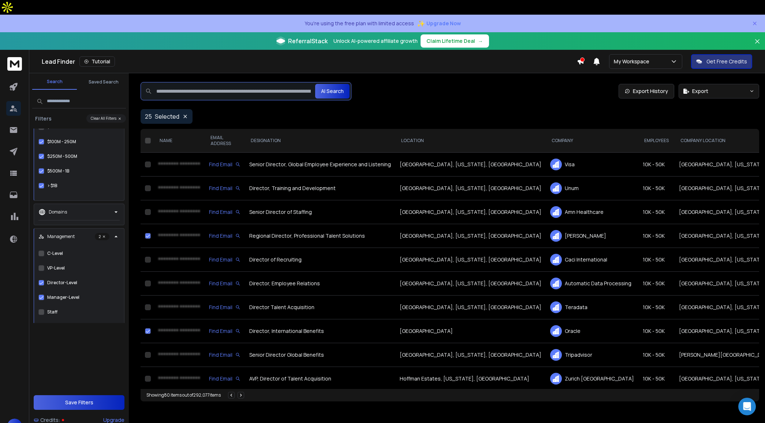
click at [244, 392] on icon at bounding box center [241, 395] width 6 height 6
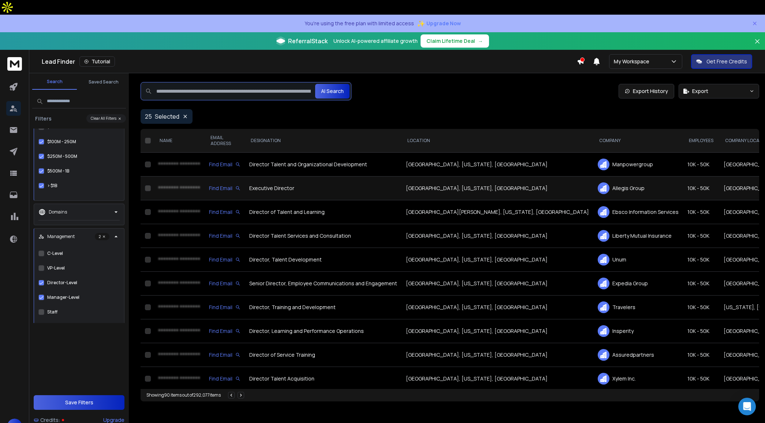
click at [148, 185] on button "button" at bounding box center [148, 188] width 6 height 6
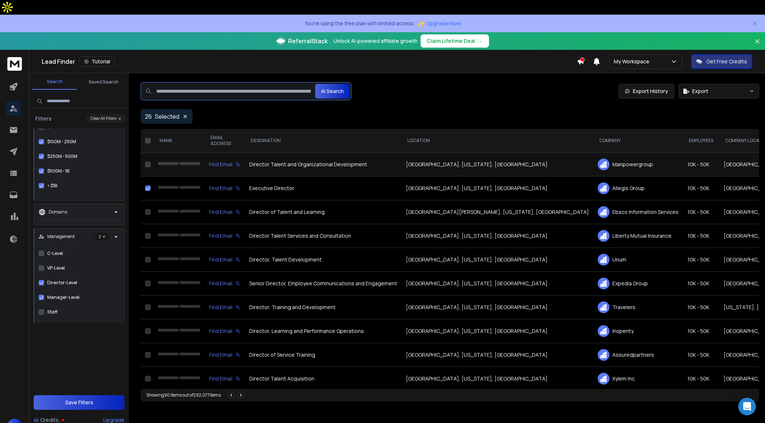
click at [148, 161] on button "button" at bounding box center [148, 164] width 6 height 6
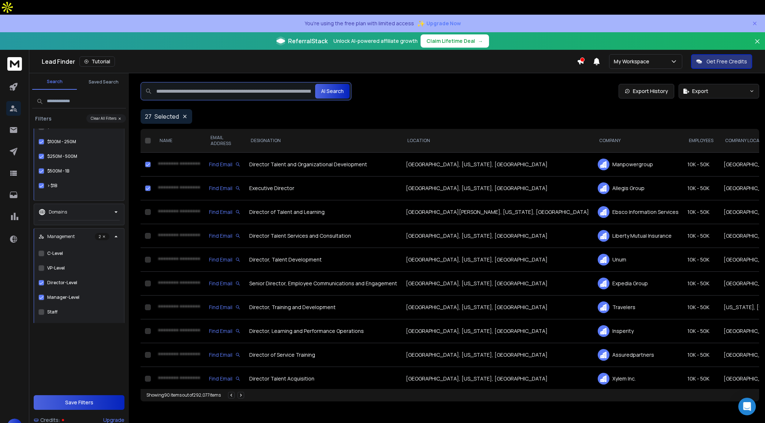
click at [244, 392] on icon at bounding box center [241, 395] width 6 height 6
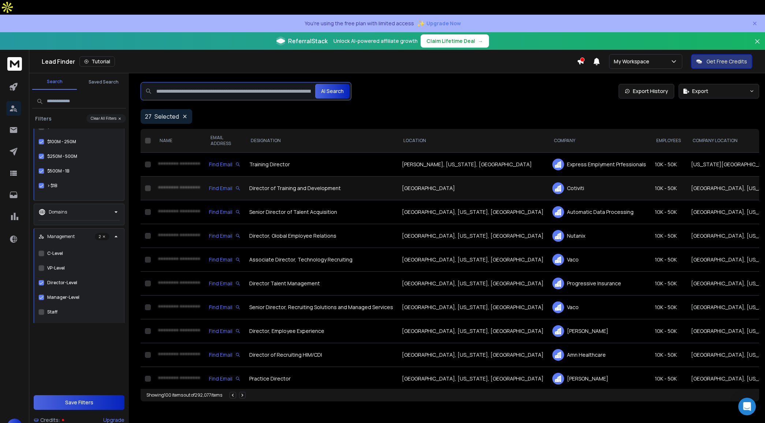
click at [143, 176] on td at bounding box center [146, 188] width 13 height 24
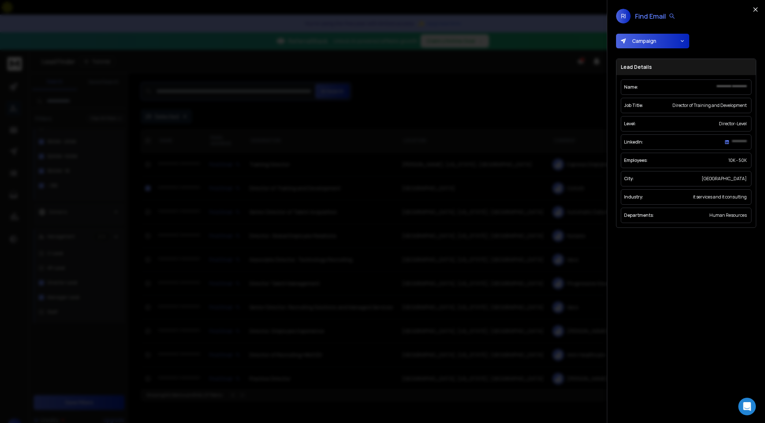
click at [754, 7] on icon "button" at bounding box center [754, 9] width 7 height 7
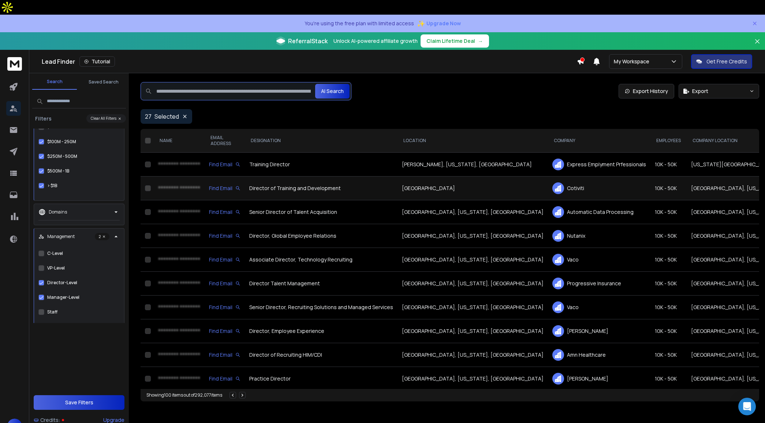
click at [149, 185] on button "button" at bounding box center [148, 188] width 6 height 6
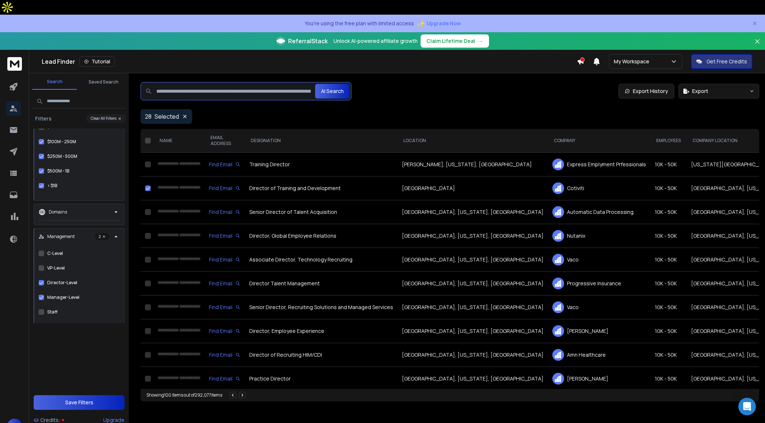
click at [245, 392] on icon at bounding box center [242, 395] width 6 height 6
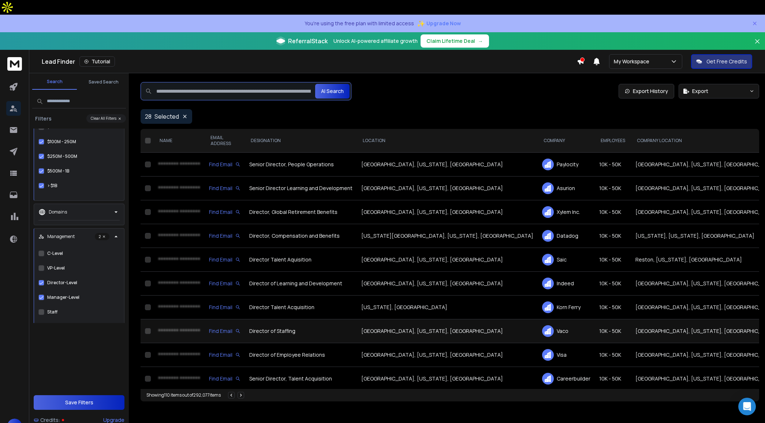
click at [147, 328] on button "button" at bounding box center [148, 331] width 6 height 6
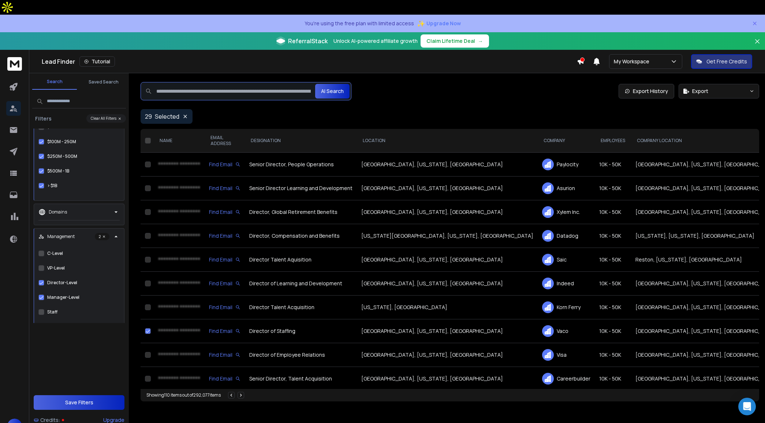
click at [242, 392] on icon at bounding box center [241, 395] width 6 height 6
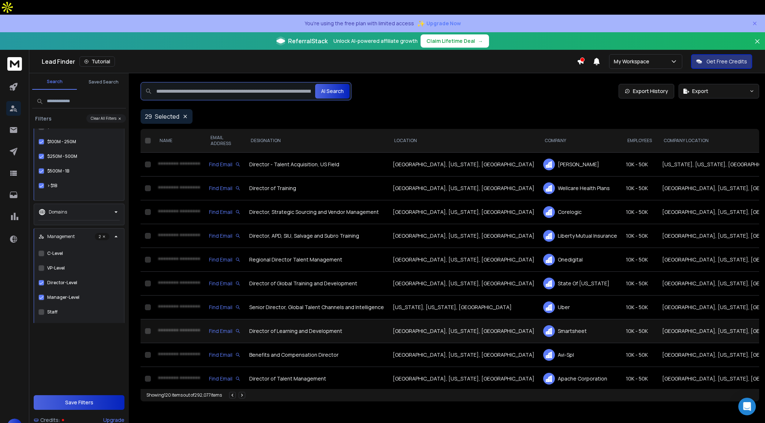
click at [149, 328] on button "button" at bounding box center [148, 331] width 6 height 6
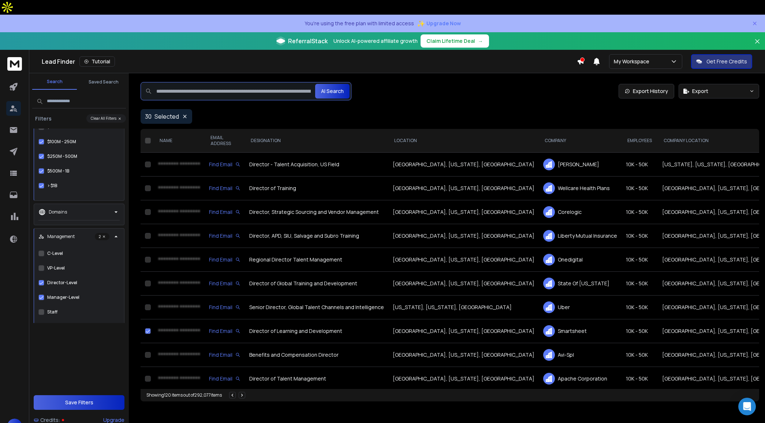
click at [245, 392] on icon at bounding box center [242, 395] width 6 height 6
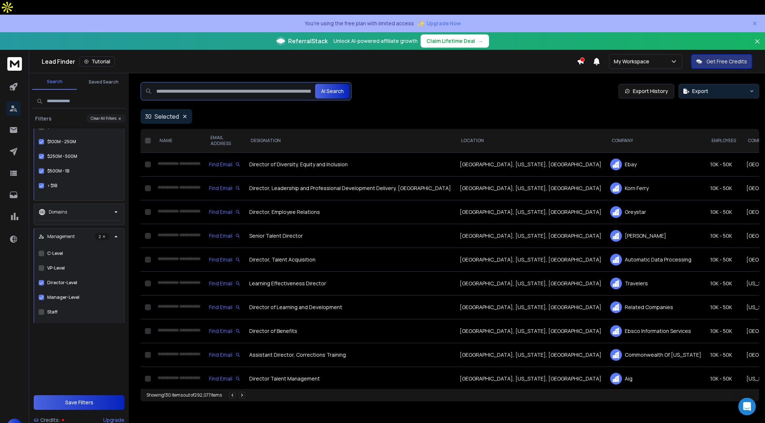
click at [712, 87] on div "Export" at bounding box center [714, 90] width 63 height 7
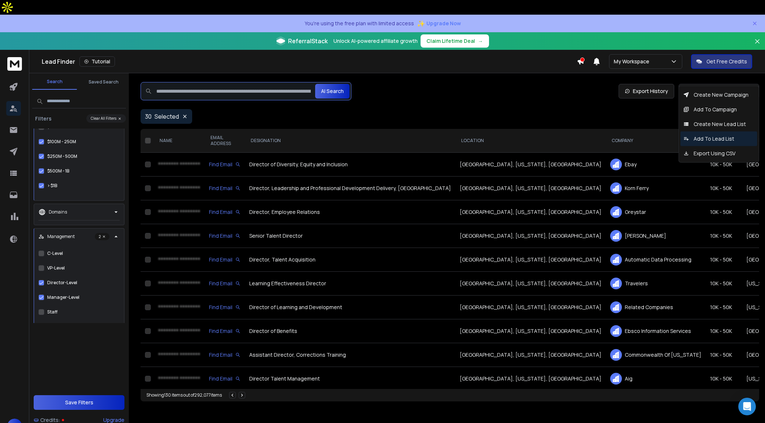
click at [707, 134] on p "Add To Lead List" at bounding box center [714, 139] width 44 height 10
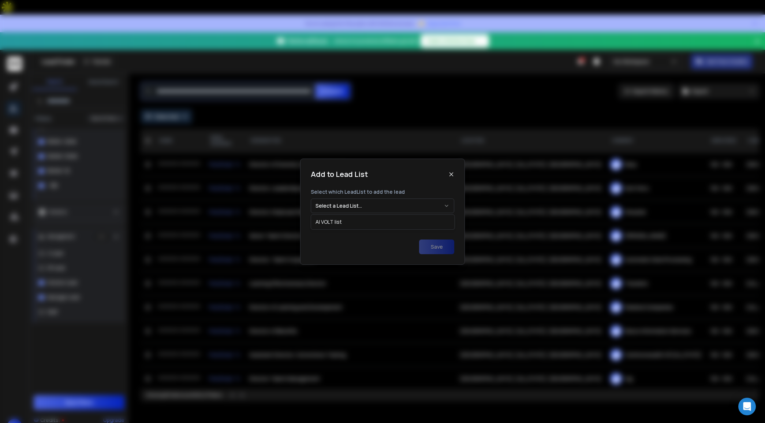
click at [375, 211] on body "You're using the free plan with limited access ✨ Upgrade Now ReferralStack Unlo…" at bounding box center [382, 218] width 765 height 437
click at [432, 245] on button "Save" at bounding box center [436, 246] width 35 height 15
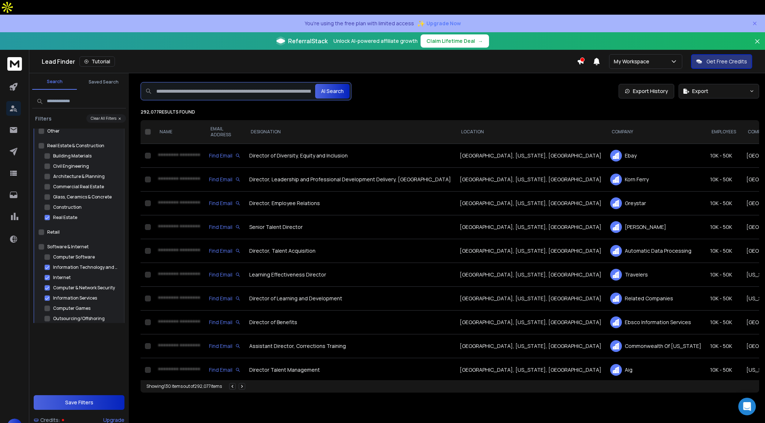
scroll to position [979, 0]
click at [49, 215] on Estate "Real Estate" at bounding box center [47, 218] width 6 height 6
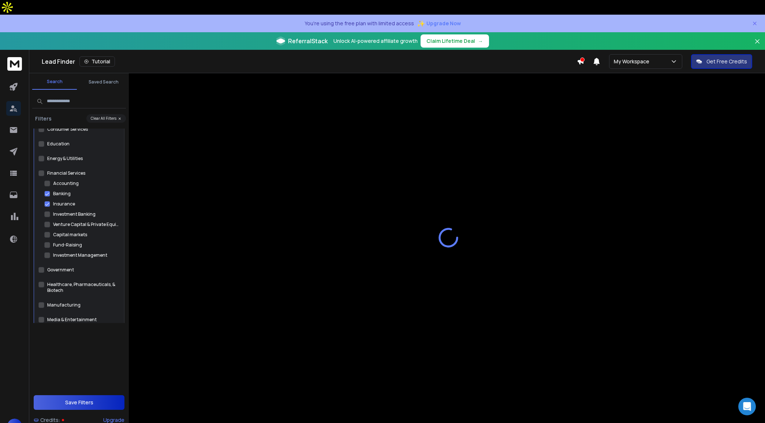
scroll to position [760, 0]
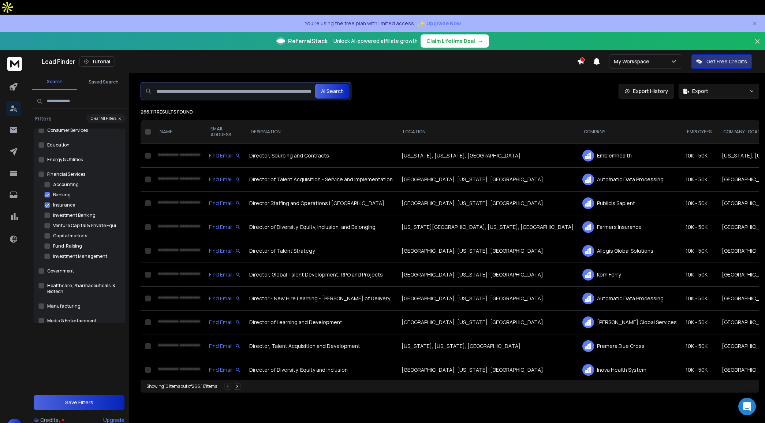
click at [47, 202] on button "Insurance" at bounding box center [47, 205] width 6 height 6
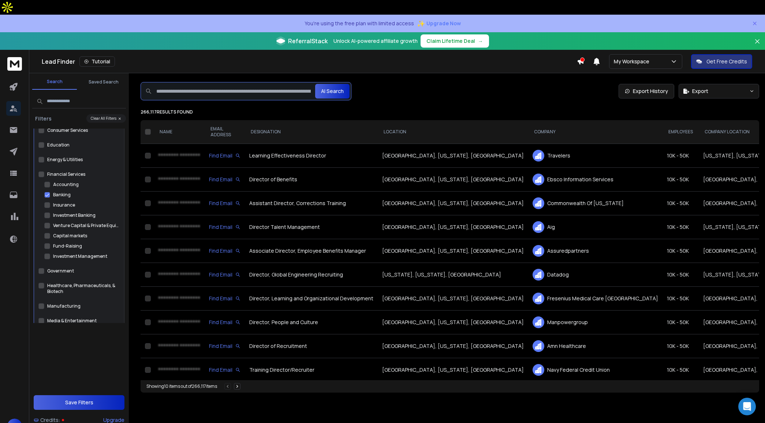
click at [48, 192] on button "Banking" at bounding box center [47, 195] width 6 height 6
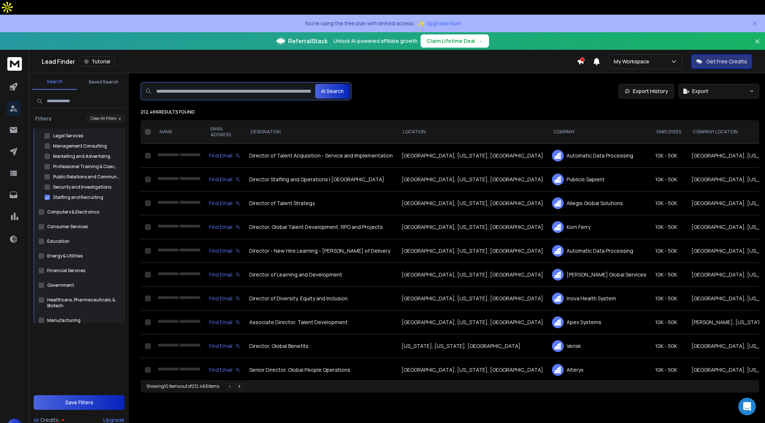
scroll to position [650, 0]
click at [49, 208] on Recruiting "Staffing and Recruiting" at bounding box center [47, 211] width 6 height 6
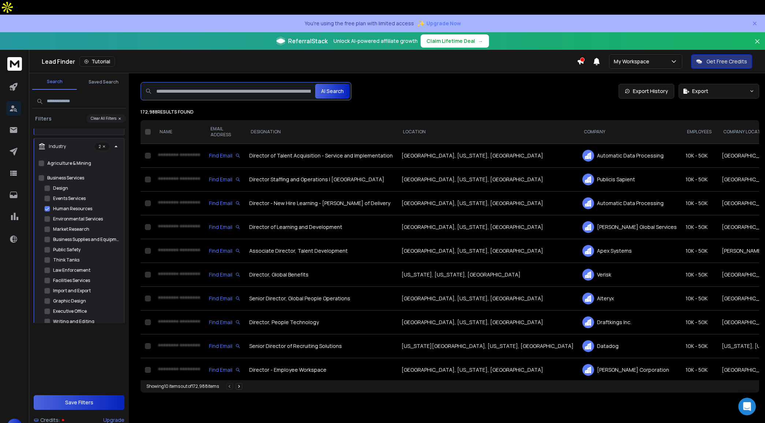
scroll to position [406, 0]
click at [47, 206] on Resources "Human Resources" at bounding box center [47, 209] width 6 height 6
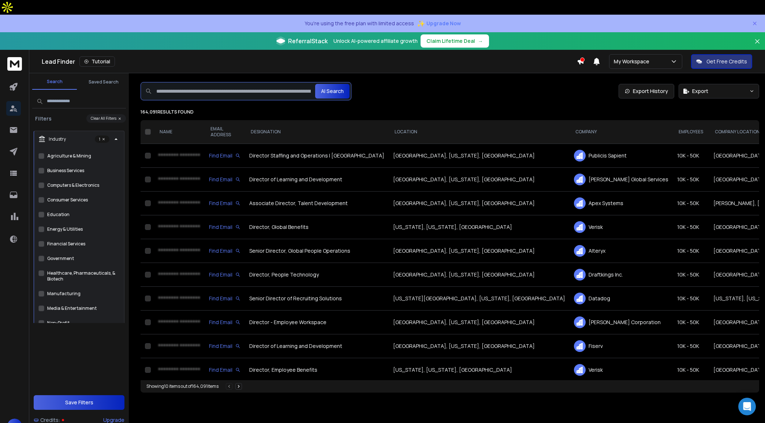
scroll to position [416, 0]
click at [50, 166] on label "Business Services" at bounding box center [65, 169] width 37 height 6
click at [44, 166] on Services "Business Services" at bounding box center [41, 169] width 6 height 6
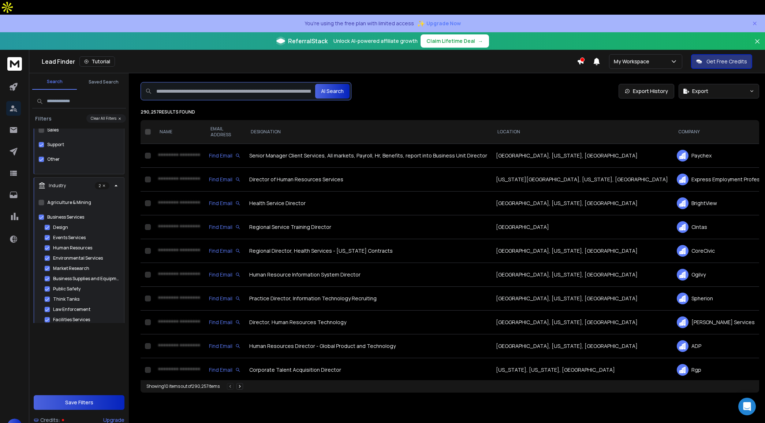
scroll to position [361, 0]
click at [43, 221] on Services "Business Services" at bounding box center [41, 224] width 6 height 6
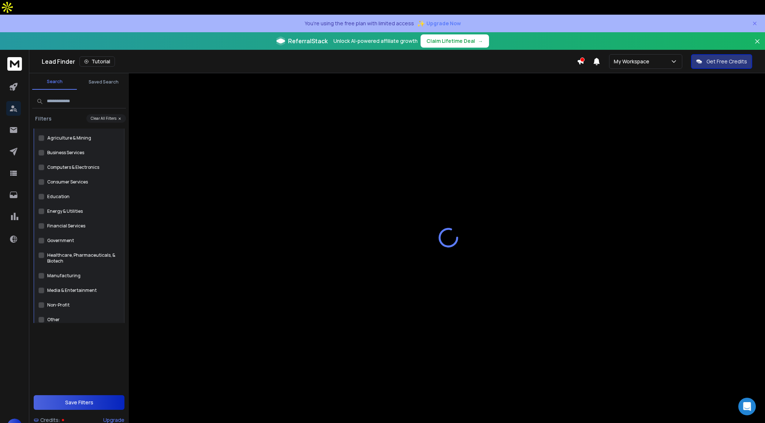
scroll to position [432, 0]
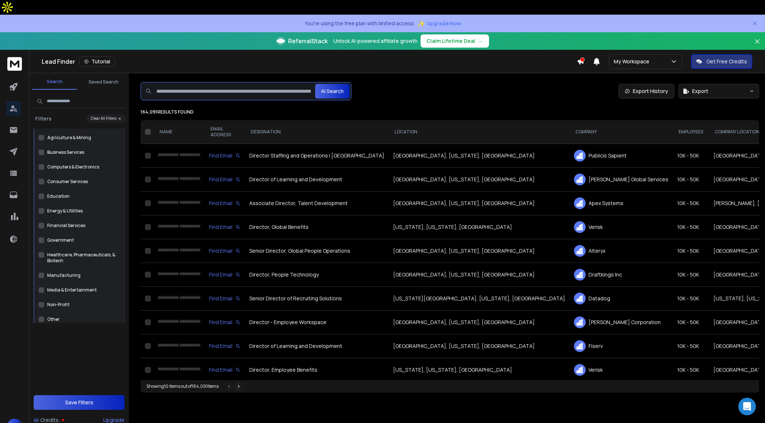
click at [41, 222] on Services "Financial Services" at bounding box center [41, 225] width 6 height 6
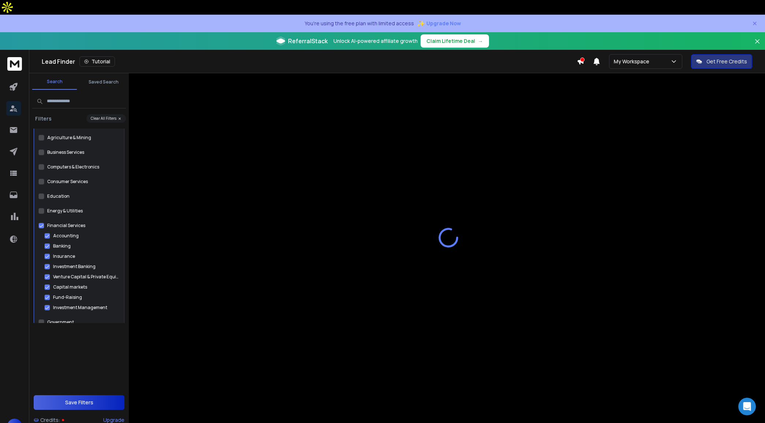
click at [49, 233] on button "Accounting" at bounding box center [47, 236] width 6 height 6
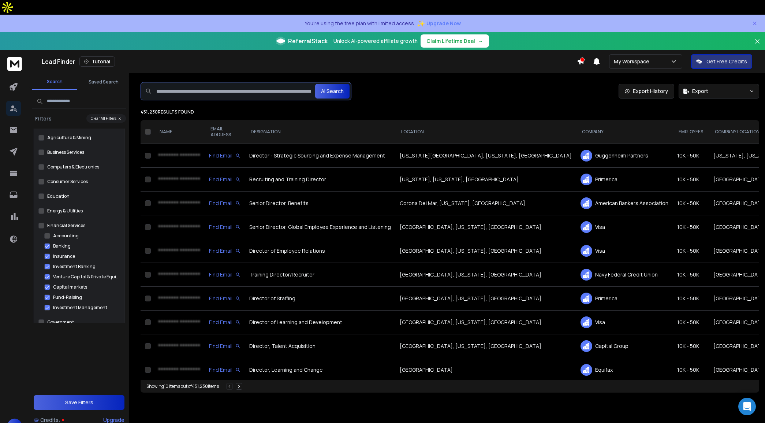
click at [50, 263] on div "Investment Banking" at bounding box center [81, 266] width 75 height 6
click at [48, 258] on div "Accounting Banking Insurance Investment Banking Venture Capital & Private Equit…" at bounding box center [81, 272] width 75 height 78
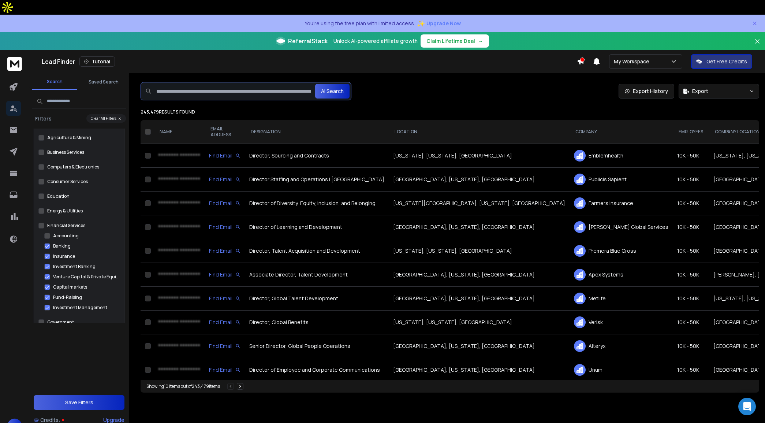
click at [48, 263] on Banking "Investment Banking" at bounding box center [47, 266] width 6 height 6
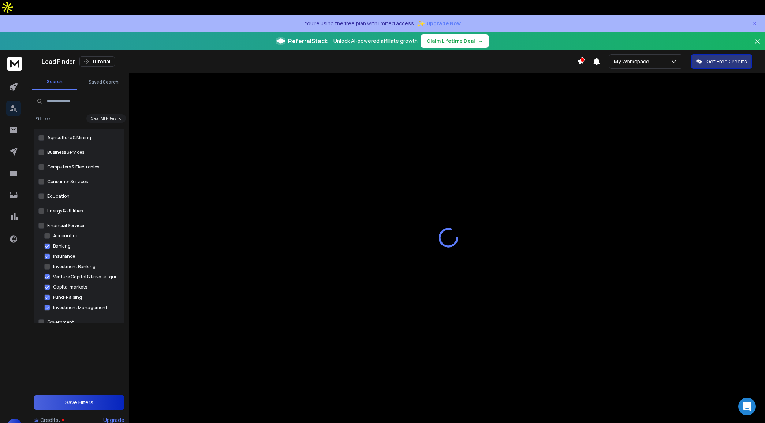
click at [48, 284] on markets "Capital markets" at bounding box center [47, 287] width 6 height 6
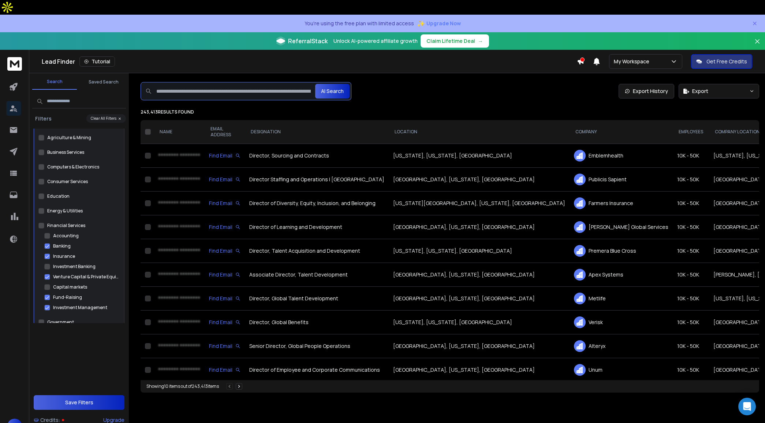
click at [48, 294] on button "Fund-Raising" at bounding box center [47, 297] width 6 height 6
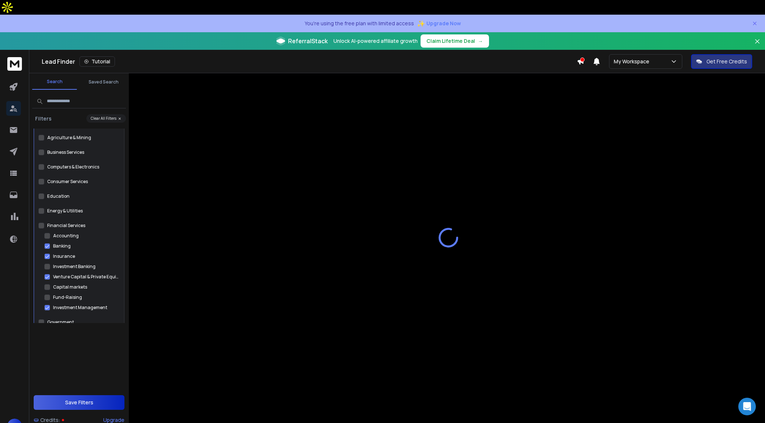
click at [48, 304] on Management "Investment Management" at bounding box center [47, 307] width 6 height 6
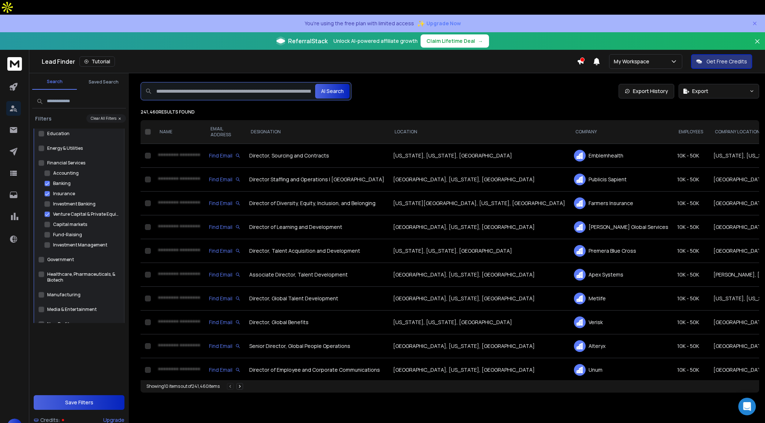
scroll to position [495, 0]
click at [48, 211] on Equity "Venture Capital & Private Equity" at bounding box center [47, 214] width 6 height 6
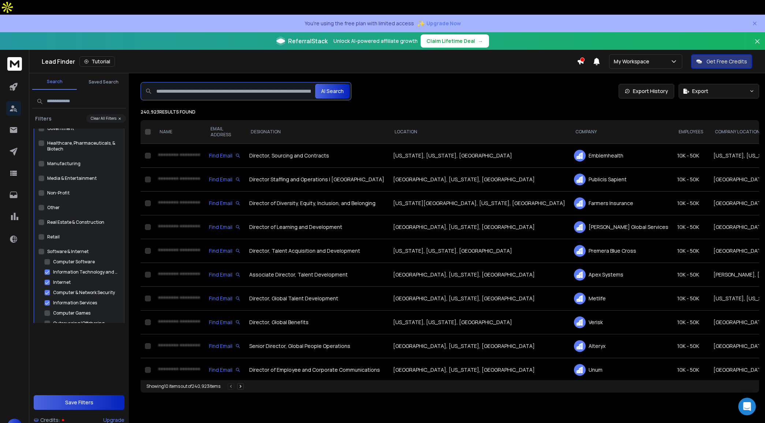
scroll to position [626, 0]
click at [46, 219] on div "Real Estate & Construction" at bounding box center [78, 222] width 81 height 6
click at [43, 219] on Construction "Real Estate & Construction" at bounding box center [41, 222] width 6 height 6
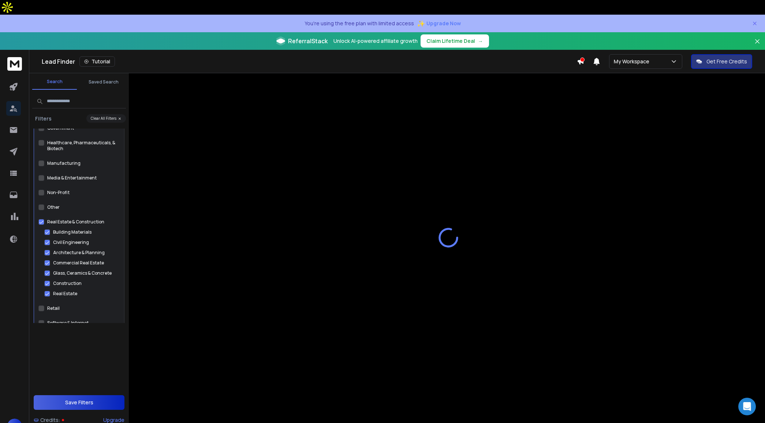
click at [49, 229] on Materials "Building Materials" at bounding box center [47, 232] width 6 height 6
click at [50, 264] on div "Building Materials Civil Engineering Architecture & Planning Commercial Real Es…" at bounding box center [81, 262] width 75 height 67
click at [49, 270] on div "Glass, Ceramics & Concrete" at bounding box center [81, 273] width 75 height 6
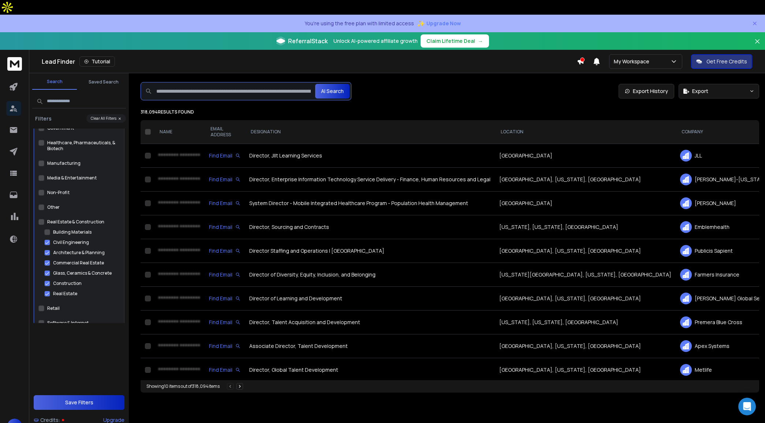
click at [49, 270] on Concrete "Glass, Ceramics & Concrete" at bounding box center [47, 273] width 6 height 6
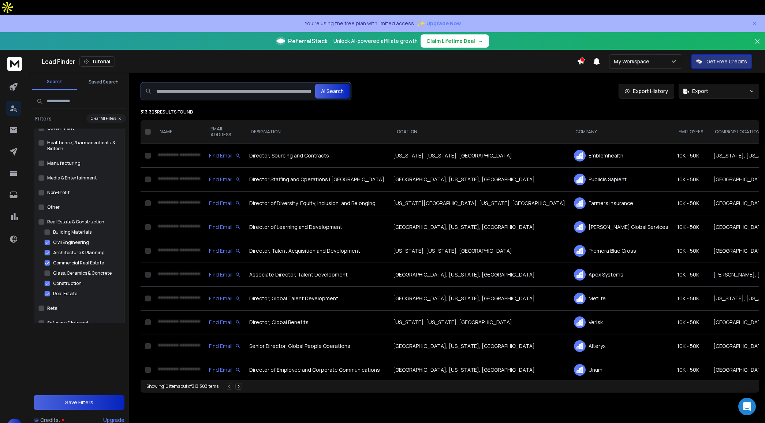
click at [48, 280] on button "Construction" at bounding box center [47, 283] width 6 height 6
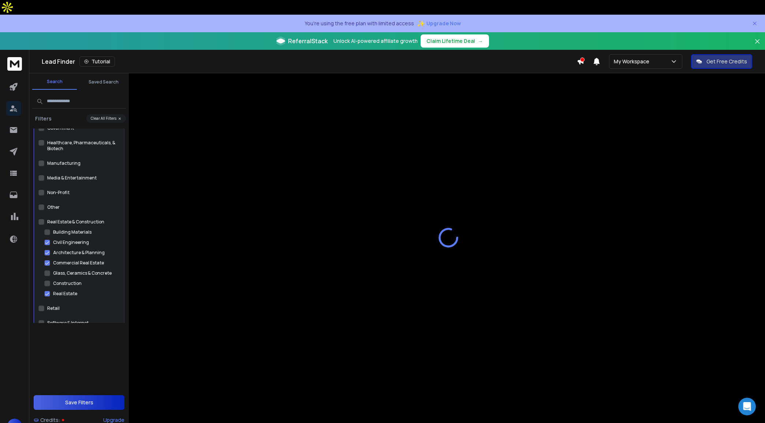
drag, startPoint x: 48, startPoint y: 247, endPoint x: 48, endPoint y: 240, distance: 7.0
click at [48, 240] on div "Building Materials Civil Engineering Architecture & Planning Commercial Real Es…" at bounding box center [81, 262] width 75 height 67
click at [48, 249] on Planning "Architecture & Planning" at bounding box center [47, 252] width 6 height 6
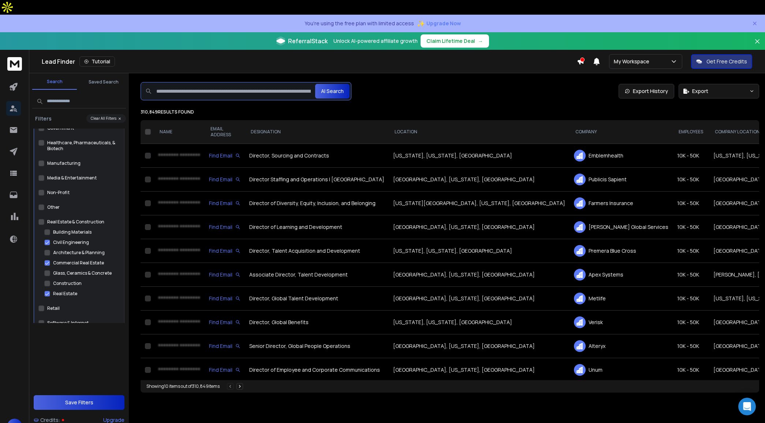
click at [46, 239] on Engineering "Civil Engineering" at bounding box center [47, 242] width 6 height 6
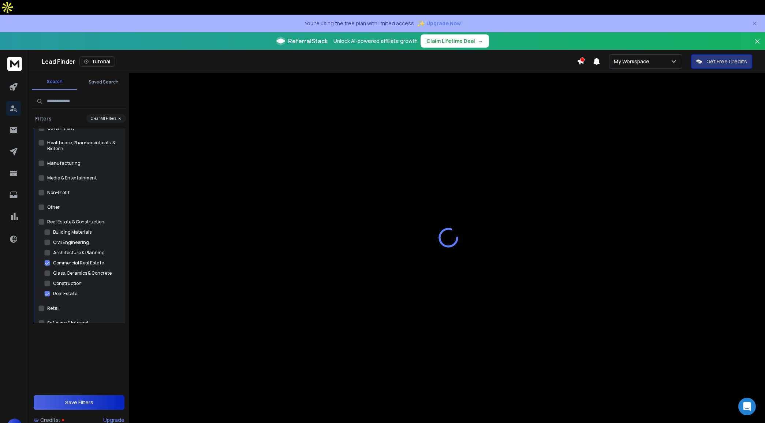
click at [48, 260] on Estate "Commercial Real Estate" at bounding box center [47, 263] width 6 height 6
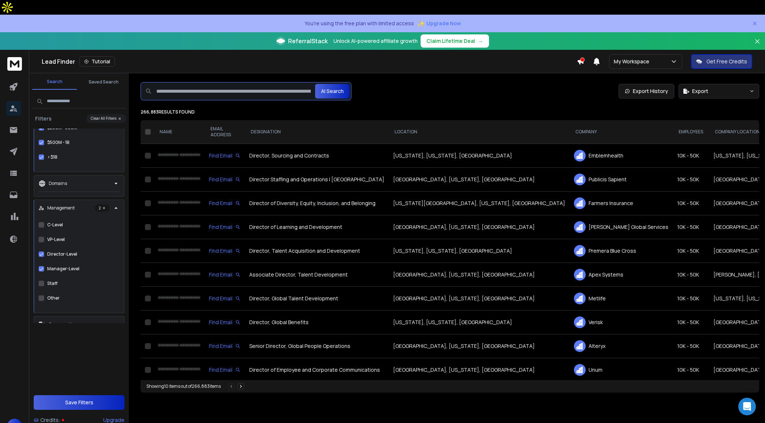
scroll to position [1099, 0]
click at [81, 395] on button "Save Filters" at bounding box center [79, 402] width 91 height 15
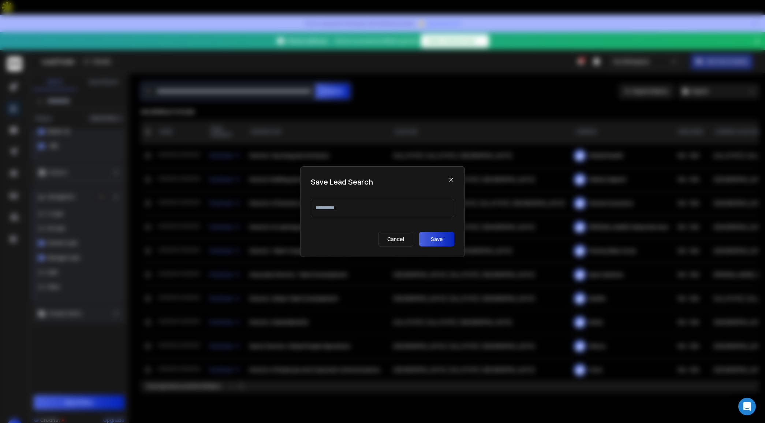
click at [379, 211] on input at bounding box center [382, 208] width 143 height 18
type input "**********"
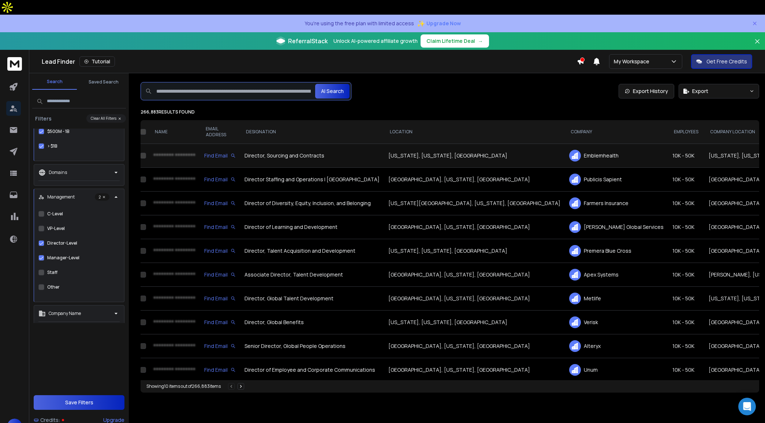
scroll to position [0, 0]
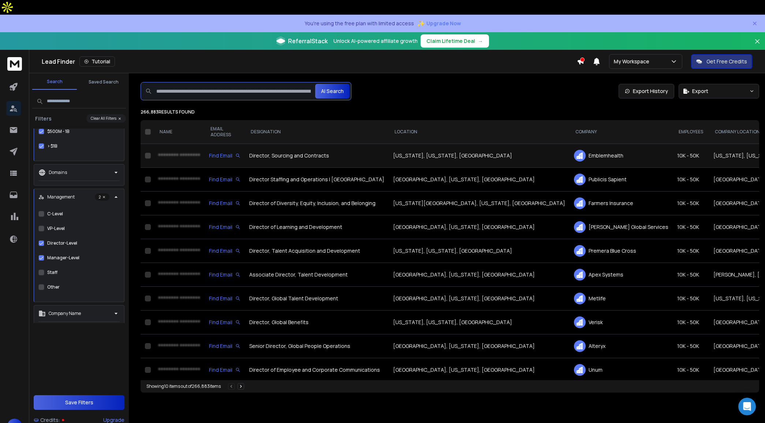
click at [147, 153] on button "button" at bounding box center [148, 156] width 6 height 6
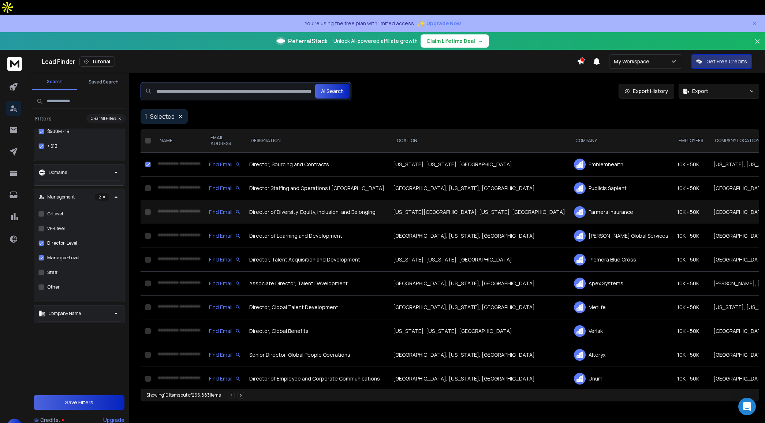
drag, startPoint x: 146, startPoint y: 198, endPoint x: 151, endPoint y: 200, distance: 5.8
click at [151, 209] on div at bounding box center [149, 212] width 9 height 6
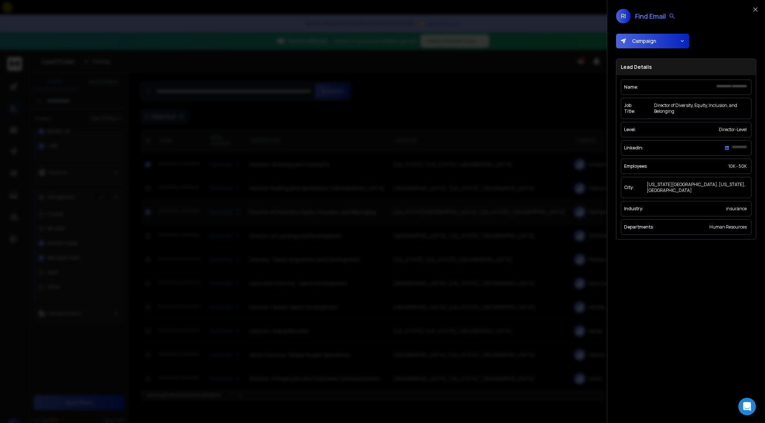
click at [151, 200] on div at bounding box center [382, 211] width 765 height 423
click at [751, 11] on icon "button" at bounding box center [754, 9] width 7 height 7
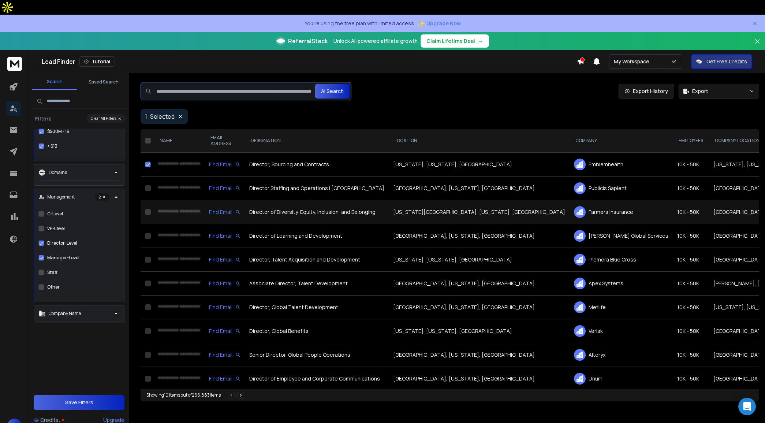
click at [146, 209] on button "button" at bounding box center [148, 212] width 6 height 6
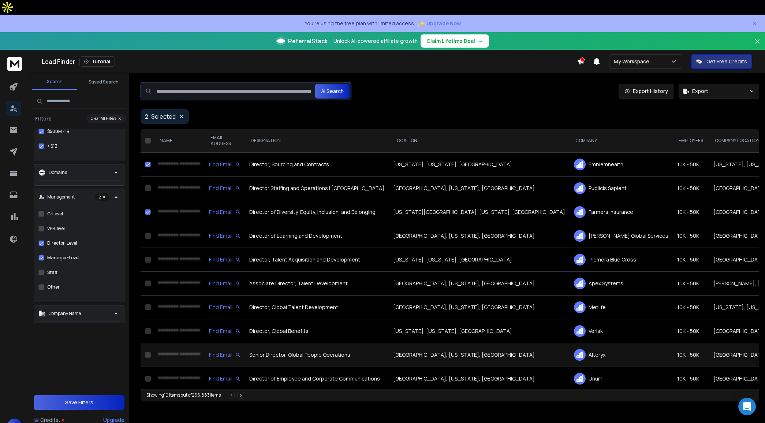
click at [147, 352] on button "button" at bounding box center [148, 355] width 6 height 6
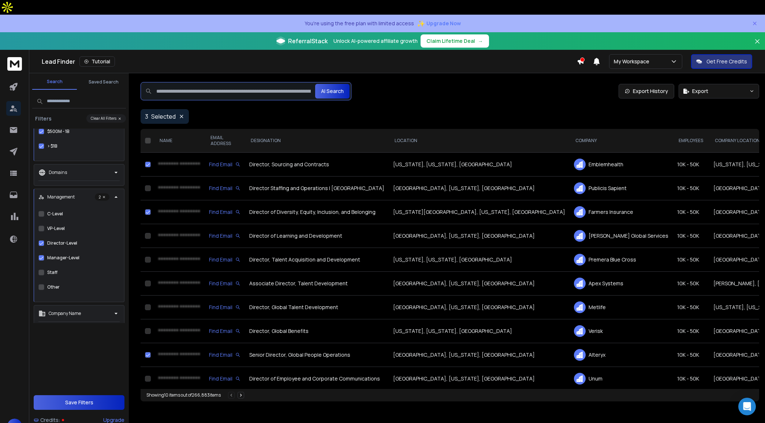
click at [244, 392] on icon at bounding box center [241, 395] width 6 height 6
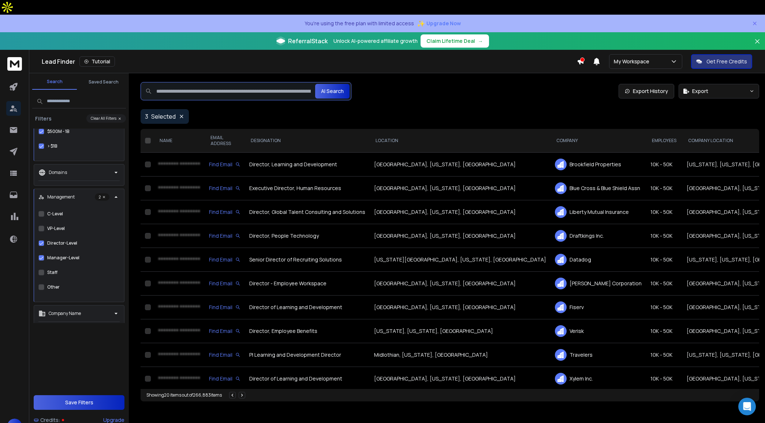
click at [245, 392] on icon at bounding box center [242, 395] width 6 height 6
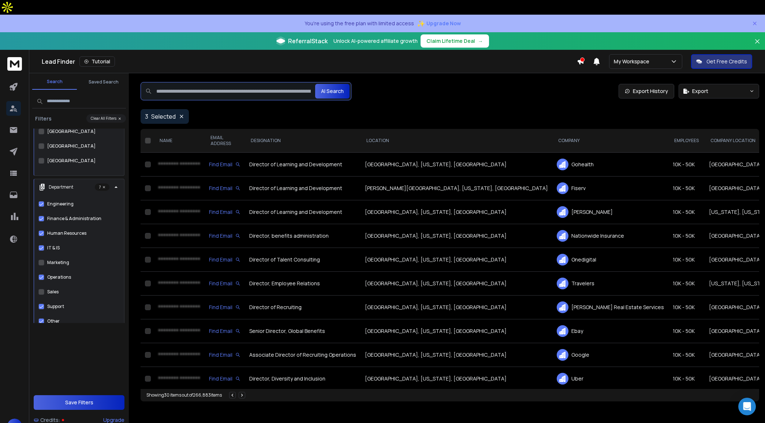
scroll to position [206, 0]
click at [706, 87] on span "Export" at bounding box center [700, 90] width 16 height 7
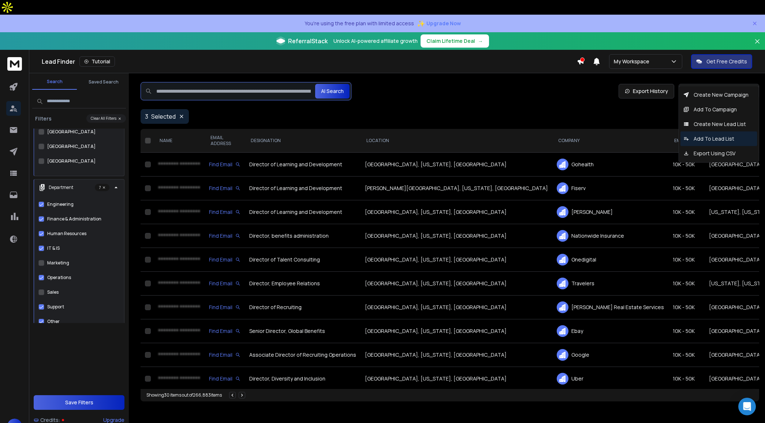
click at [699, 138] on p "Add To Lead List" at bounding box center [714, 139] width 44 height 10
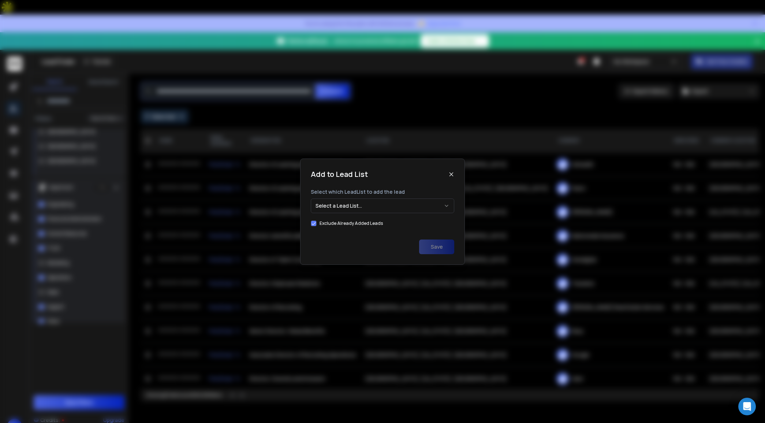
click at [399, 206] on button "Select a Lead List..." at bounding box center [382, 205] width 143 height 15
click at [431, 246] on button "Save" at bounding box center [436, 246] width 35 height 15
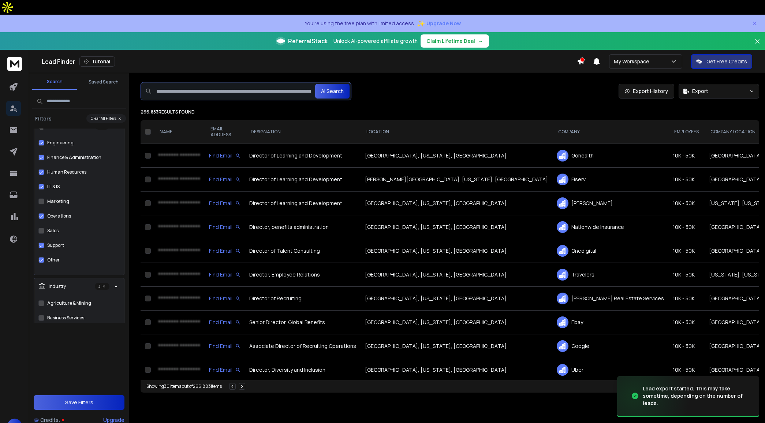
scroll to position [246, 0]
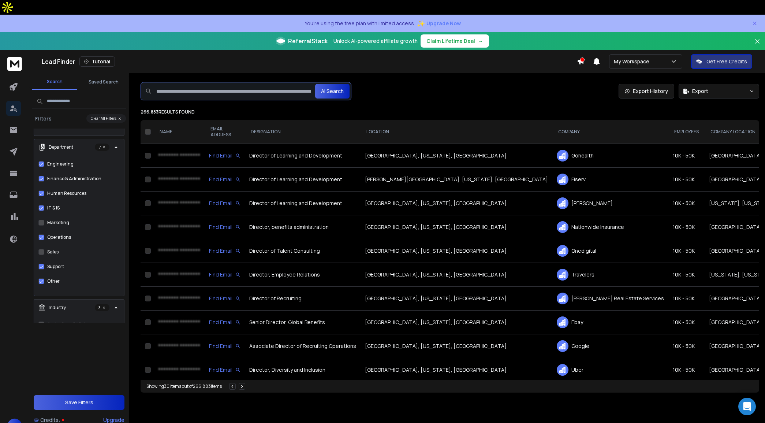
click at [42, 190] on Resources "Human Resources" at bounding box center [41, 193] width 6 height 6
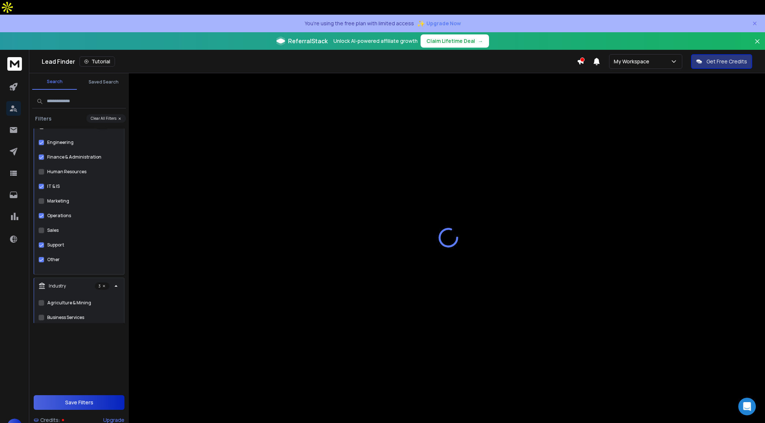
scroll to position [268, 0]
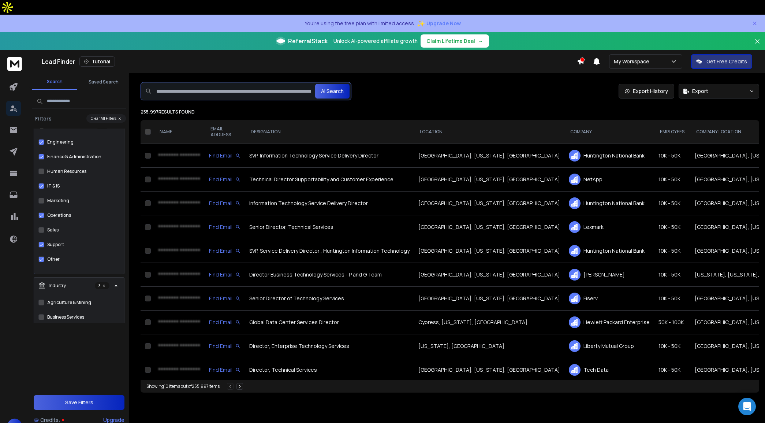
click at [44, 241] on button "Support" at bounding box center [41, 244] width 6 height 6
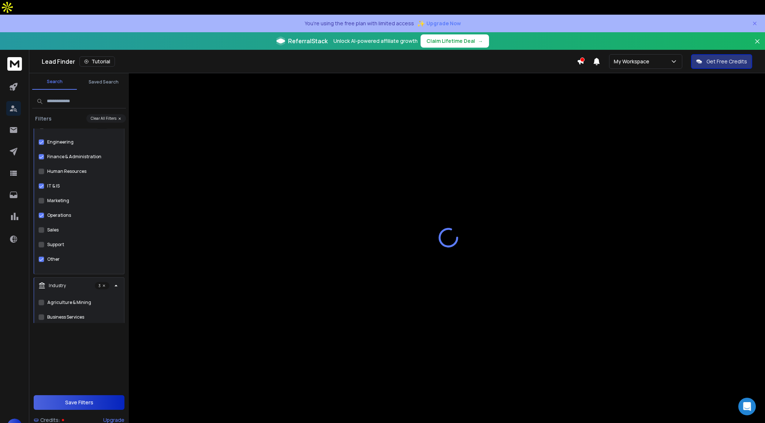
click at [41, 256] on button "Other" at bounding box center [41, 259] width 6 height 6
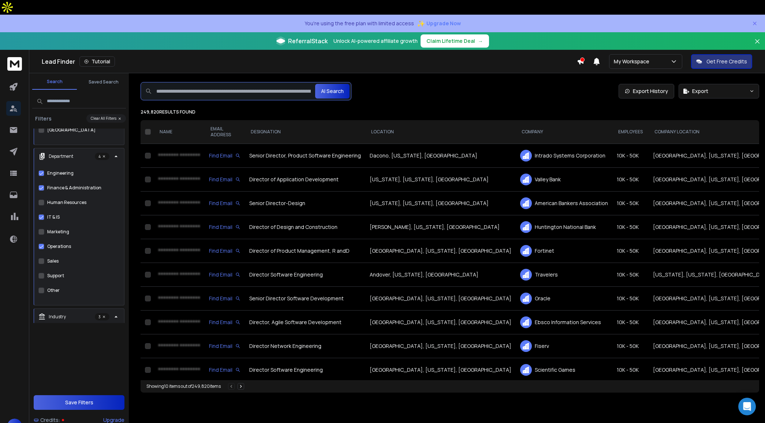
click at [43, 273] on button "Support" at bounding box center [41, 276] width 6 height 6
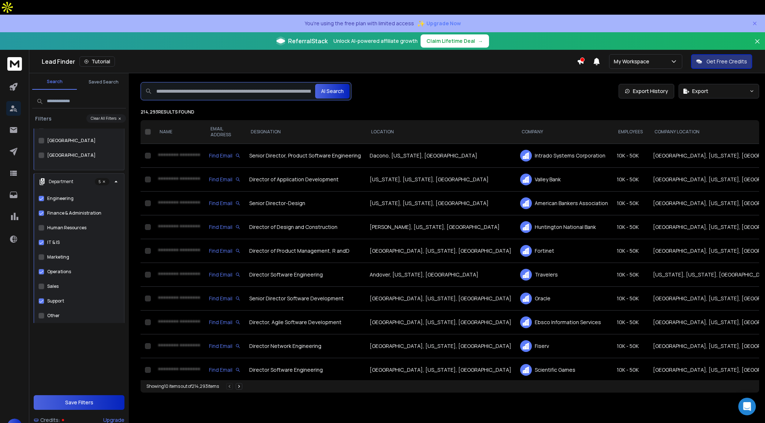
scroll to position [211, 0]
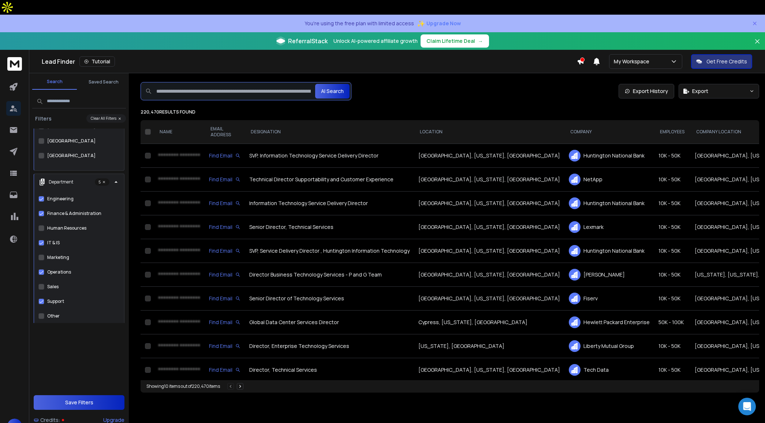
click at [70, 395] on button "Save Filters" at bounding box center [79, 402] width 91 height 15
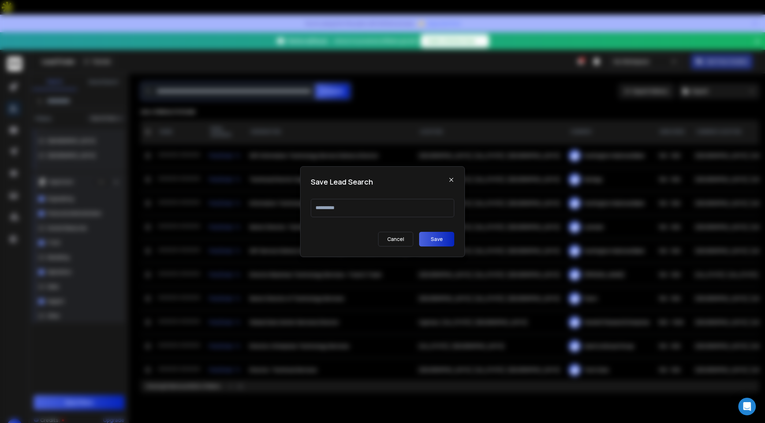
click at [338, 204] on input at bounding box center [382, 208] width 143 height 18
type input "**********"
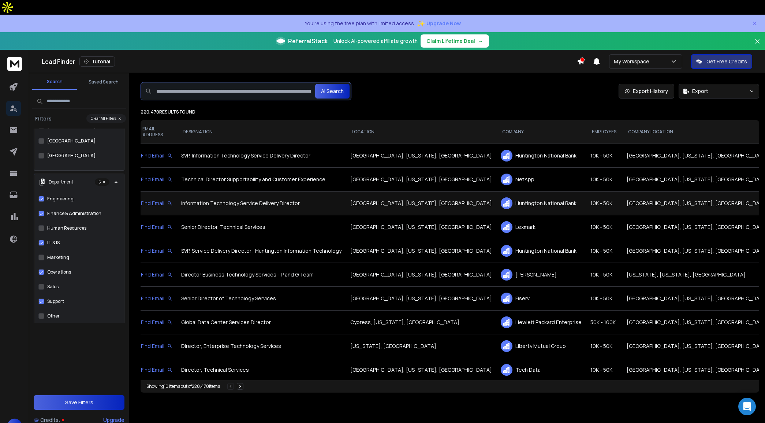
scroll to position [0, 0]
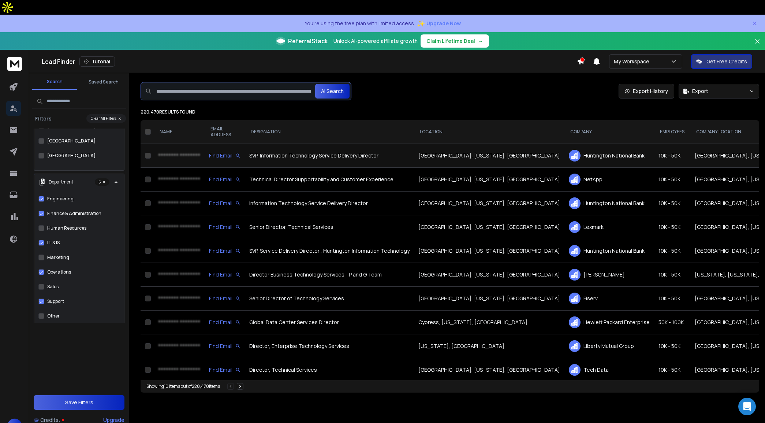
click at [147, 153] on button "button" at bounding box center [148, 156] width 6 height 6
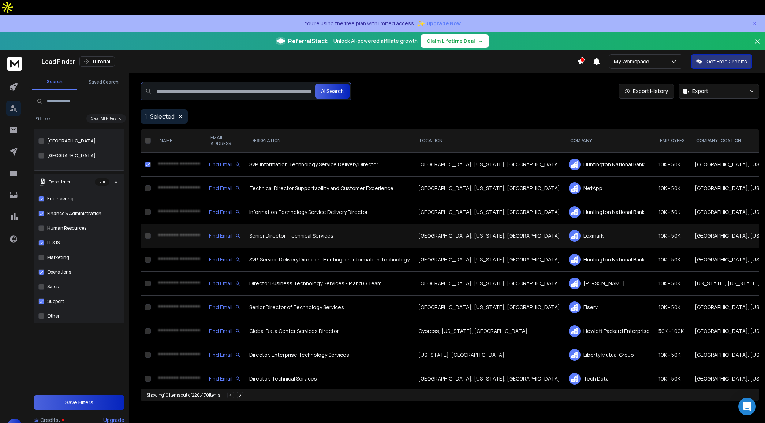
click at [149, 233] on button "button" at bounding box center [148, 236] width 6 height 6
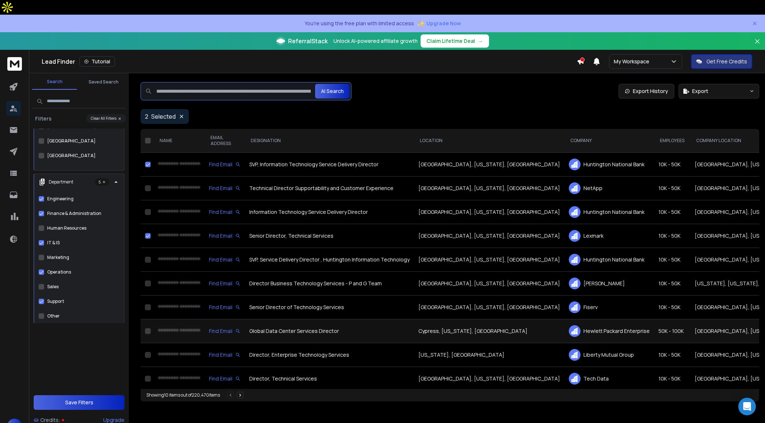
click at [146, 328] on button "button" at bounding box center [148, 331] width 6 height 6
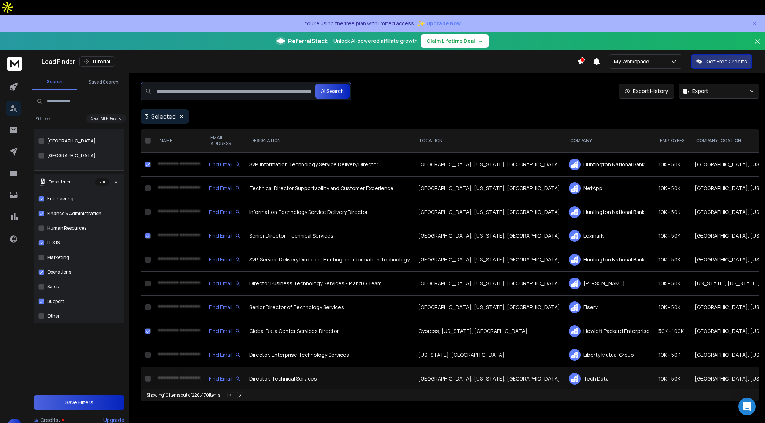
click at [145, 375] on button "button" at bounding box center [148, 378] width 6 height 6
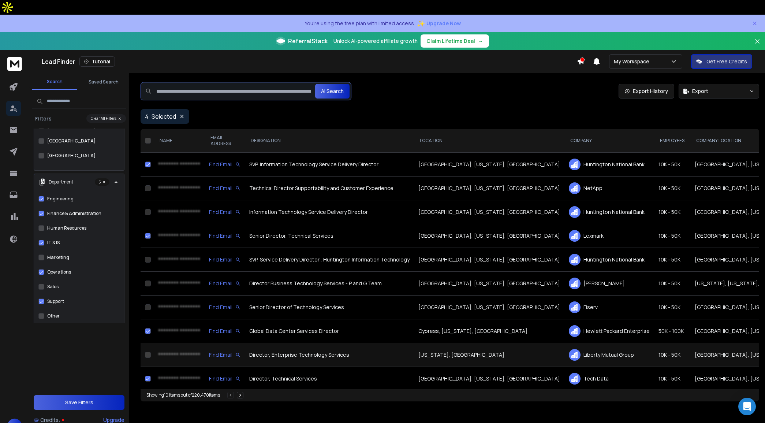
click at [146, 352] on button "button" at bounding box center [148, 355] width 6 height 6
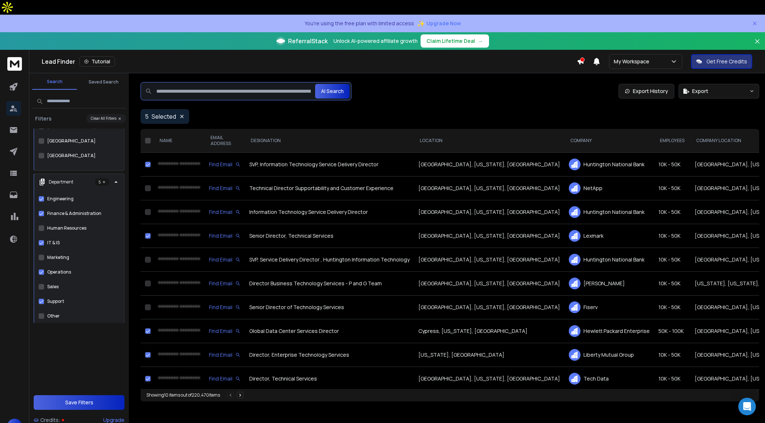
click at [243, 392] on icon at bounding box center [240, 395] width 6 height 6
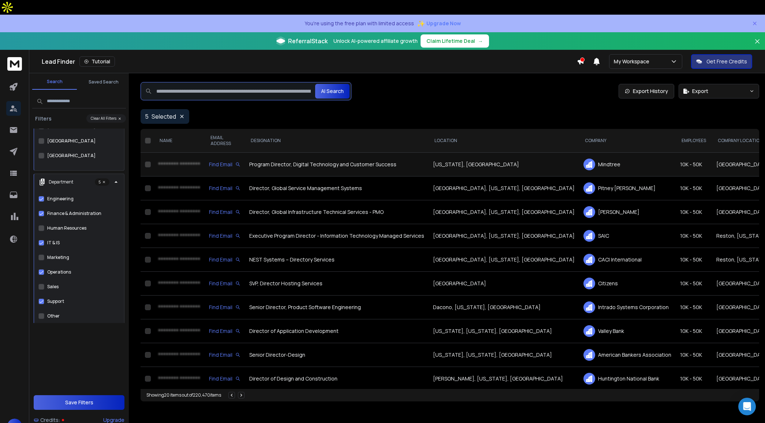
click at [150, 161] on button "button" at bounding box center [148, 164] width 6 height 6
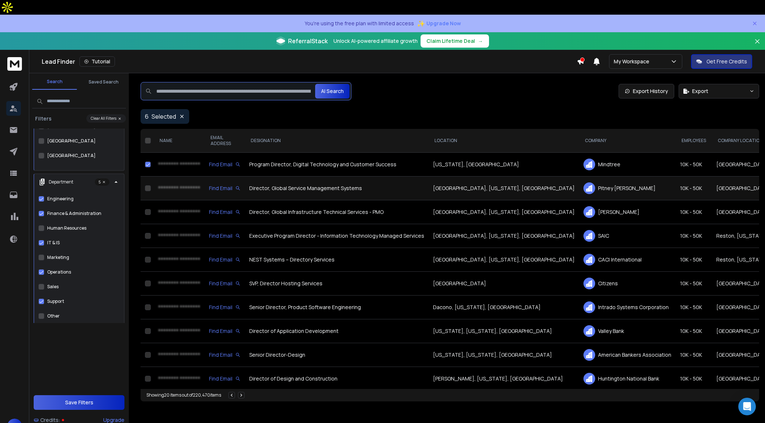
click at [150, 185] on button "button" at bounding box center [148, 188] width 6 height 6
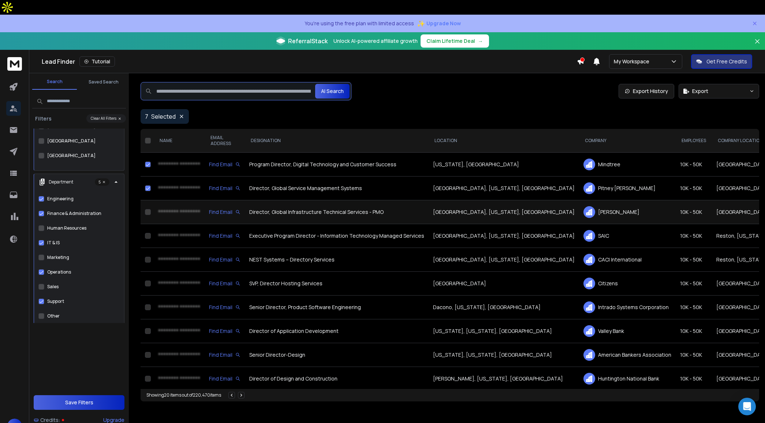
click at [148, 209] on button "button" at bounding box center [148, 212] width 6 height 6
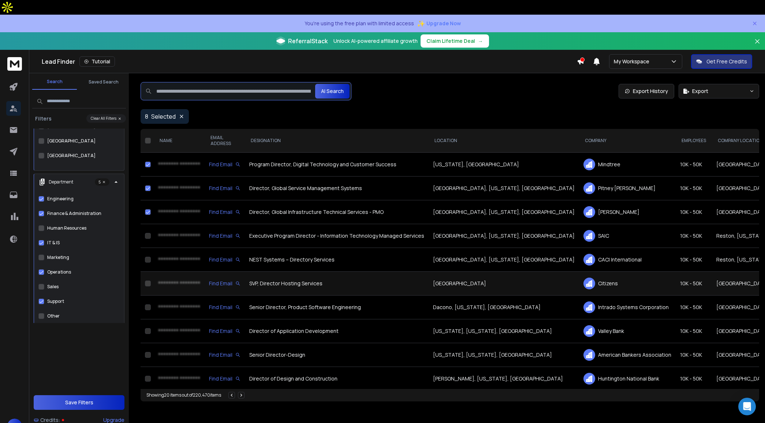
click at [148, 280] on button "button" at bounding box center [148, 283] width 6 height 6
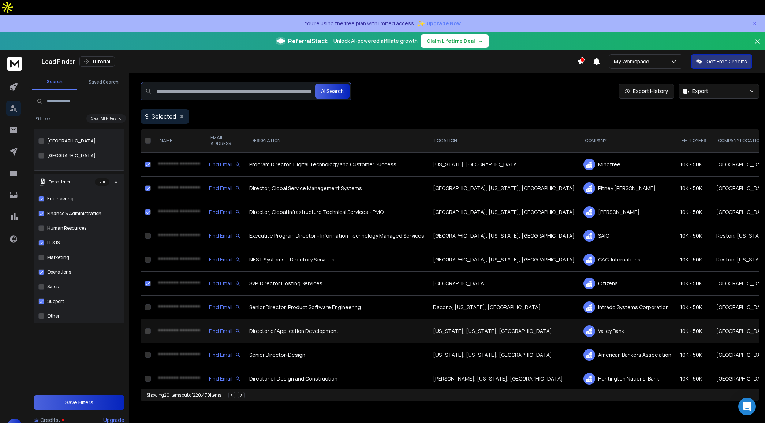
click at [149, 328] on button "button" at bounding box center [148, 331] width 6 height 6
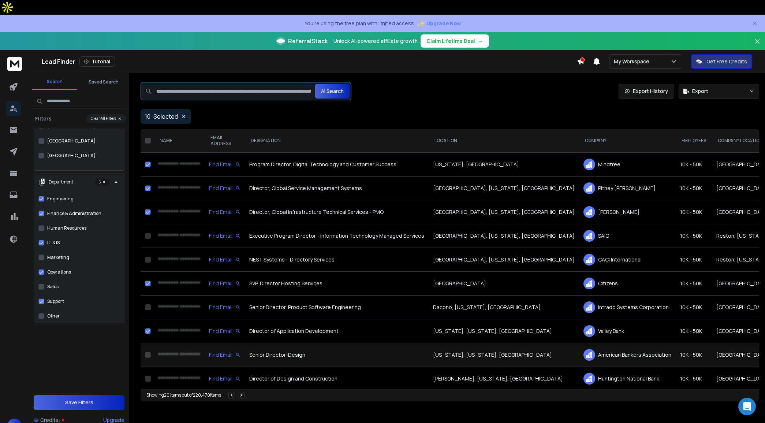
click at [150, 352] on button "button" at bounding box center [148, 355] width 6 height 6
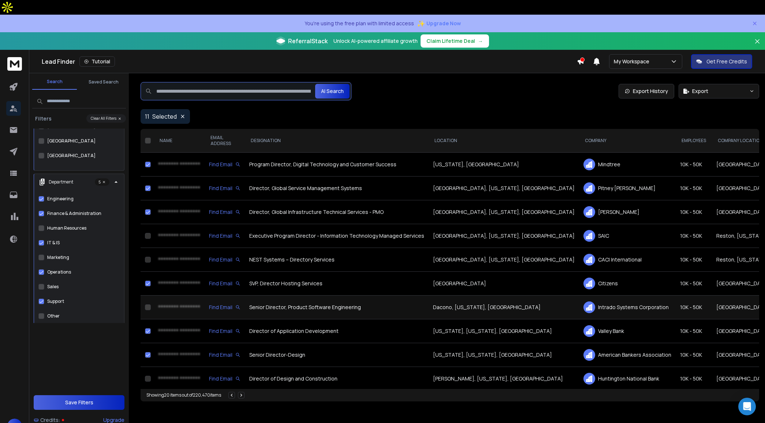
click at [147, 304] on button "button" at bounding box center [148, 307] width 6 height 6
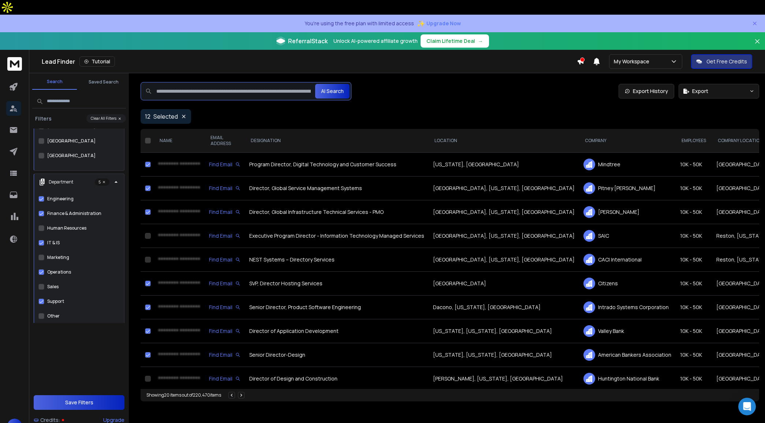
click at [243, 392] on icon at bounding box center [241, 395] width 6 height 6
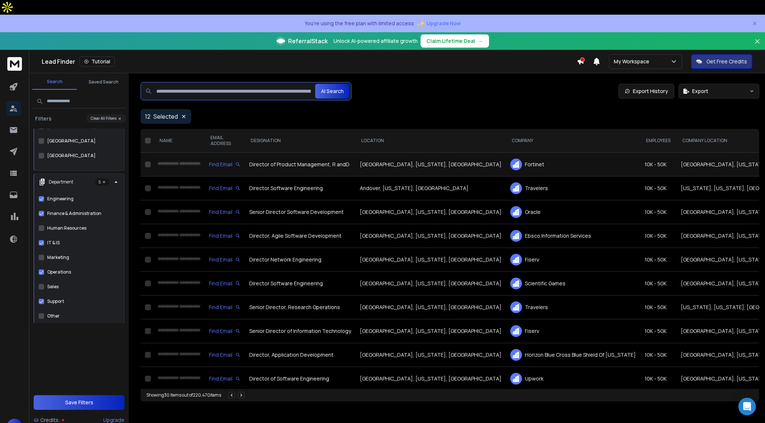
click at [147, 161] on button "button" at bounding box center [148, 164] width 6 height 6
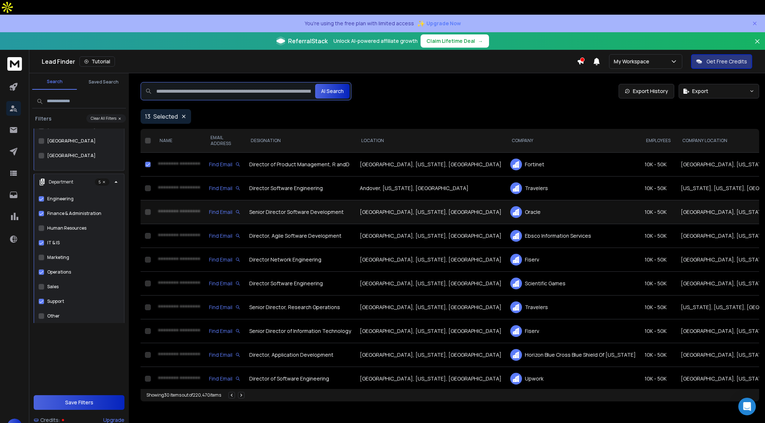
click at [147, 209] on button "button" at bounding box center [148, 212] width 6 height 6
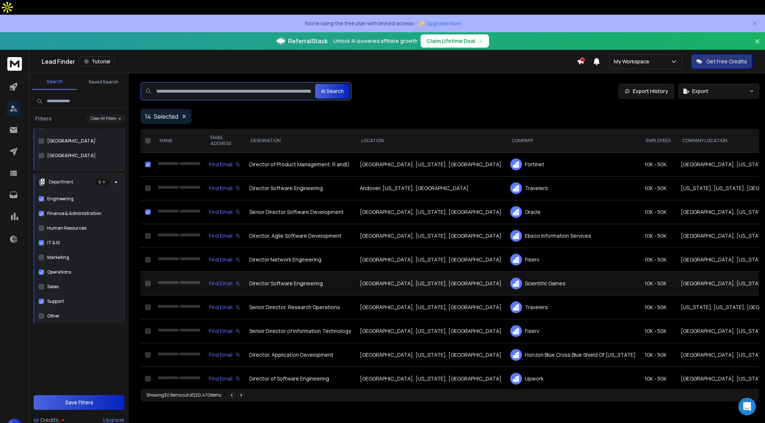
click at [146, 280] on button "button" at bounding box center [148, 283] width 6 height 6
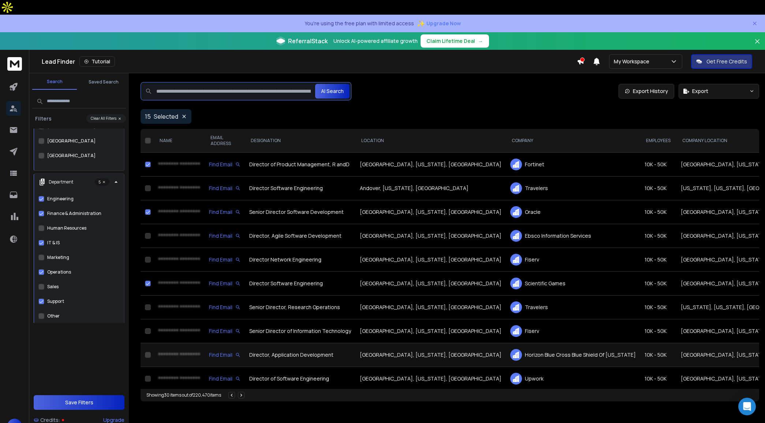
click at [146, 352] on button "button" at bounding box center [148, 355] width 6 height 6
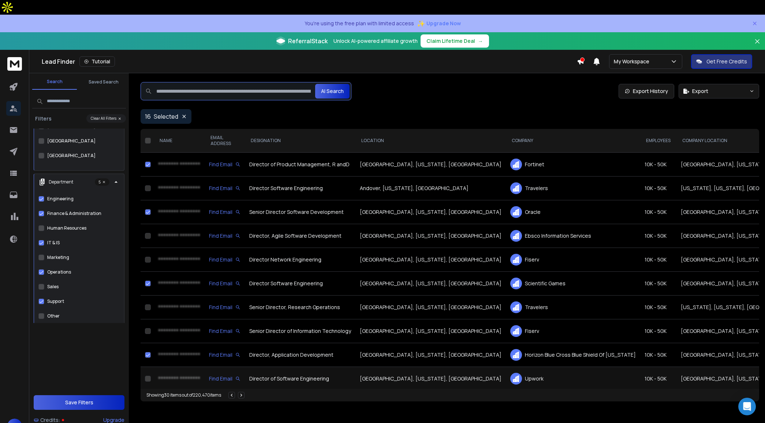
click at [148, 375] on button "button" at bounding box center [148, 378] width 6 height 6
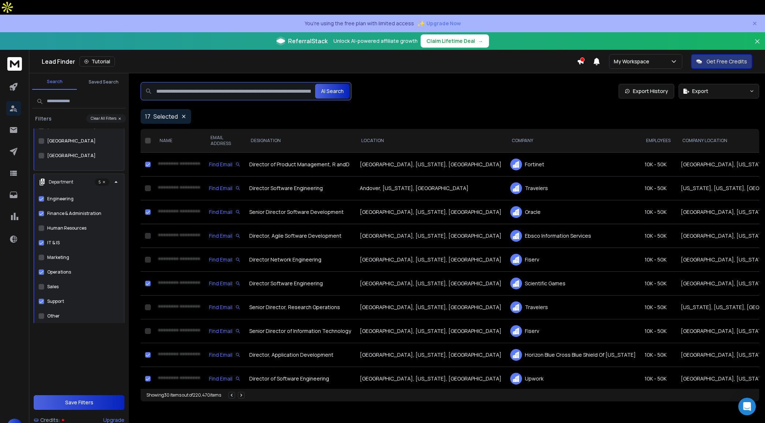
click at [243, 392] on icon at bounding box center [241, 395] width 6 height 6
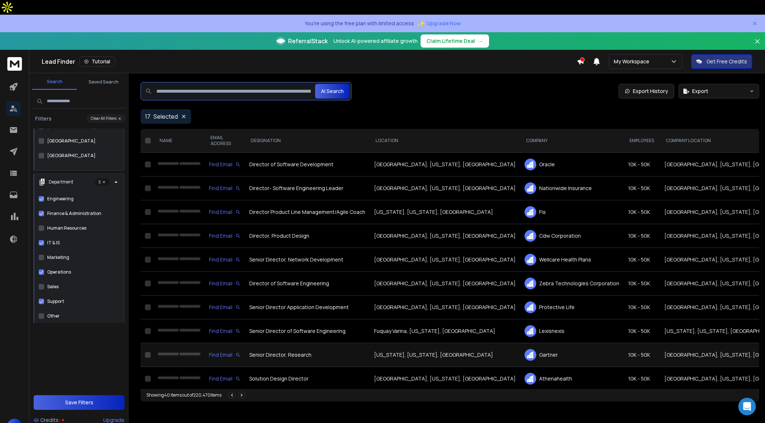
click at [147, 344] on td at bounding box center [146, 355] width 13 height 24
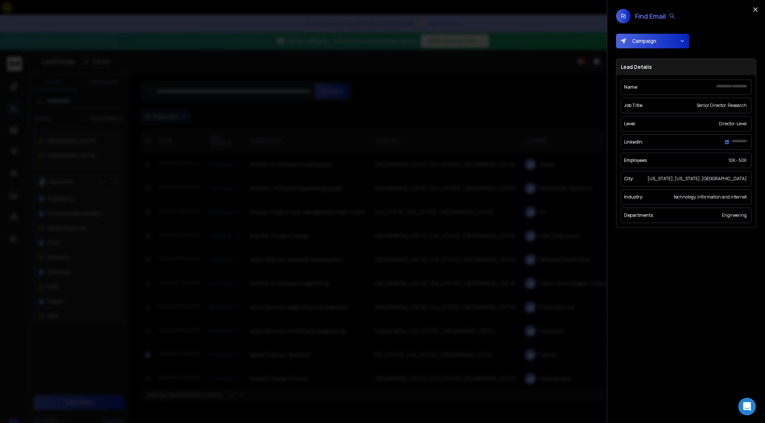
click at [757, 10] on icon "button" at bounding box center [754, 9] width 7 height 7
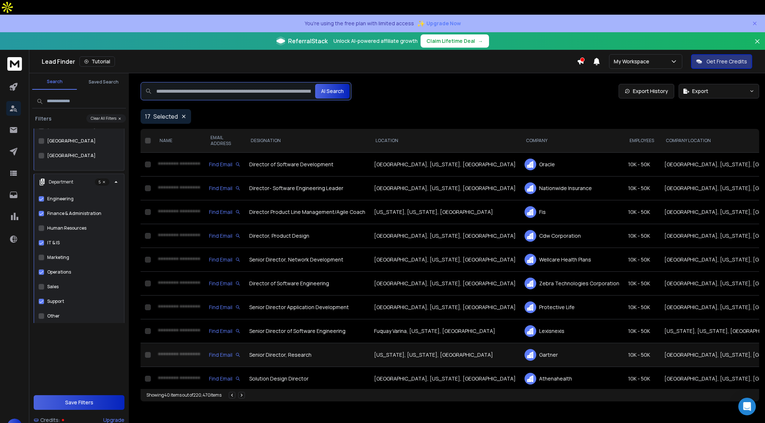
click at [148, 352] on button "button" at bounding box center [148, 355] width 6 height 6
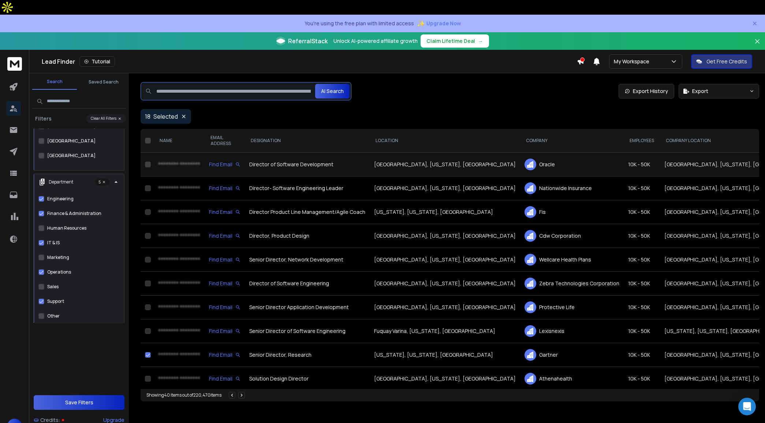
click at [147, 161] on button "button" at bounding box center [148, 164] width 6 height 6
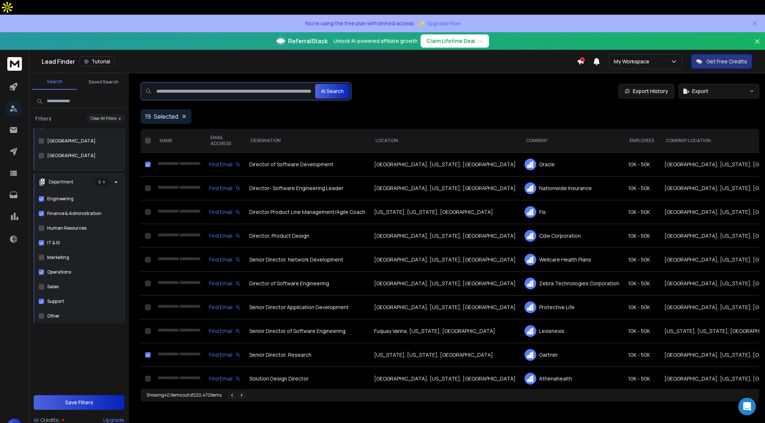
click at [244, 392] on icon at bounding box center [242, 395] width 6 height 6
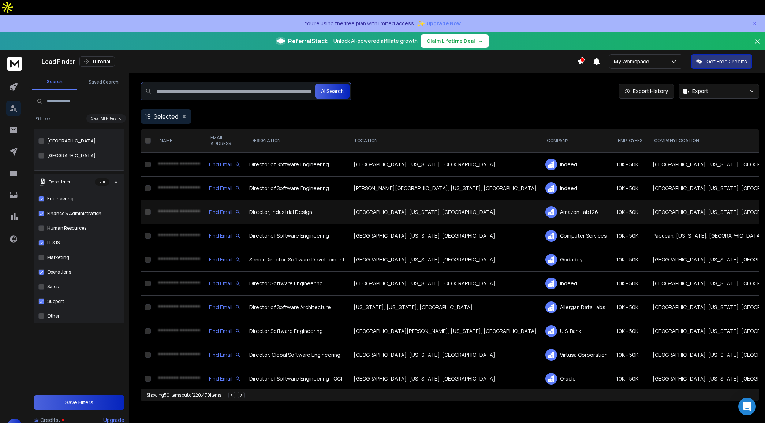
click at [148, 209] on button "button" at bounding box center [148, 212] width 6 height 6
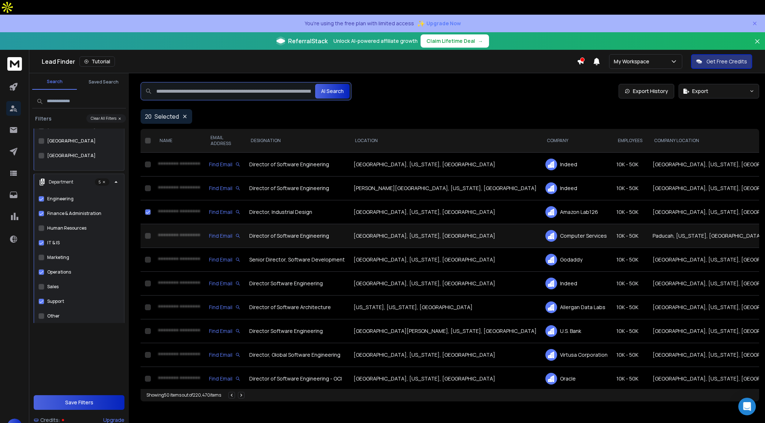
click at [147, 233] on button "button" at bounding box center [148, 236] width 6 height 6
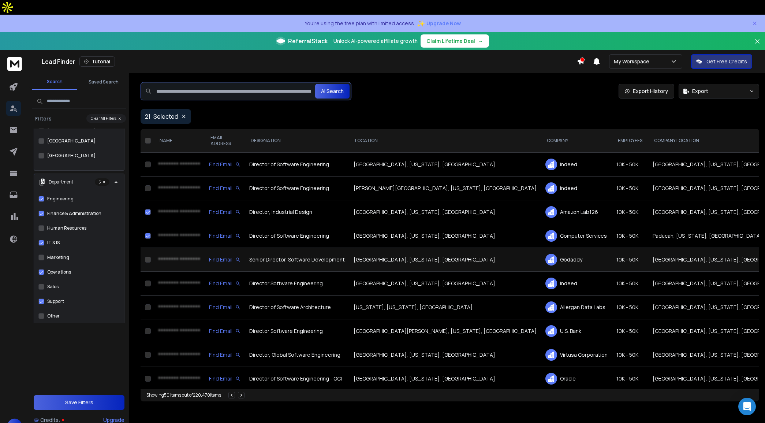
click at [147, 256] on button "button" at bounding box center [148, 259] width 6 height 6
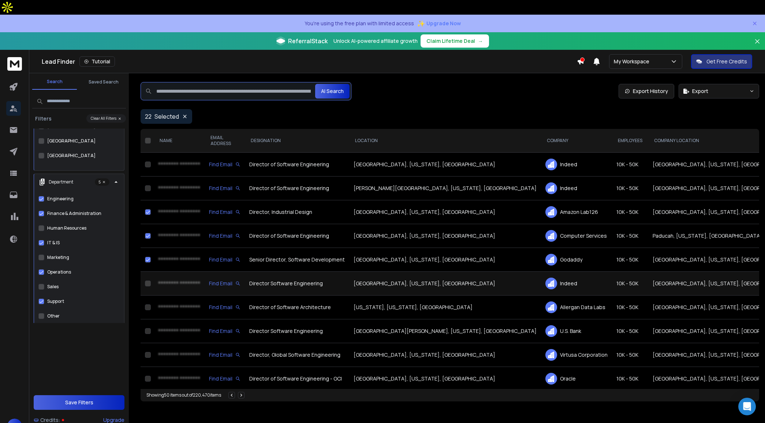
click at [149, 280] on button "button" at bounding box center [148, 283] width 6 height 6
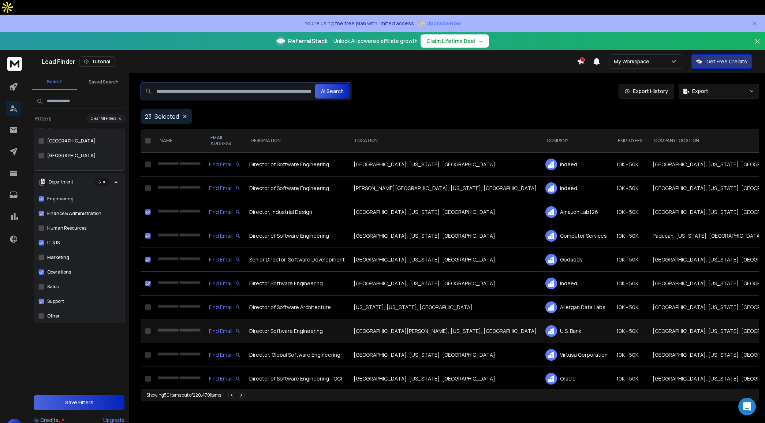
click at [149, 328] on button "button" at bounding box center [148, 331] width 6 height 6
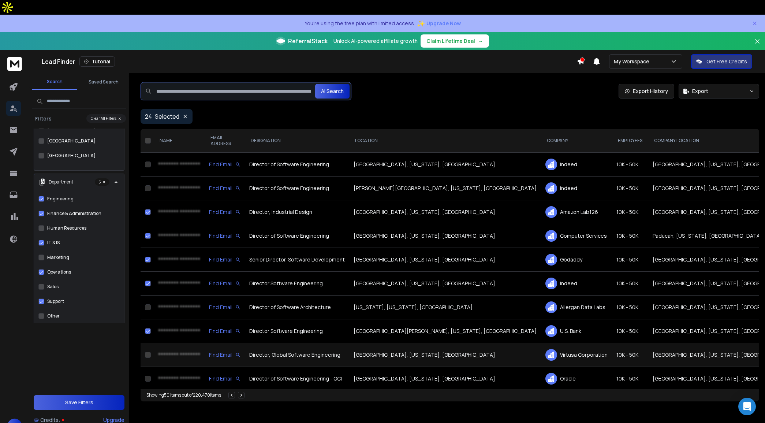
click at [149, 352] on button "button" at bounding box center [148, 355] width 6 height 6
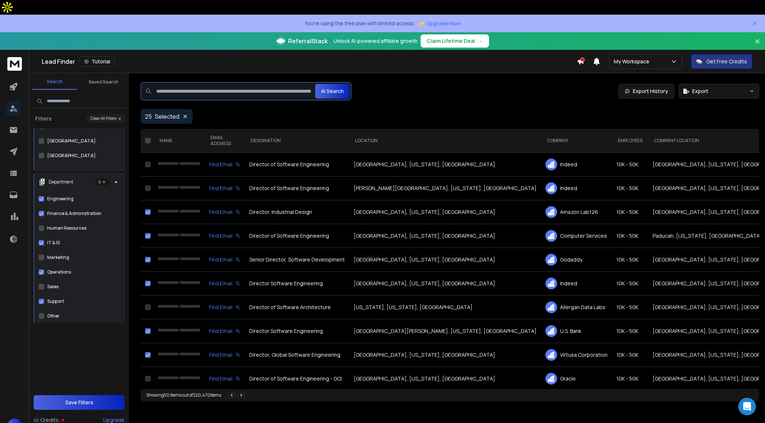
click at [244, 392] on icon at bounding box center [241, 395] width 6 height 6
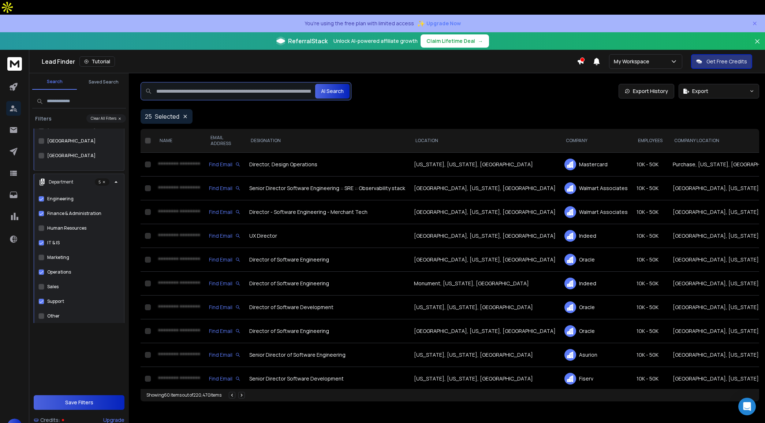
click at [243, 392] on icon at bounding box center [242, 395] width 6 height 6
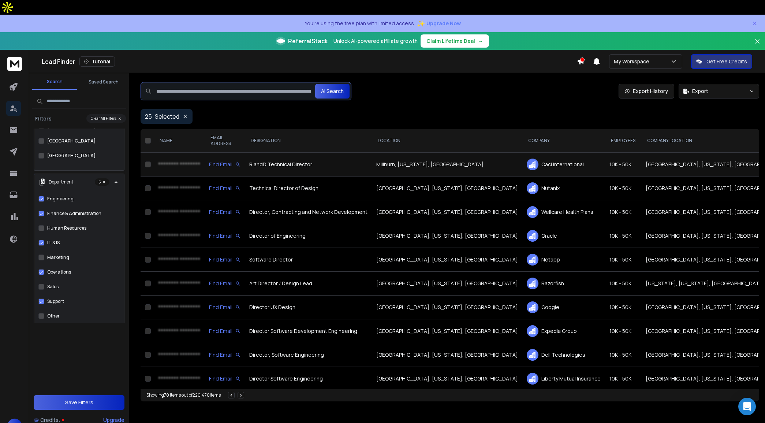
click at [147, 161] on button "button" at bounding box center [148, 164] width 6 height 6
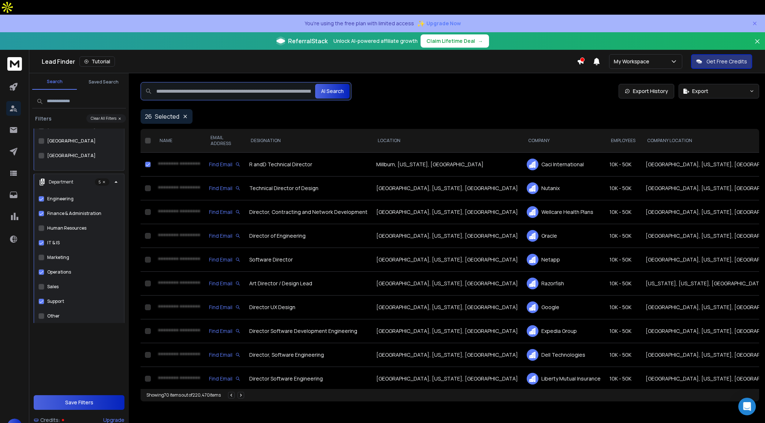
click at [242, 392] on icon at bounding box center [241, 395] width 6 height 6
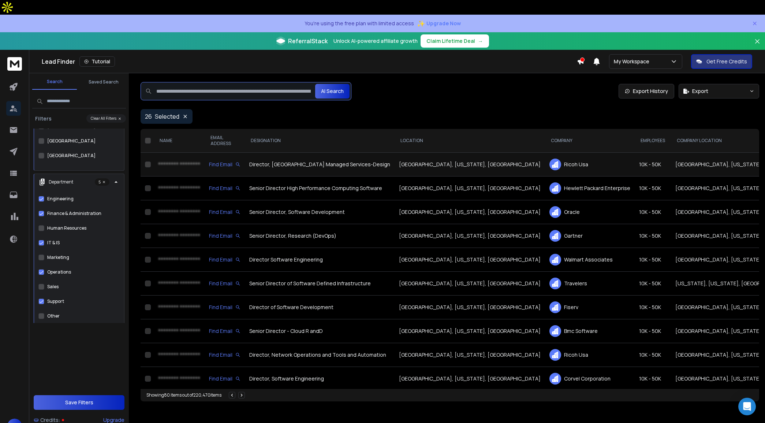
click at [147, 161] on button "button" at bounding box center [148, 164] width 6 height 6
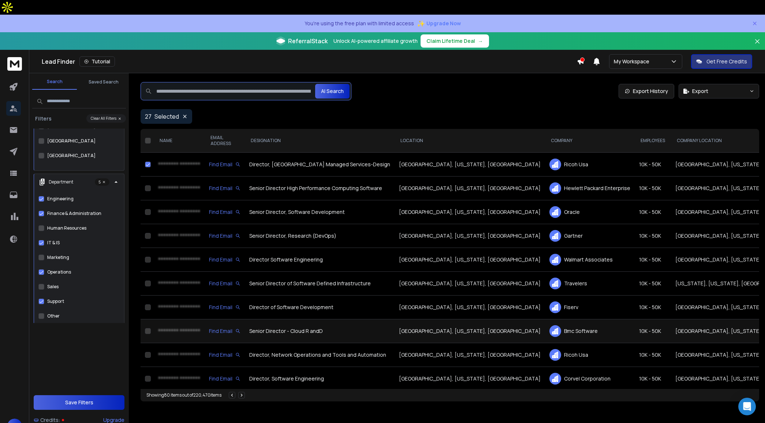
click at [148, 328] on button "button" at bounding box center [148, 331] width 6 height 6
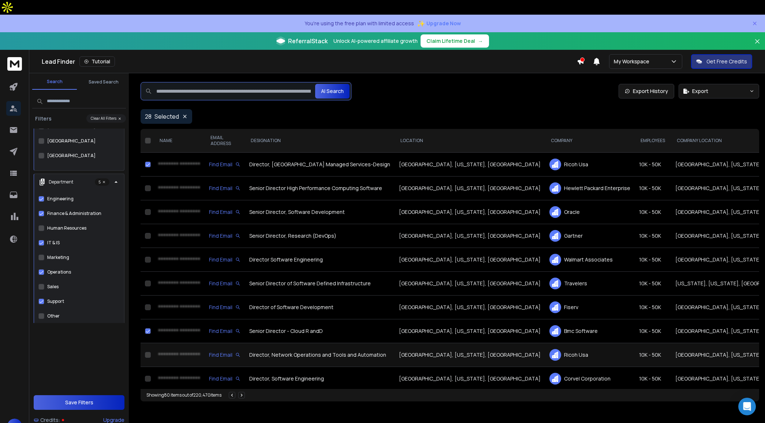
click at [147, 352] on button "button" at bounding box center [148, 355] width 6 height 6
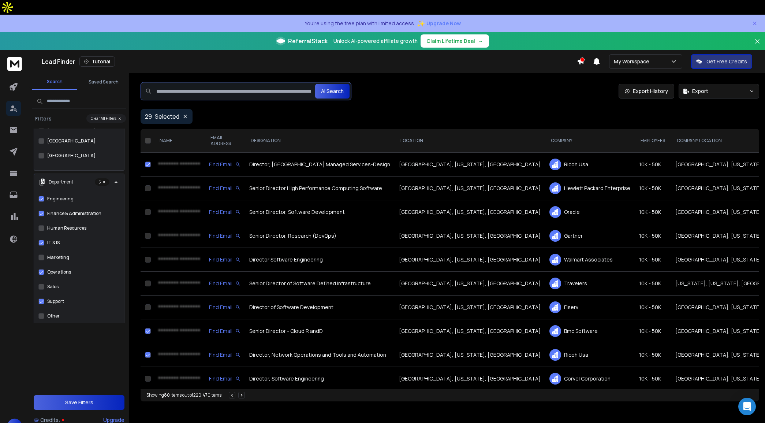
click at [244, 392] on icon at bounding box center [242, 395] width 6 height 6
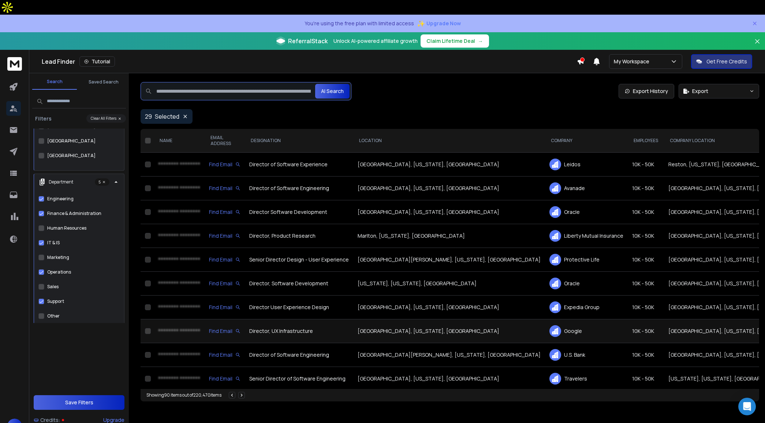
click at [147, 328] on button "button" at bounding box center [148, 331] width 6 height 6
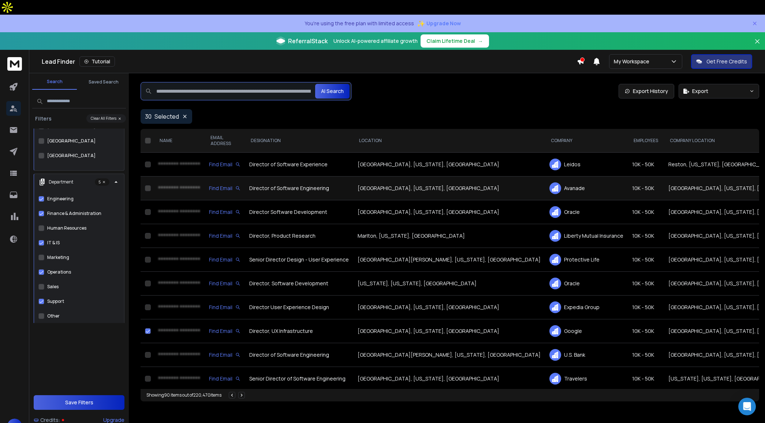
click at [146, 185] on button "button" at bounding box center [148, 188] width 6 height 6
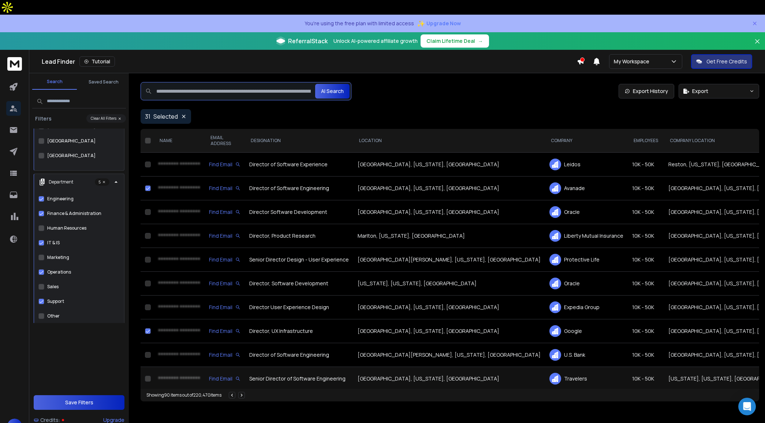
click at [148, 375] on button "button" at bounding box center [148, 378] width 6 height 6
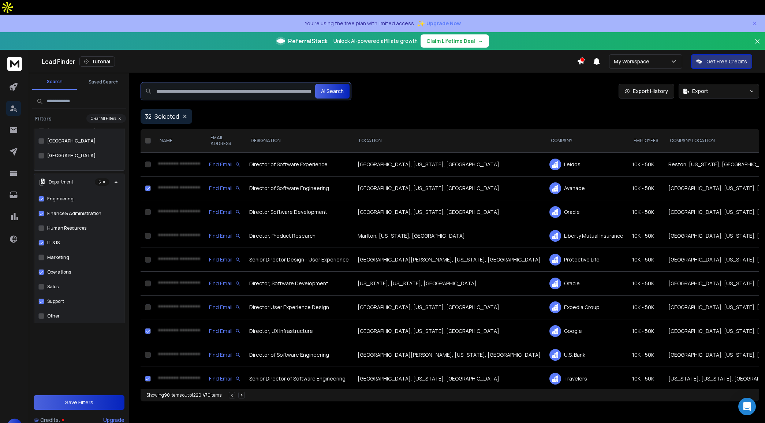
click at [244, 392] on icon at bounding box center [242, 395] width 6 height 6
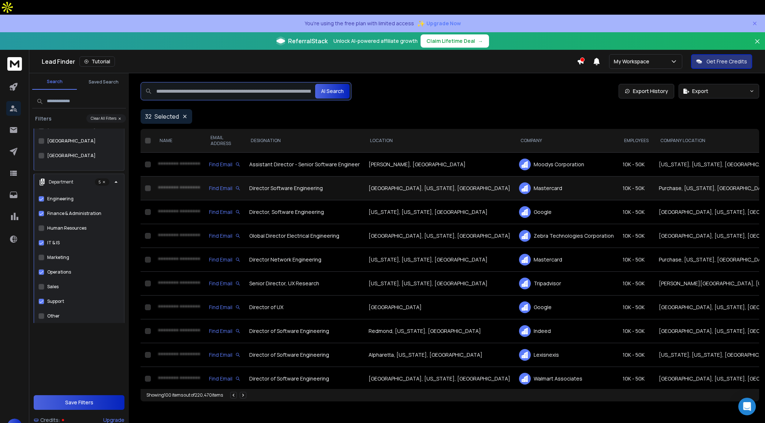
click at [148, 185] on button "button" at bounding box center [148, 188] width 6 height 6
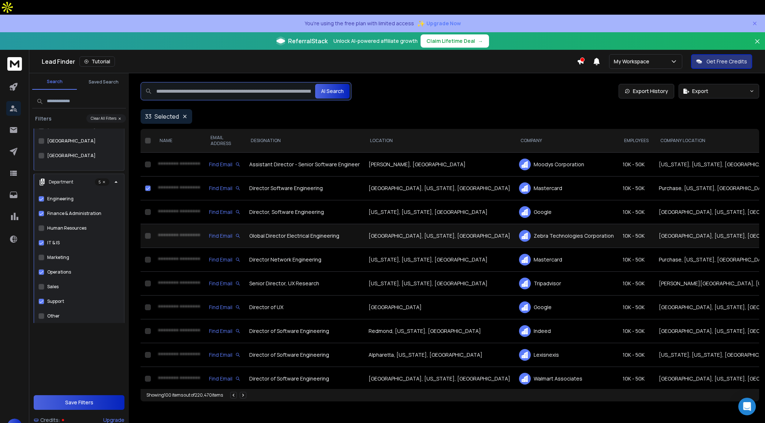
click at [149, 233] on button "button" at bounding box center [148, 236] width 6 height 6
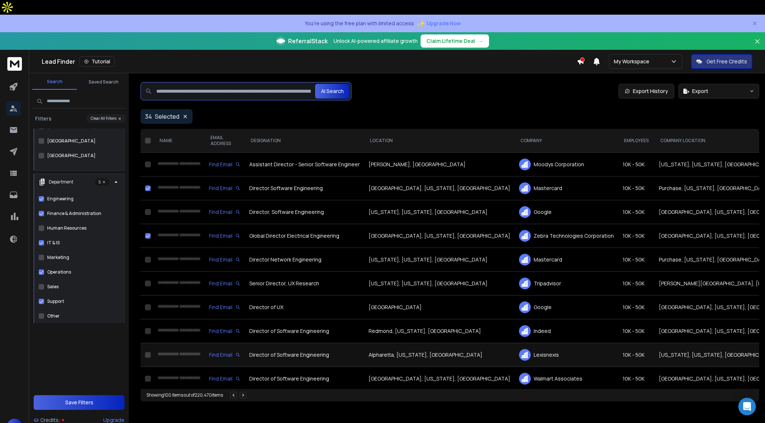
click at [146, 352] on button "button" at bounding box center [148, 355] width 6 height 6
click at [143, 343] on td at bounding box center [146, 355] width 13 height 24
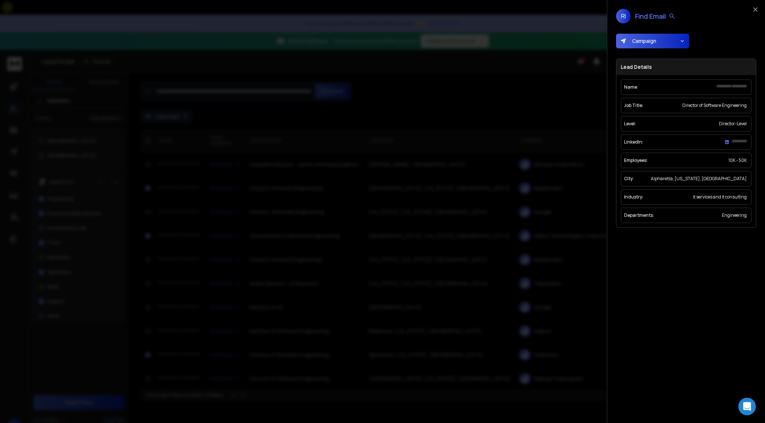
click at [755, 13] on div "RI Find Email" at bounding box center [686, 16] width 140 height 15
click at [755, 10] on icon "button" at bounding box center [754, 9] width 7 height 7
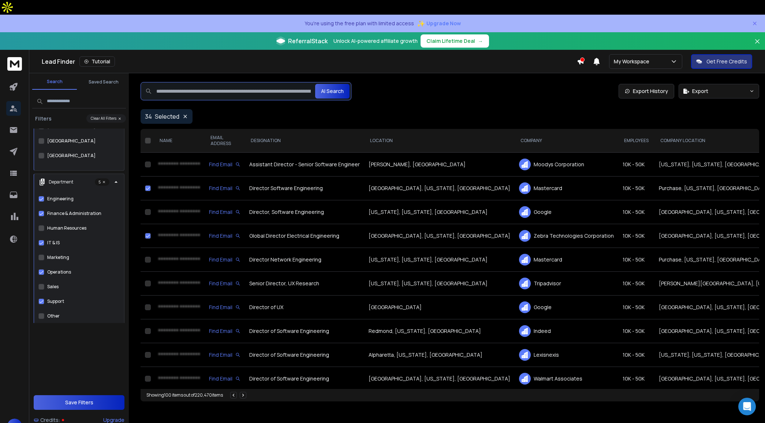
click at [244, 392] on icon at bounding box center [243, 395] width 6 height 6
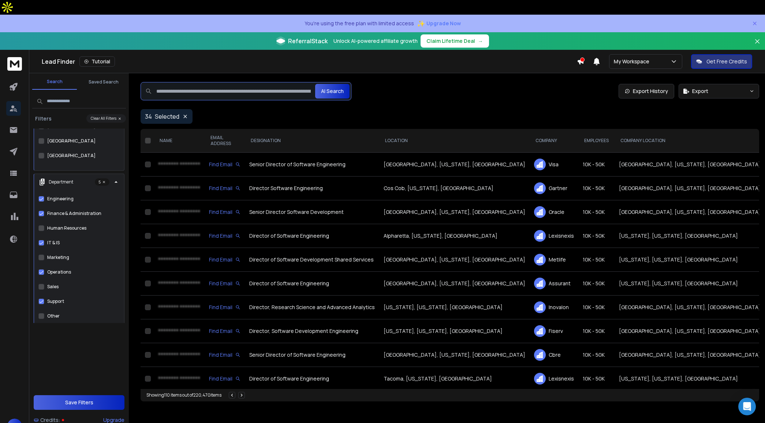
click at [43, 196] on button "Engineering" at bounding box center [41, 199] width 6 height 6
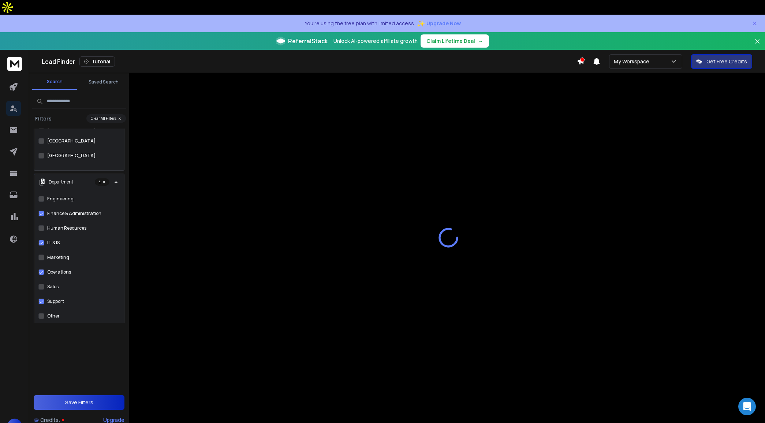
click at [43, 210] on Administration "Finance & Administration" at bounding box center [41, 213] width 6 height 6
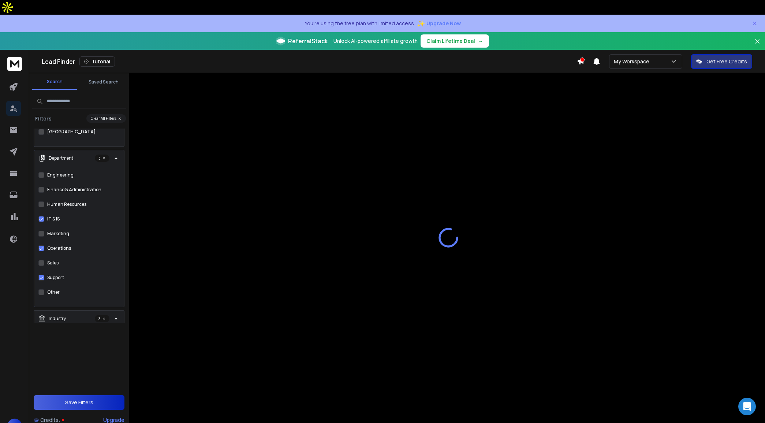
scroll to position [236, 0]
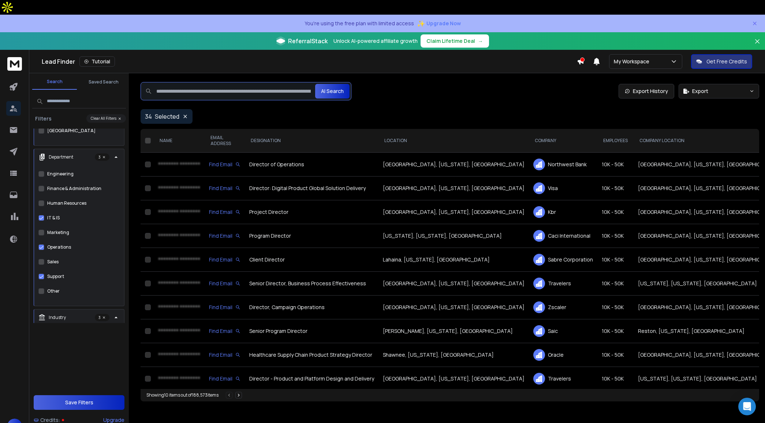
click at [42, 215] on IS "IT & IS" at bounding box center [41, 218] width 6 height 6
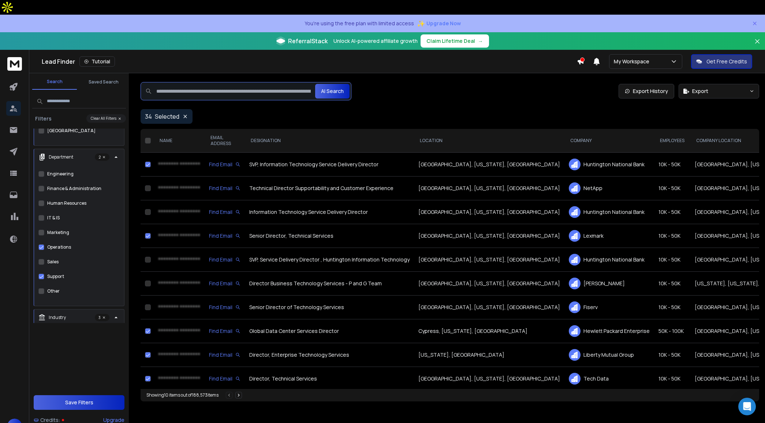
click at [42, 244] on button "Operations" at bounding box center [41, 247] width 6 height 6
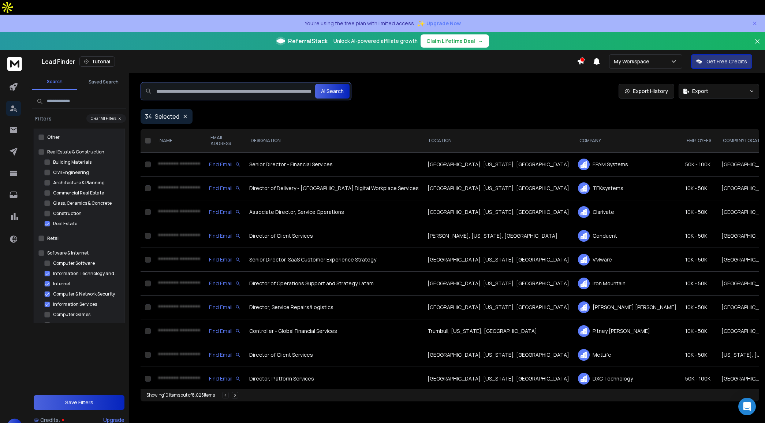
scroll to position [702, 0]
click at [48, 264] on Services "Information Technology and Services" at bounding box center [47, 267] width 6 height 6
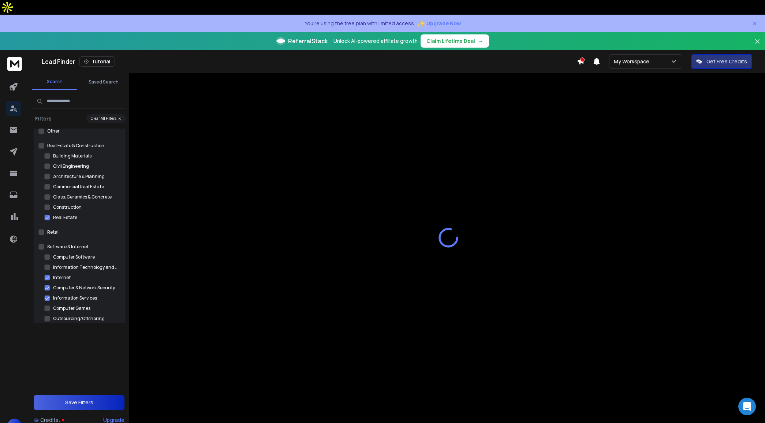
click at [48, 274] on button "Internet" at bounding box center [47, 277] width 6 height 6
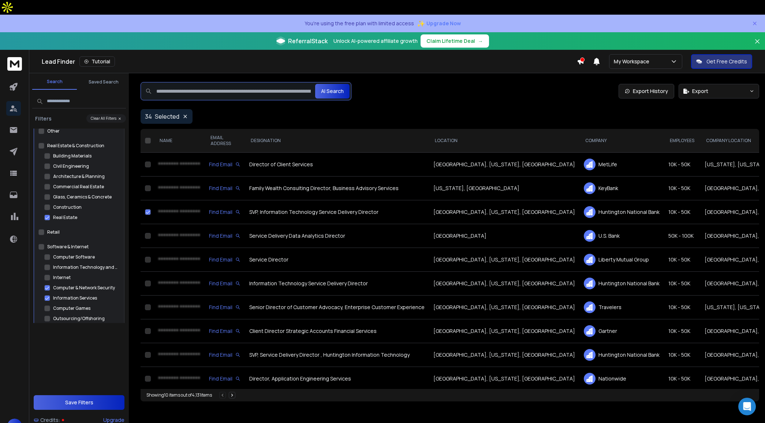
click at [48, 285] on Security "Computer & Network Security" at bounding box center [47, 288] width 6 height 6
click at [48, 295] on Services "Information Services" at bounding box center [47, 298] width 6 height 6
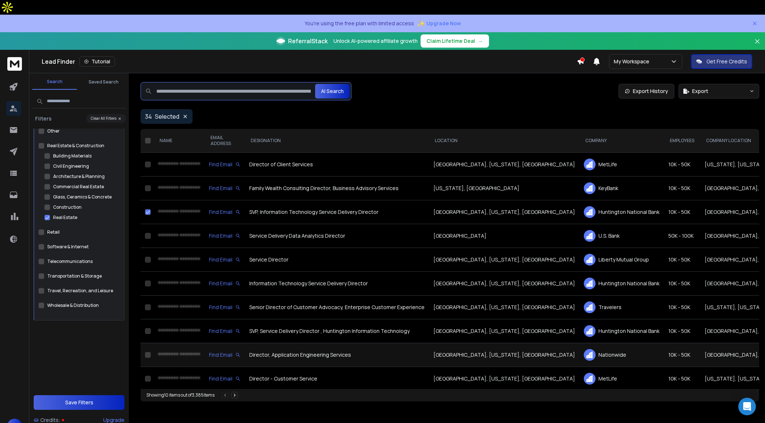
click at [147, 352] on button "button" at bounding box center [148, 355] width 6 height 6
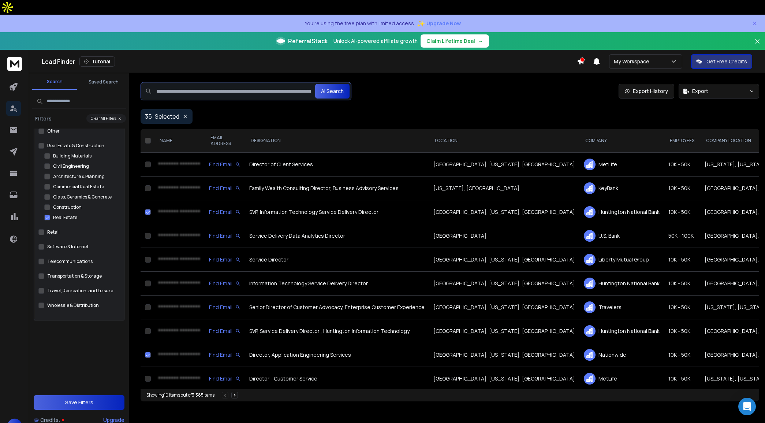
click at [237, 392] on icon at bounding box center [235, 395] width 6 height 6
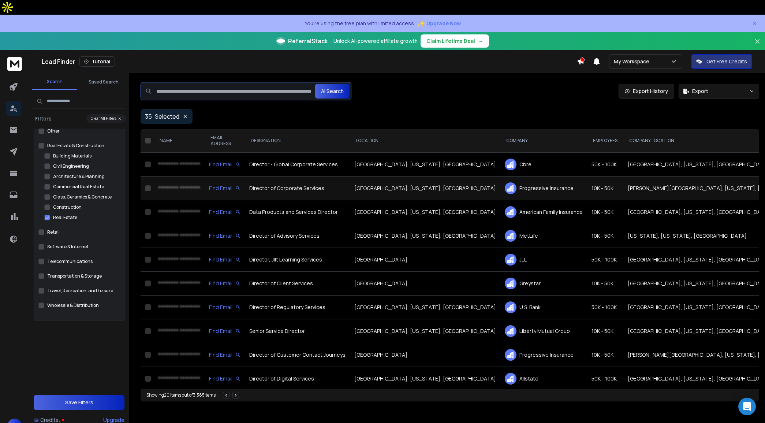
click at [148, 185] on button "button" at bounding box center [148, 188] width 6 height 6
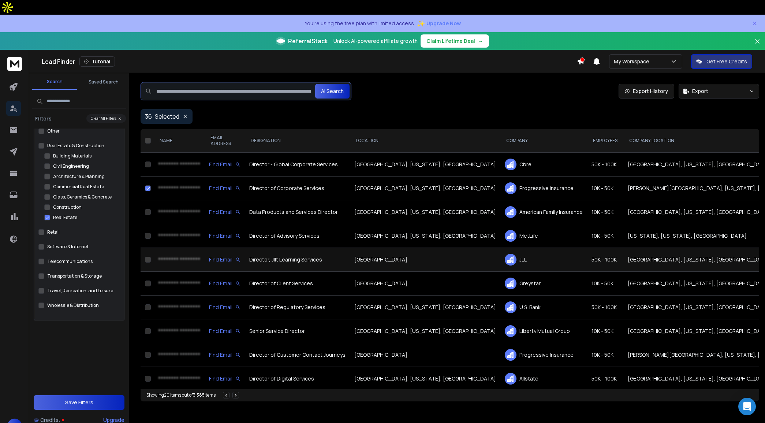
click at [147, 256] on button "button" at bounding box center [148, 259] width 6 height 6
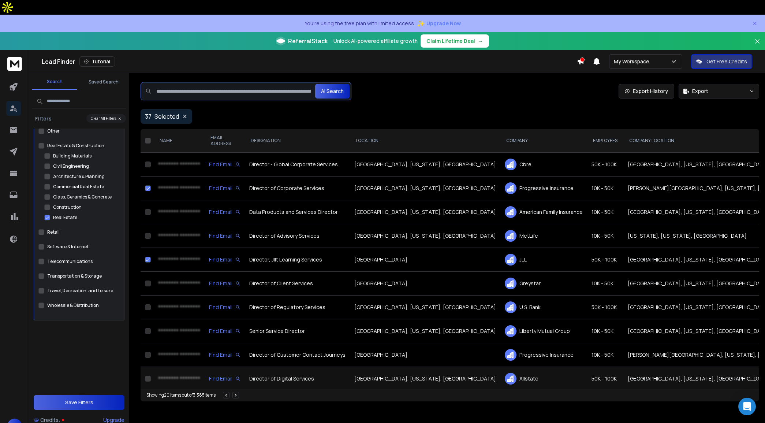
click at [149, 375] on button "button" at bounding box center [148, 378] width 6 height 6
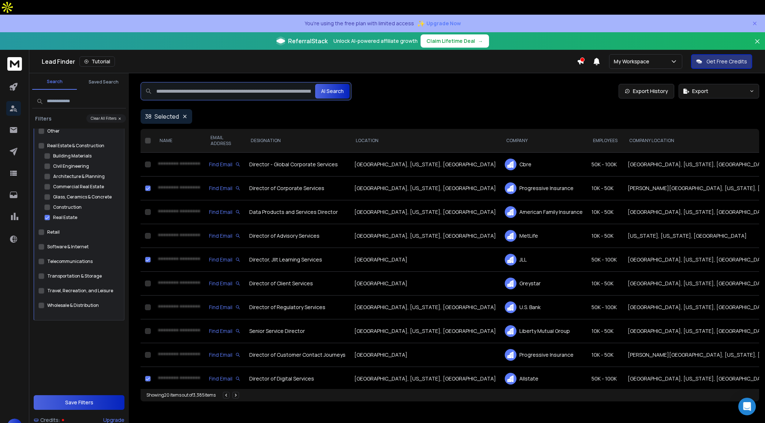
click at [239, 392] on icon at bounding box center [236, 395] width 6 height 6
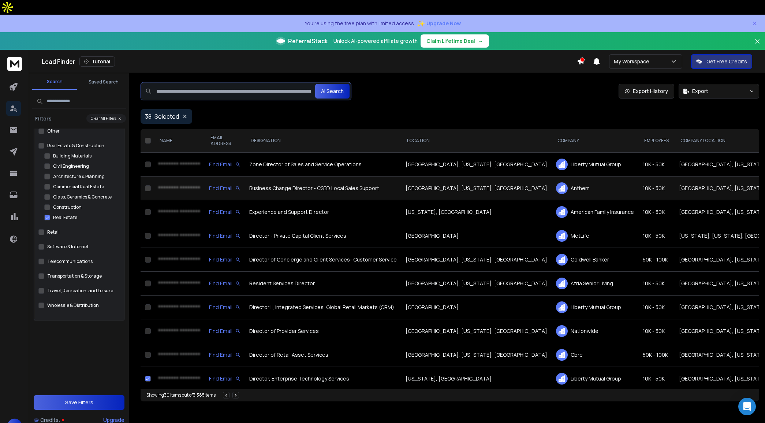
click at [147, 185] on button "button" at bounding box center [148, 188] width 6 height 6
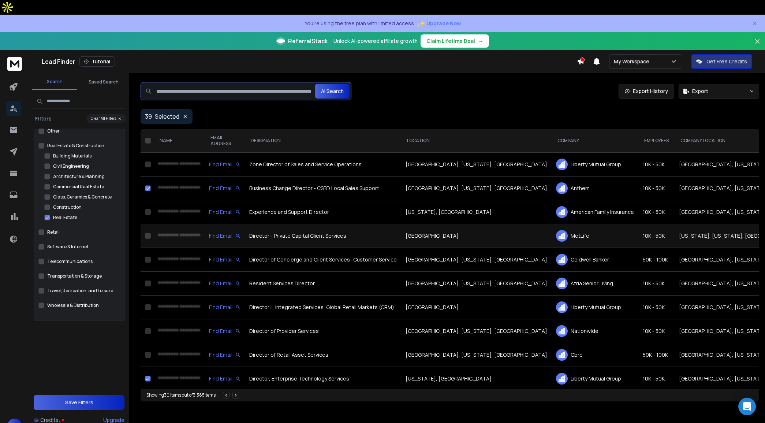
click at [146, 233] on button "button" at bounding box center [148, 236] width 6 height 6
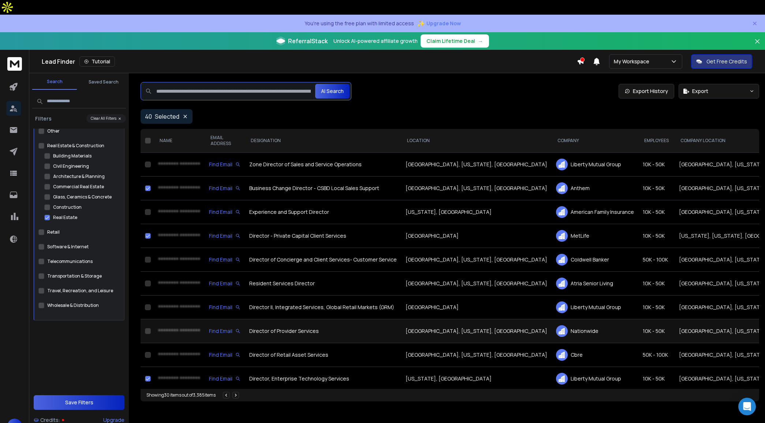
click at [145, 328] on button "button" at bounding box center [148, 331] width 6 height 6
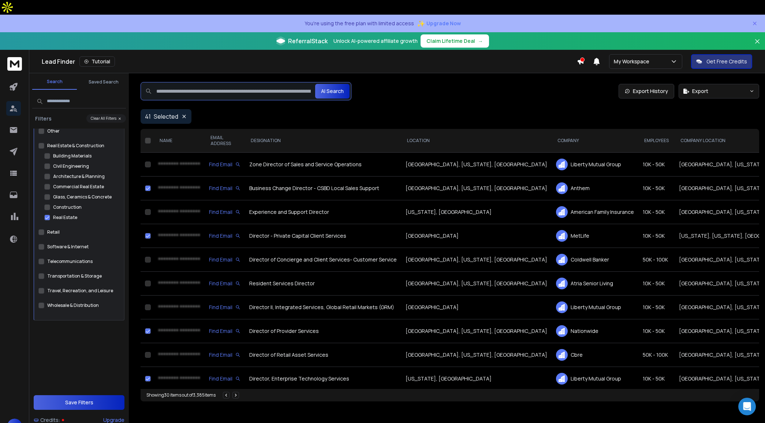
click at [239, 392] on icon at bounding box center [236, 395] width 6 height 6
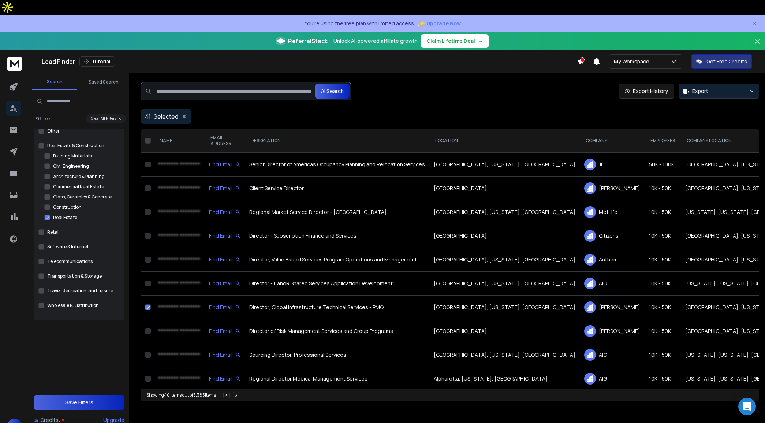
click at [714, 87] on div "Export" at bounding box center [714, 90] width 63 height 7
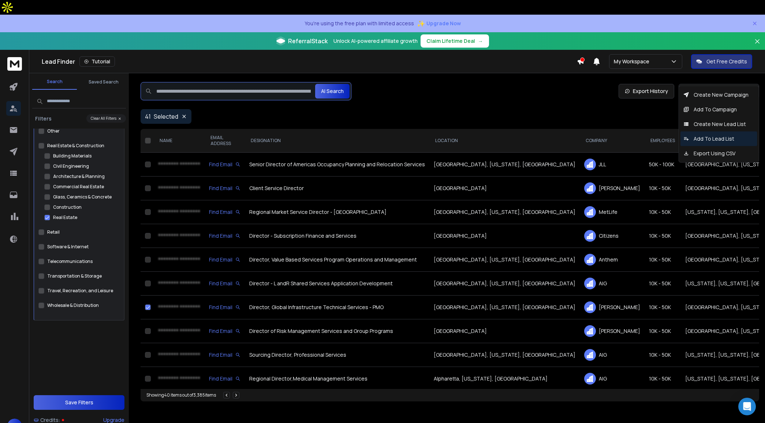
click at [699, 136] on p "Add To Lead List" at bounding box center [714, 139] width 44 height 10
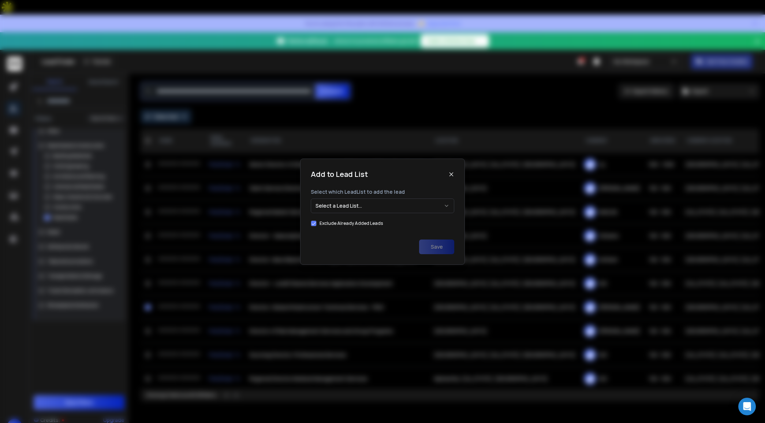
click at [402, 206] on button "Select a Lead List..." at bounding box center [382, 205] width 143 height 15
click at [427, 241] on button "Save" at bounding box center [436, 246] width 35 height 15
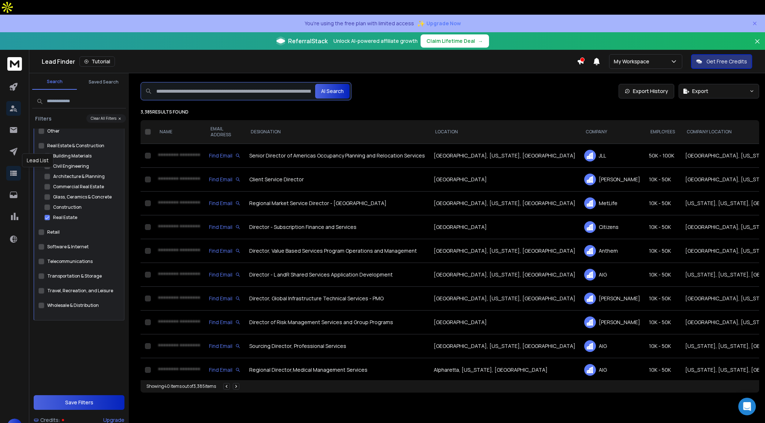
click at [17, 169] on icon at bounding box center [13, 173] width 9 height 9
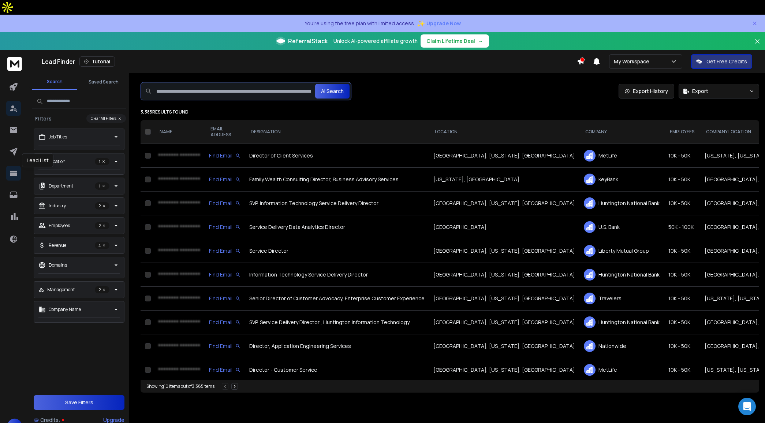
click at [12, 170] on icon at bounding box center [13, 172] width 7 height 5
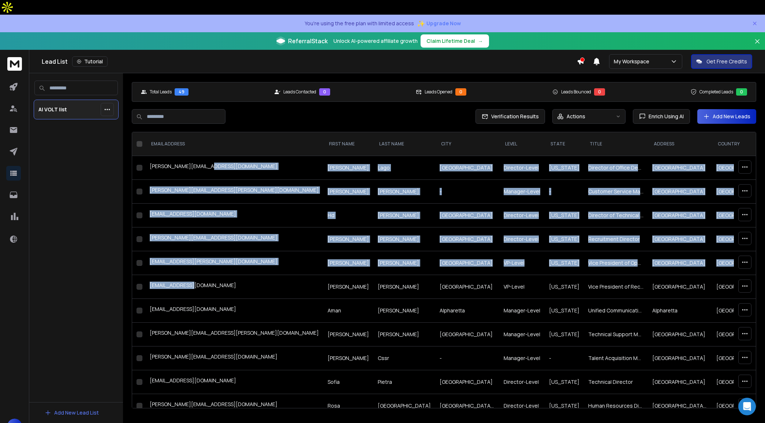
drag, startPoint x: 204, startPoint y: 149, endPoint x: 190, endPoint y: 269, distance: 120.8
drag, startPoint x: 190, startPoint y: 269, endPoint x: 139, endPoint y: 129, distance: 149.2
click at [139, 141] on button "button" at bounding box center [139, 144] width 6 height 6
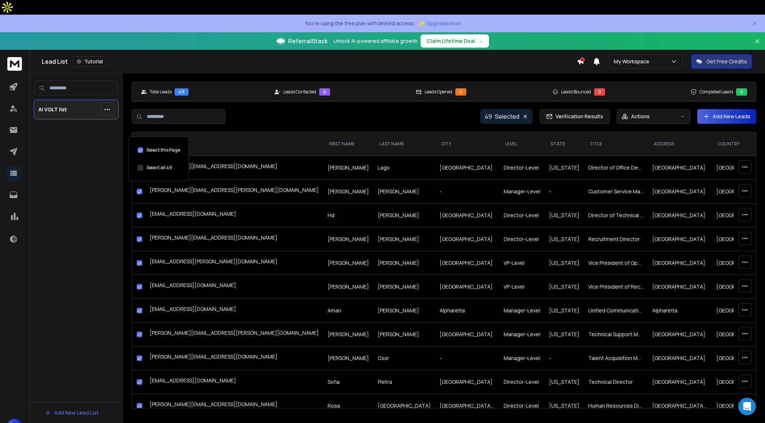
click at [276, 109] on div "49 Selected Verification Results Actions Add New Leads" at bounding box center [444, 116] width 624 height 15
click at [630, 113] on div "Actions" at bounding box center [649, 116] width 56 height 7
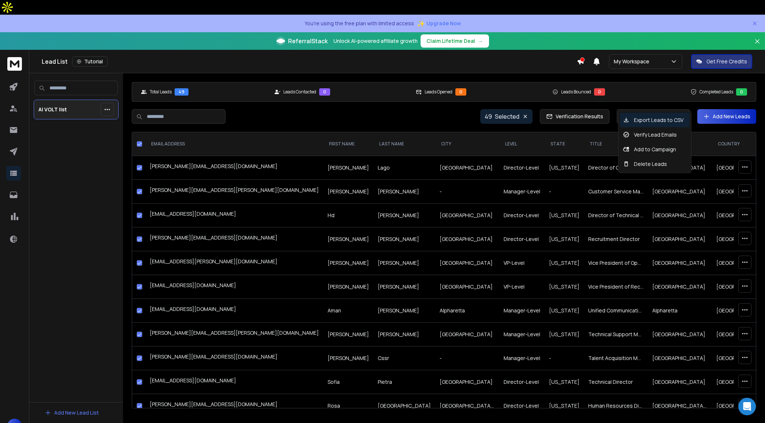
click at [637, 119] on p "Export Leads to CSV" at bounding box center [658, 120] width 52 height 10
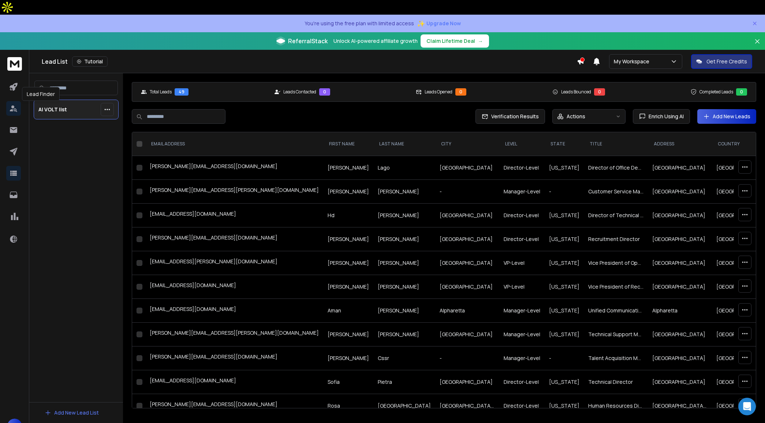
click at [16, 104] on icon at bounding box center [13, 108] width 9 height 9
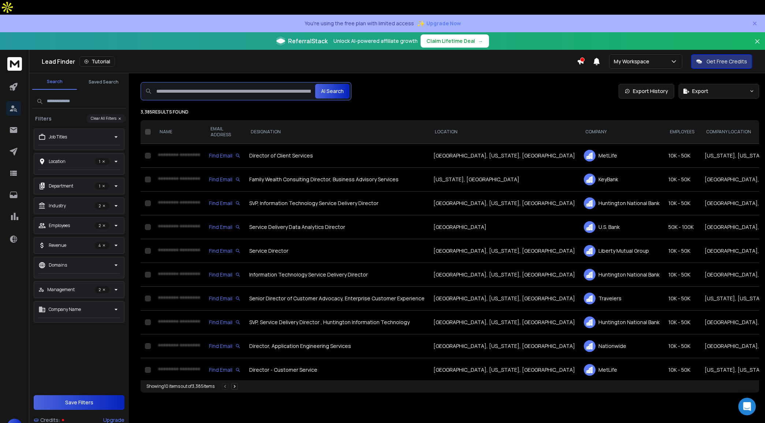
click at [105, 286] on p "2" at bounding box center [102, 289] width 15 height 7
click at [110, 209] on div "2" at bounding box center [107, 212] width 25 height 7
click at [108, 217] on div "4" at bounding box center [107, 220] width 25 height 7
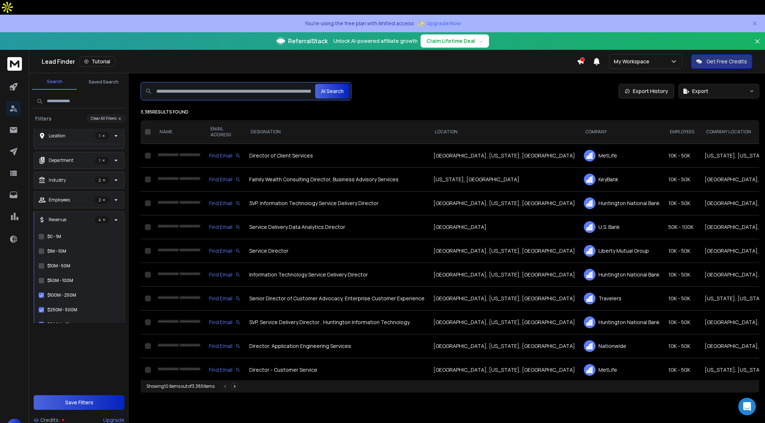
scroll to position [77, 0]
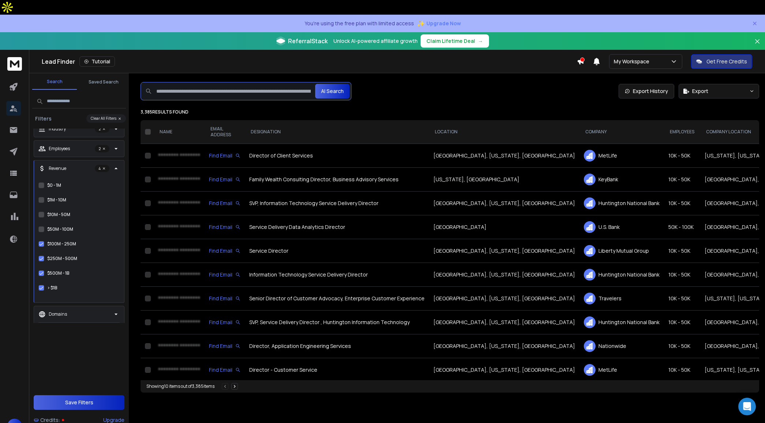
click at [41, 241] on 250M "$100M - 250M" at bounding box center [41, 244] width 6 height 6
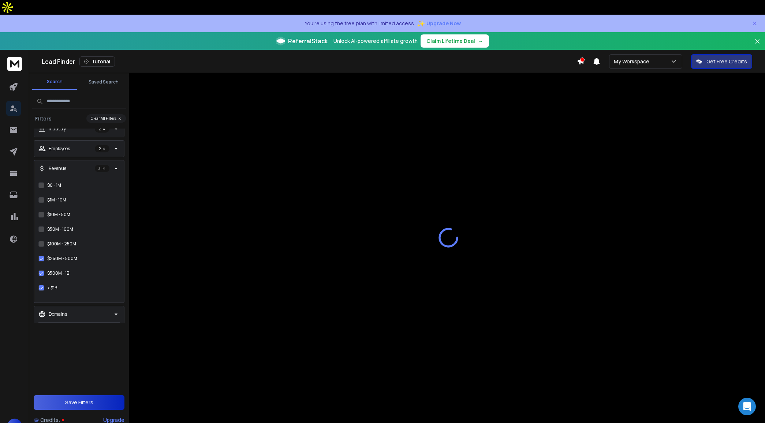
click at [112, 165] on icon at bounding box center [115, 168] width 7 height 7
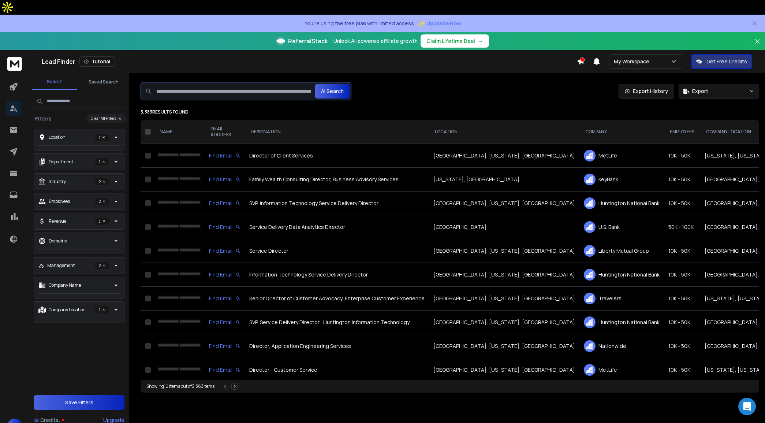
scroll to position [26, 0]
click at [112, 198] on icon at bounding box center [115, 201] width 7 height 7
click at [115, 148] on icon at bounding box center [116, 148] width 3 height 1
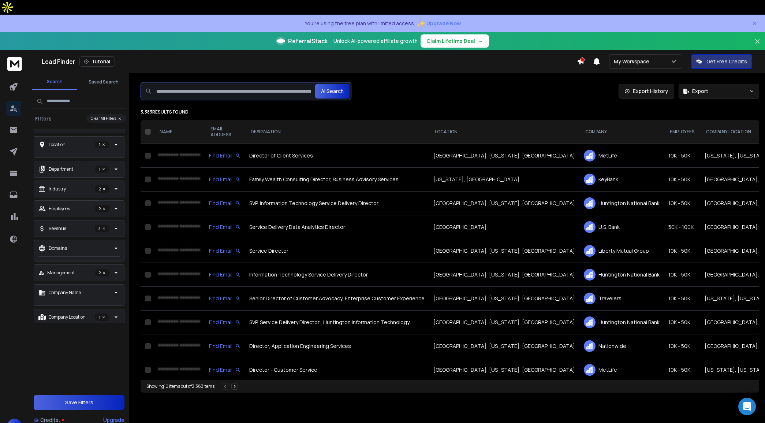
click at [116, 205] on icon at bounding box center [115, 208] width 7 height 7
click at [41, 314] on 100K "> 100K" at bounding box center [41, 317] width 6 height 6
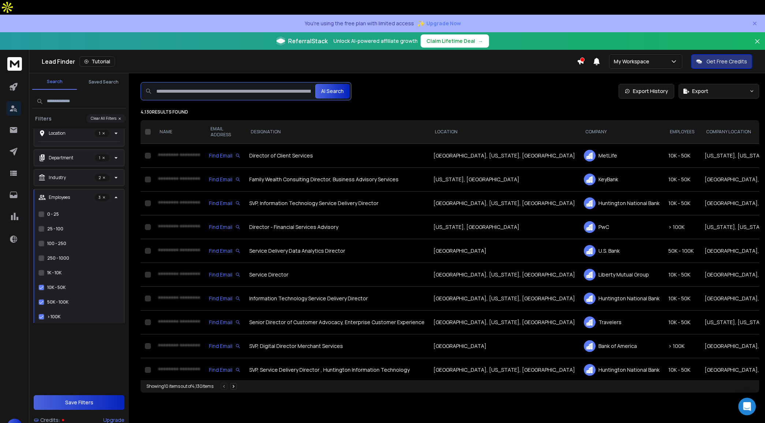
click at [114, 194] on icon at bounding box center [115, 197] width 7 height 7
click at [117, 178] on icon at bounding box center [115, 181] width 7 height 7
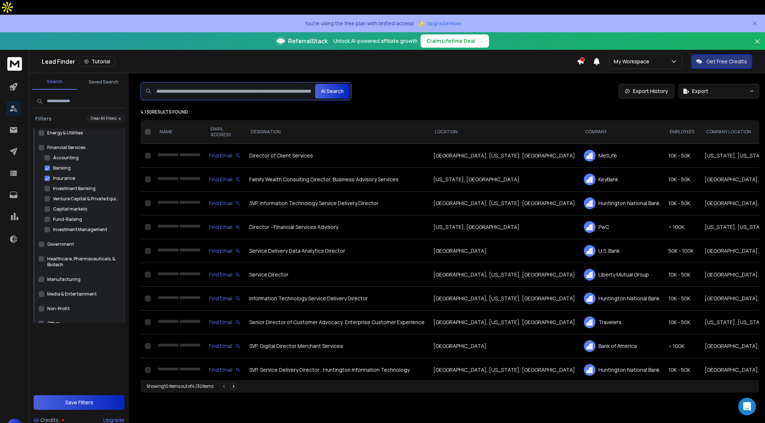
scroll to position [112, 0]
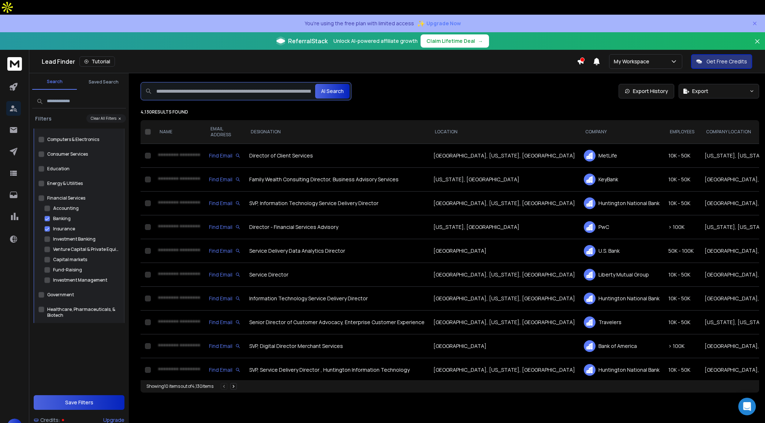
click at [236, 383] on icon at bounding box center [233, 386] width 6 height 6
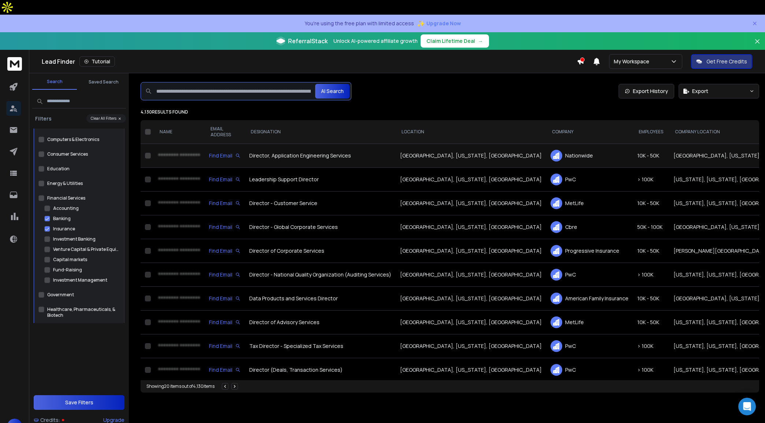
click at [147, 153] on button "button" at bounding box center [148, 156] width 6 height 6
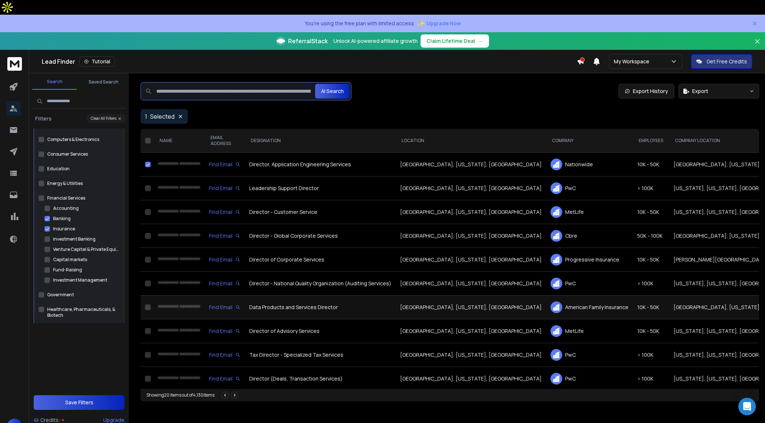
click at [149, 304] on button "button" at bounding box center [148, 307] width 6 height 6
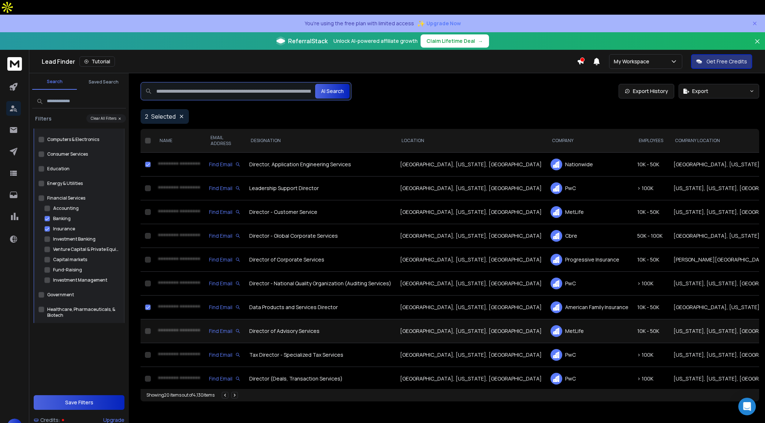
click at [146, 328] on button "button" at bounding box center [148, 331] width 6 height 6
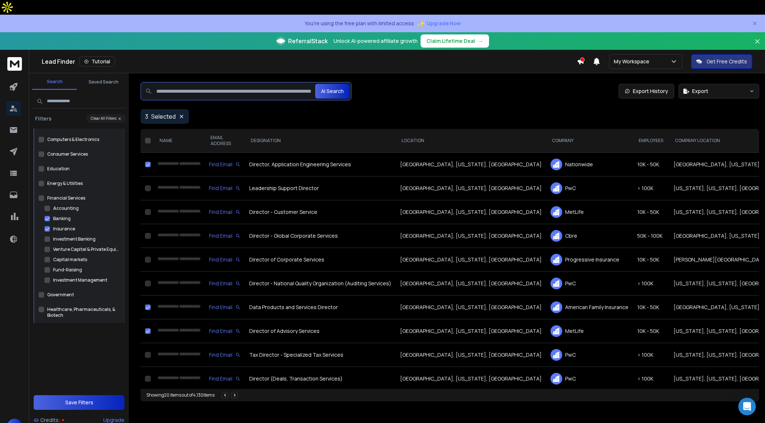
click at [237, 392] on icon at bounding box center [235, 395] width 6 height 6
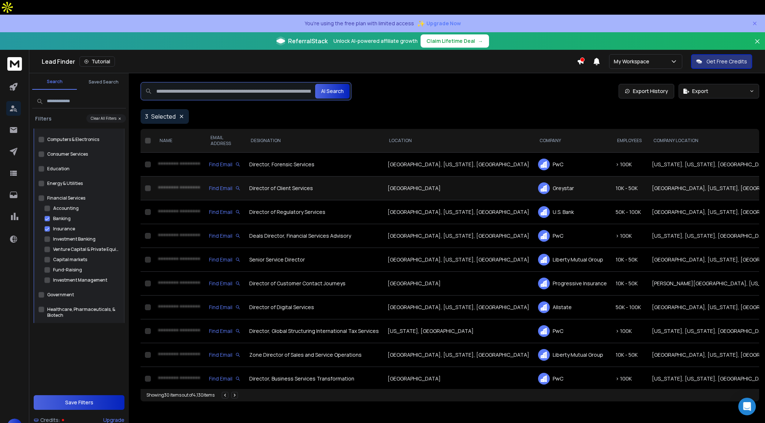
click at [146, 185] on button "button" at bounding box center [148, 188] width 6 height 6
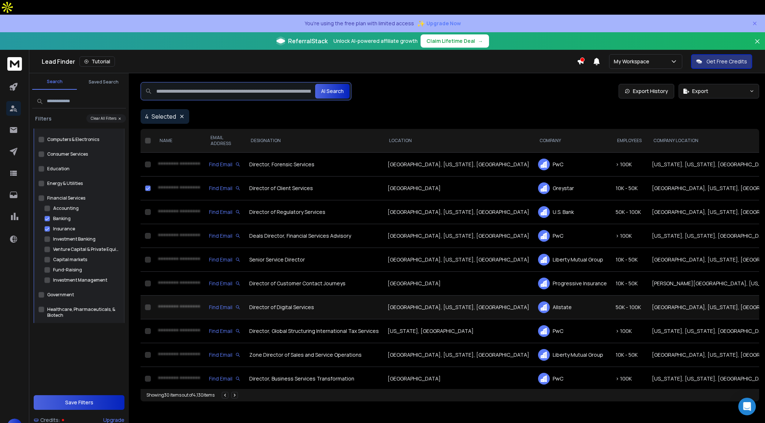
click at [147, 304] on button "button" at bounding box center [148, 307] width 6 height 6
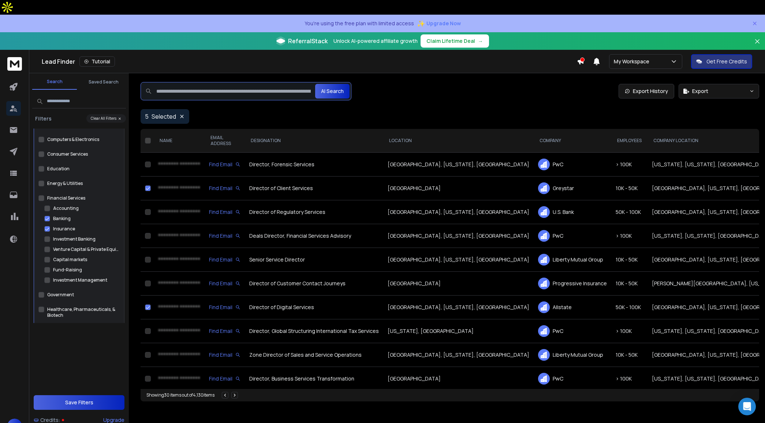
click at [237, 392] on icon at bounding box center [235, 395] width 6 height 6
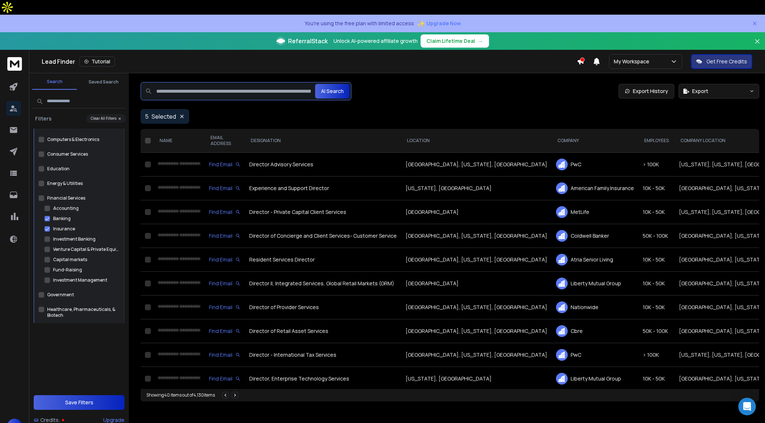
scroll to position [63, 0]
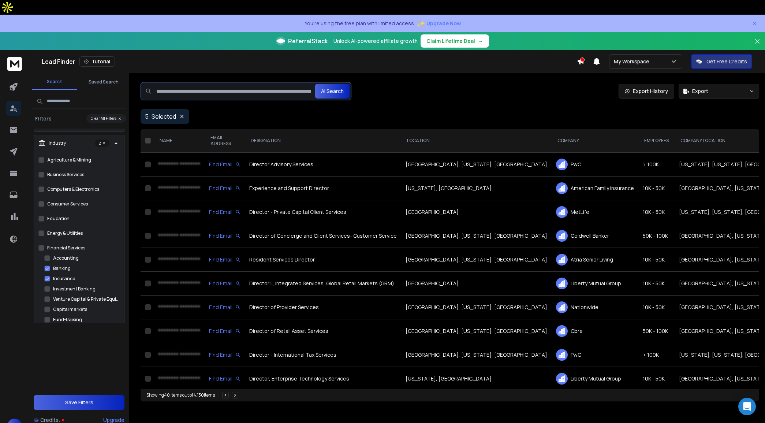
click at [48, 265] on button "Banking" at bounding box center [47, 268] width 6 height 6
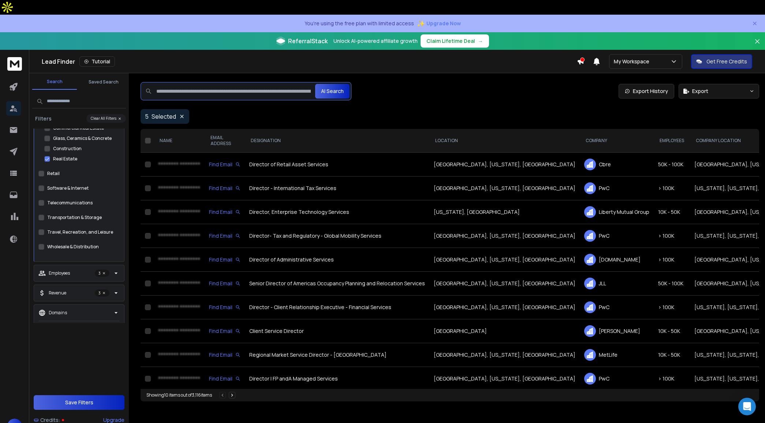
scroll to position [414, 0]
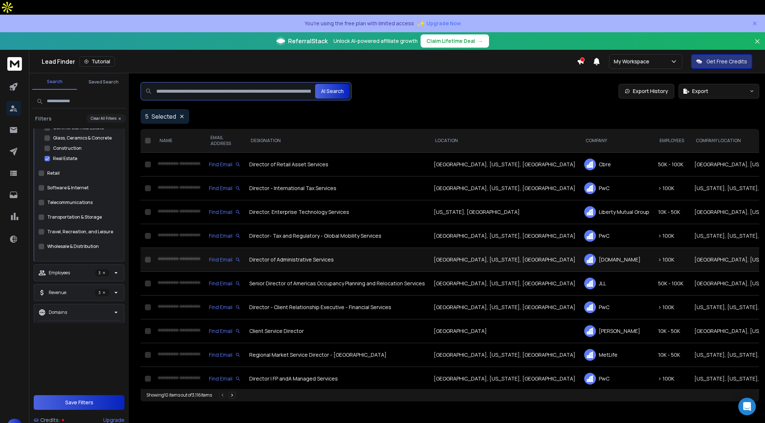
click at [149, 256] on button "button" at bounding box center [148, 259] width 6 height 6
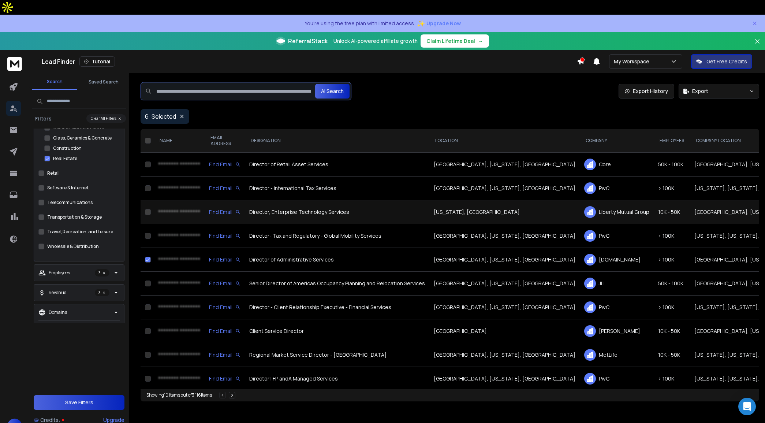
click at [148, 209] on button "button" at bounding box center [148, 212] width 6 height 6
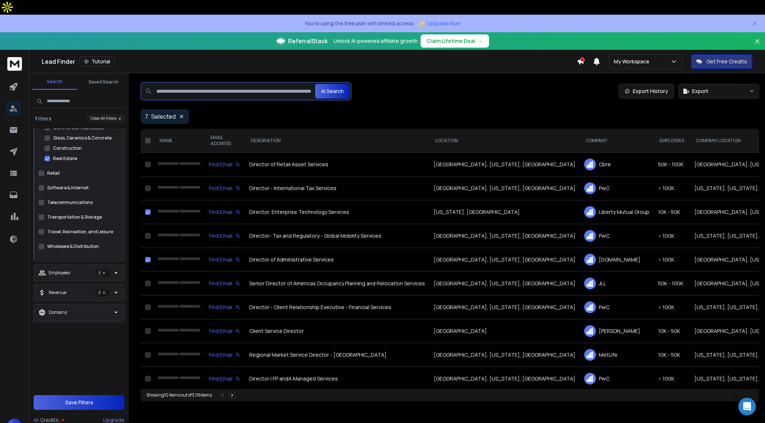
click at [235, 392] on icon at bounding box center [232, 395] width 6 height 6
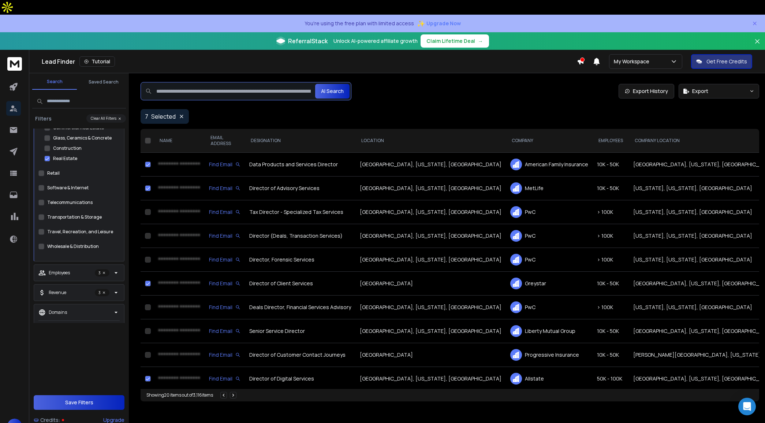
click at [236, 392] on icon at bounding box center [233, 395] width 6 height 6
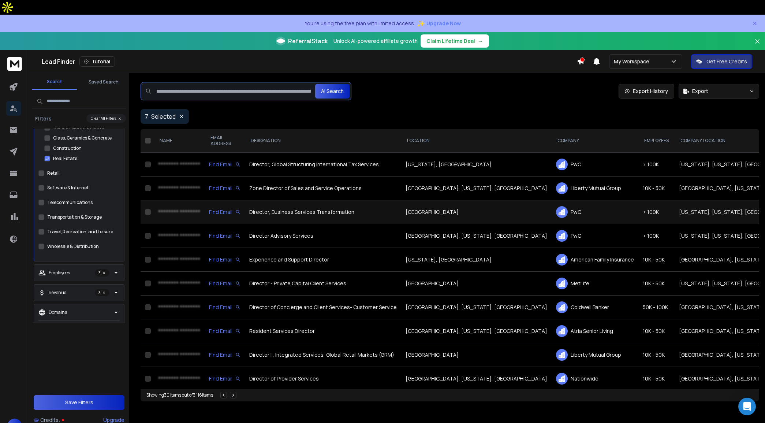
click at [149, 209] on button "button" at bounding box center [148, 212] width 6 height 6
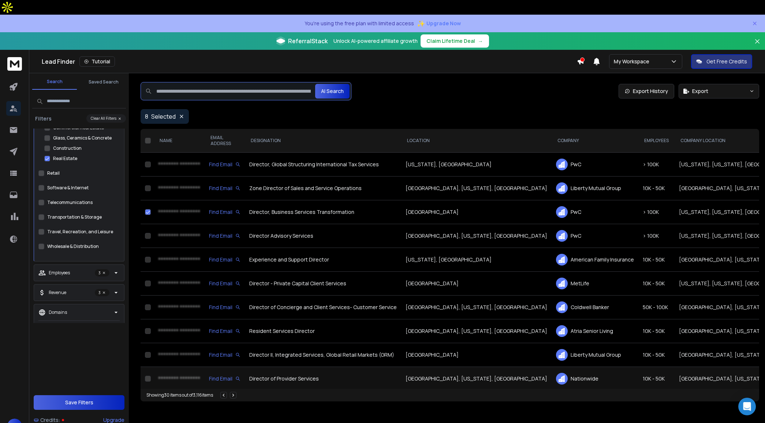
click at [149, 375] on button "button" at bounding box center [148, 378] width 6 height 6
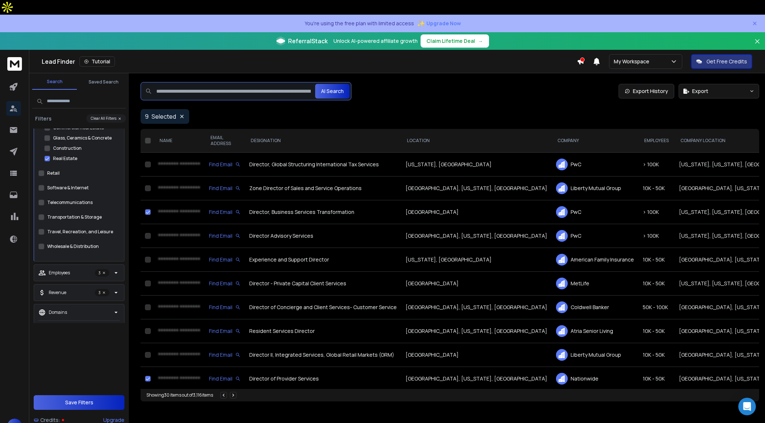
click at [236, 392] on icon at bounding box center [233, 395] width 6 height 6
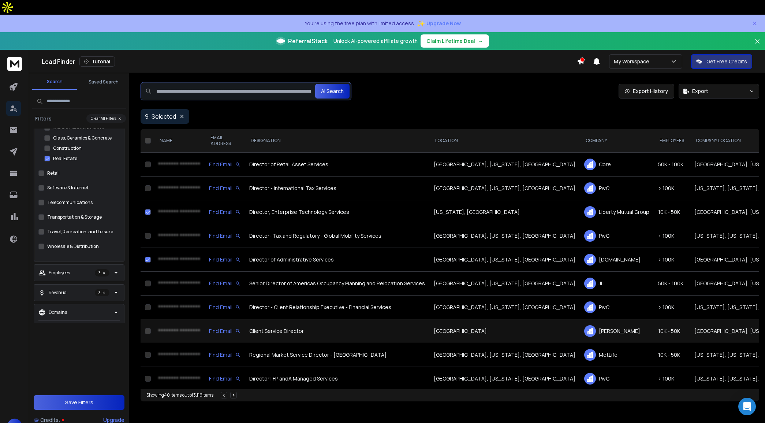
click at [147, 328] on button "button" at bounding box center [148, 331] width 6 height 6
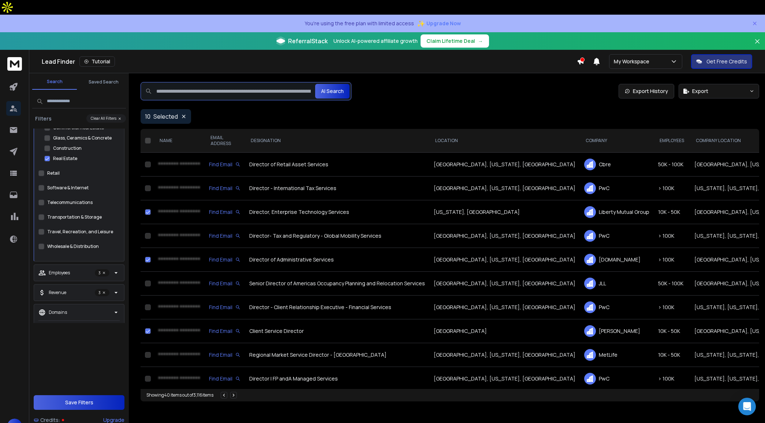
click at [236, 392] on icon at bounding box center [233, 395] width 6 height 6
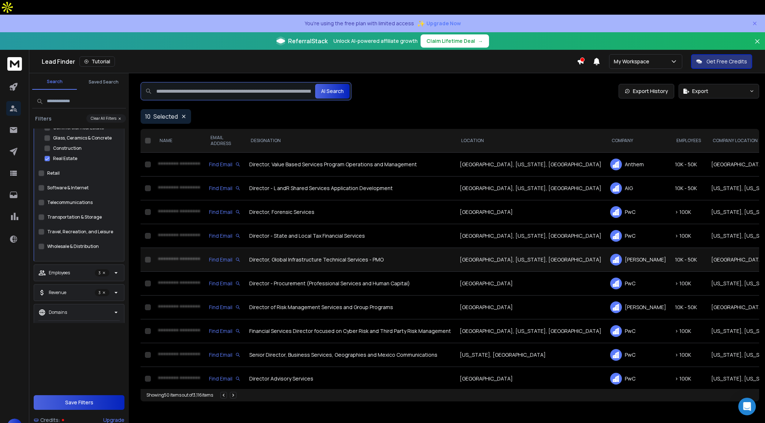
click at [146, 256] on button "button" at bounding box center [148, 259] width 6 height 6
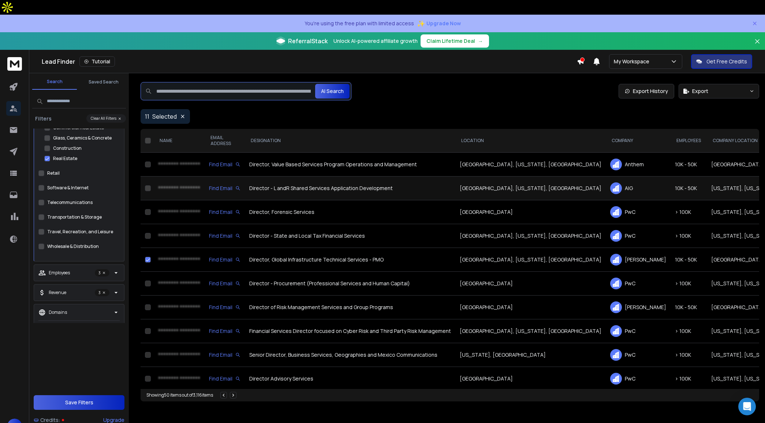
click at [147, 185] on button "button" at bounding box center [148, 188] width 6 height 6
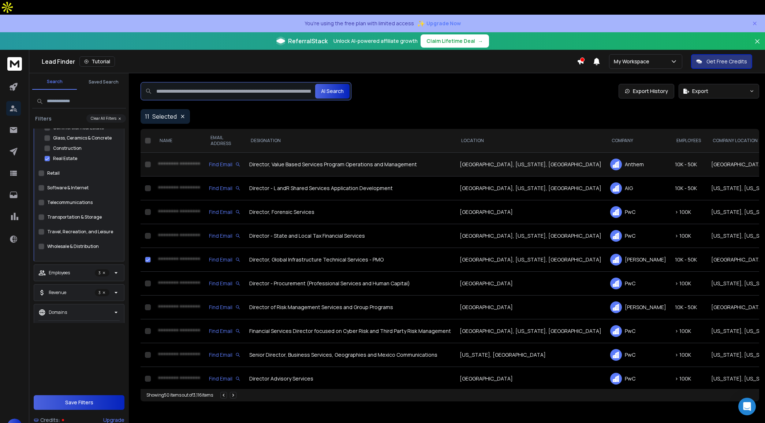
click at [149, 161] on button "button" at bounding box center [148, 164] width 6 height 6
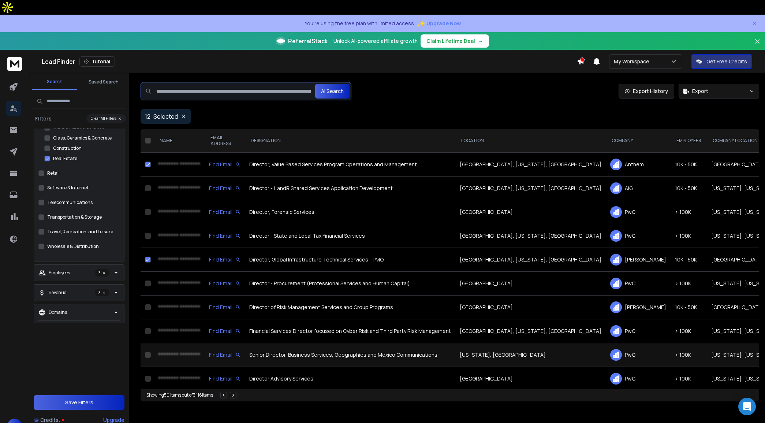
click at [150, 352] on button "button" at bounding box center [148, 355] width 6 height 6
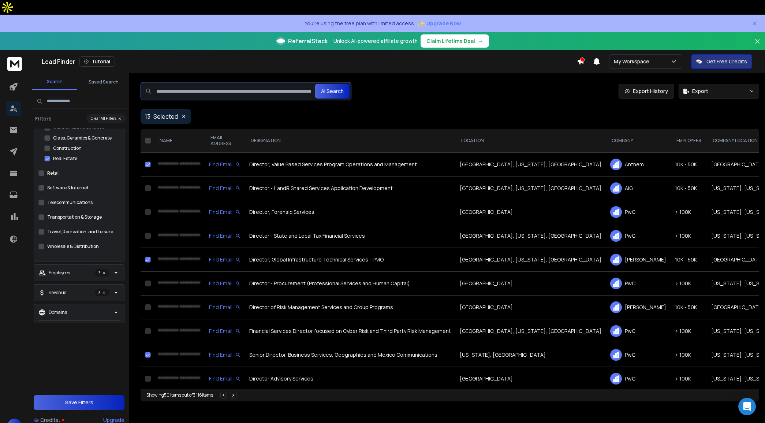
click at [236, 392] on icon at bounding box center [233, 395] width 6 height 6
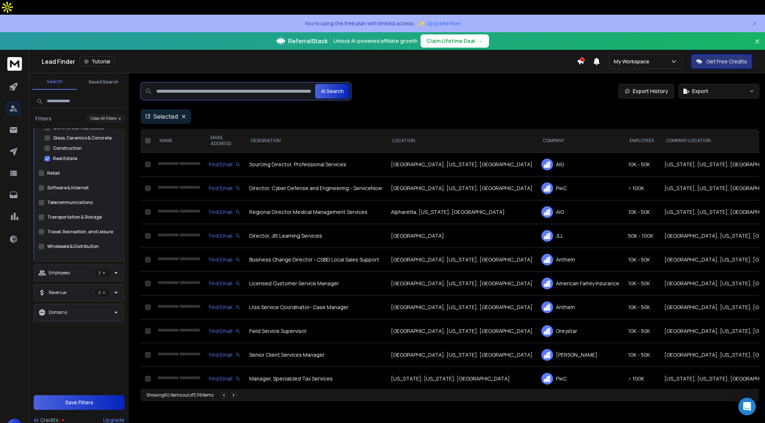
click at [237, 391] on button at bounding box center [233, 394] width 7 height 7
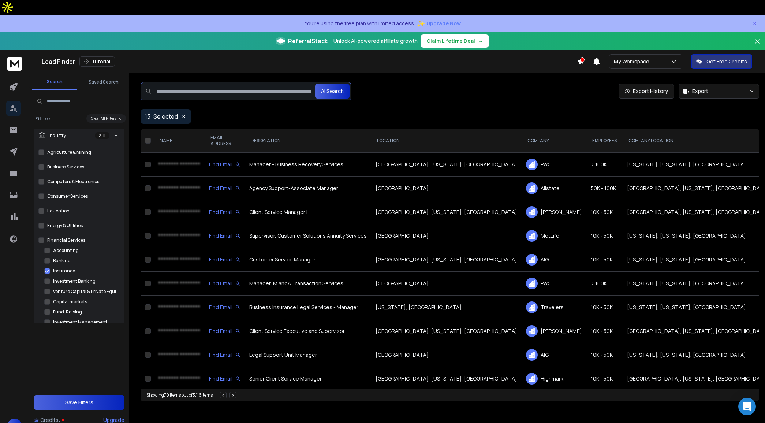
scroll to position [70, 0]
click at [47, 268] on button "Insurance" at bounding box center [47, 271] width 6 height 6
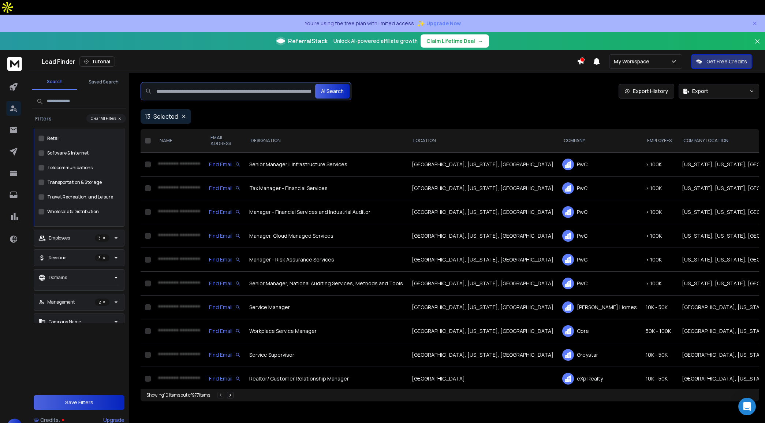
scroll to position [382, 0]
click at [107, 214] on div "Employees 3" at bounding box center [79, 222] width 91 height 17
click at [108, 219] on div "3" at bounding box center [107, 222] width 25 height 7
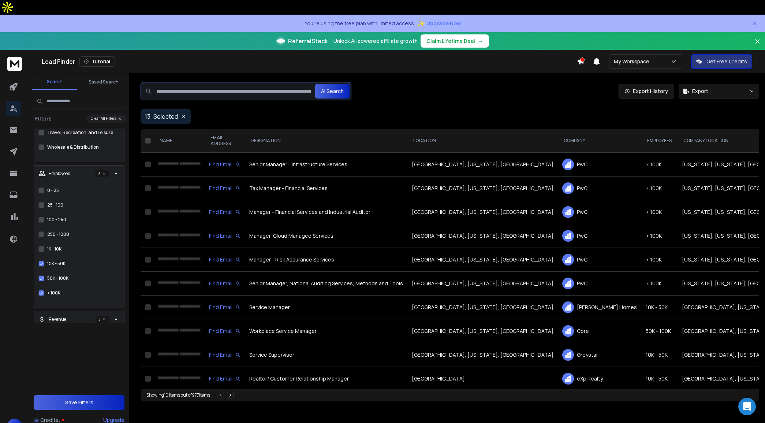
scroll to position [432, 0]
click at [46, 288] on div "> 100K" at bounding box center [78, 291] width 81 height 6
click at [43, 288] on 100K "> 100K" at bounding box center [41, 291] width 6 height 6
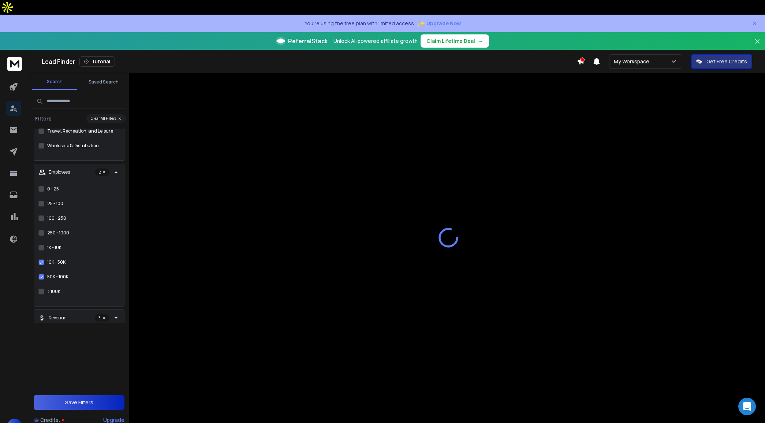
scroll to position [472, 0]
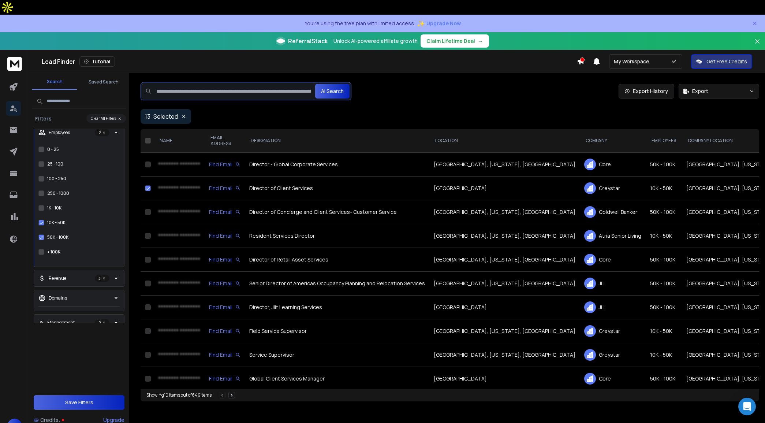
click at [107, 274] on div "3" at bounding box center [107, 277] width 25 height 7
click at [44, 266] on 250M "$100M - 250M" at bounding box center [41, 269] width 6 height 6
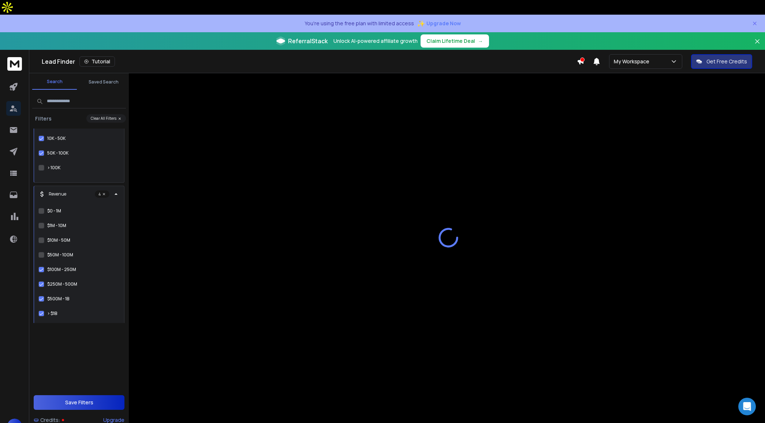
scroll to position [656, 0]
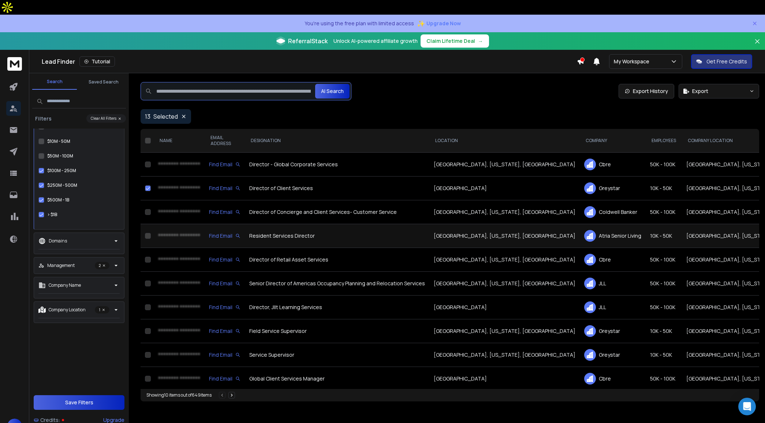
click at [147, 233] on button "button" at bounding box center [148, 236] width 6 height 6
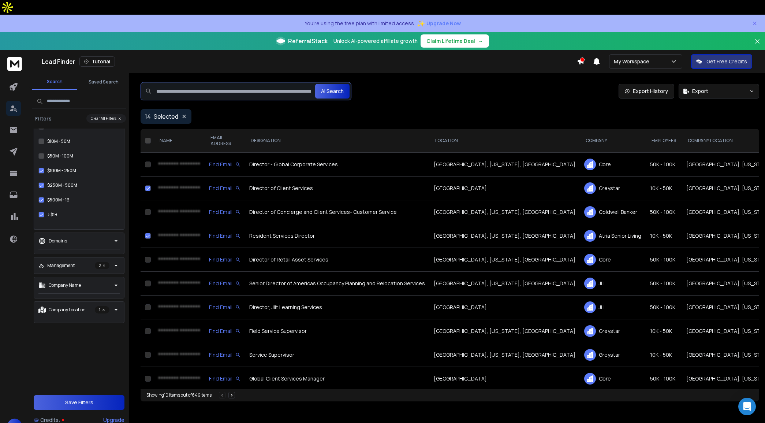
click at [233, 392] on icon at bounding box center [232, 395] width 6 height 6
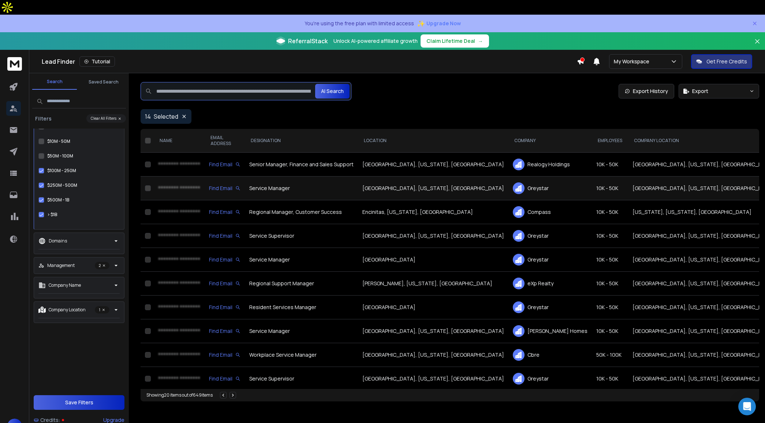
click at [150, 185] on button "button" at bounding box center [148, 188] width 6 height 6
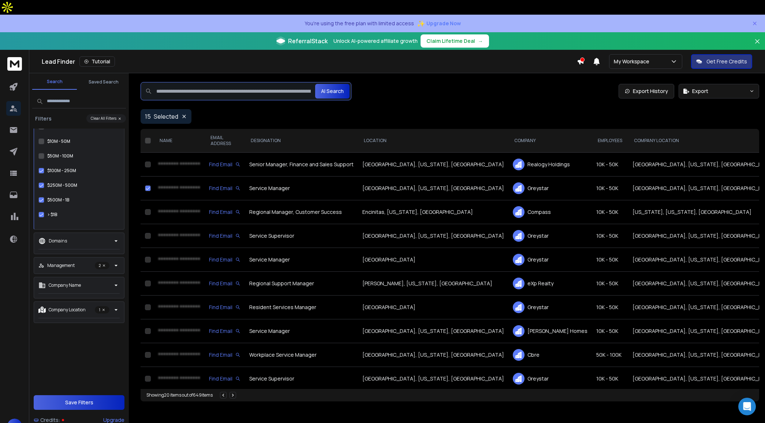
click at [235, 392] on icon at bounding box center [233, 395] width 6 height 6
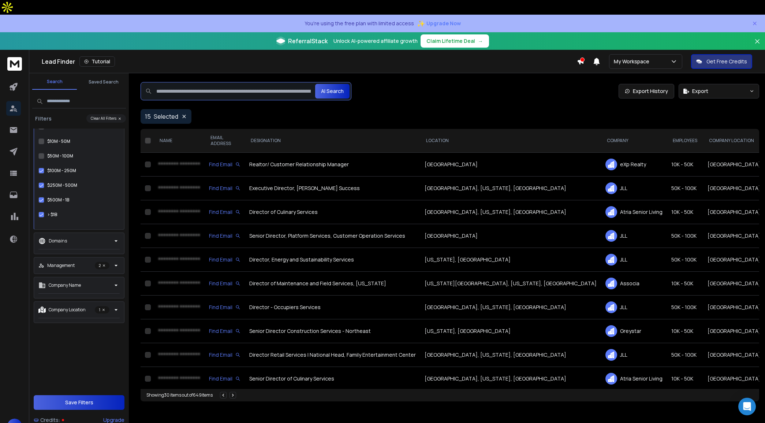
click at [234, 392] on icon at bounding box center [233, 395] width 6 height 6
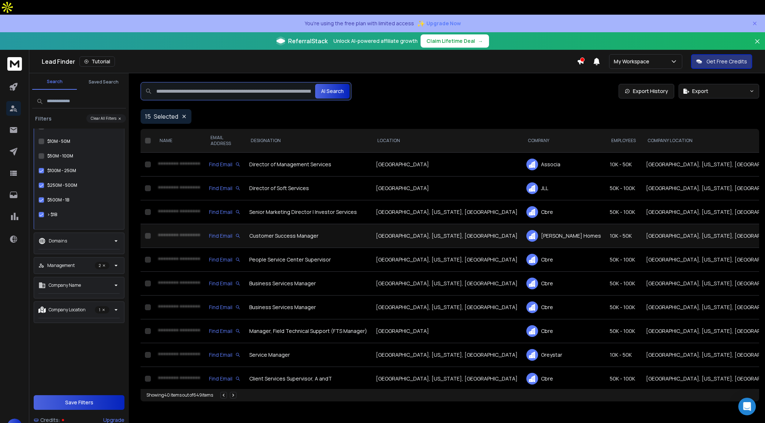
click at [151, 233] on div at bounding box center [149, 236] width 9 height 6
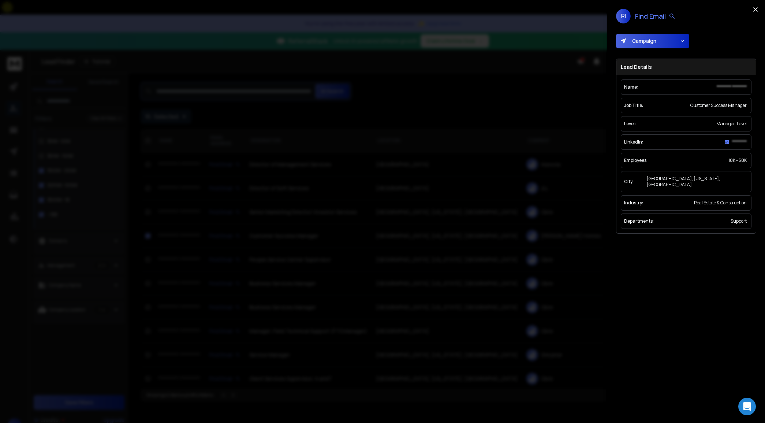
click at [755, 10] on icon "button" at bounding box center [755, 10] width 4 height 4
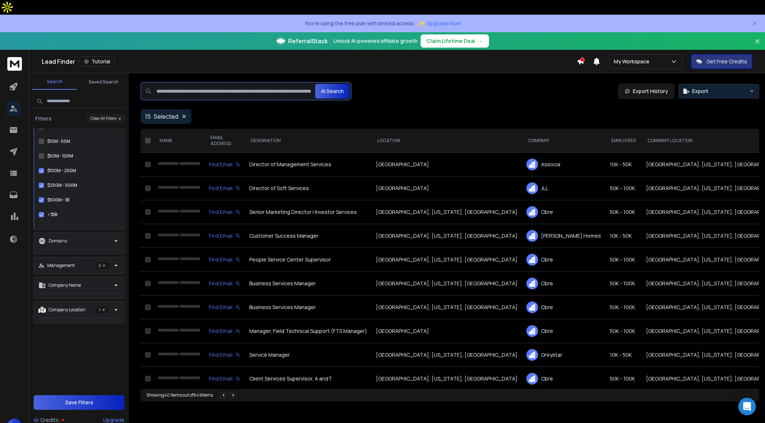
click at [697, 87] on span "Export" at bounding box center [700, 90] width 16 height 7
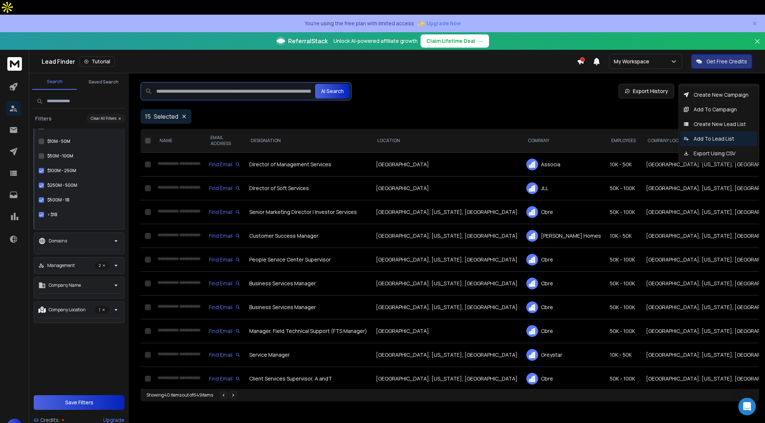
click at [696, 135] on p "Add To Lead List" at bounding box center [714, 139] width 44 height 10
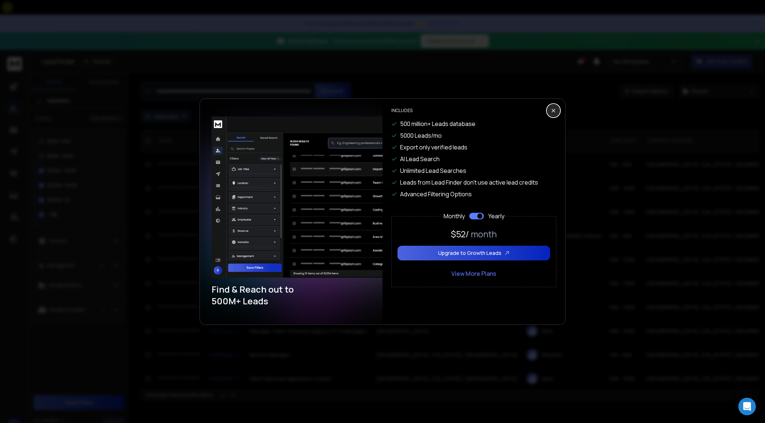
click at [549, 112] on button "Close" at bounding box center [553, 111] width 12 height 12
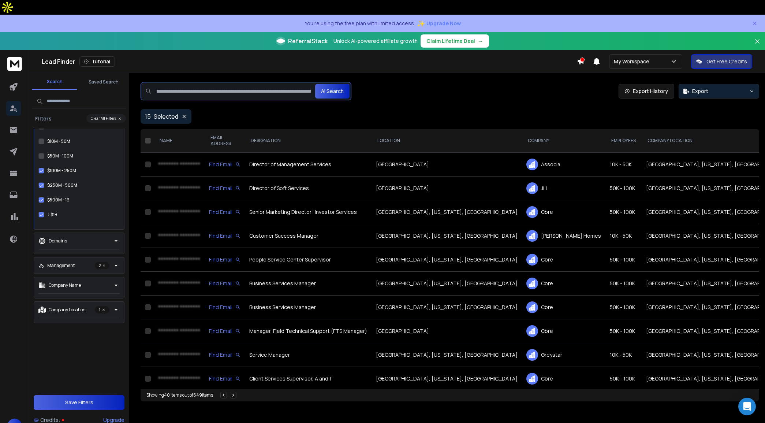
click at [695, 87] on span "Export" at bounding box center [700, 90] width 16 height 7
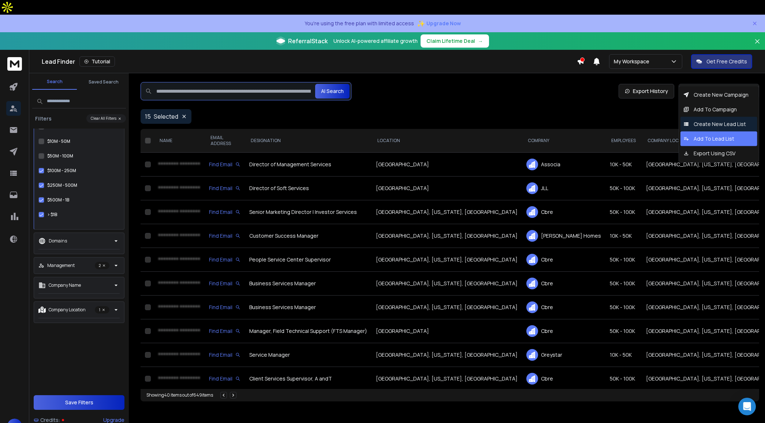
click at [699, 123] on p "Create New Lead List" at bounding box center [719, 124] width 55 height 10
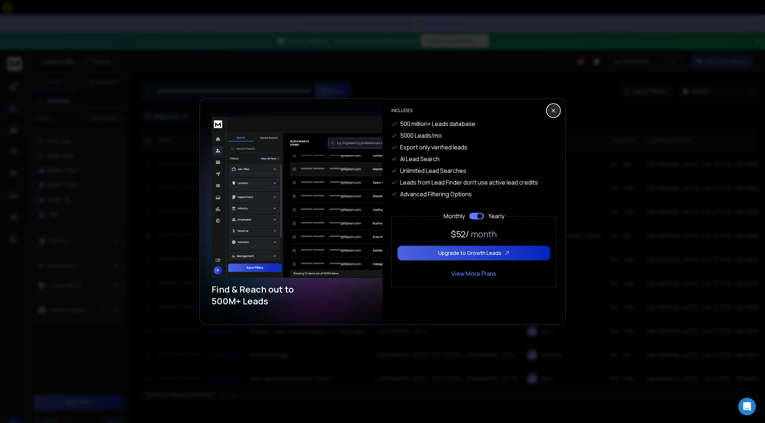
click at [552, 110] on icon "button" at bounding box center [553, 111] width 6 height 6
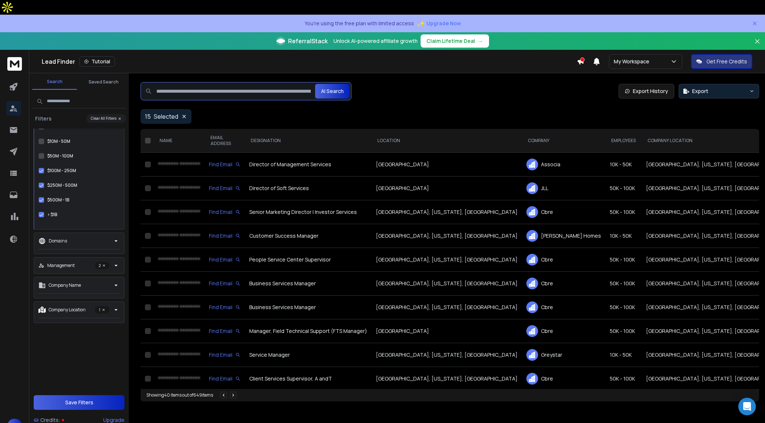
click at [713, 87] on div "Export" at bounding box center [714, 90] width 63 height 7
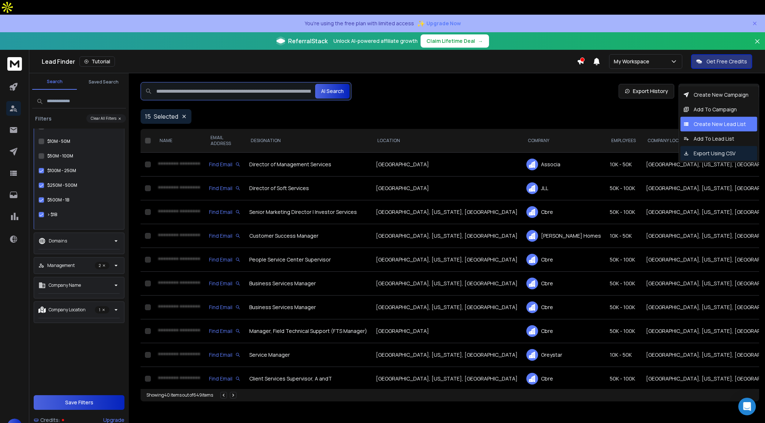
click at [714, 154] on p "Export Using CSV" at bounding box center [714, 153] width 45 height 10
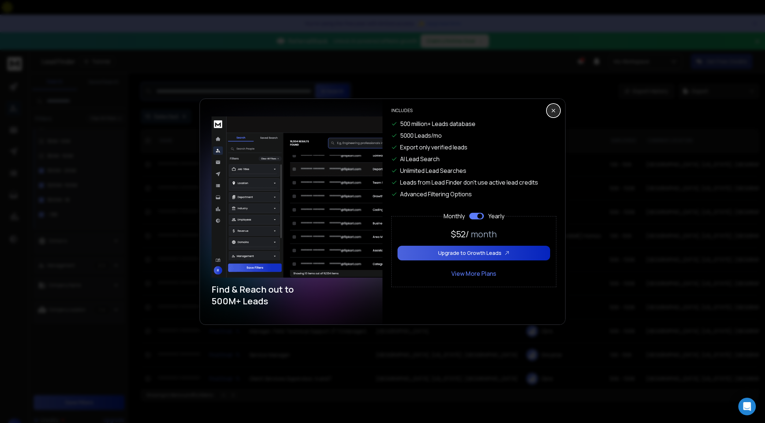
click at [555, 106] on button "Close" at bounding box center [553, 111] width 12 height 12
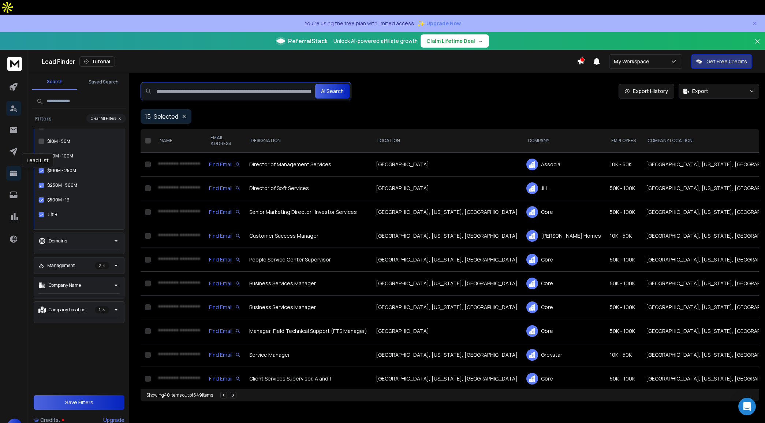
click at [14, 166] on link at bounding box center [13, 173] width 15 height 15
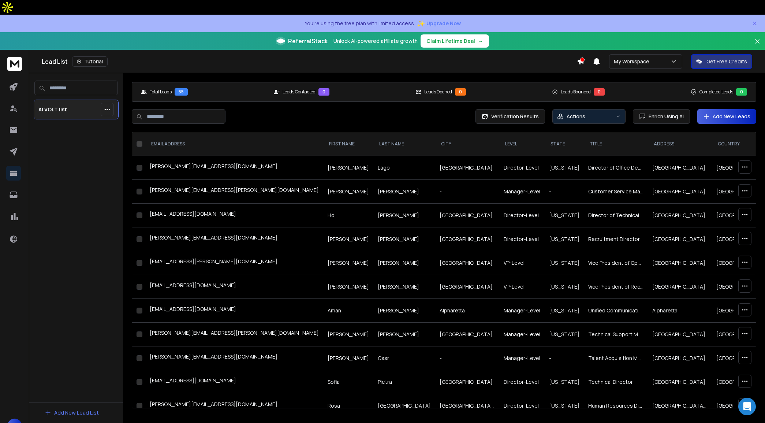
click at [578, 109] on button "Actions" at bounding box center [588, 116] width 73 height 15
click at [586, 124] on p "Export Leads to CSV" at bounding box center [593, 120] width 52 height 10
